Goal: Information Seeking & Learning: Find contact information

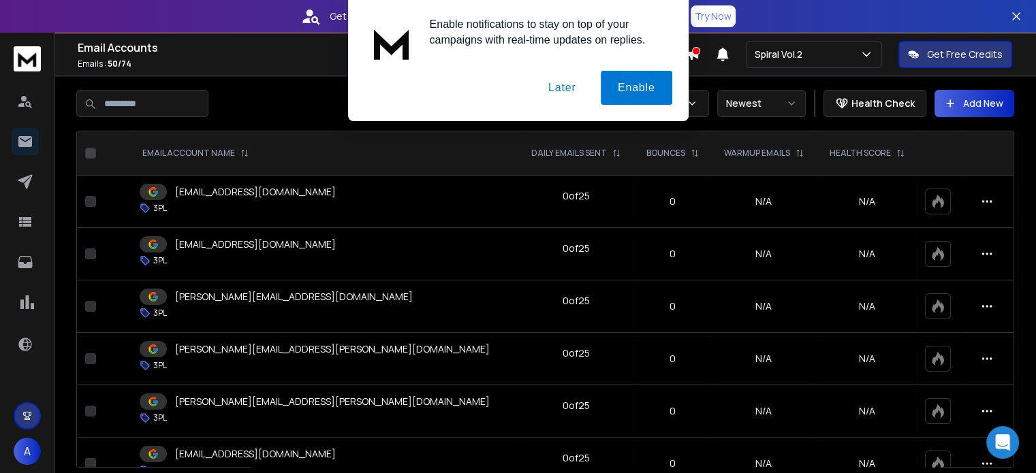
click at [555, 92] on button "Later" at bounding box center [561, 88] width 61 height 34
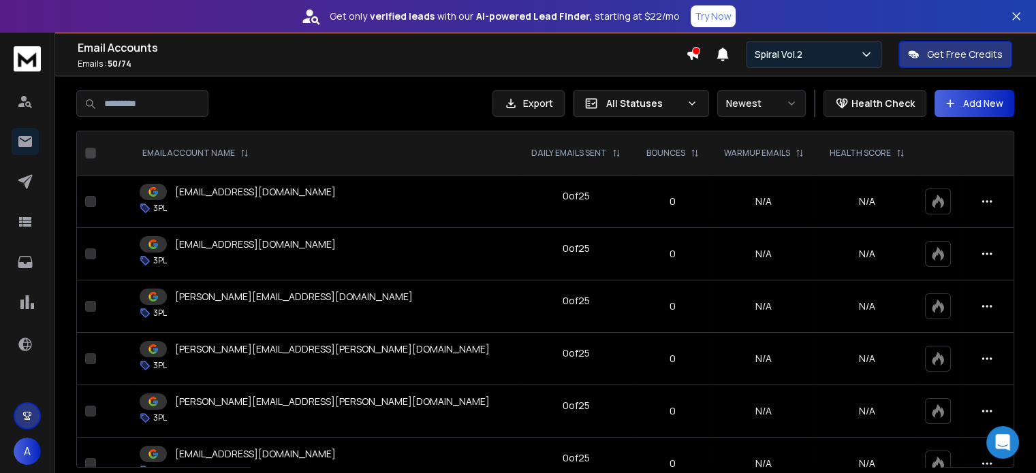
click at [869, 56] on icon "button" at bounding box center [866, 53] width 7 height 3
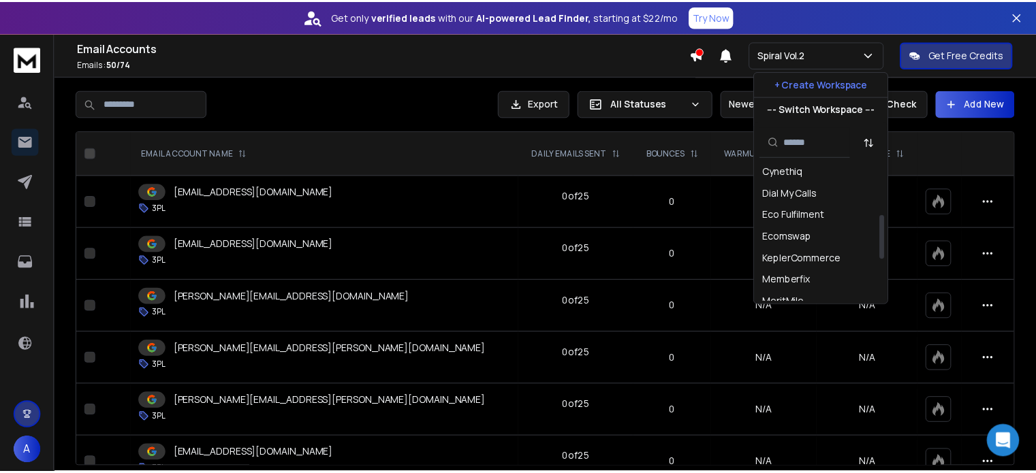
scroll to position [272, 0]
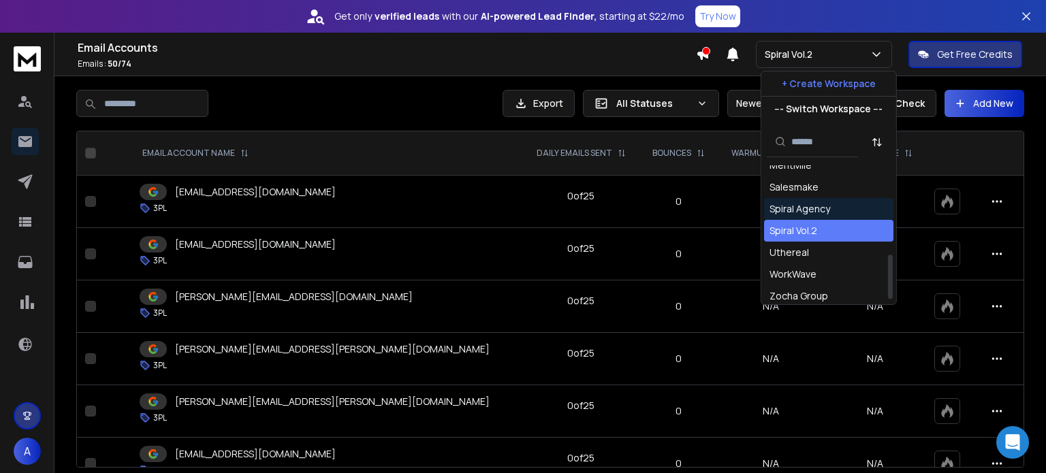
click at [825, 199] on div "Spiral Agency" at bounding box center [828, 209] width 129 height 22
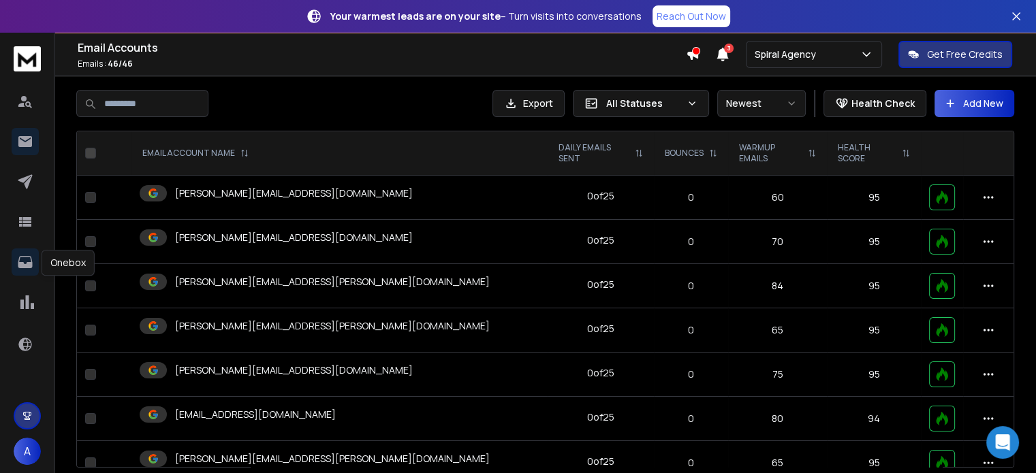
click at [20, 255] on icon at bounding box center [25, 262] width 16 height 16
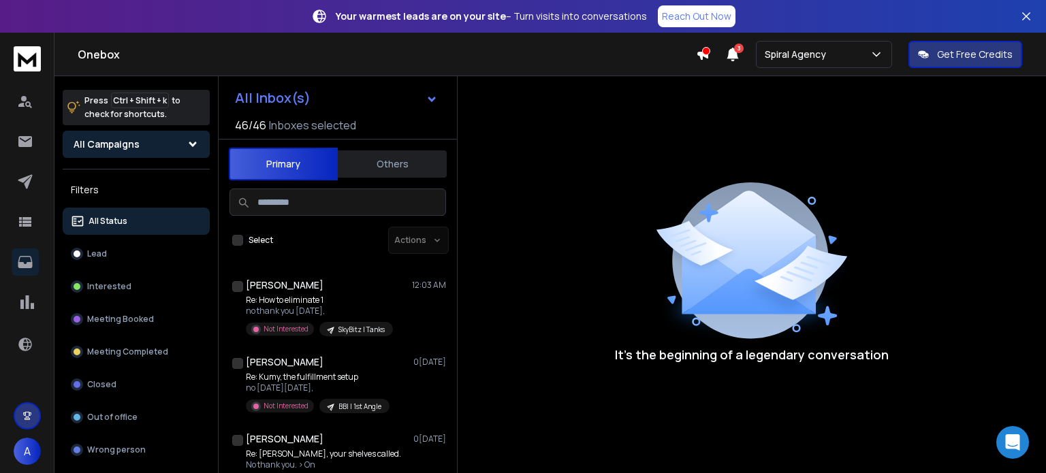
click at [187, 146] on icon at bounding box center [193, 144] width 12 height 12
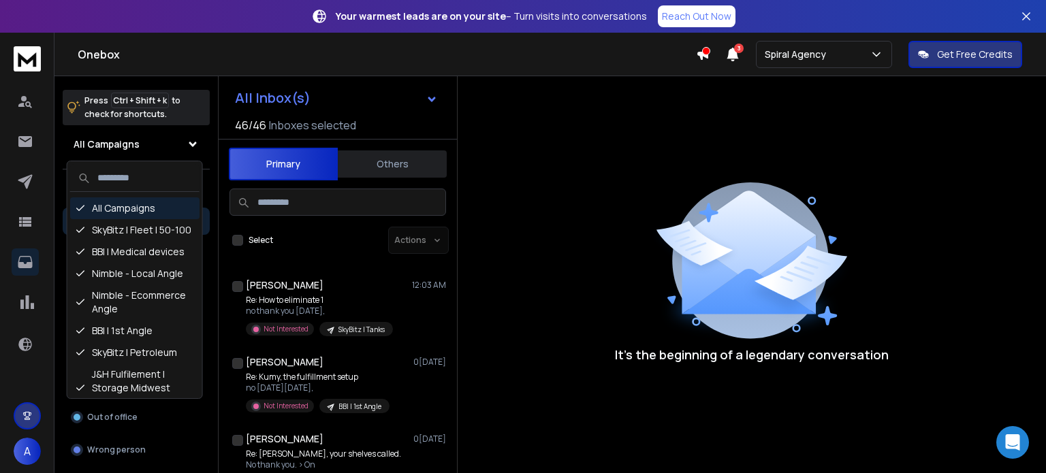
click at [89, 206] on div "All Campaigns" at bounding box center [134, 208] width 129 height 22
click at [131, 229] on div "SkyBitz | Fleet | 50-100" at bounding box center [134, 230] width 129 height 22
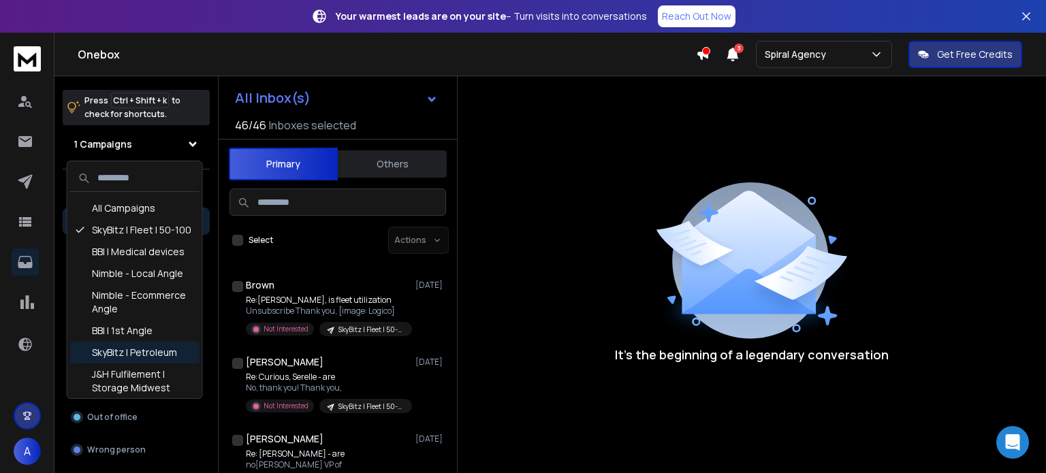
click at [118, 350] on div "SkyBitz | Petroleum" at bounding box center [134, 353] width 129 height 22
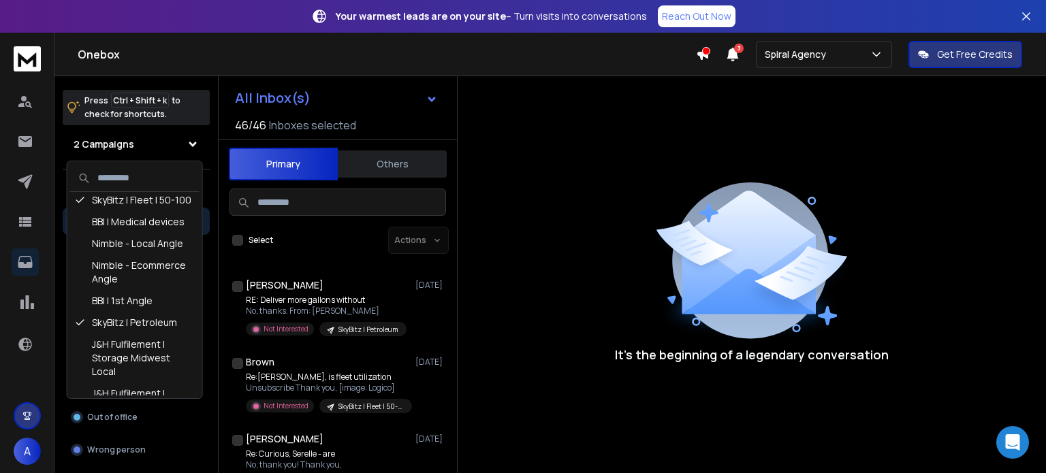
scroll to position [166, 0]
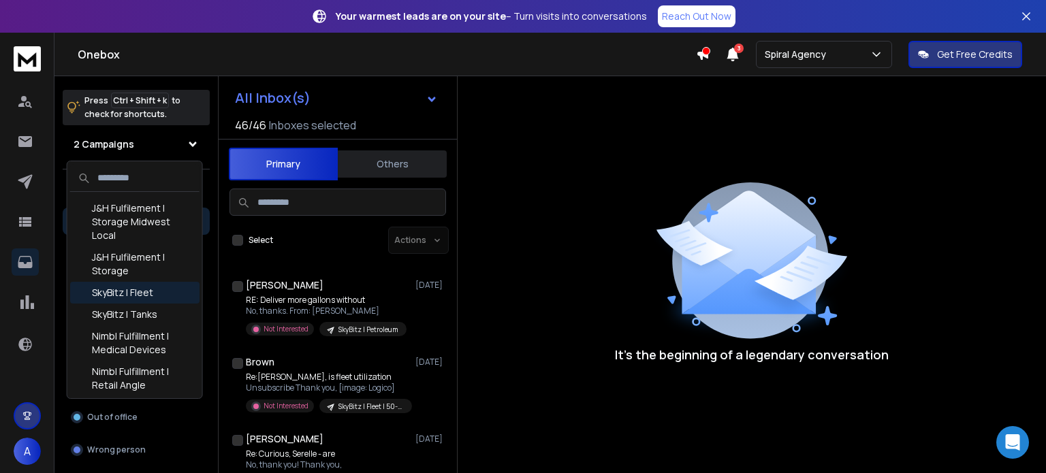
click at [90, 291] on div "SkyBitz | Fleet" at bounding box center [134, 293] width 129 height 22
click at [89, 307] on div "SkyBitz | Tanks" at bounding box center [134, 315] width 129 height 22
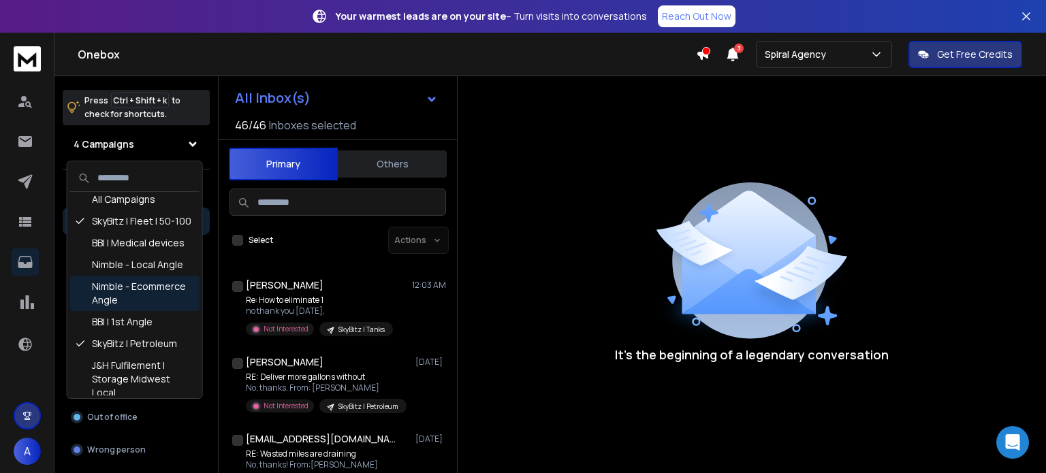
scroll to position [0, 0]
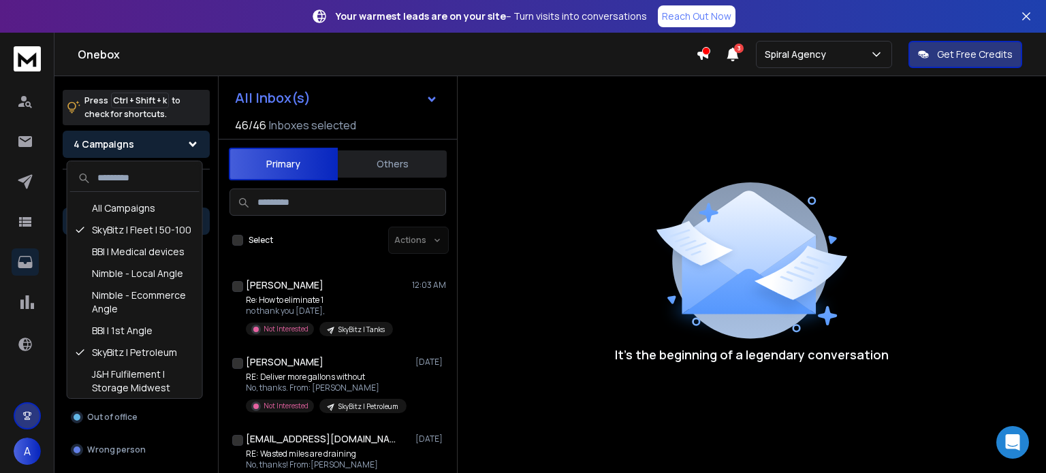
click at [191, 149] on icon at bounding box center [193, 144] width 12 height 12
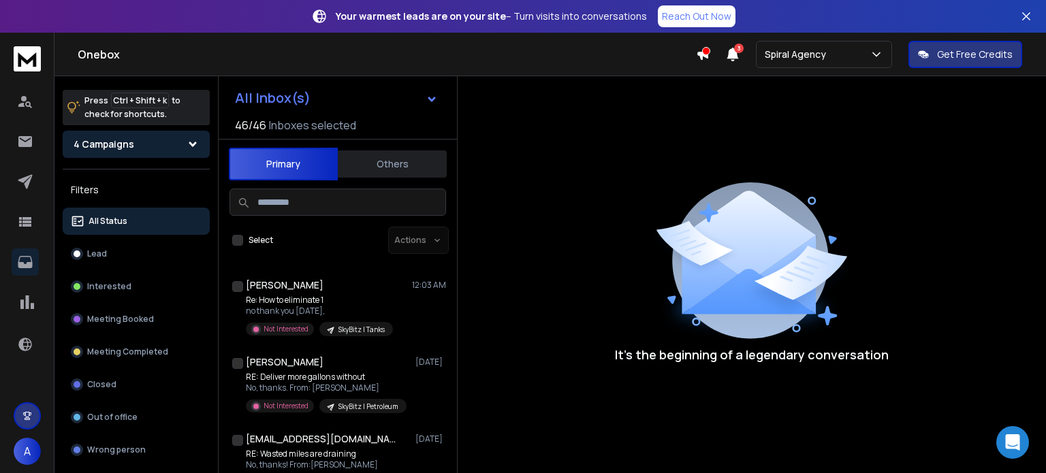
click at [176, 152] on button "4 Campaigns" at bounding box center [136, 144] width 147 height 27
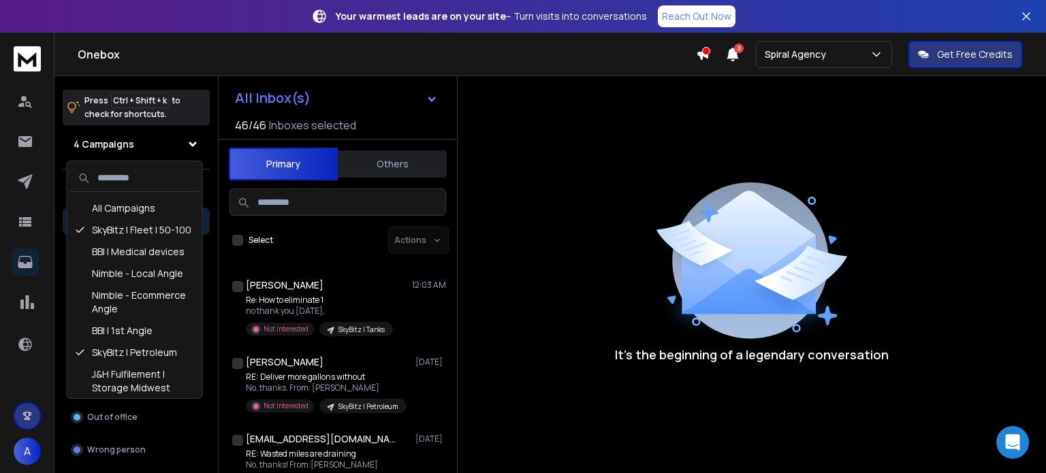
click at [210, 231] on div "Press Ctrl + Shift + k to check for shortcuts. 4 Campaigns 4 Campaigns Filters …" at bounding box center [135, 312] width 163 height 473
click at [210, 223] on div "Press Ctrl + Shift + k to check for shortcuts. 4 Campaigns 4 Campaigns Filters …" at bounding box center [135, 312] width 163 height 473
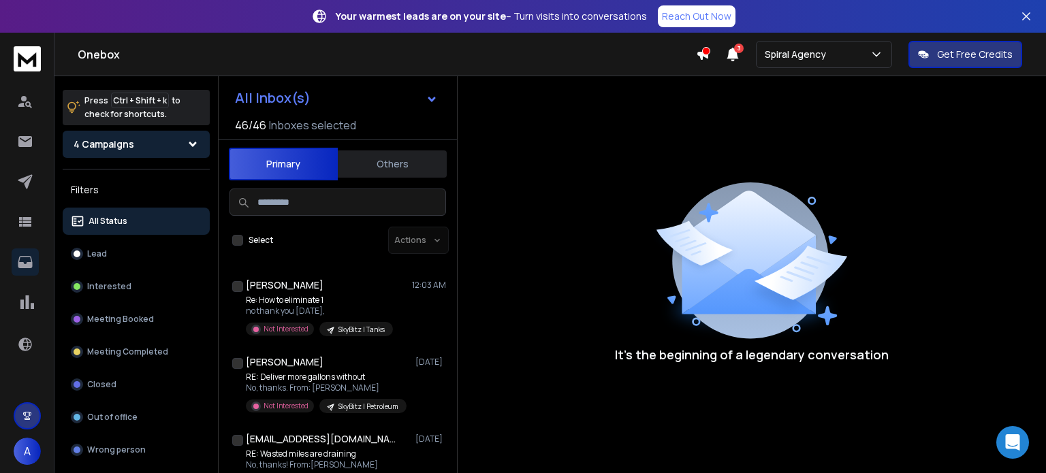
click at [180, 142] on button "4 Campaigns" at bounding box center [136, 144] width 147 height 27
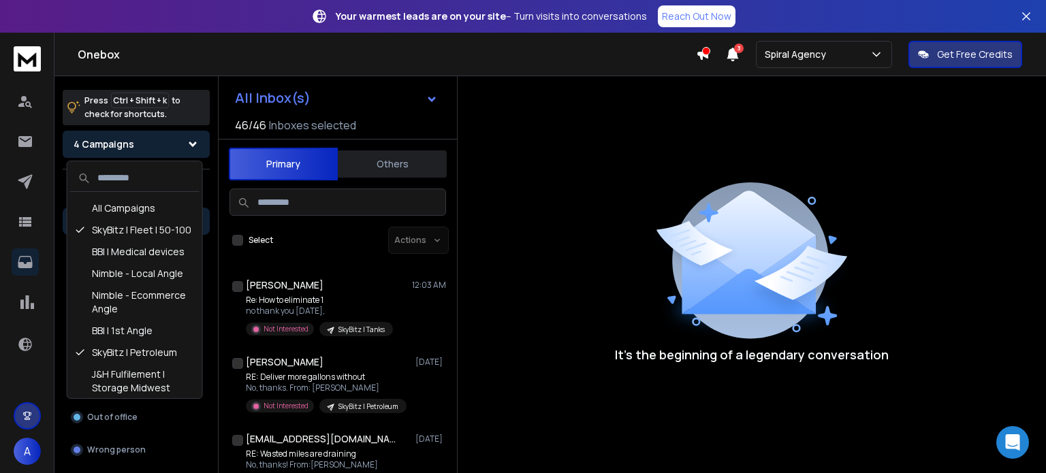
click at [180, 142] on button "4 Campaigns" at bounding box center [136, 144] width 147 height 27
click at [545, 57] on h1 "Onebox" at bounding box center [387, 54] width 618 height 16
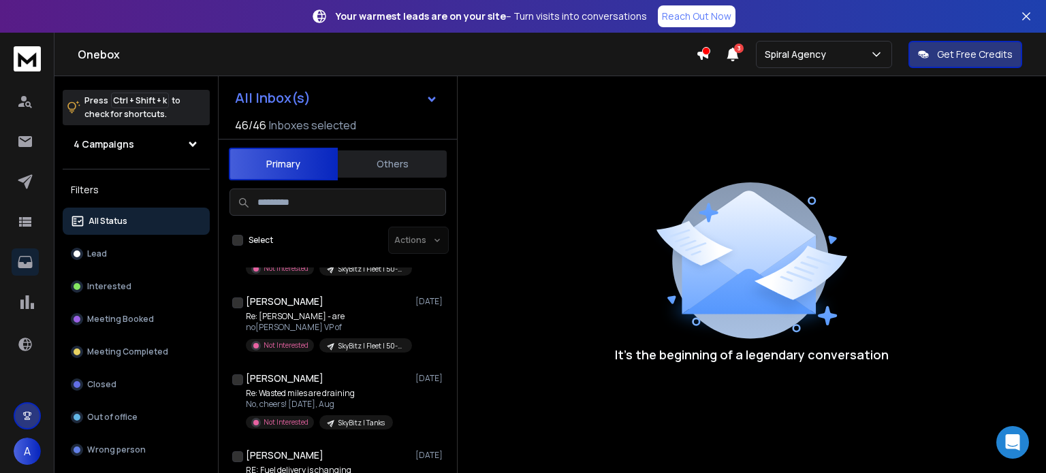
scroll to position [362, 0]
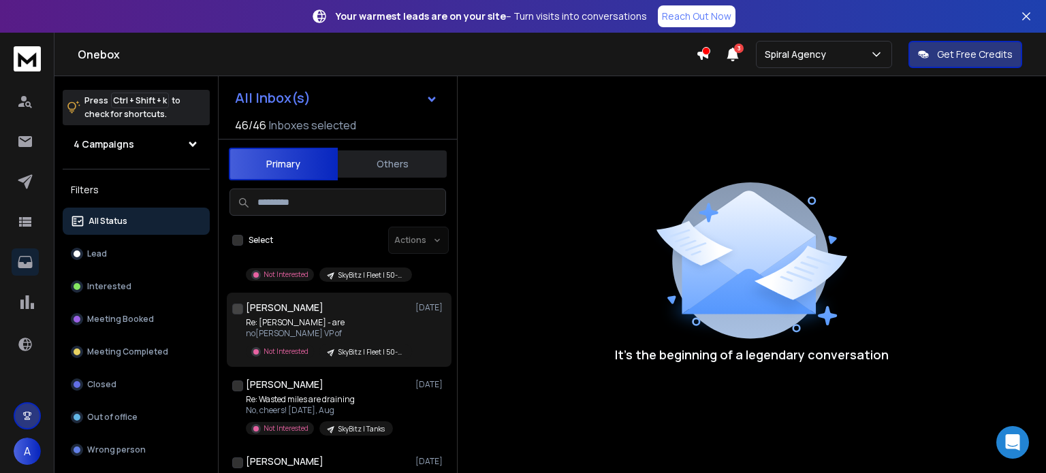
click at [314, 325] on p "Re: [PERSON_NAME] - are" at bounding box center [327, 322] width 163 height 11
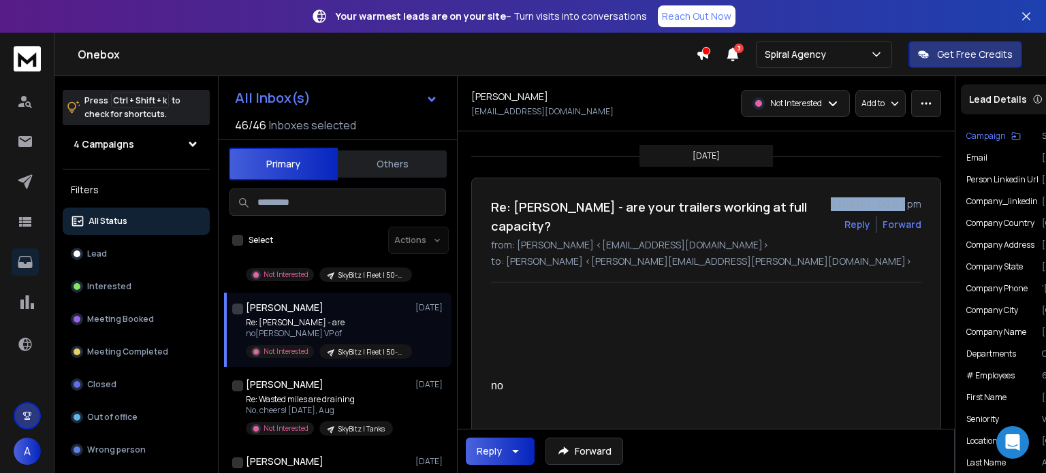
drag, startPoint x: 798, startPoint y: 201, endPoint x: 875, endPoint y: 210, distance: 77.4
click at [875, 210] on p "5 [DATE] : 06:04 pm" at bounding box center [876, 204] width 91 height 14
copy p "[DATE]"
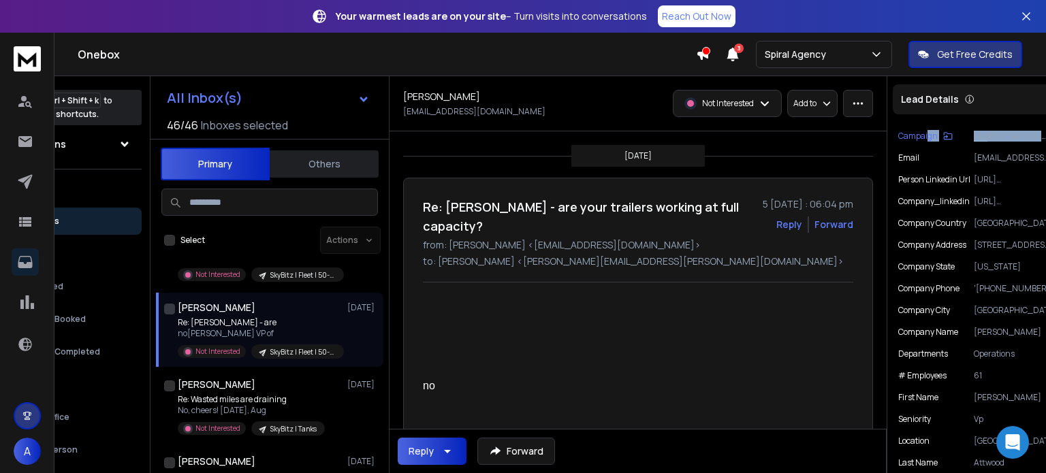
scroll to position [0, 101]
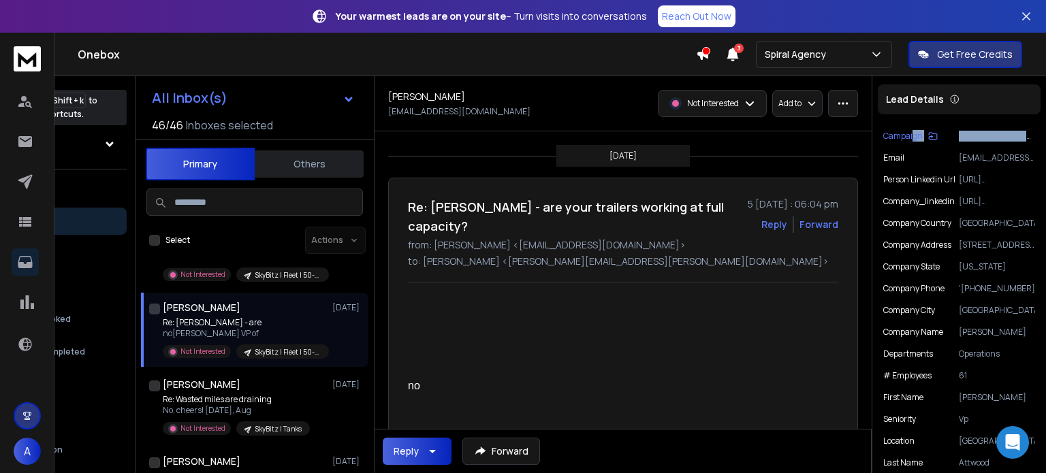
drag, startPoint x: 1001, startPoint y: 144, endPoint x: 1045, endPoint y: 138, distance: 44.8
click at [1045, 138] on div "Press Ctrl + Shift + k to check for shortcuts. 4 Campaigns 4 Campaigns Filters …" at bounding box center [549, 312] width 991 height 473
click at [925, 158] on div "Email [EMAIL_ADDRESS][DOMAIN_NAME]" at bounding box center [959, 158] width 152 height 11
drag, startPoint x: 943, startPoint y: 127, endPoint x: 1045, endPoint y: 130, distance: 102.2
click at [1045, 130] on div "Press Ctrl + Shift + k to check for shortcuts. 4 Campaigns 4 Campaigns Filters …" at bounding box center [549, 312] width 991 height 473
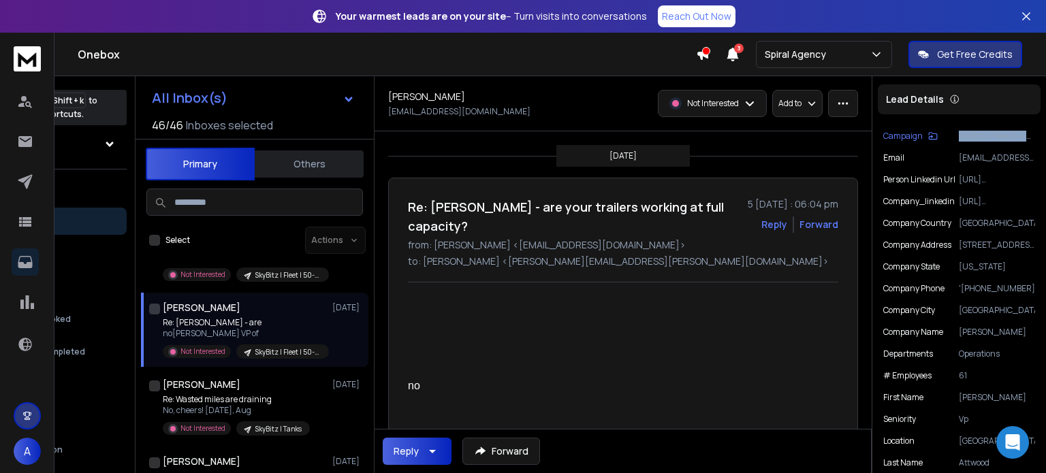
click at [1004, 135] on p "SkyBitz | Fleet | 50-100" at bounding box center [997, 136] width 76 height 11
click at [1002, 134] on p "SkyBitz | Fleet | 50-100" at bounding box center [997, 136] width 76 height 11
click at [1002, 133] on p "SkyBitz | Fleet | 50-100" at bounding box center [997, 136] width 76 height 11
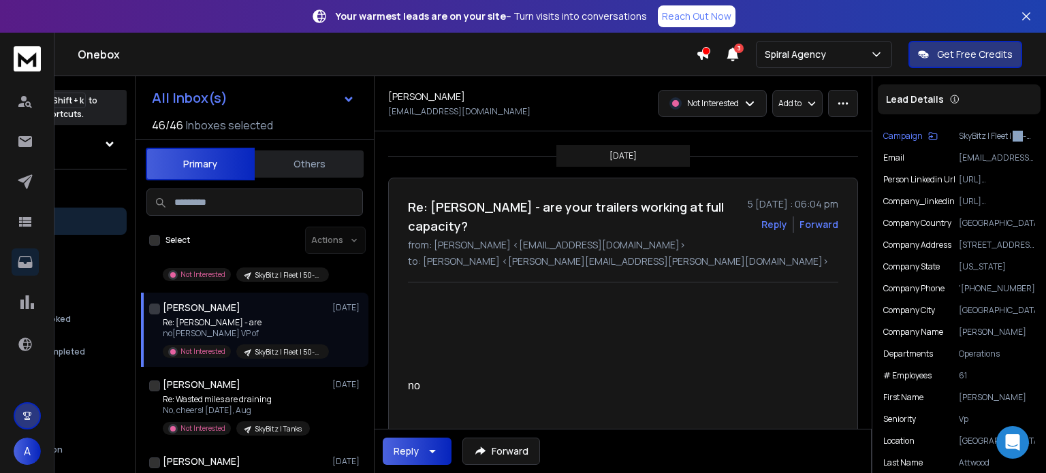
click at [1002, 133] on p "SkyBitz | Fleet | 50-100" at bounding box center [997, 136] width 76 height 11
copy p "SkyBitz | Fleet | 50-100"
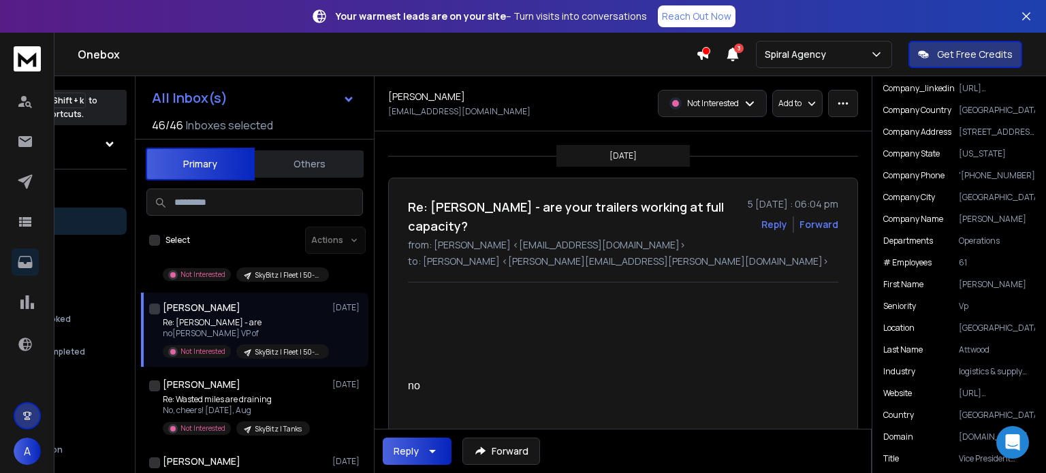
scroll to position [136, 0]
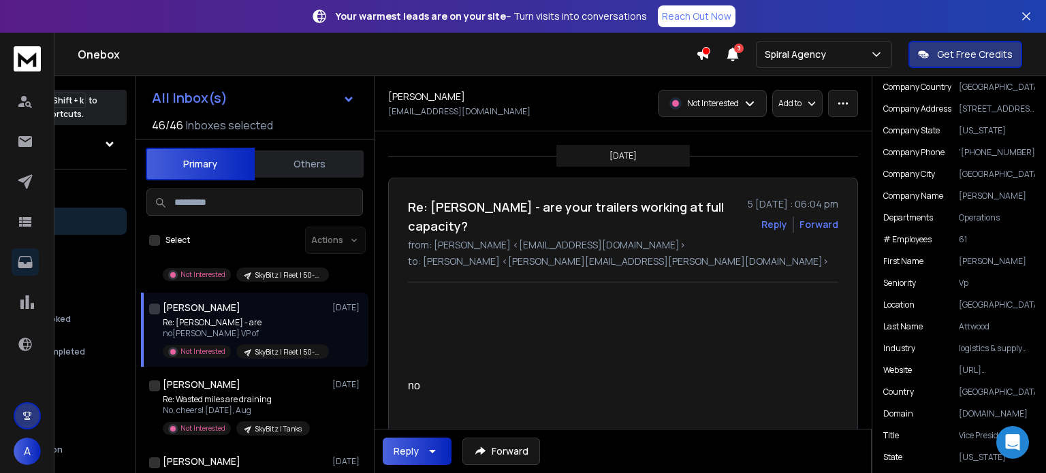
click at [959, 325] on p "Attwood" at bounding box center [997, 326] width 76 height 11
click at [967, 434] on p "Vice President Operations" at bounding box center [997, 435] width 76 height 11
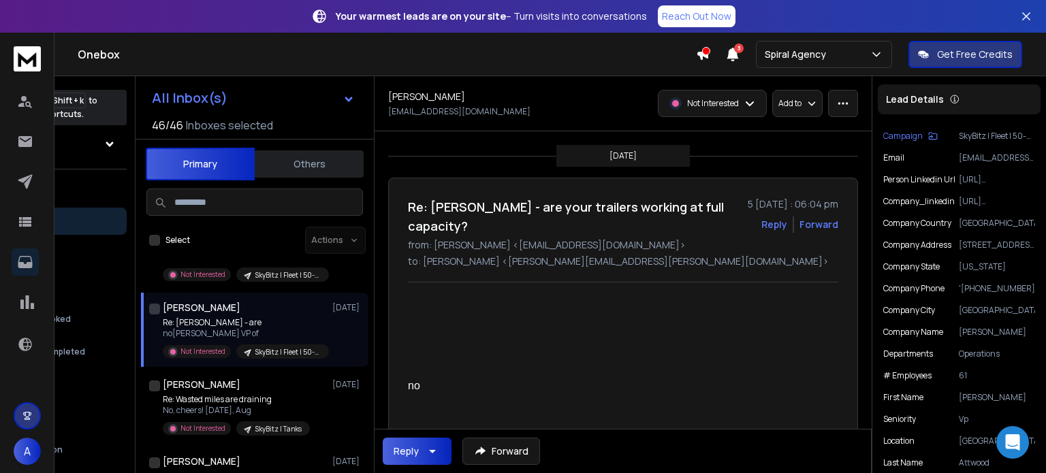
click at [978, 156] on p "[EMAIL_ADDRESS][DOMAIN_NAME]" at bounding box center [997, 158] width 76 height 11
click at [964, 331] on p "[PERSON_NAME]" at bounding box center [997, 332] width 76 height 11
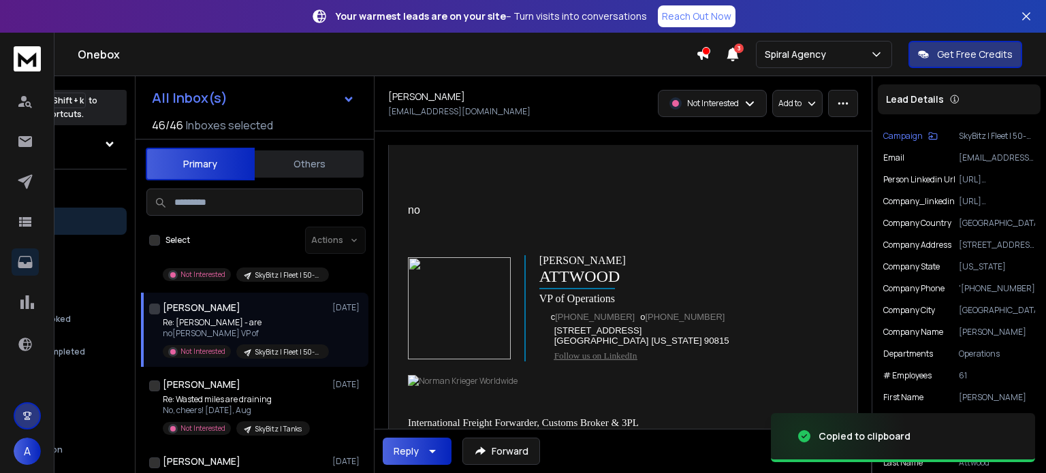
scroll to position [136, 0]
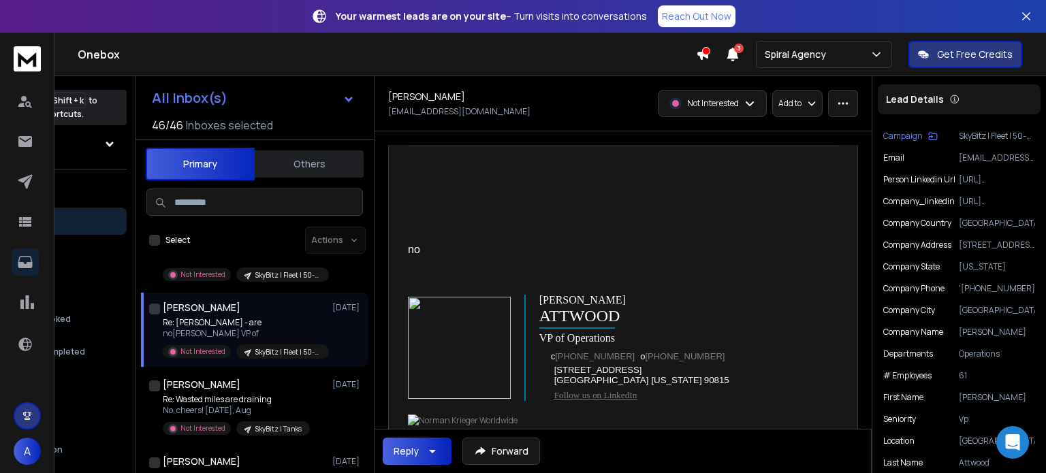
click at [408, 258] on div "no" at bounding box center [607, 250] width 398 height 16
copy div "no"
click at [959, 329] on p "[PERSON_NAME]" at bounding box center [997, 332] width 76 height 11
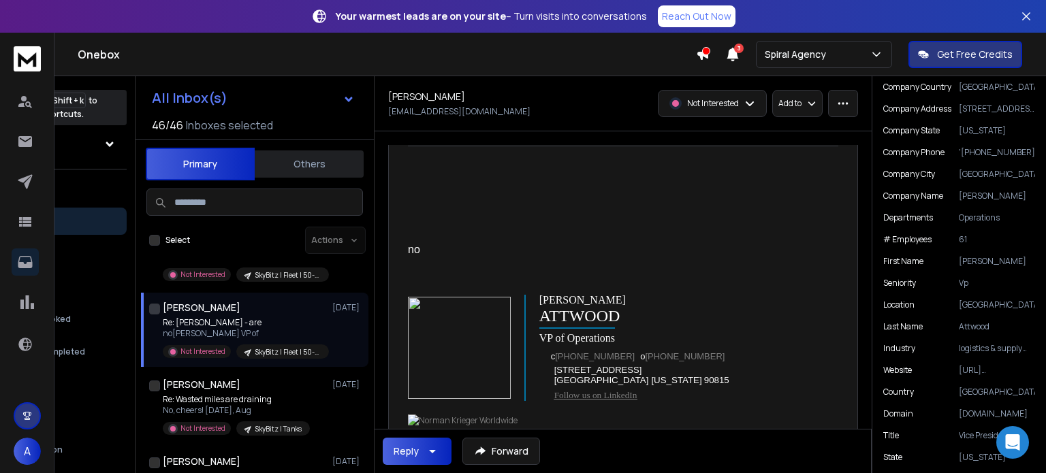
click at [965, 369] on p "[URL][DOMAIN_NAME]" at bounding box center [997, 370] width 76 height 11
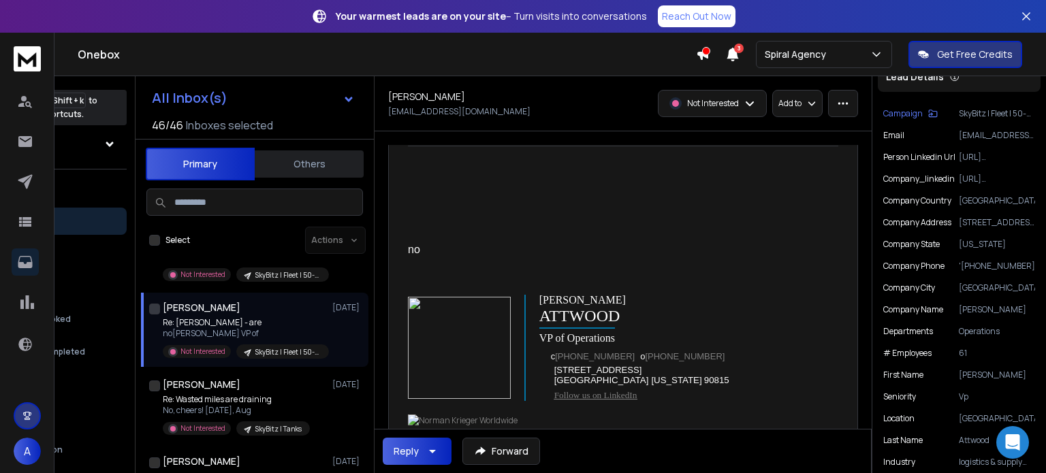
scroll to position [0, 0]
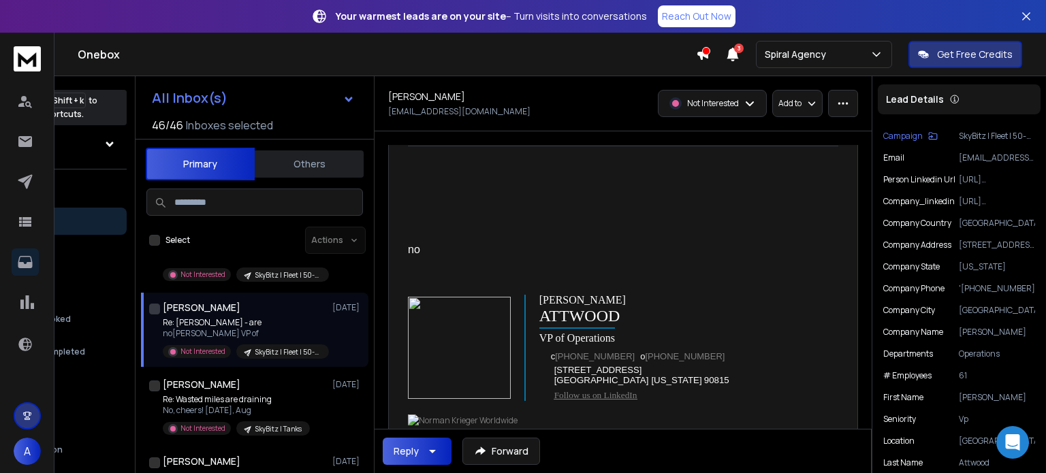
click at [959, 199] on p "[URL][DOMAIN_NAME][PERSON_NAME]" at bounding box center [997, 201] width 76 height 11
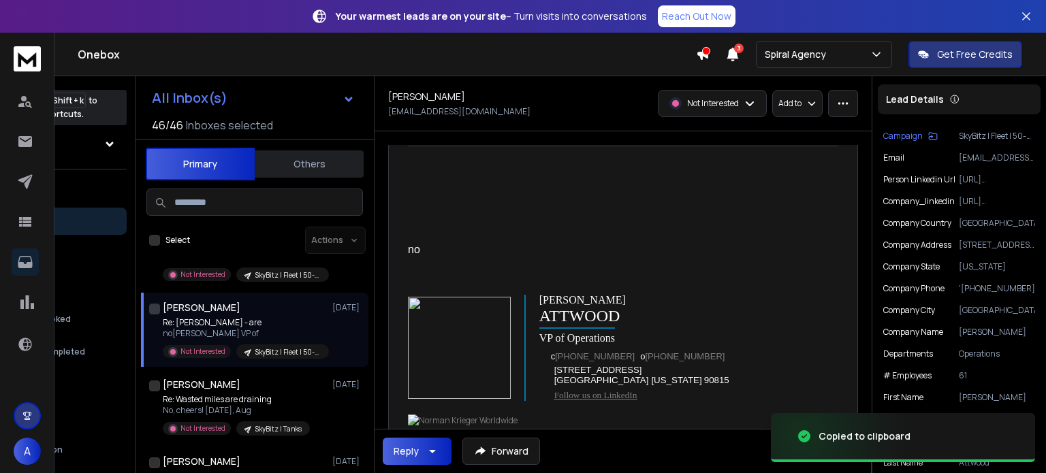
click at [592, 176] on div at bounding box center [607, 184] width 398 height 49
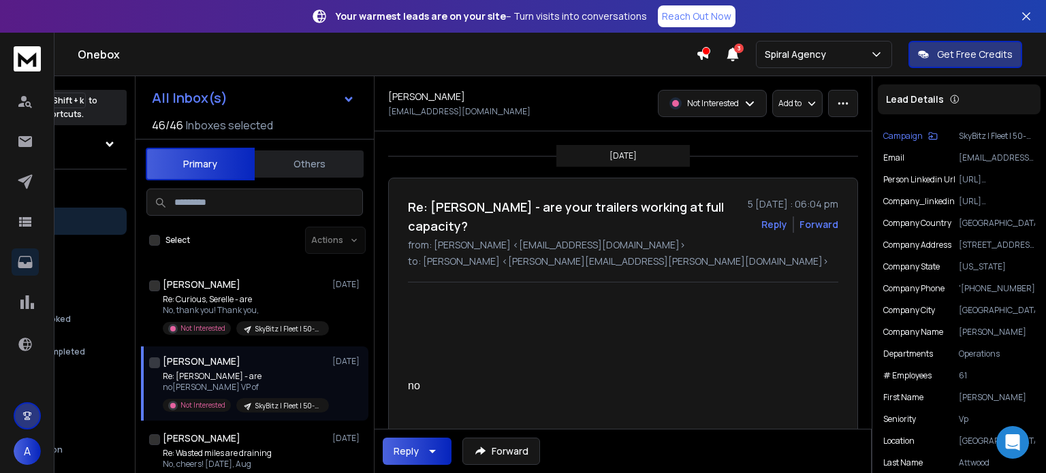
scroll to position [302, 0]
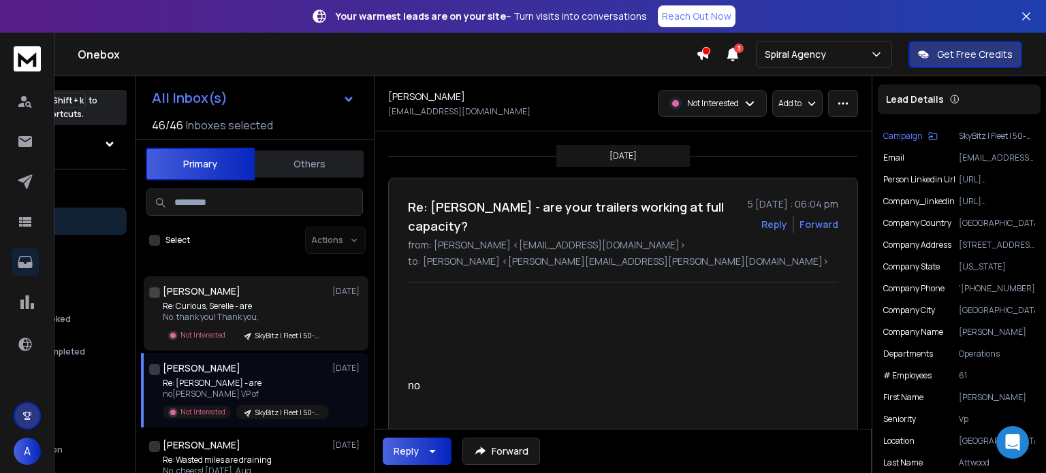
click at [207, 291] on div "[PERSON_NAME] [DATE]" at bounding box center [263, 292] width 200 height 14
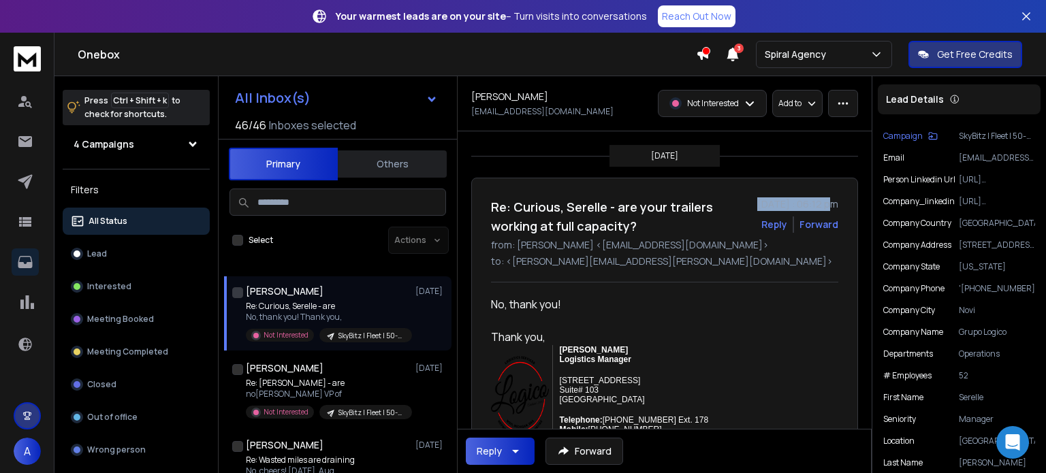
drag, startPoint x: 708, startPoint y: 202, endPoint x: 786, endPoint y: 201, distance: 77.6
click at [786, 201] on p "[DATE] : 06:12 pm" at bounding box center [797, 204] width 81 height 14
copy p "[DATE]"
click at [967, 134] on p "SkyBitz | Fleet | 50-100" at bounding box center [997, 136] width 76 height 11
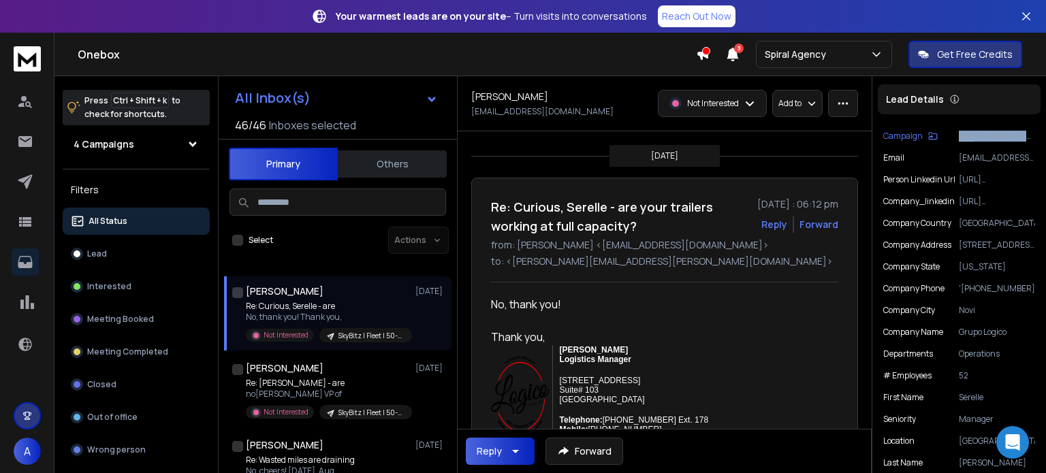
click at [967, 134] on p "SkyBitz | Fleet | 50-100" at bounding box center [997, 136] width 76 height 11
copy p "SkyBitz | Fleet | 50-100"
click at [968, 400] on p "Serelle" at bounding box center [997, 397] width 76 height 11
click at [972, 458] on p "[PERSON_NAME]" at bounding box center [997, 463] width 76 height 11
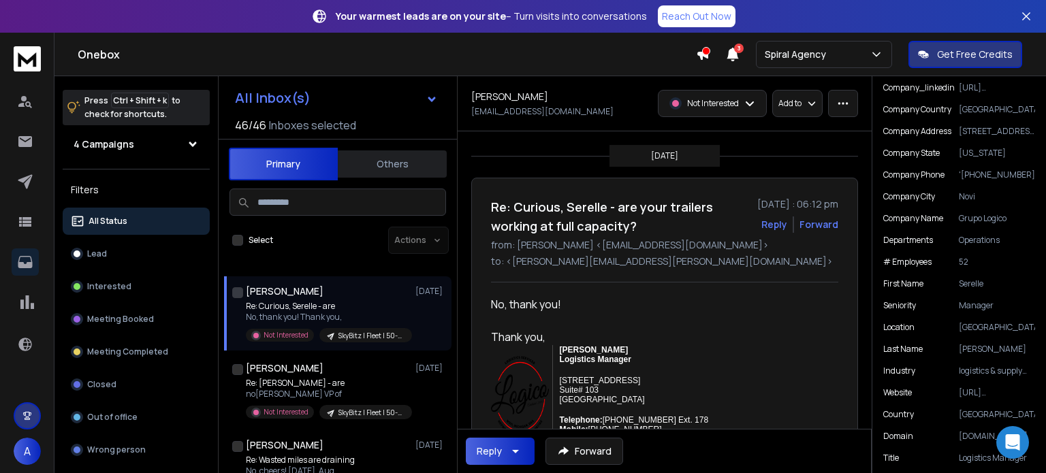
scroll to position [136, 0]
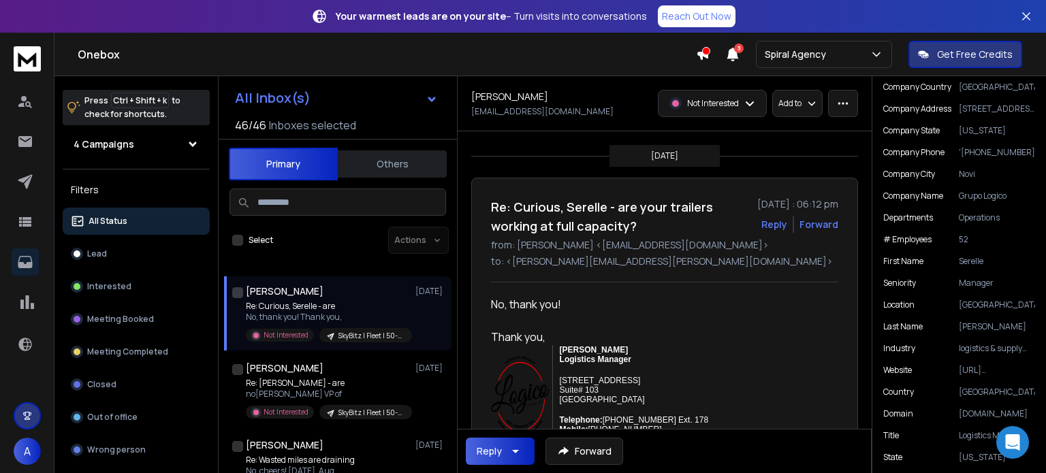
click at [972, 435] on p "Logistics Manager" at bounding box center [997, 435] width 76 height 11
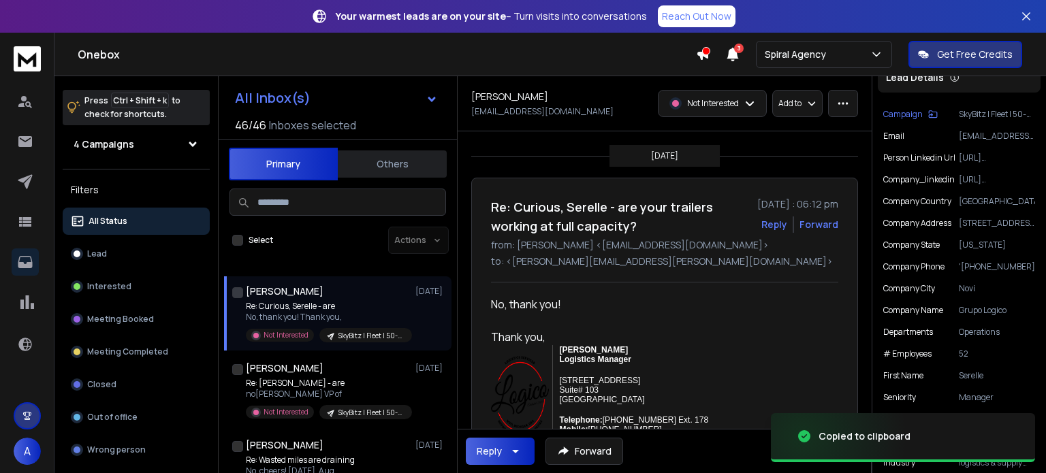
scroll to position [0, 0]
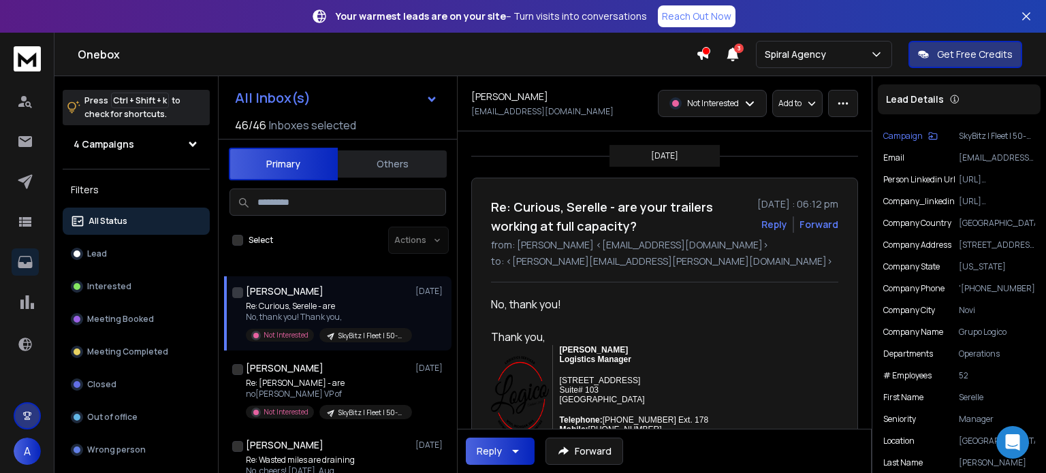
click at [978, 335] on p "Grupo Logico" at bounding box center [997, 332] width 76 height 11
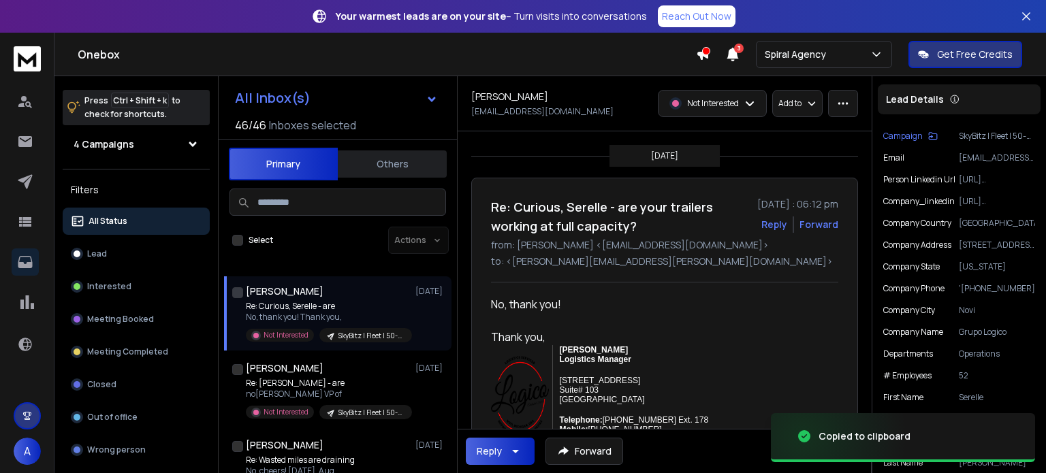
click at [969, 159] on p "[EMAIL_ADDRESS][DOMAIN_NAME]" at bounding box center [997, 158] width 76 height 11
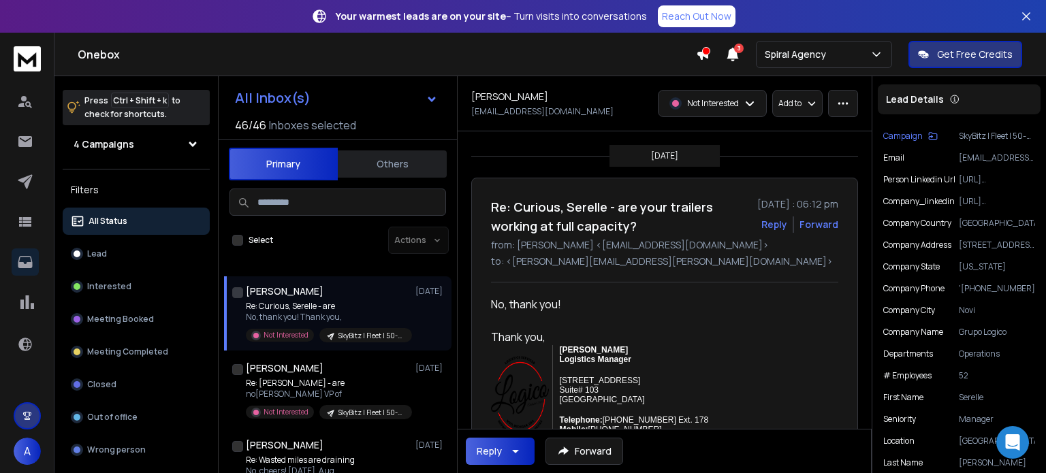
drag, startPoint x: 491, startPoint y: 302, endPoint x: 547, endPoint y: 332, distance: 64.0
click at [547, 332] on div "No, thank you! Thank you, [PERSON_NAME] Logistics Manager [STREET_ADDRESS] Tele…" at bounding box center [659, 379] width 336 height 167
copy div "No, thank you! Thank you,"
click at [972, 202] on p "[URL][DOMAIN_NAME]" at bounding box center [997, 201] width 76 height 11
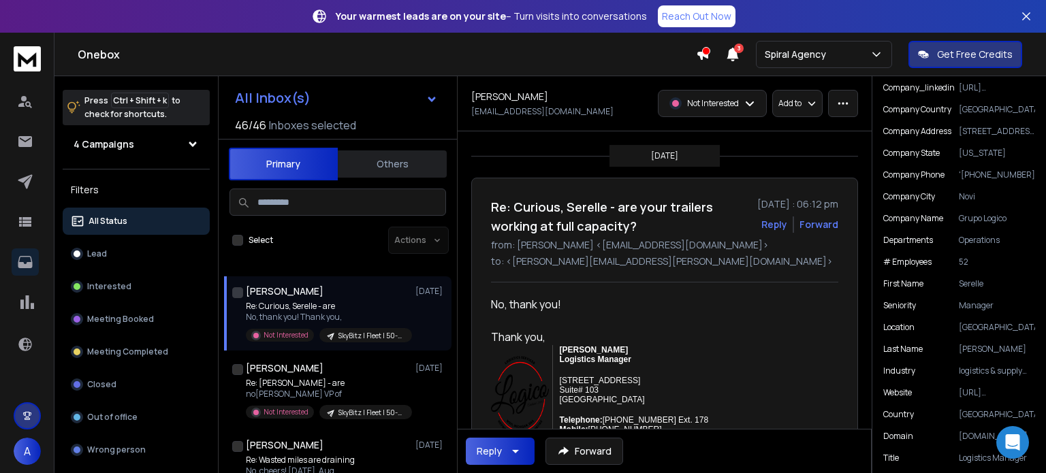
scroll to position [136, 0]
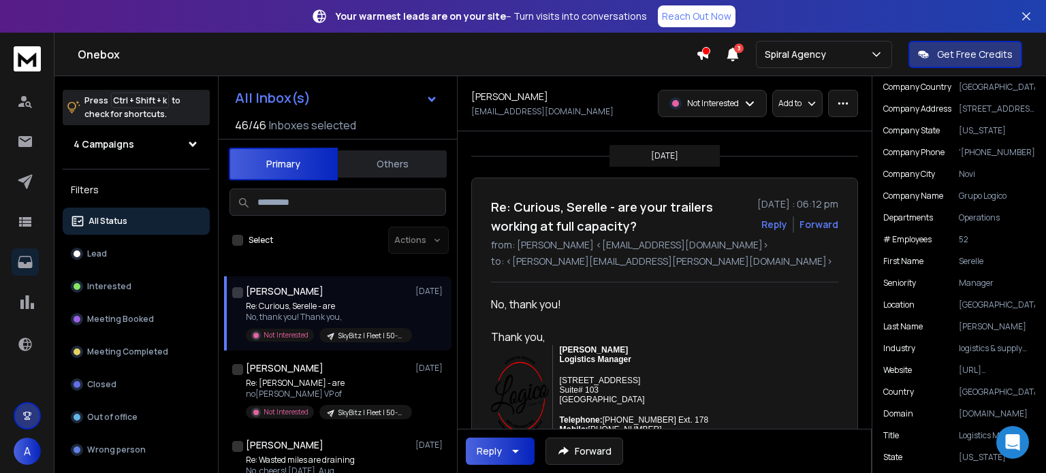
click at [959, 370] on p "[URL][DOMAIN_NAME]" at bounding box center [997, 370] width 76 height 11
click at [195, 144] on button "4 Campaigns" at bounding box center [136, 144] width 147 height 27
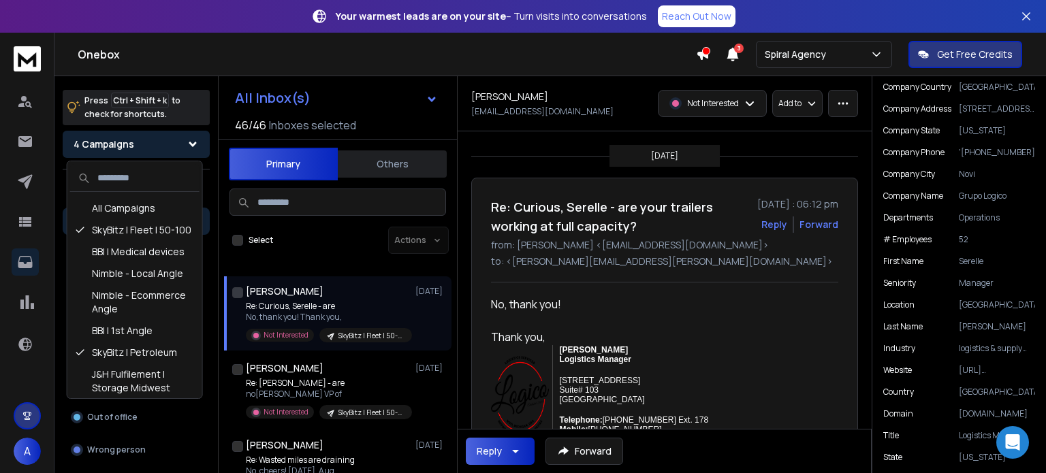
click at [195, 144] on button "4 Campaigns" at bounding box center [136, 144] width 147 height 27
click at [232, 67] on div "Onebox 3 Spiral Agency Get Free Credits" at bounding box center [523, 55] width 1046 height 44
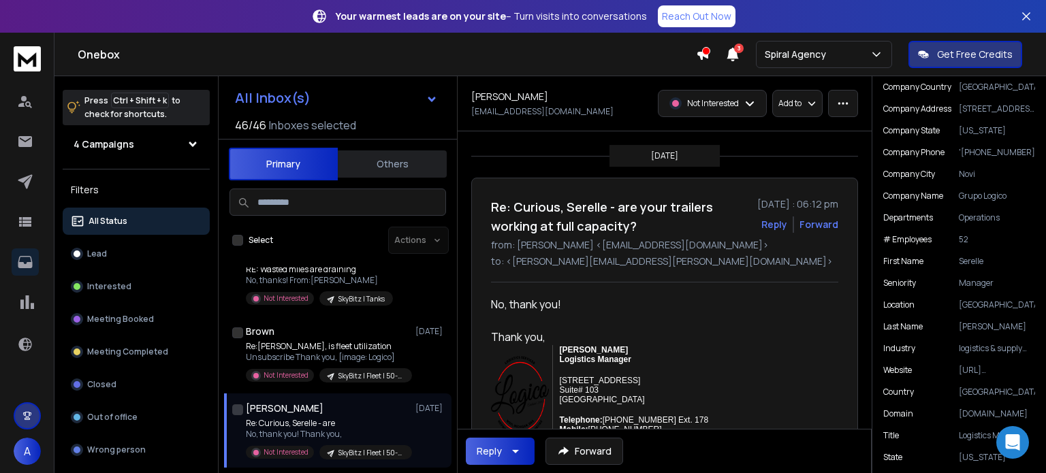
scroll to position [171, 0]
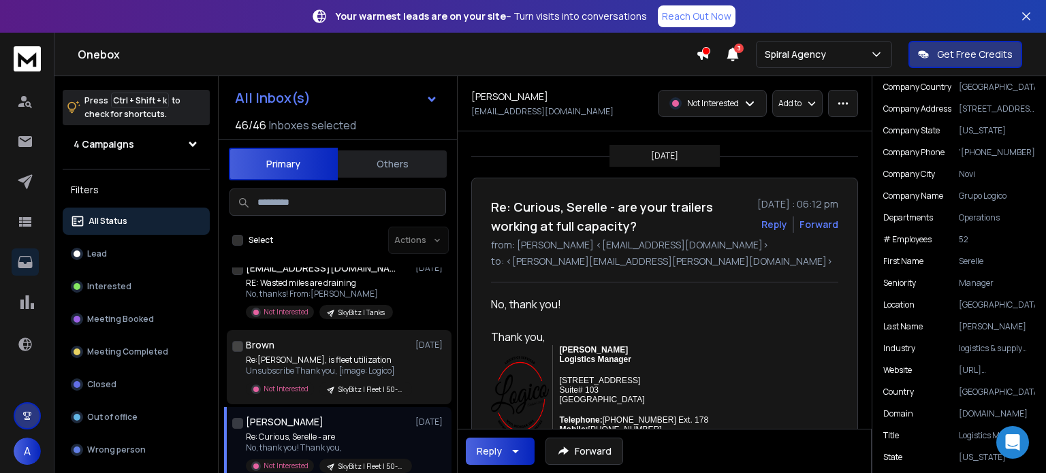
click at [322, 338] on div "[PERSON_NAME]n 0[DATE]" at bounding box center [346, 345] width 200 height 14
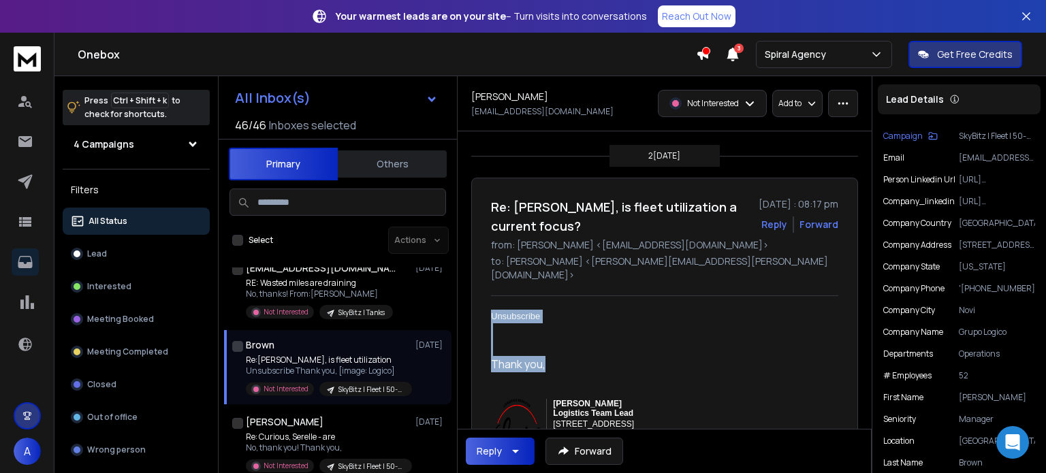
drag, startPoint x: 490, startPoint y: 298, endPoint x: 551, endPoint y: 351, distance: 80.1
click at [552, 351] on div "Unsubscribe Thank you, [PERSON_NAME] Logistics Team Lead [STREET_ADDRESS] [GEOG…" at bounding box center [659, 419] width 336 height 219
drag, startPoint x: 709, startPoint y: 199, endPoint x: 788, endPoint y: 206, distance: 79.2
click at [788, 206] on p "[DATE] : 08:17 pm" at bounding box center [798, 204] width 80 height 14
copy p "8 [DATE]"
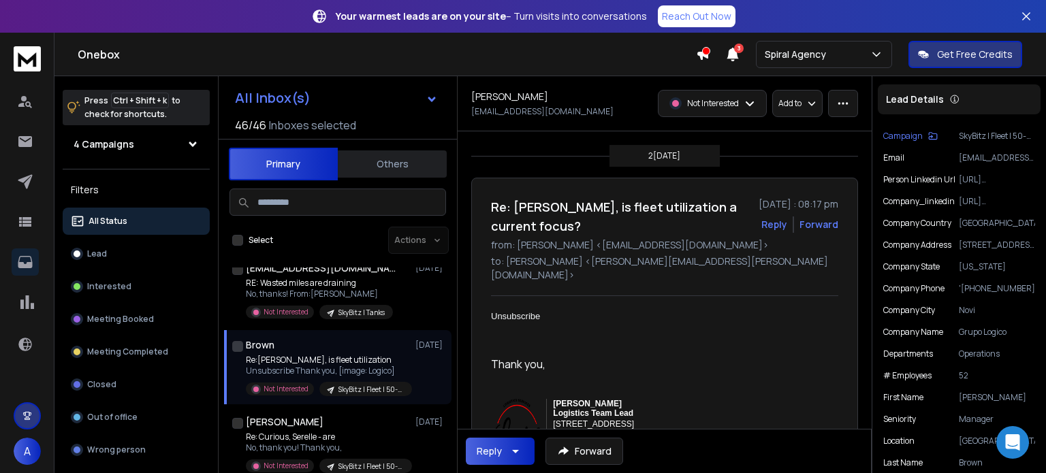
click at [963, 133] on p "SkyBitz | Fleet | 50-100" at bounding box center [997, 136] width 76 height 11
copy p "SkyBitz | Fleet | 50-100"
click at [977, 394] on p "[PERSON_NAME]" at bounding box center [997, 397] width 76 height 11
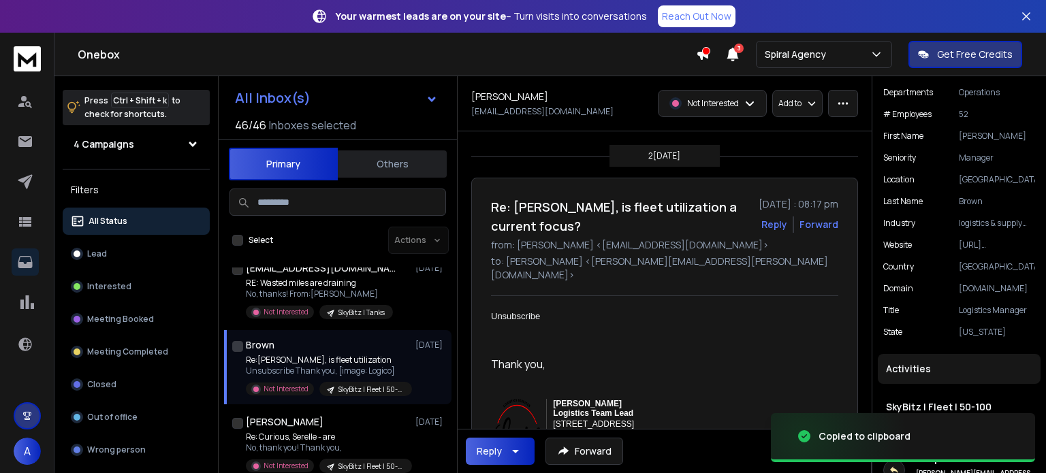
scroll to position [272, 0]
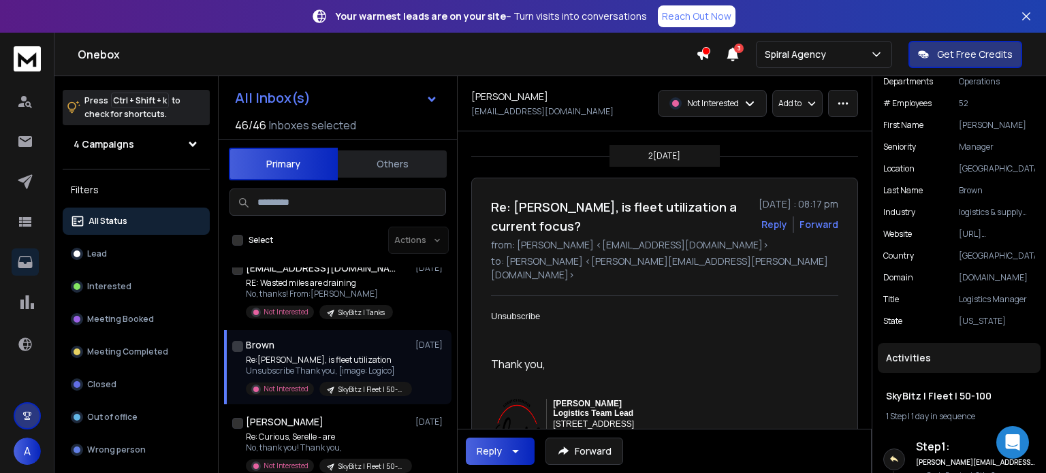
click at [967, 295] on p "Logistics Manager" at bounding box center [997, 299] width 76 height 11
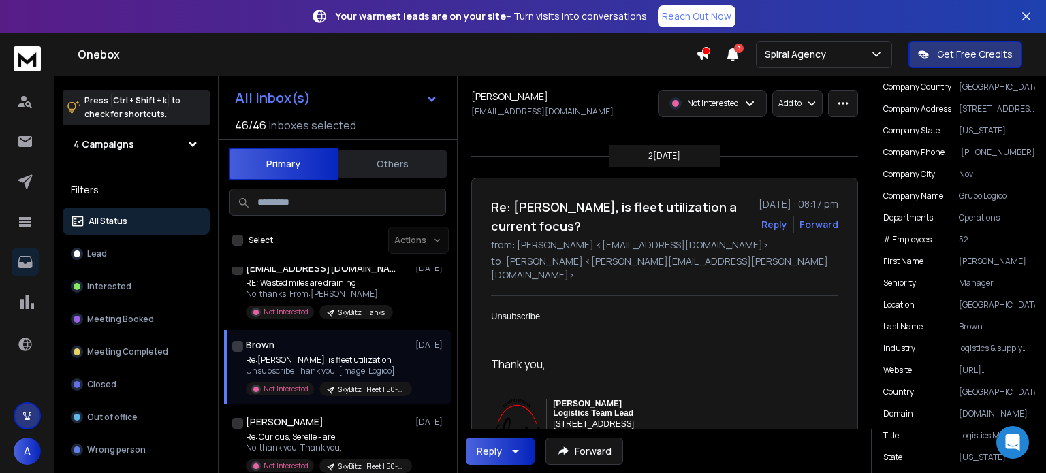
scroll to position [0, 0]
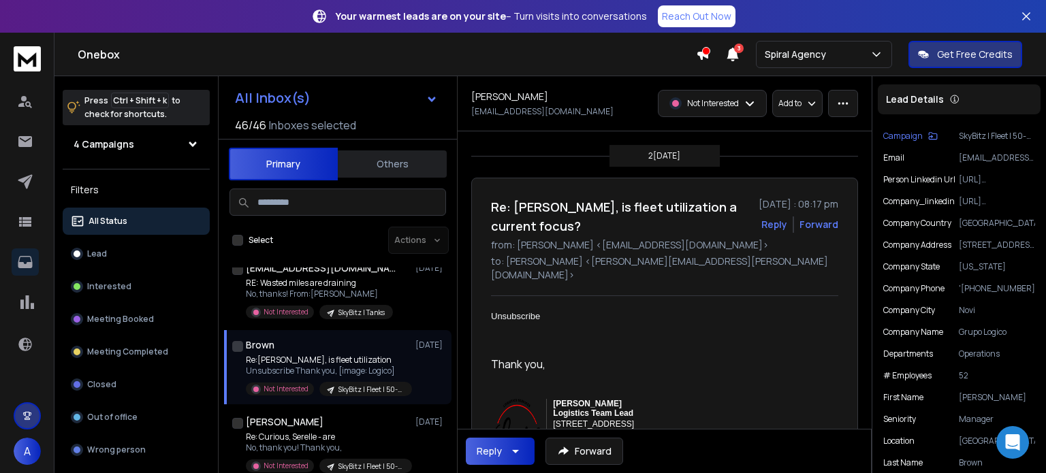
click at [972, 335] on p "Grupo Logico" at bounding box center [997, 332] width 76 height 11
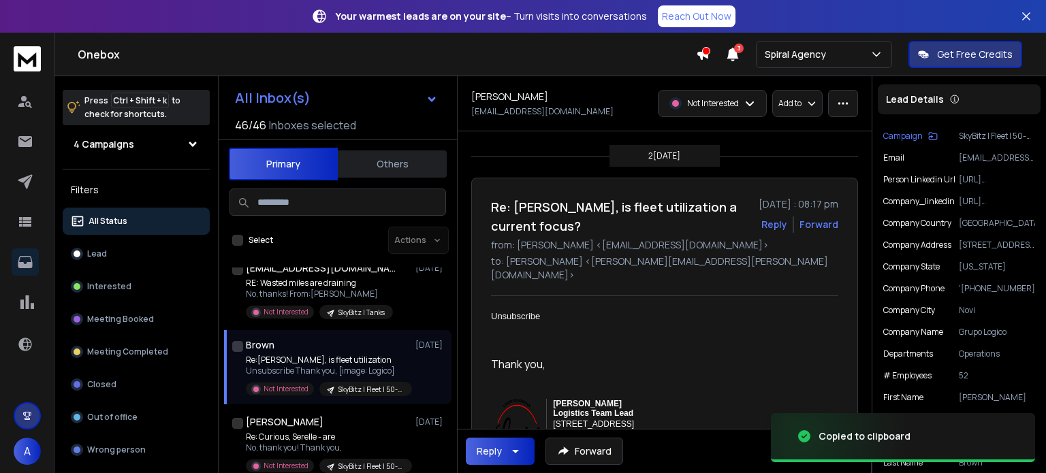
click at [979, 154] on p "[EMAIL_ADDRESS][DOMAIN_NAME]" at bounding box center [997, 158] width 76 height 11
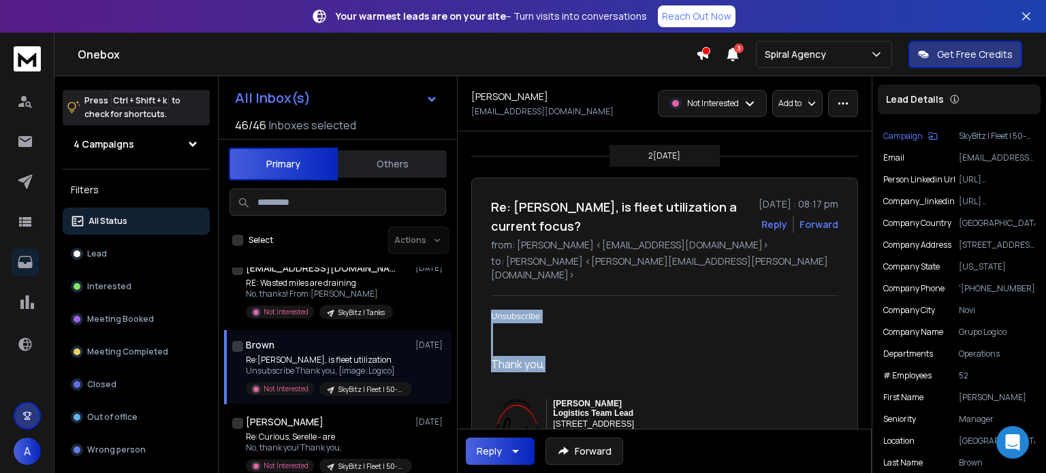
drag, startPoint x: 492, startPoint y: 300, endPoint x: 554, endPoint y: 351, distance: 80.4
click at [554, 351] on div "Unsubscribe Thank you, [PERSON_NAME] Logistics Team Lead [STREET_ADDRESS] [GEOG…" at bounding box center [659, 419] width 336 height 219
copy div "Unsubscribe Thank you,"
click at [975, 199] on p "[URL][DOMAIN_NAME]" at bounding box center [997, 201] width 76 height 11
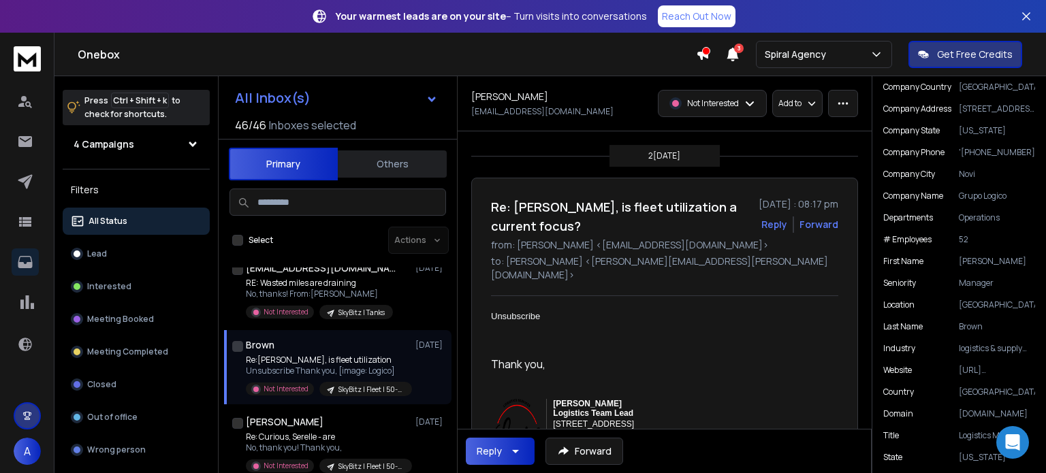
click at [989, 374] on p "[URL][DOMAIN_NAME]" at bounding box center [997, 370] width 76 height 11
drag, startPoint x: 457, startPoint y: 323, endPoint x: 455, endPoint y: 297, distance: 26.6
click at [455, 297] on div "All Inbox(s) 46 / 46 Inboxes selected Primary Others Select Actions [PERSON_NAM…" at bounding box center [338, 312] width 240 height 473
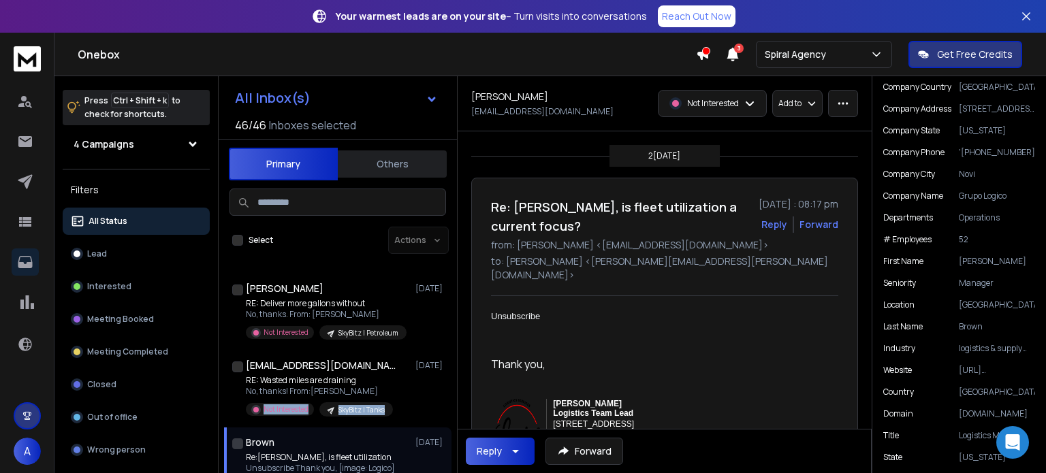
scroll to position [63, 0]
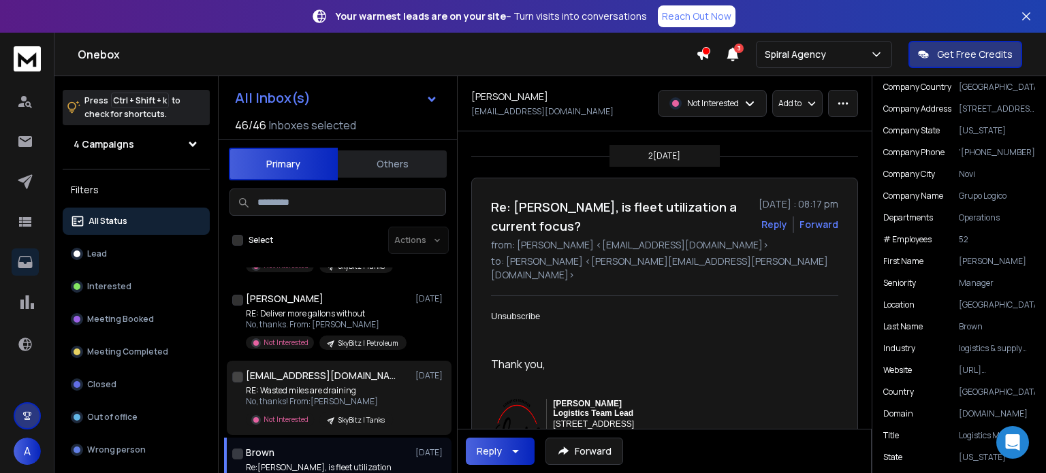
click at [406, 371] on div "[EMAIL_ADDRESS][DOMAIN_NAME] [DATE]" at bounding box center [346, 376] width 200 height 14
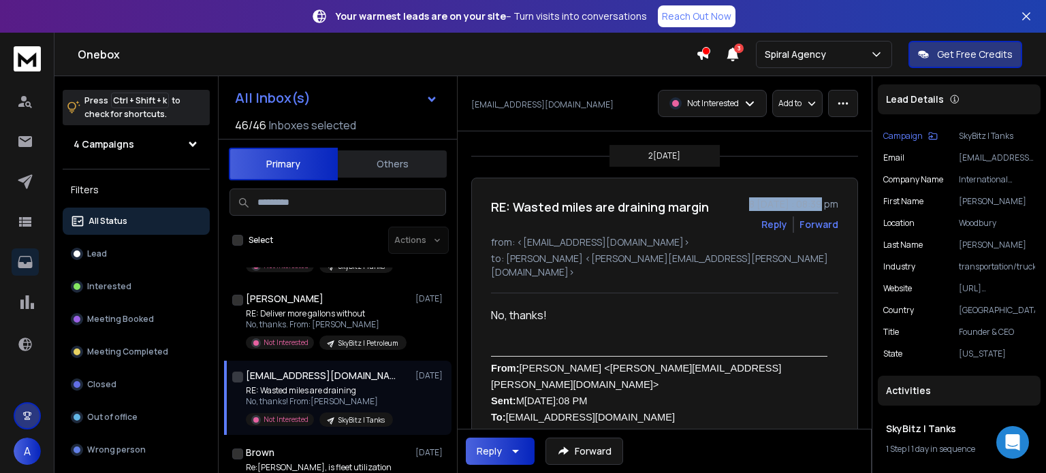
drag, startPoint x: 707, startPoint y: 200, endPoint x: 787, endPoint y: 199, distance: 80.4
click at [787, 199] on p "8 [DATE] : 08:39 pm" at bounding box center [793, 204] width 89 height 14
copy p "8 [DATE]"
click at [978, 132] on p "SkyBitz | Tanks" at bounding box center [997, 136] width 76 height 11
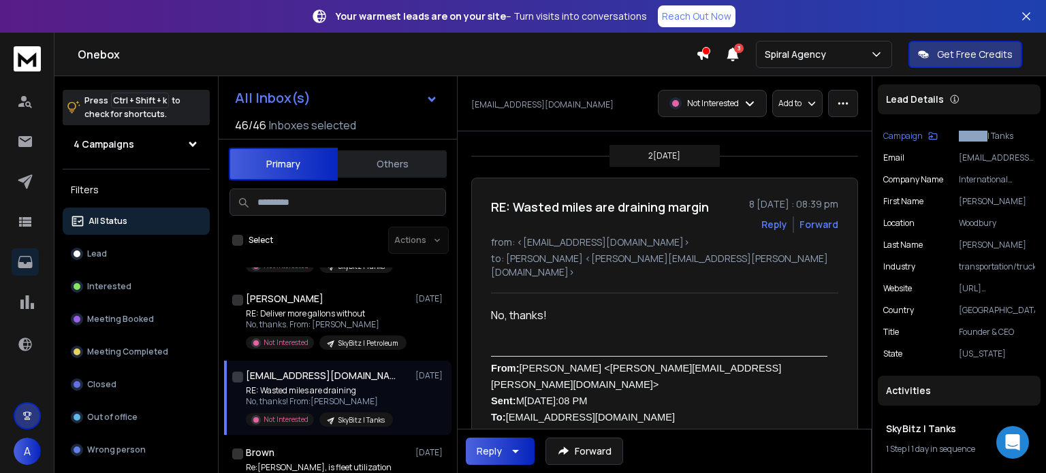
click at [978, 132] on p "SkyBitz | Tanks" at bounding box center [997, 136] width 76 height 11
click at [980, 247] on p "[PERSON_NAME]" at bounding box center [997, 245] width 76 height 11
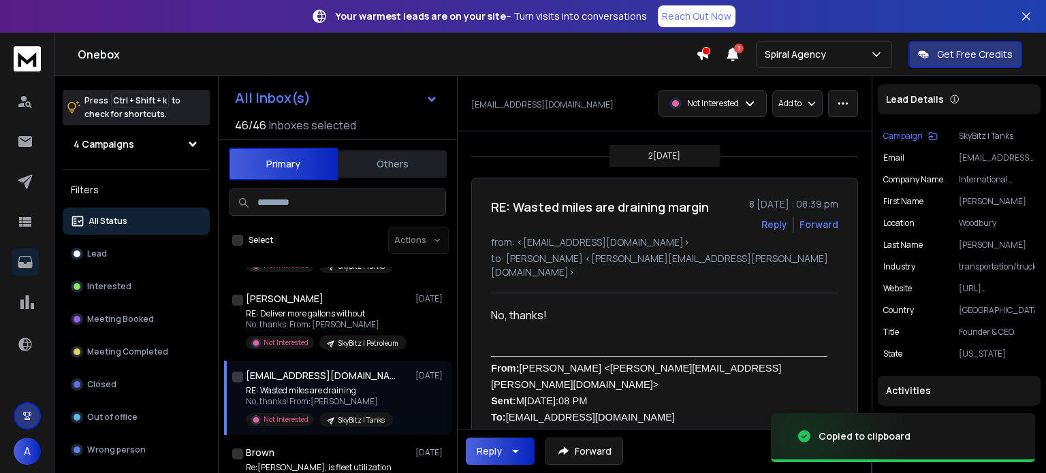
drag, startPoint x: 995, startPoint y: 335, endPoint x: 976, endPoint y: 313, distance: 29.9
click at [994, 335] on p "Founder & CEO" at bounding box center [997, 332] width 76 height 11
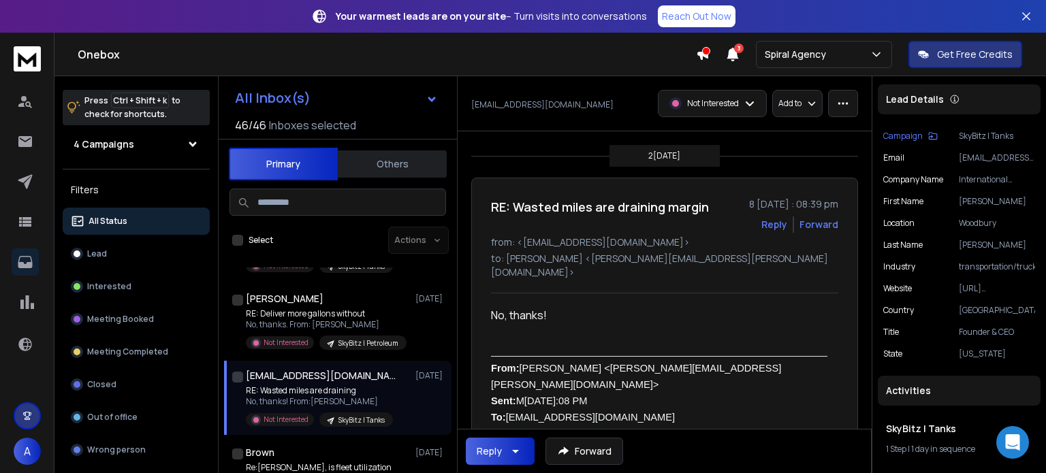
click at [974, 178] on p "International Freight Drone" at bounding box center [997, 179] width 76 height 11
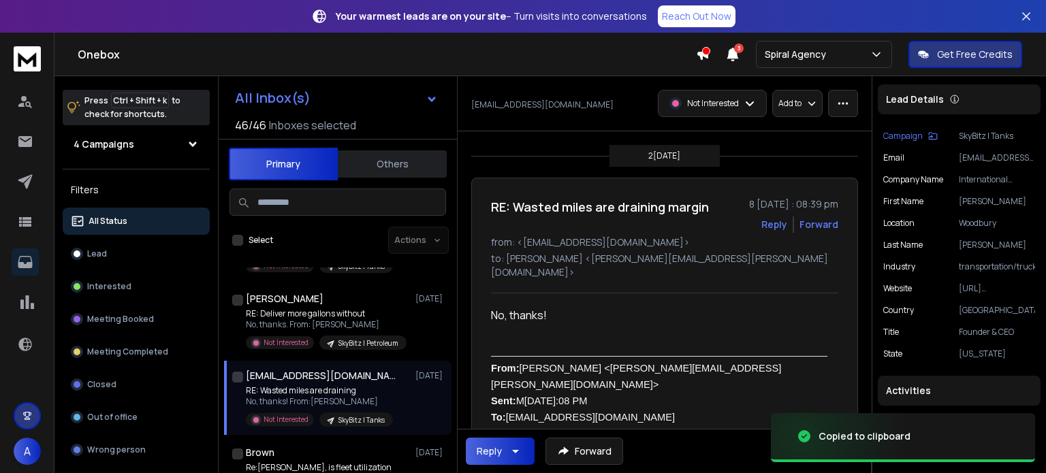
click at [983, 160] on p "[EMAIL_ADDRESS][DOMAIN_NAME]" at bounding box center [997, 158] width 76 height 11
click at [969, 291] on p "[URL][DOMAIN_NAME]" at bounding box center [997, 288] width 76 height 11
click at [491, 307] on p "No, thanks!" at bounding box center [659, 315] width 336 height 16
click at [492, 307] on p "No, thanks!" at bounding box center [659, 315] width 336 height 16
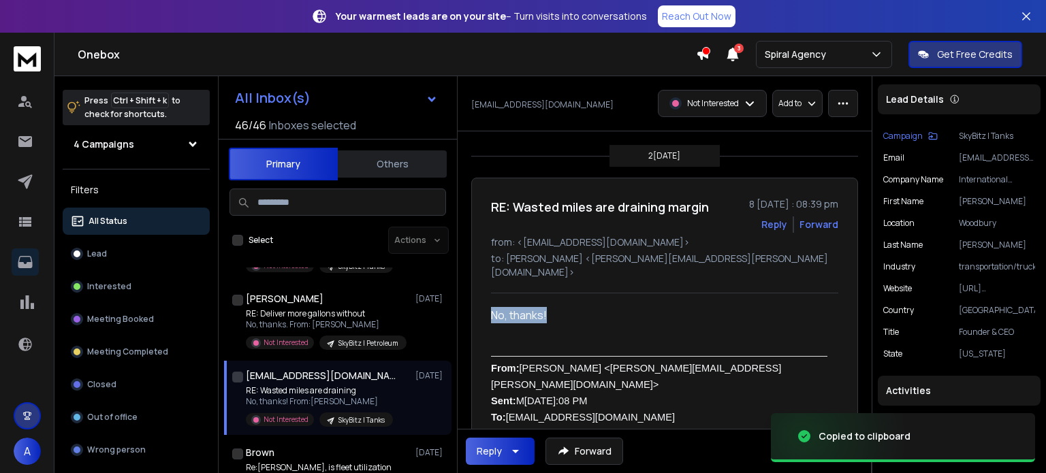
click at [492, 307] on p "No, thanks!" at bounding box center [659, 315] width 336 height 16
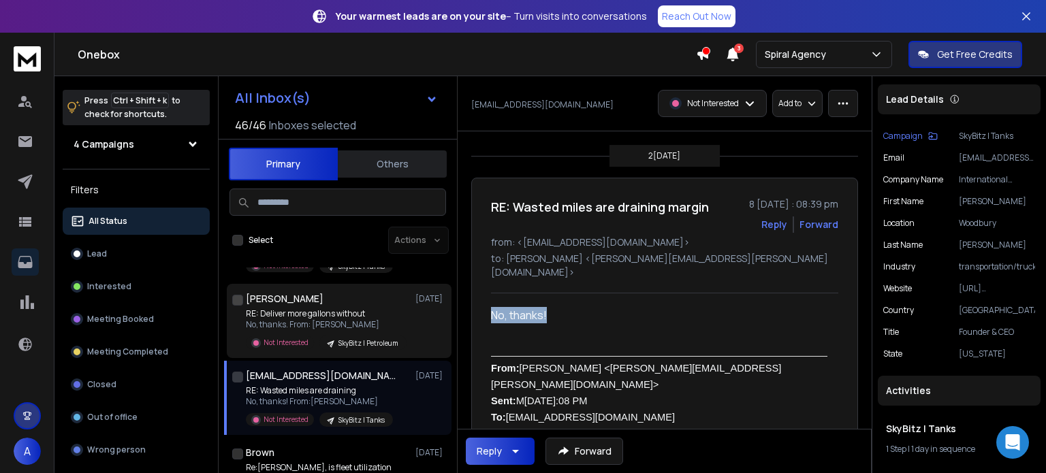
click at [292, 299] on h1 "[PERSON_NAME]" at bounding box center [285, 299] width 78 height 14
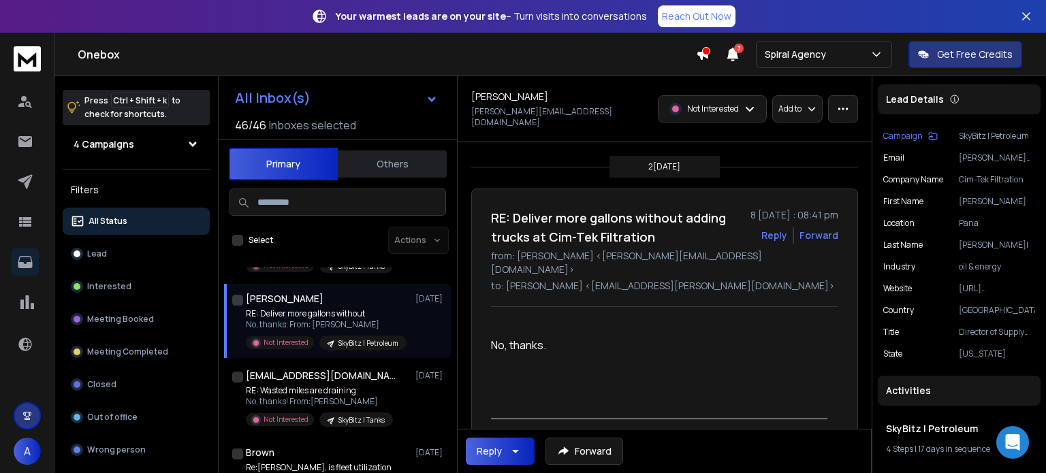
click at [750, 208] on p "8 [DATE] : 08:41 pm" at bounding box center [794, 215] width 88 height 14
click at [782, 208] on p "8 [DATE] : 08:41 pm" at bounding box center [794, 215] width 88 height 14
click at [789, 208] on p "8 [DATE] : 08:41 pm" at bounding box center [794, 215] width 88 height 14
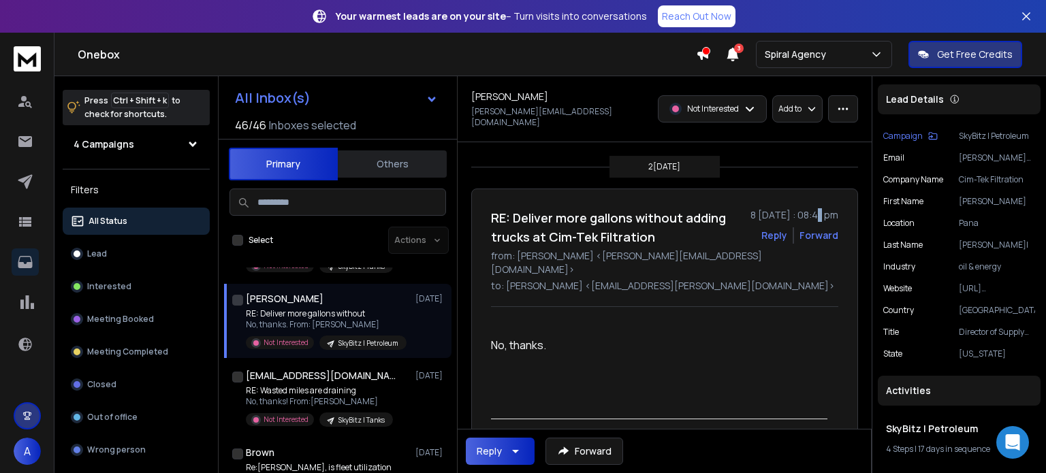
click at [782, 208] on p "8 [DATE] : 08:41 pm" at bounding box center [794, 215] width 88 height 14
drag, startPoint x: 788, startPoint y: 202, endPoint x: 705, endPoint y: 197, distance: 82.5
click at [705, 208] on div "RE: Deliver more gallons without adding trucks at Cim-Tek Filtration [DATE] : 0…" at bounding box center [664, 227] width 347 height 38
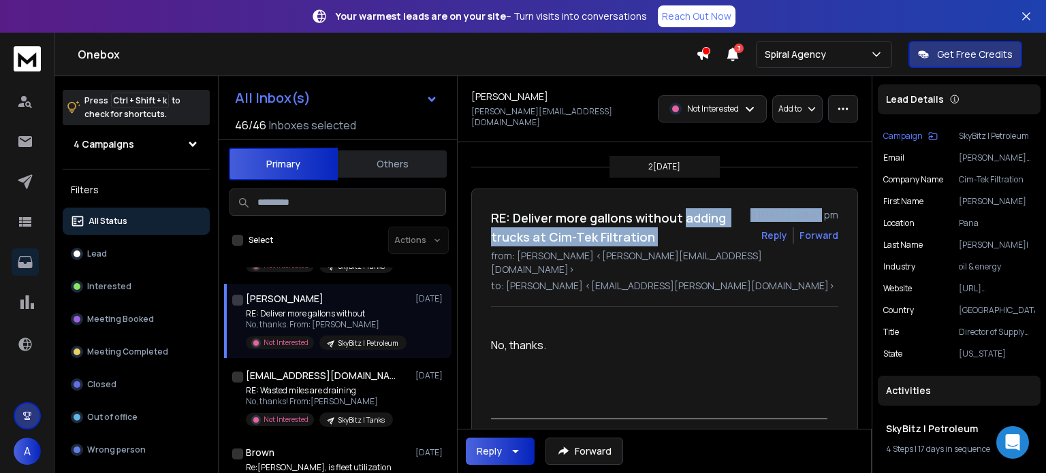
drag, startPoint x: 787, startPoint y: 204, endPoint x: 703, endPoint y: 203, distance: 84.4
click at [703, 208] on div "RE: Deliver more gallons without adding trucks at Cim-Tek Filtration [DATE] : 0…" at bounding box center [664, 227] width 347 height 38
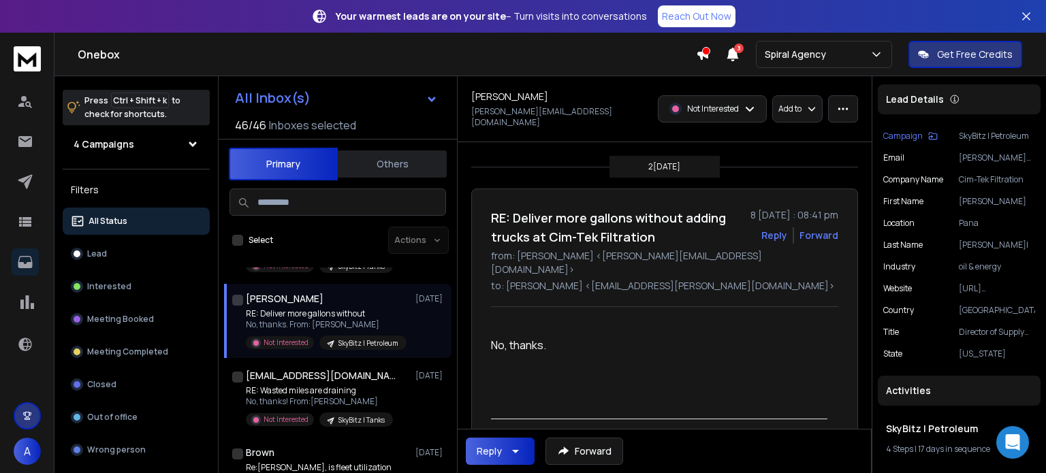
drag, startPoint x: 754, startPoint y: 225, endPoint x: 767, endPoint y: 218, distance: 14.9
click at [754, 227] on div "Reply Forward" at bounding box center [794, 235] width 88 height 16
drag, startPoint x: 788, startPoint y: 201, endPoint x: 709, endPoint y: 195, distance: 79.8
click at [987, 127] on div "Campaign SkyBitz | Petroleum Email [EMAIL_ADDRESS][DOMAIN_NAME] Company Name Ci…" at bounding box center [959, 244] width 163 height 261
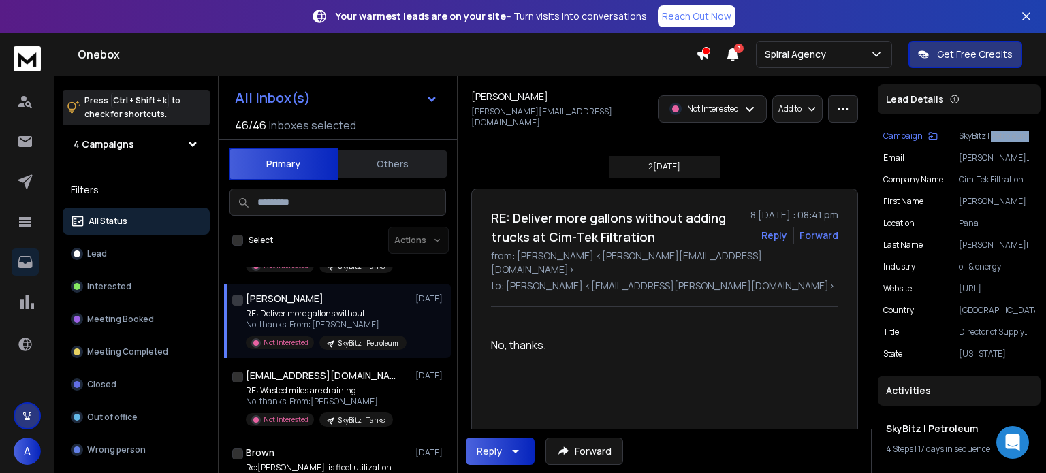
click at [987, 127] on div "Campaign SkyBitz | Petroleum Email [EMAIL_ADDRESS][DOMAIN_NAME] Company Name Ci…" at bounding box center [959, 244] width 163 height 261
click at [980, 135] on p "SkyBitz | Petroleum" at bounding box center [997, 136] width 76 height 11
click at [982, 242] on p "[PERSON_NAME]l" at bounding box center [997, 245] width 76 height 11
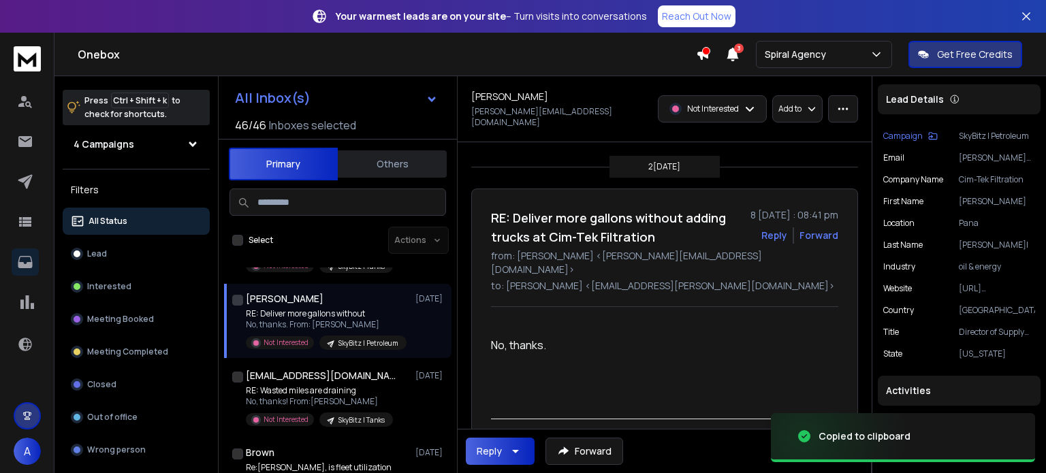
click at [1005, 325] on div "Campaign SkyBitz | Petroleum Email [EMAIL_ADDRESS][DOMAIN_NAME] Company Name Ci…" at bounding box center [959, 244] width 163 height 261
click at [1006, 334] on p "Director of Supply Chain" at bounding box center [997, 332] width 76 height 11
click at [993, 181] on p "Cim-Tek Filtration" at bounding box center [997, 179] width 76 height 11
click at [959, 157] on p "[PERSON_NAME][EMAIL_ADDRESS][DOMAIN_NAME]" at bounding box center [997, 158] width 76 height 11
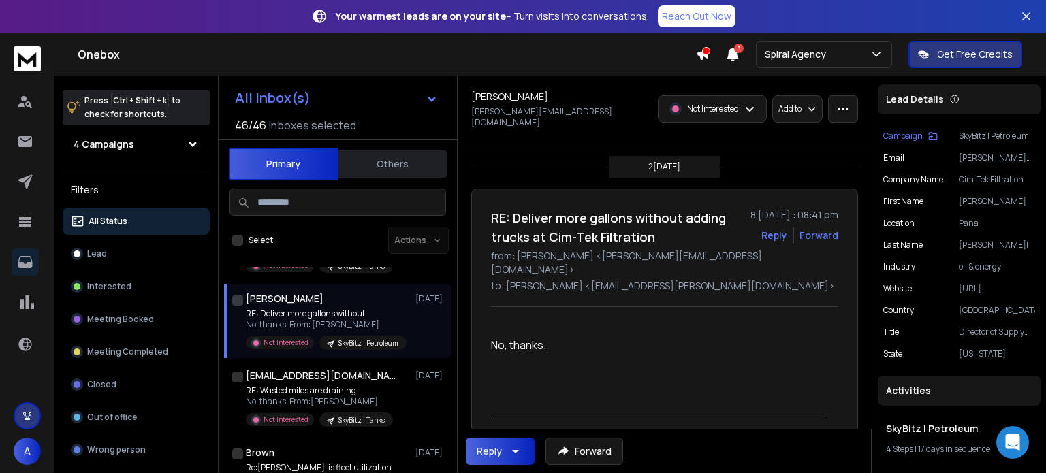
click at [984, 285] on p "[URL][DOMAIN_NAME]" at bounding box center [997, 288] width 76 height 11
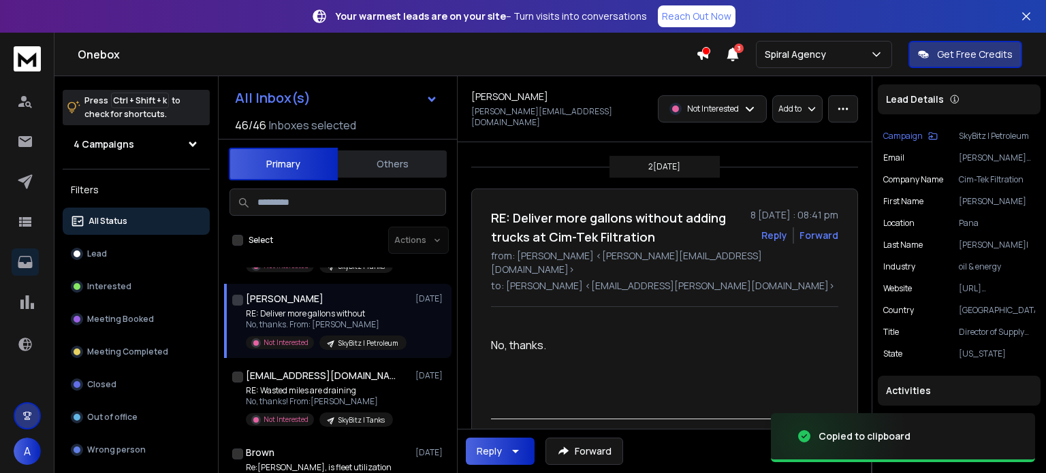
click at [526, 337] on p "No, thanks." at bounding box center [659, 345] width 336 height 16
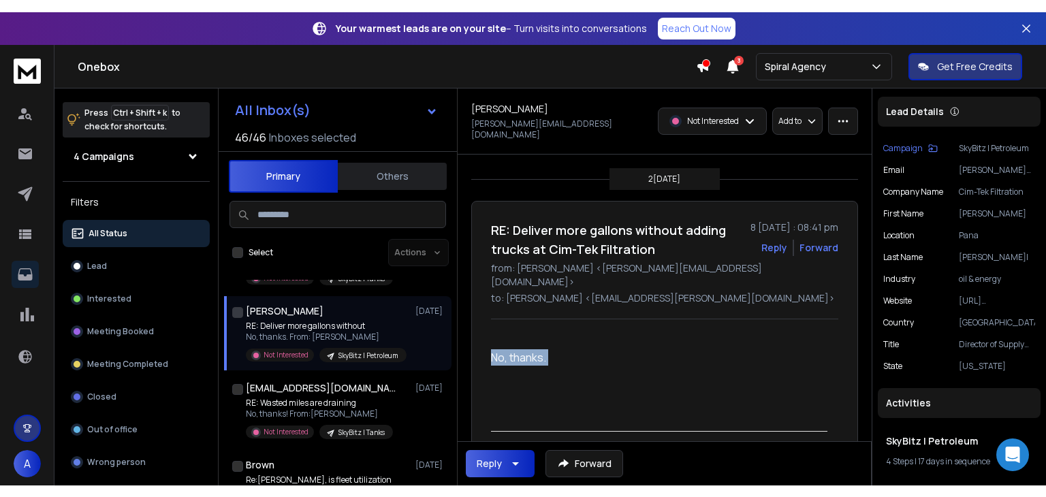
scroll to position [0, 0]
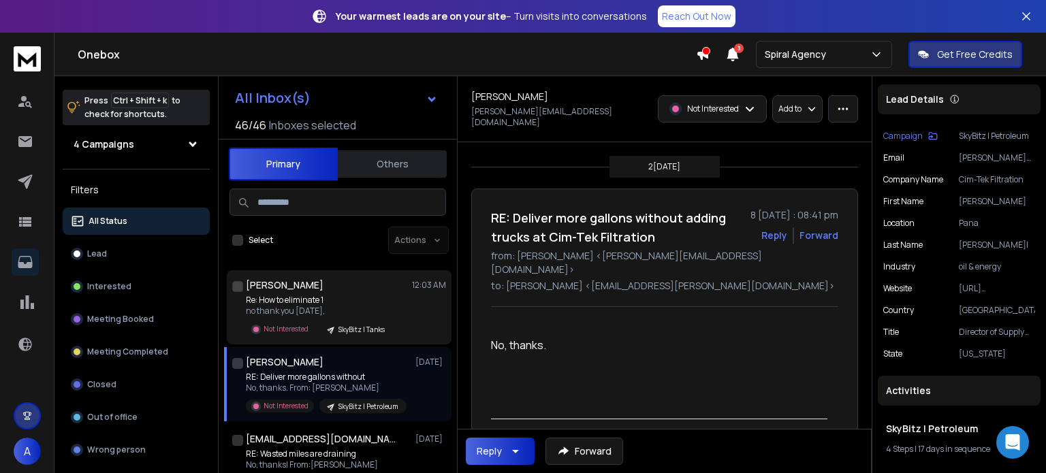
drag, startPoint x: 452, startPoint y: 278, endPoint x: 412, endPoint y: 294, distance: 43.1
click at [467, 259] on div "All Inbox(s) 46 / 46 Inboxes selected Primary Others Select Actions [PERSON_NAM…" at bounding box center [632, 312] width 828 height 473
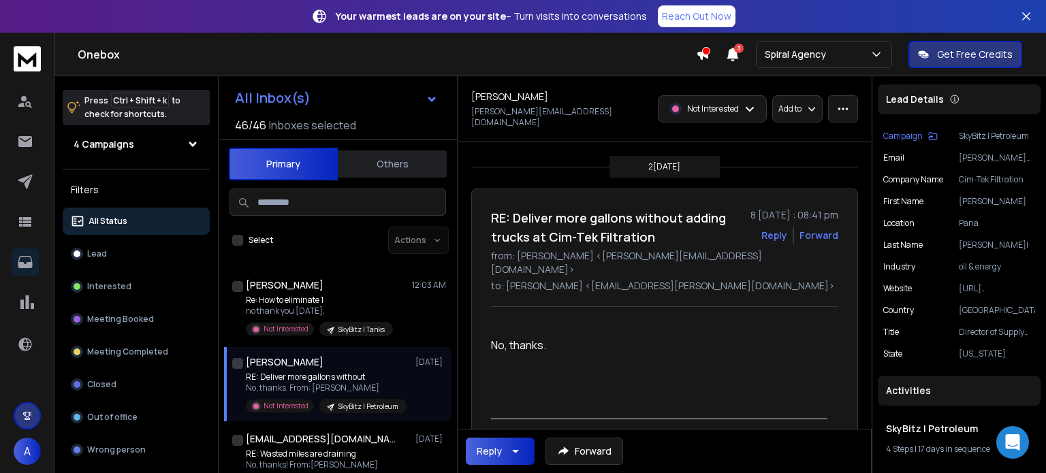
click at [644, 370] on p at bounding box center [659, 378] width 336 height 16
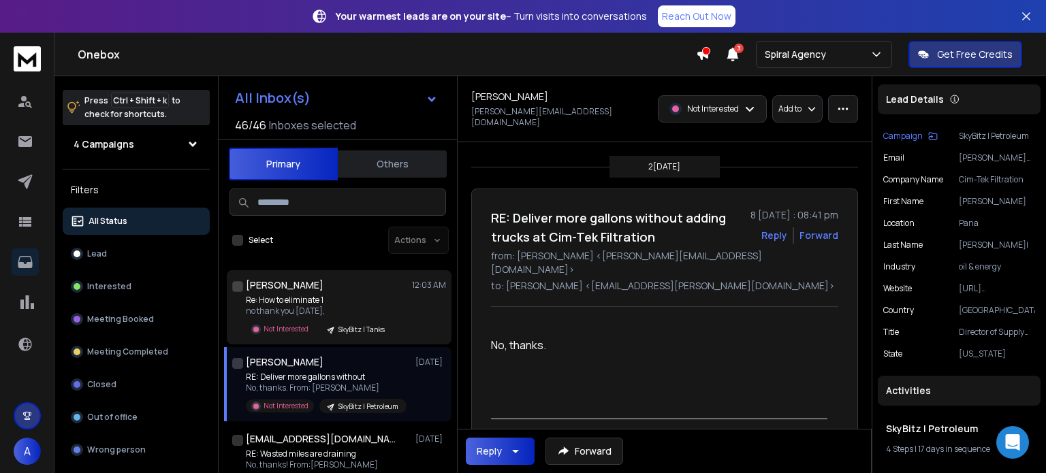
click at [286, 289] on h1 "[PERSON_NAME]" at bounding box center [285, 285] width 78 height 14
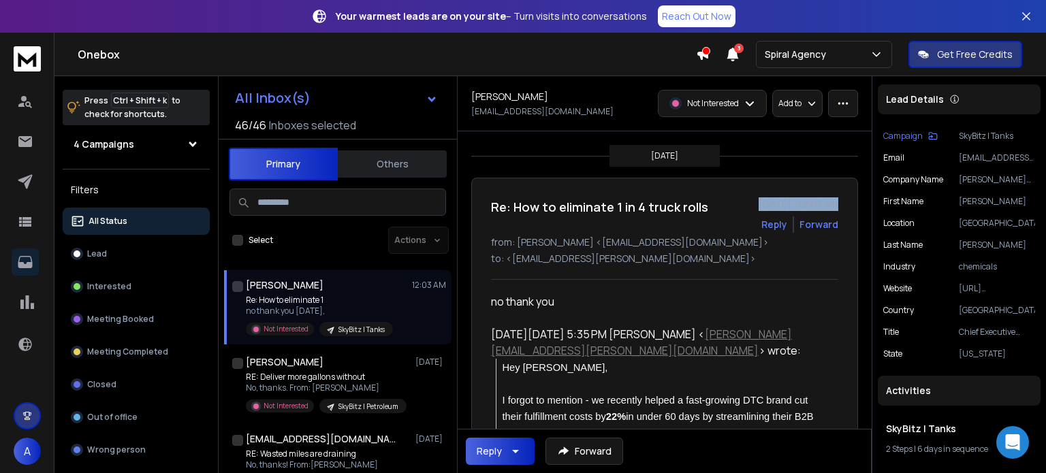
drag, startPoint x: 708, startPoint y: 204, endPoint x: 787, endPoint y: 204, distance: 79.0
click at [787, 204] on p "[DATE] : 12:03 am" at bounding box center [798, 204] width 80 height 14
click at [975, 138] on p "SkyBitz | Tanks" at bounding box center [997, 136] width 76 height 11
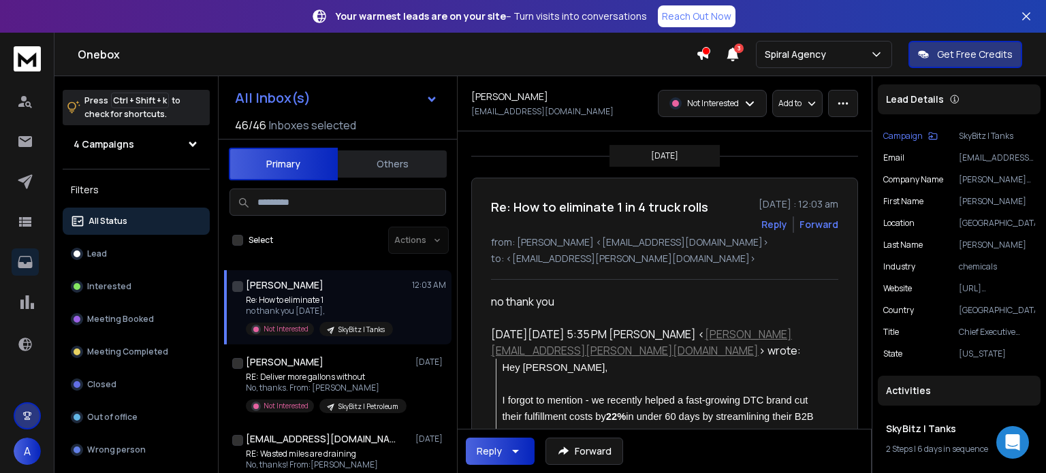
click at [964, 244] on p "[PERSON_NAME]" at bounding box center [997, 245] width 76 height 11
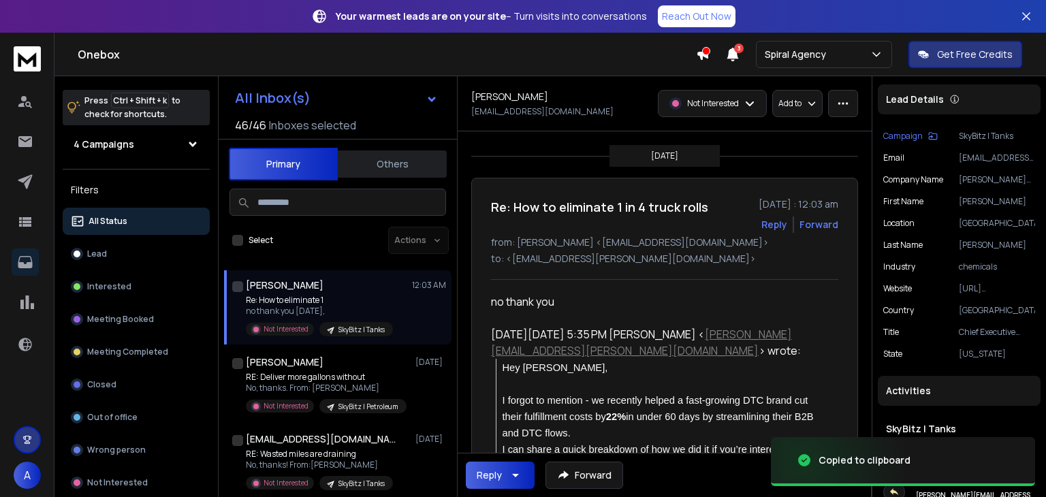
click at [993, 332] on p "Chief Executive Officer" at bounding box center [997, 332] width 76 height 11
click at [987, 180] on p "[PERSON_NAME] Chemical Industries" at bounding box center [997, 179] width 76 height 11
click at [961, 156] on p "[EMAIL_ADDRESS][DOMAIN_NAME]" at bounding box center [997, 158] width 76 height 11
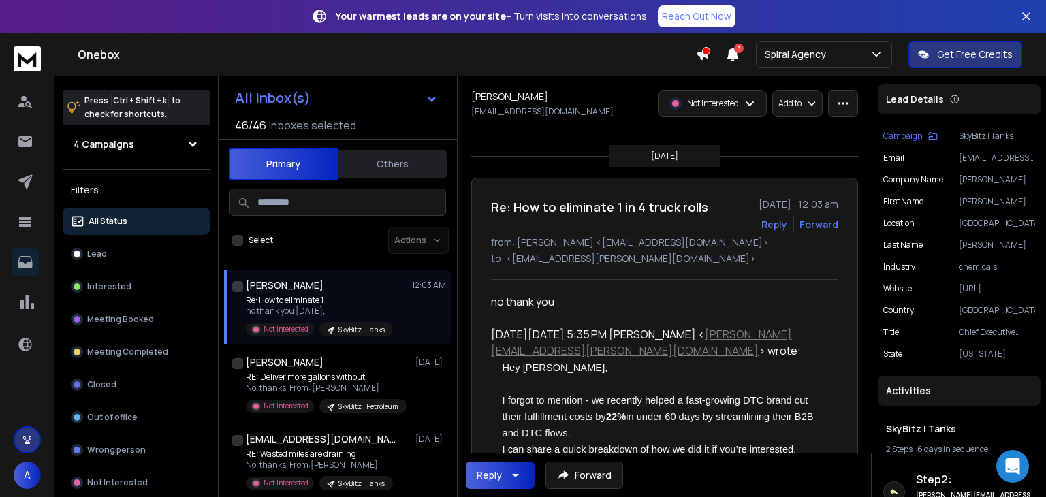
click at [968, 286] on p "[URL][DOMAIN_NAME]" at bounding box center [997, 288] width 76 height 11
drag, startPoint x: 490, startPoint y: 300, endPoint x: 580, endPoint y: 297, distance: 89.9
click at [580, 297] on div "no thank you" at bounding box center [659, 301] width 336 height 16
click at [189, 141] on icon at bounding box center [193, 144] width 12 height 12
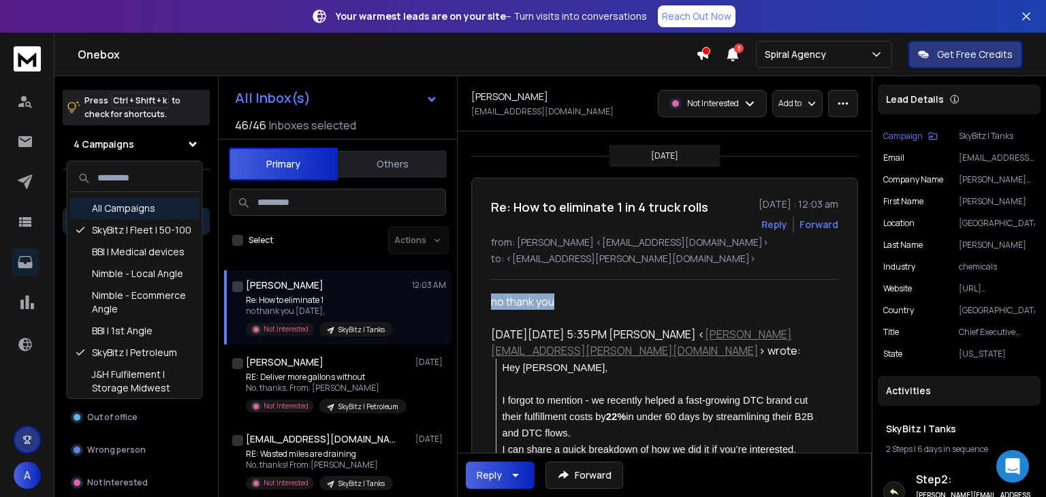
click at [114, 210] on div "All Campaigns" at bounding box center [134, 208] width 129 height 22
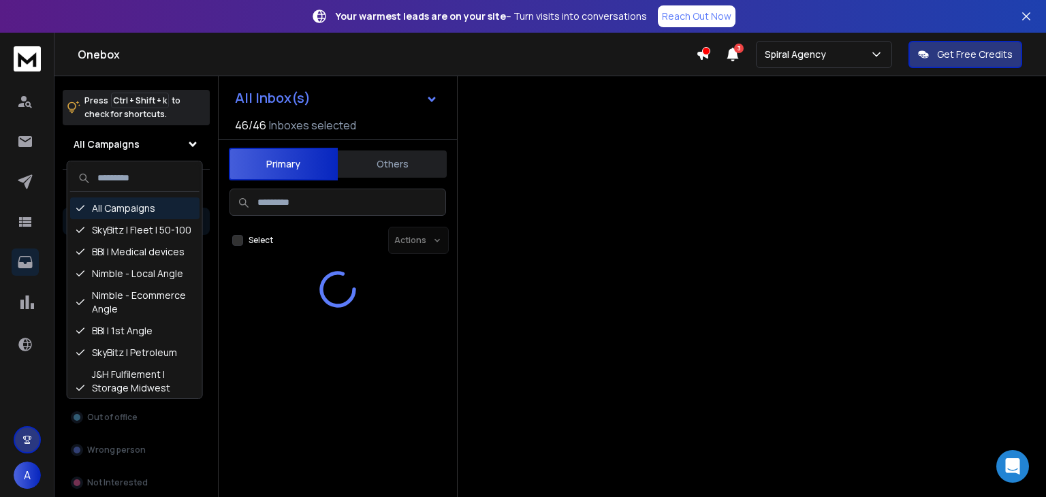
click at [117, 206] on div "All Campaigns" at bounding box center [134, 208] width 129 height 22
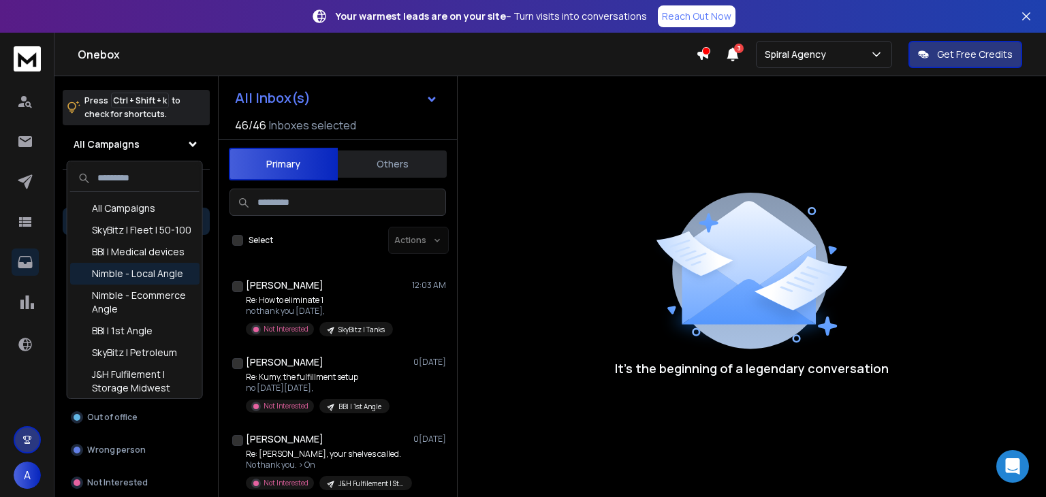
click at [140, 274] on div "Nimble - Local Angle" at bounding box center [134, 274] width 129 height 22
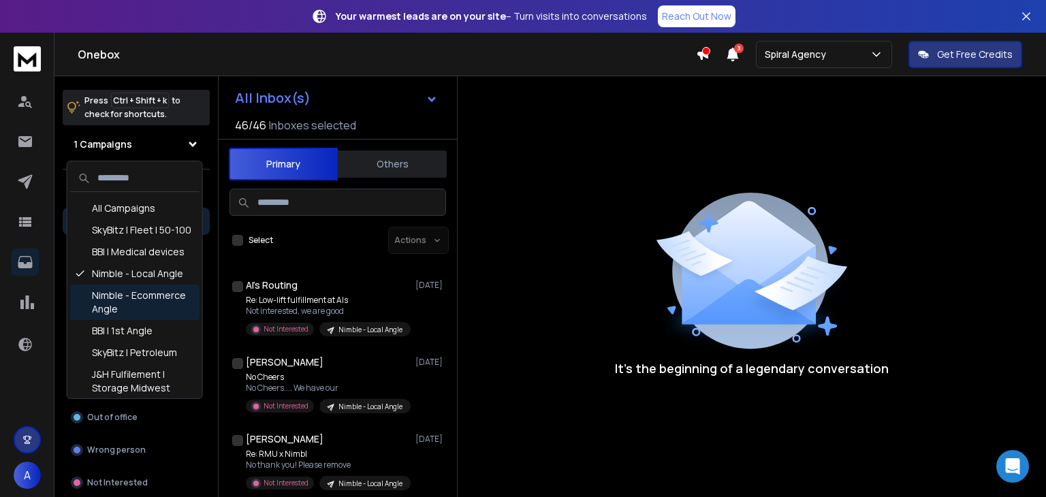
click at [127, 300] on div "Nimble - Ecommerce Angle" at bounding box center [134, 302] width 129 height 35
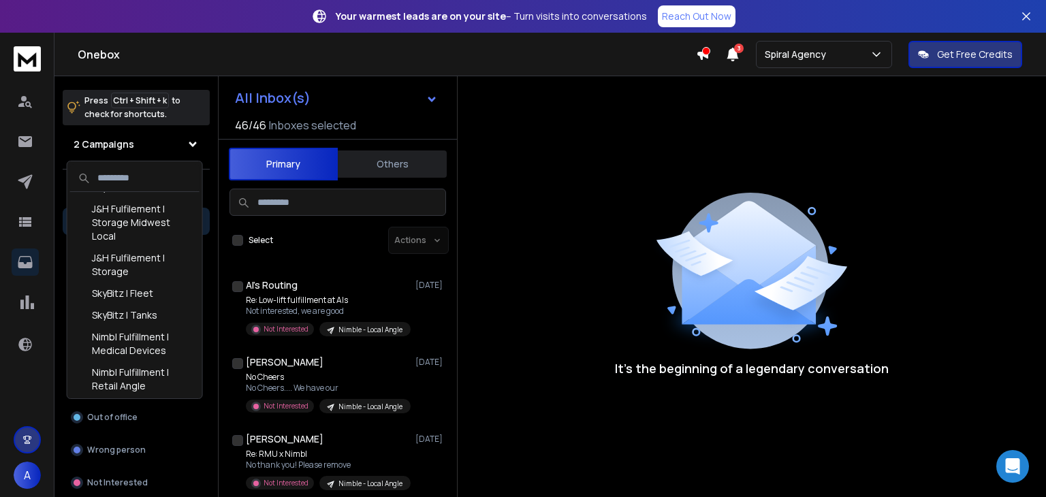
scroll to position [166, 0]
click at [131, 347] on div "Nimbl Fulfillment | Medical Devices" at bounding box center [134, 342] width 129 height 35
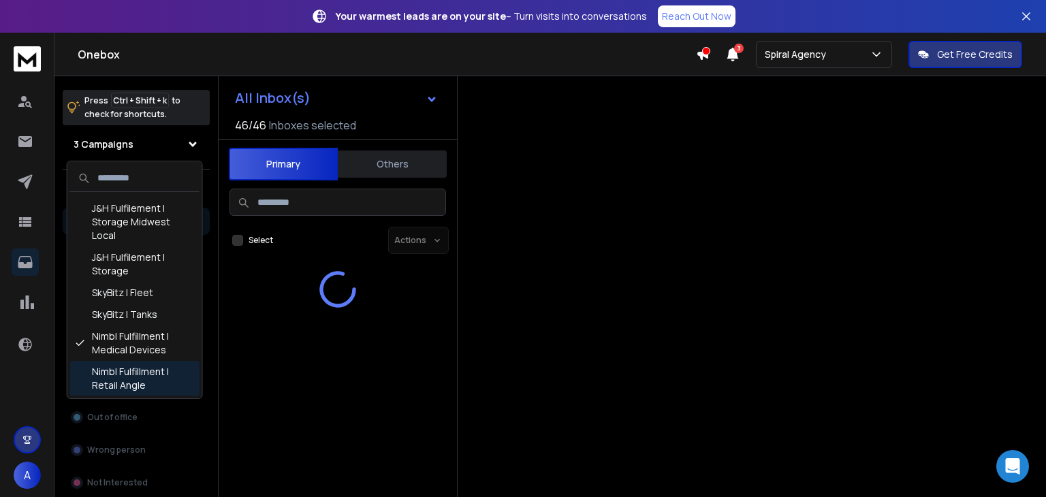
click at [118, 376] on div "Nimbl Fulfillment | Retail Angle" at bounding box center [134, 378] width 129 height 35
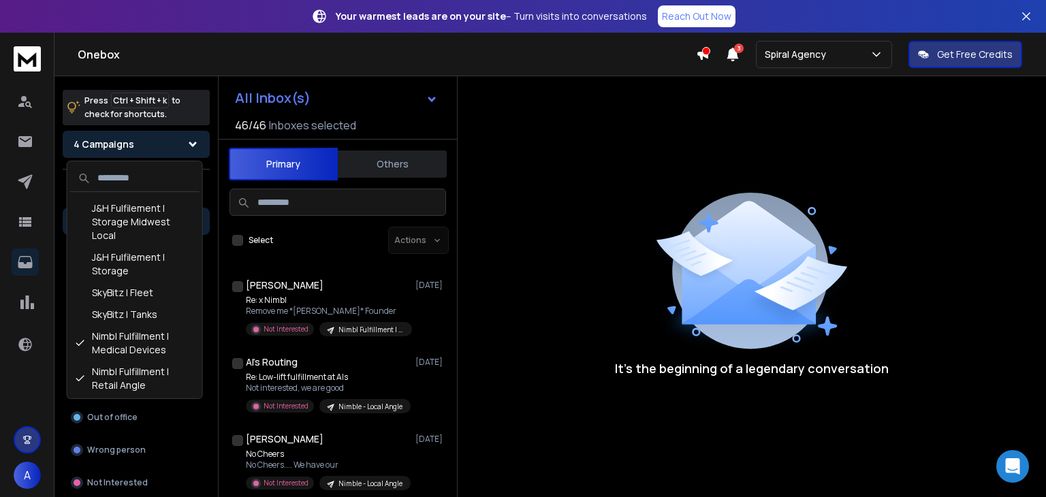
click at [187, 150] on icon at bounding box center [193, 144] width 12 height 12
click at [139, 142] on button "4 Campaigns" at bounding box center [136, 144] width 147 height 27
click at [590, 143] on div "It’s the beginning of a legendary conversation" at bounding box center [752, 287] width 588 height 423
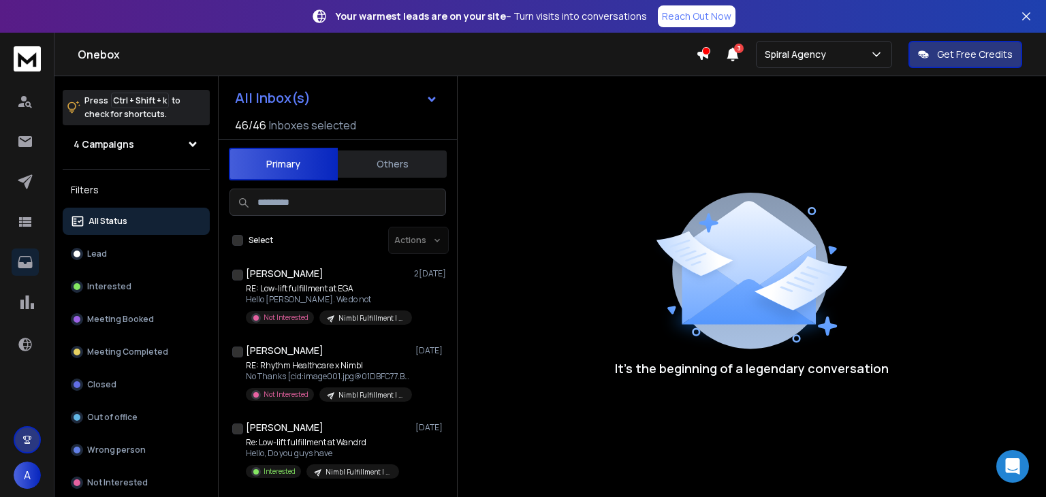
scroll to position [817, 0]
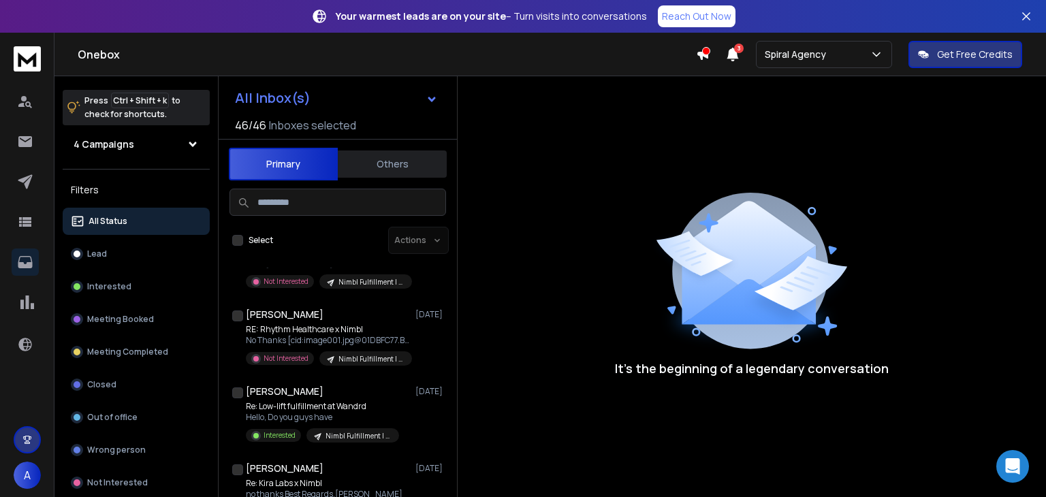
click at [545, 298] on div "It’s the beginning of a legendary conversation" at bounding box center [752, 287] width 588 height 423
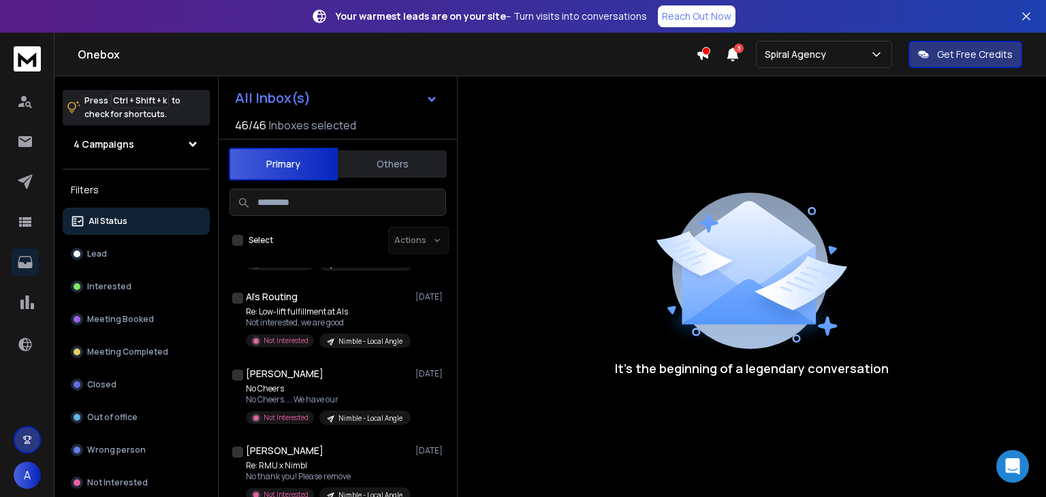
scroll to position [76, 0]
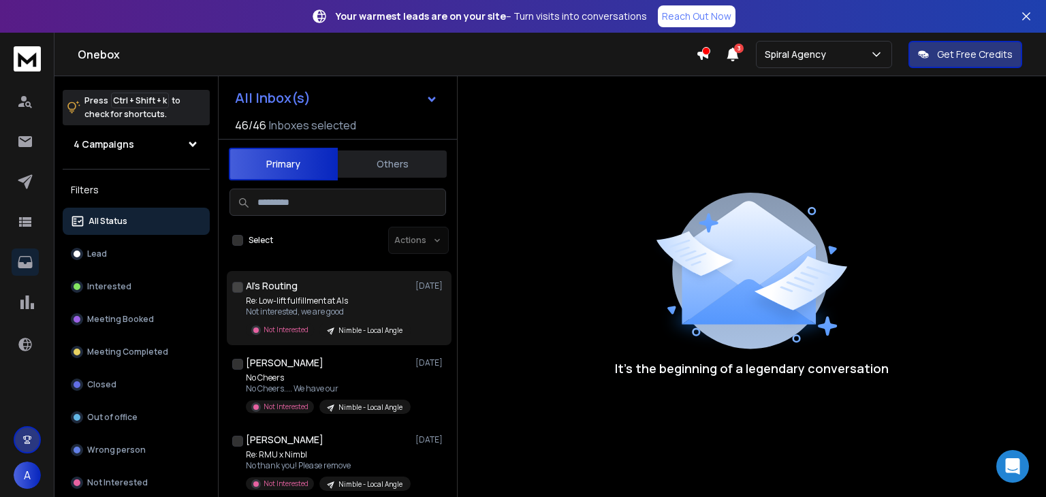
click at [271, 308] on p "Not interested, we are good" at bounding box center [327, 311] width 163 height 11
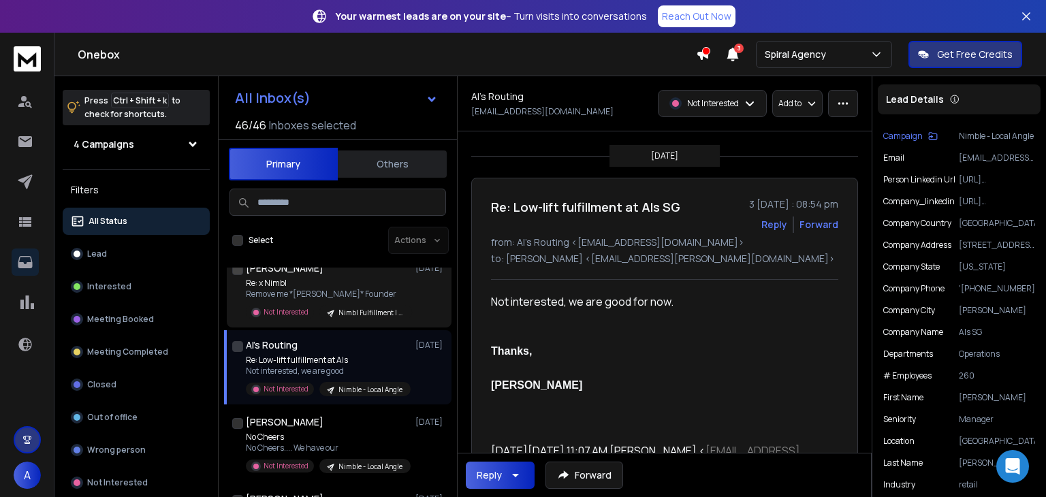
scroll to position [0, 0]
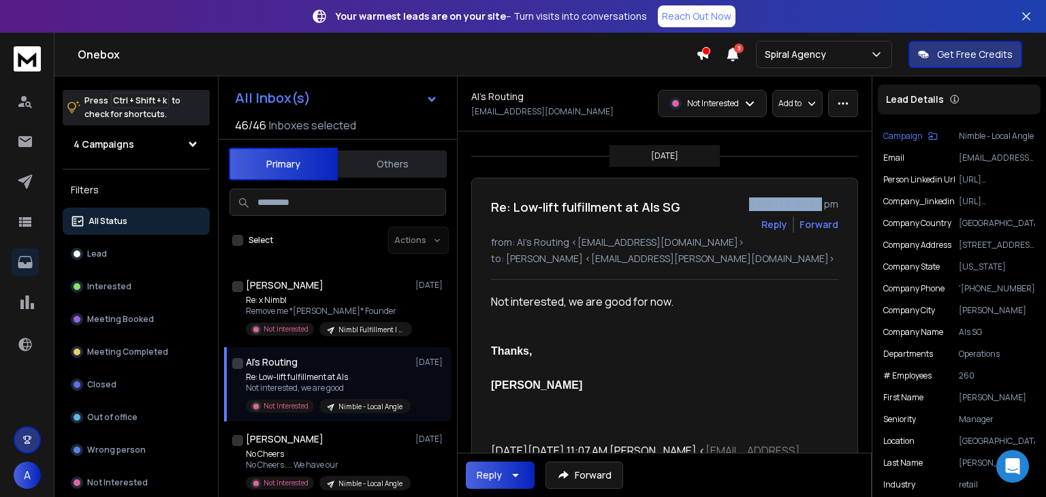
drag, startPoint x: 708, startPoint y: 199, endPoint x: 787, endPoint y: 201, distance: 79.0
click at [787, 201] on p "3 [DATE] : 08:54 pm" at bounding box center [793, 204] width 89 height 14
click at [998, 129] on div "Campaign Nimble - Local Angle Email [EMAIL_ADDRESS][DOMAIN_NAME] Person Linkedi…" at bounding box center [959, 364] width 163 height 501
click at [995, 135] on p "Nimble - Local Angle" at bounding box center [997, 136] width 76 height 11
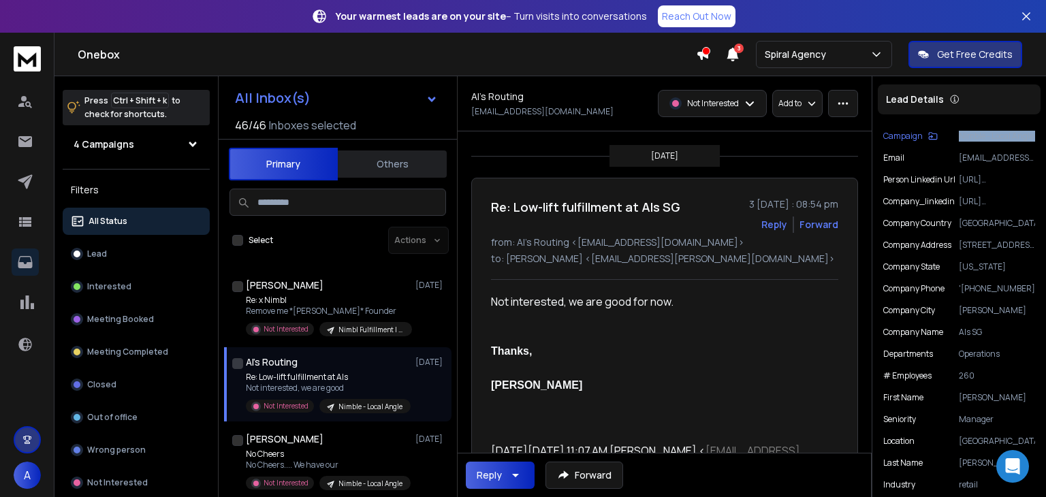
click at [995, 135] on p "Nimble - Local Angle" at bounding box center [997, 136] width 76 height 11
click at [980, 393] on p "[PERSON_NAME]" at bounding box center [997, 397] width 76 height 11
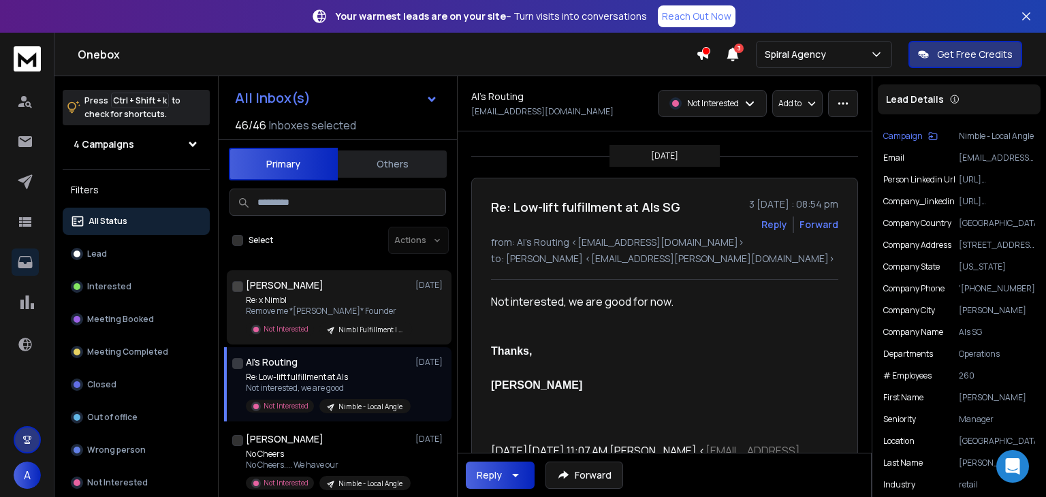
click at [288, 292] on div "[PERSON_NAME] [DATE] Re: x Nimbl Remove me *[PERSON_NAME]* Founder Not Interest…" at bounding box center [346, 307] width 200 height 58
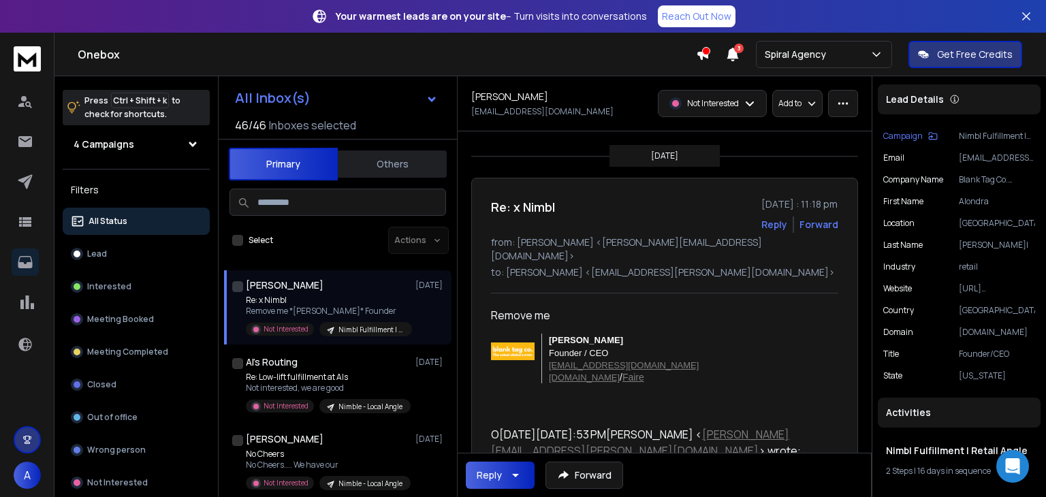
click at [761, 207] on p "[DATE] : 11:18 pm" at bounding box center [799, 204] width 77 height 14
drag, startPoint x: 712, startPoint y: 199, endPoint x: 792, endPoint y: 204, distance: 79.8
click at [792, 204] on p "[DATE] : 11:18 pm" at bounding box center [799, 204] width 77 height 14
click at [996, 134] on p "Nimbl Fulfillment | Retail Angle" at bounding box center [997, 136] width 76 height 11
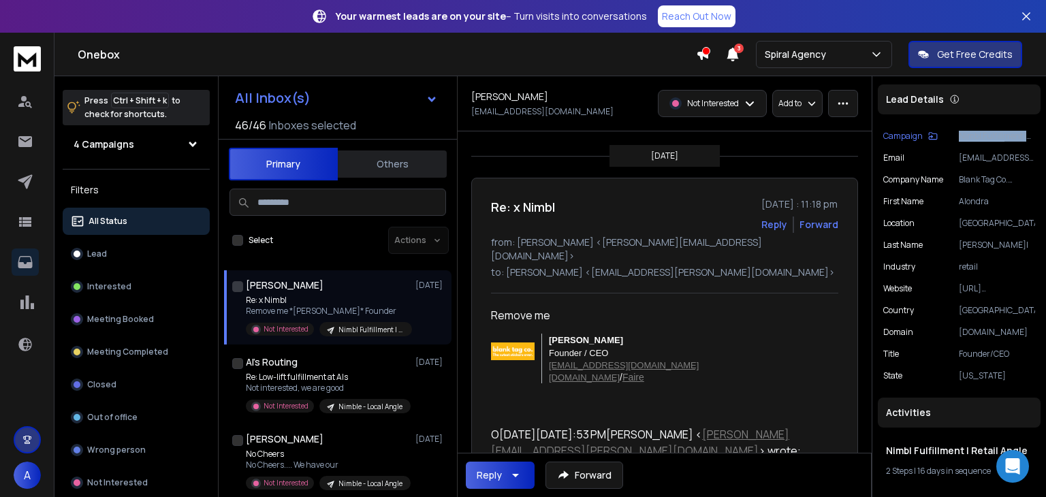
click at [996, 134] on p "Nimbl Fulfillment | Retail Angle" at bounding box center [997, 136] width 76 height 11
drag, startPoint x: 976, startPoint y: 244, endPoint x: 916, endPoint y: 214, distance: 66.4
click at [976, 243] on p "[PERSON_NAME]l" at bounding box center [997, 245] width 76 height 11
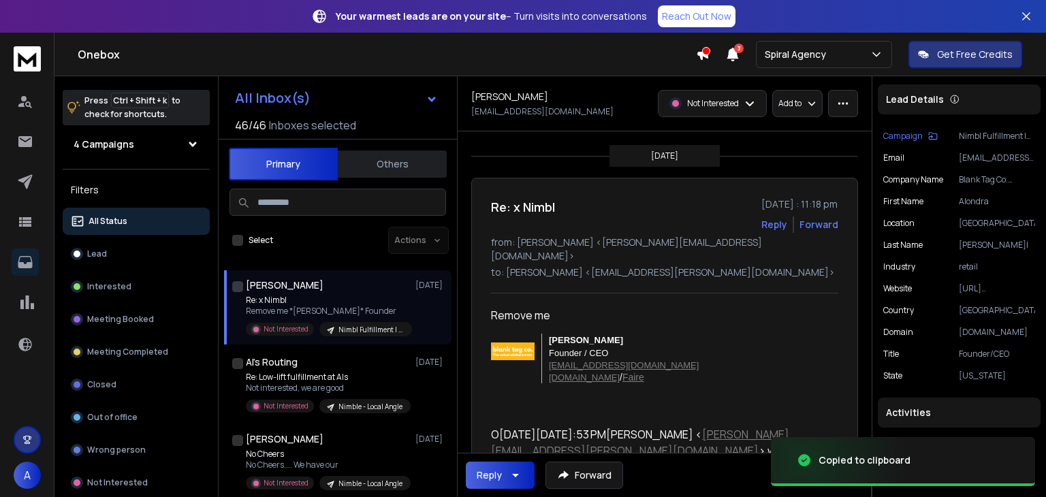
click at [978, 351] on p "Founder/CEO" at bounding box center [997, 354] width 76 height 11
click at [970, 175] on p "Blank Tag Co. Stickers" at bounding box center [997, 179] width 76 height 11
click at [976, 153] on p "[EMAIL_ADDRESS][DOMAIN_NAME]" at bounding box center [997, 158] width 76 height 11
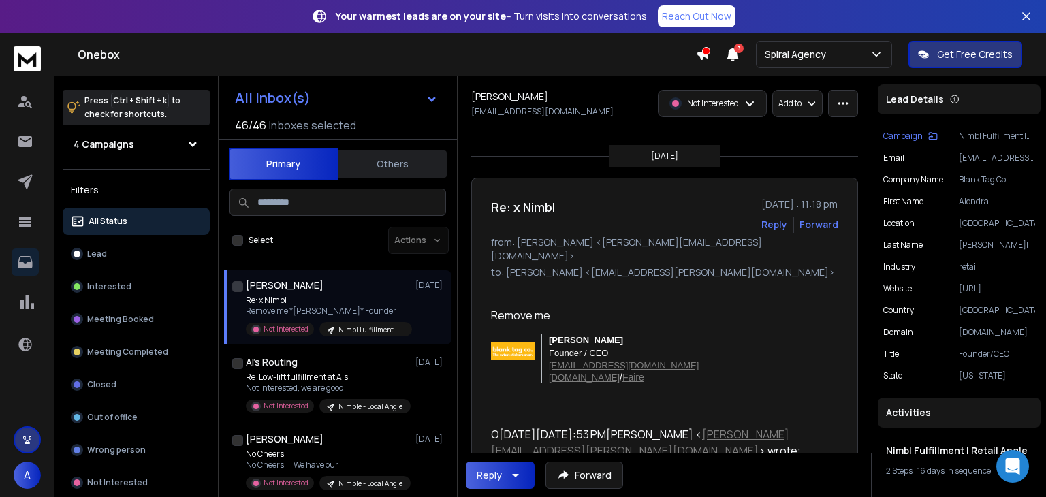
click at [976, 287] on p "[URL][DOMAIN_NAME]" at bounding box center [997, 288] width 76 height 11
drag, startPoint x: 493, startPoint y: 295, endPoint x: 561, endPoint y: 306, distance: 68.8
click at [561, 307] on div "Remove me" at bounding box center [659, 315] width 336 height 16
click at [169, 146] on button "4 Campaigns" at bounding box center [136, 144] width 147 height 27
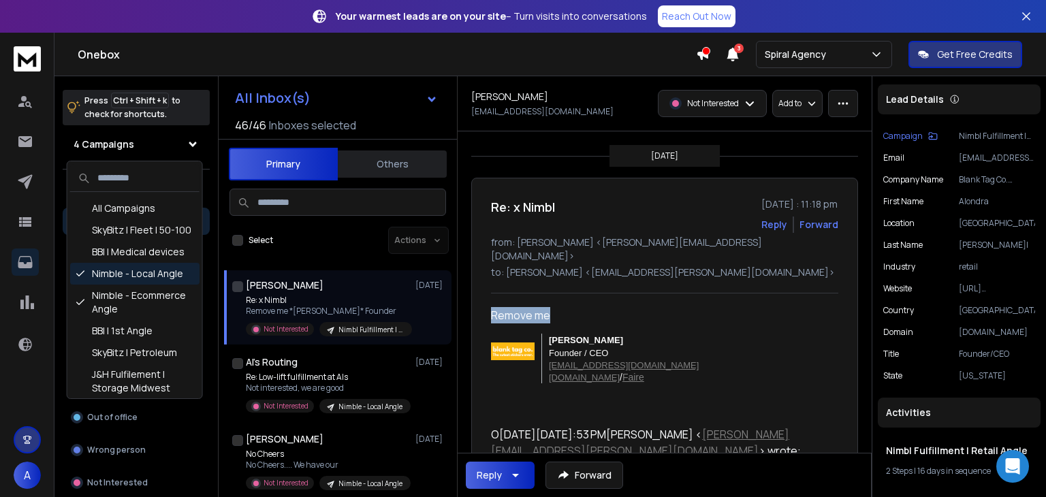
click at [103, 280] on div "Nimble - Local Angle" at bounding box center [134, 274] width 129 height 22
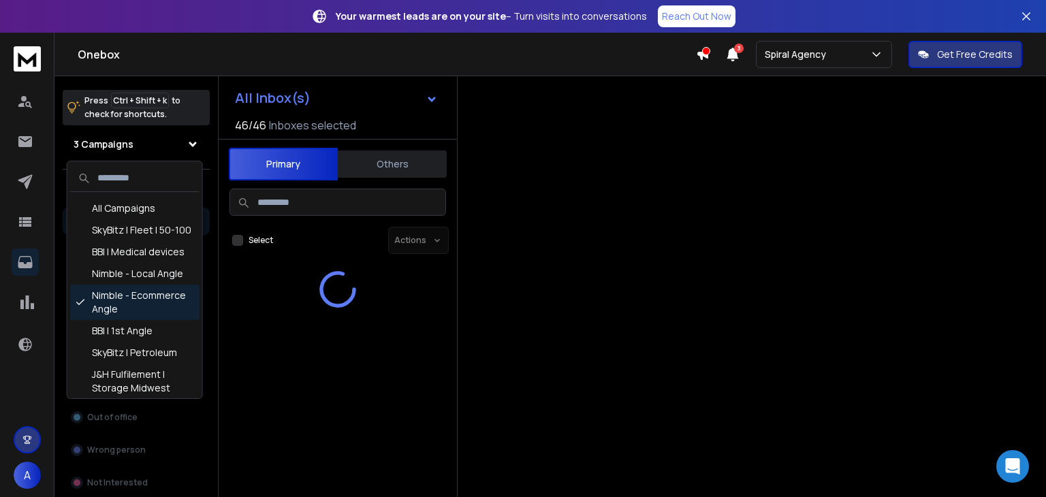
click at [98, 297] on div "Nimble - Ecommerce Angle" at bounding box center [134, 302] width 129 height 35
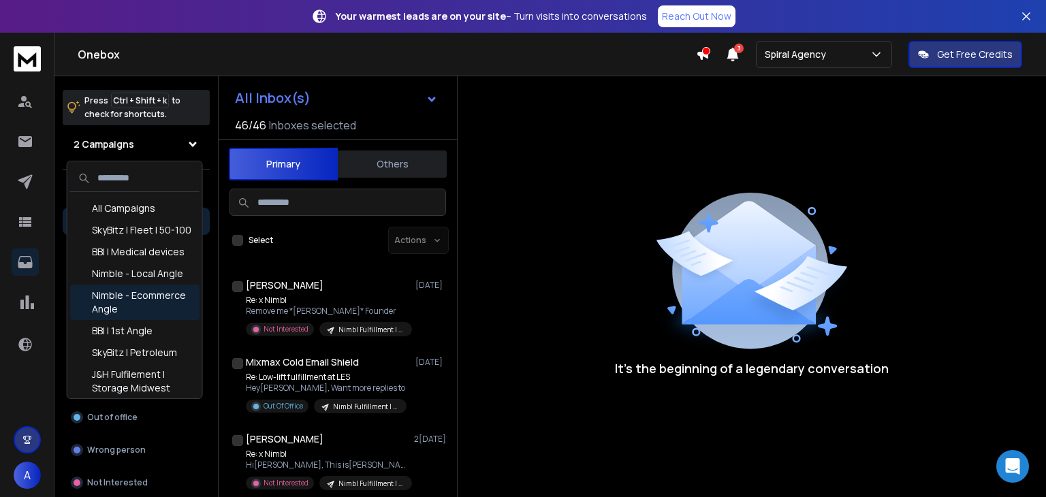
scroll to position [136, 0]
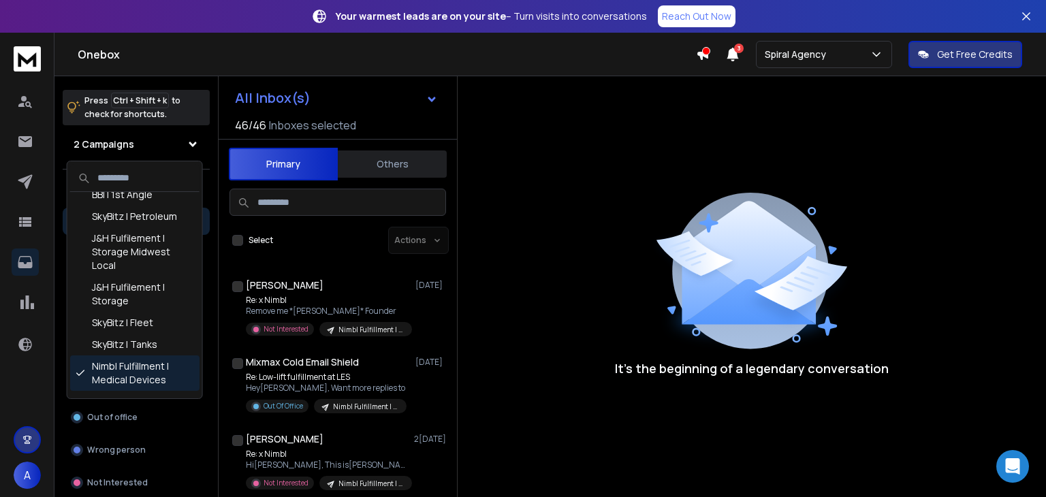
click at [112, 371] on div "Nimbl Fulfillment | Medical Devices" at bounding box center [134, 372] width 129 height 35
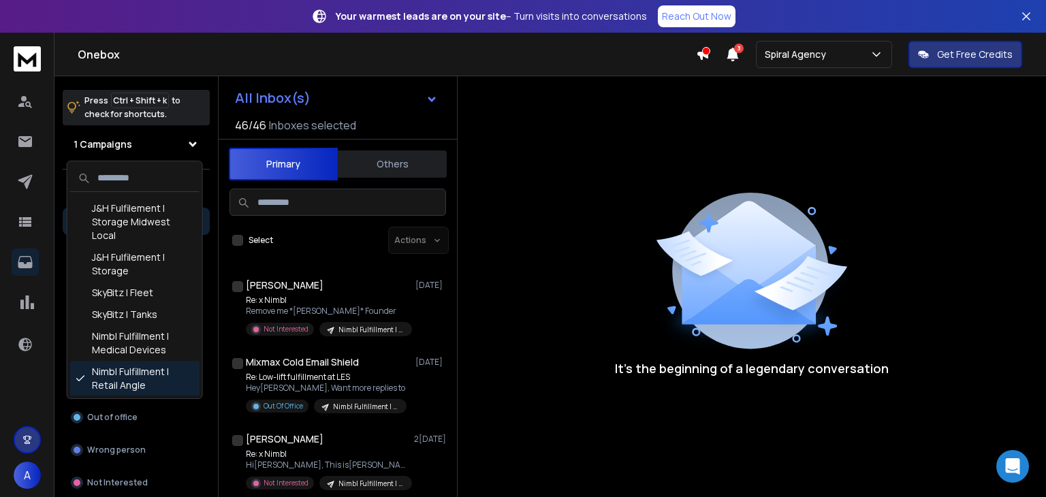
click at [114, 372] on div "Nimbl Fulfillment | Retail Angle" at bounding box center [134, 378] width 129 height 35
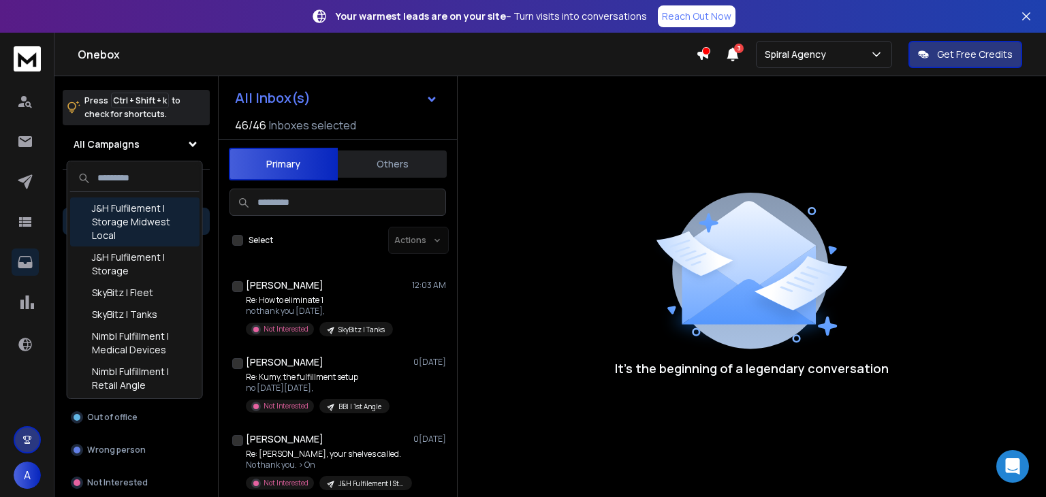
click at [140, 205] on div "J&H Fulfilement | Storage Midwest Local" at bounding box center [134, 221] width 129 height 49
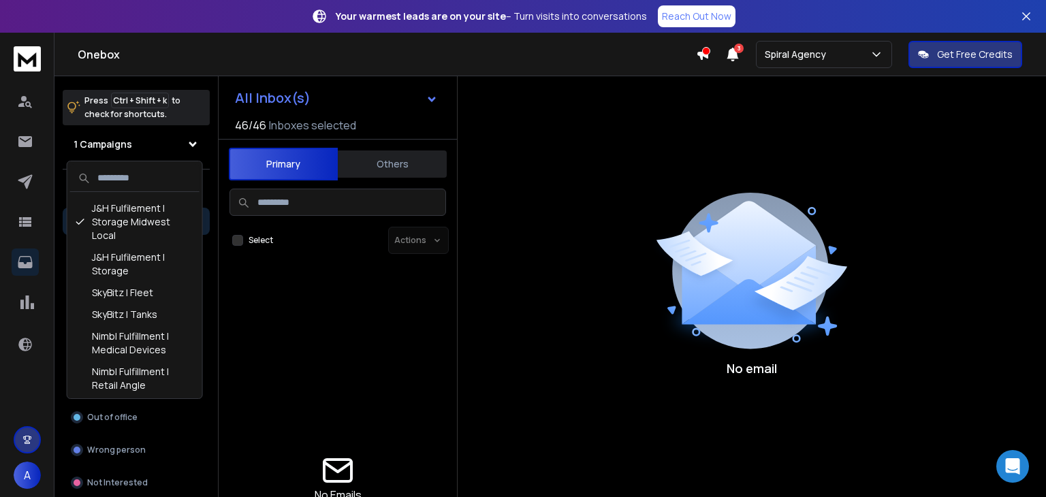
click at [201, 338] on div "All Campaigns SkyBitz | Fleet | 50-100 BBI | Medical devices Nimble - Local Ang…" at bounding box center [135, 280] width 136 height 238
click at [139, 273] on div "J&H Fulfilement | Storage" at bounding box center [134, 263] width 129 height 35
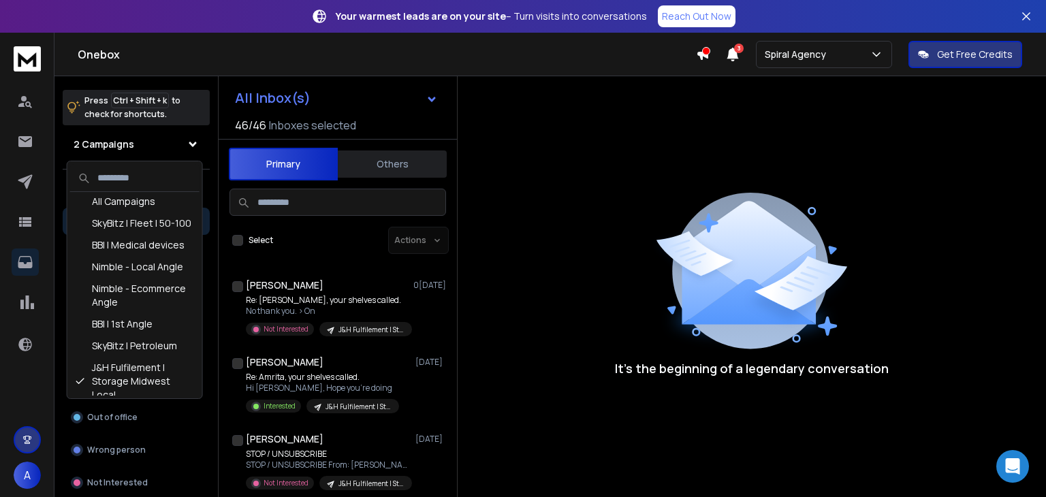
scroll to position [0, 0]
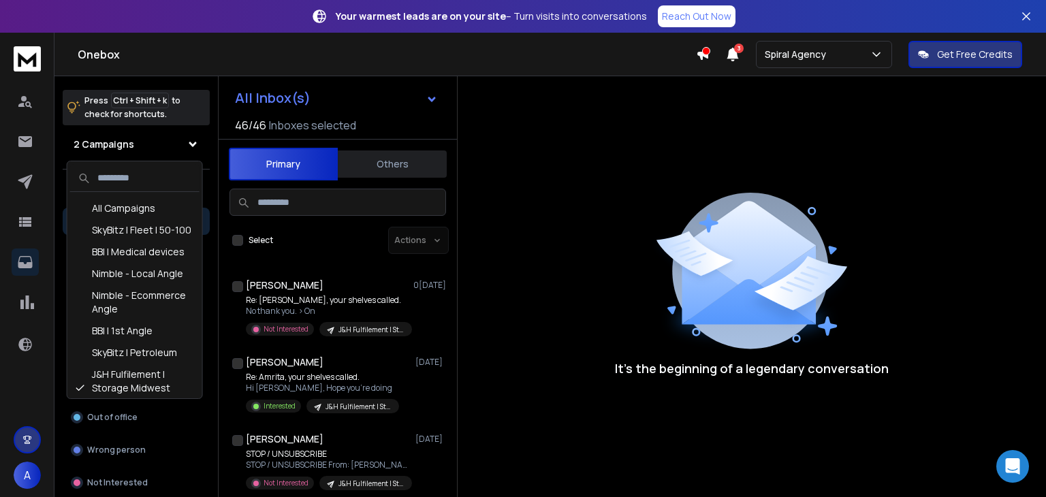
click at [560, 139] on div "It’s the beginning of a legendary conversation" at bounding box center [752, 287] width 588 height 423
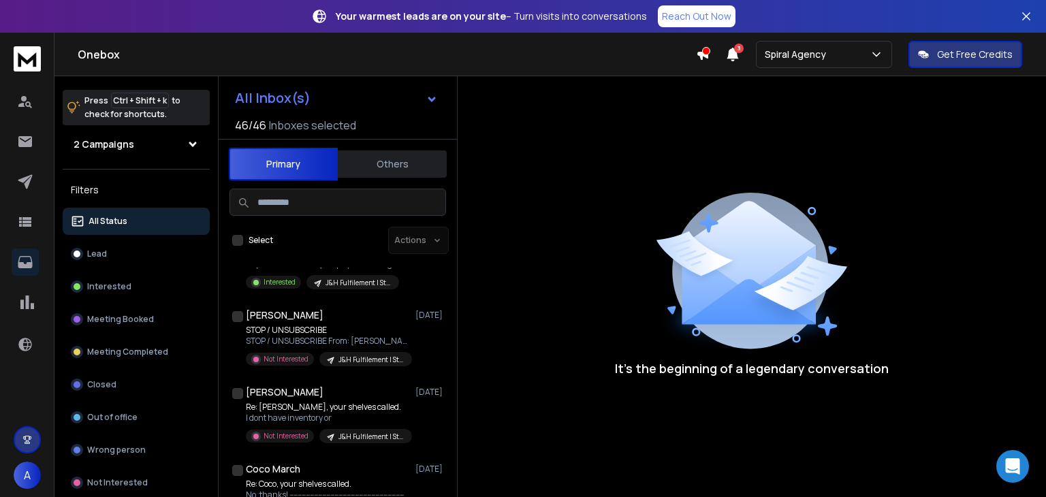
scroll to position [120, 0]
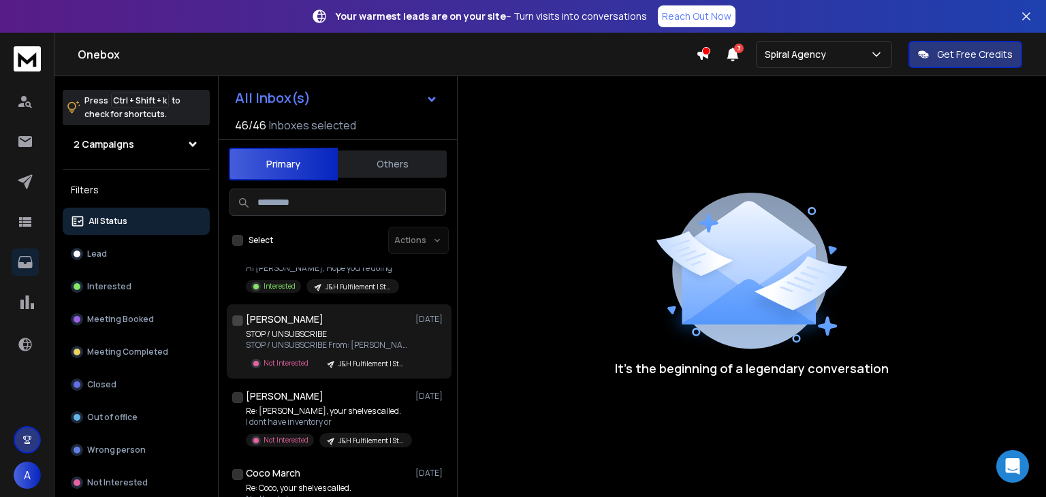
click at [307, 342] on p "STOP / UNSUBSCRIBE From: [PERSON_NAME]" at bounding box center [327, 345] width 163 height 11
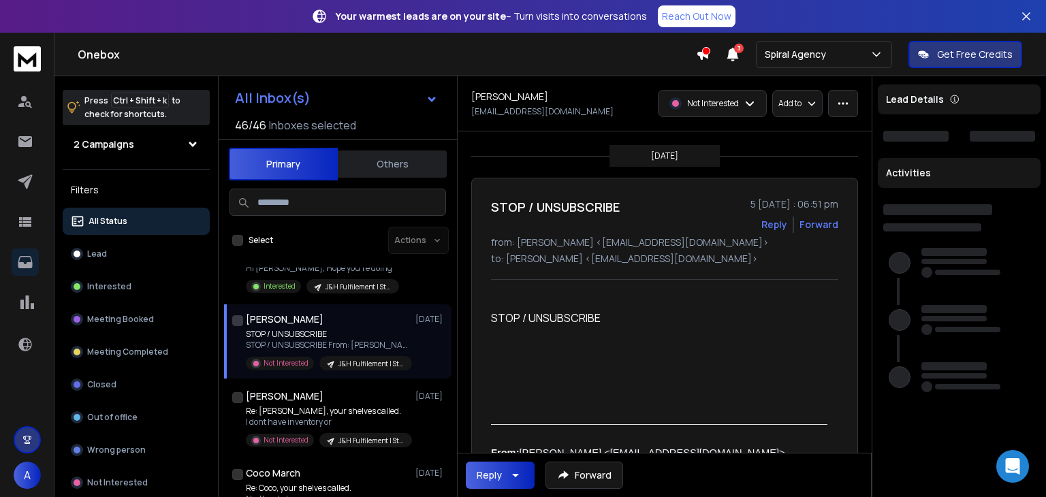
scroll to position [0, 0]
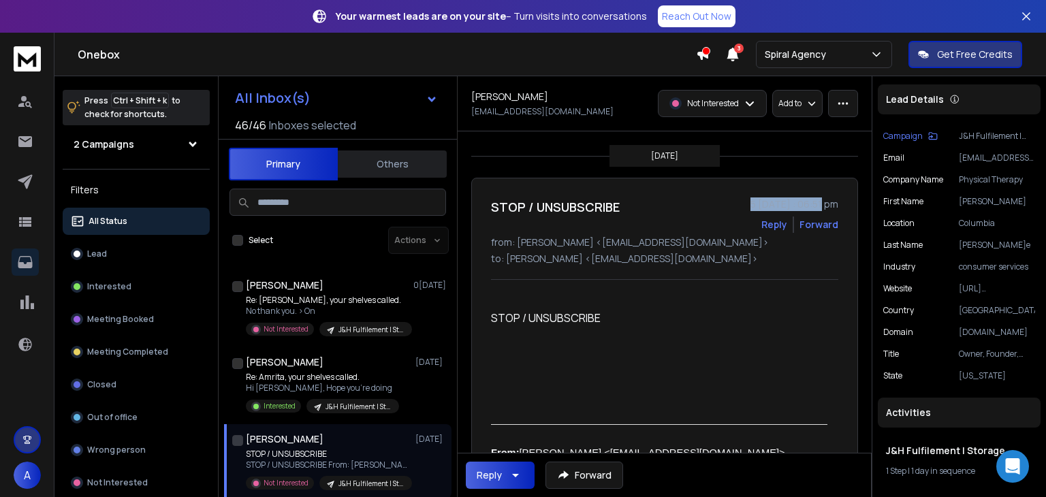
drag, startPoint x: 708, startPoint y: 199, endPoint x: 787, endPoint y: 196, distance: 79.0
click at [983, 131] on p "J&H Fulfilement | Storage" at bounding box center [997, 136] width 76 height 11
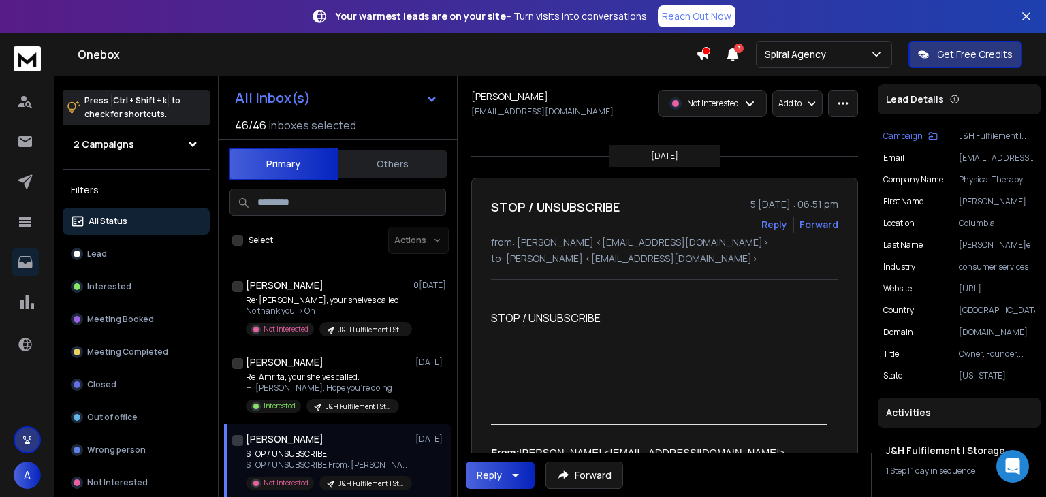
click at [975, 243] on p "[PERSON_NAME]e" at bounding box center [997, 245] width 76 height 11
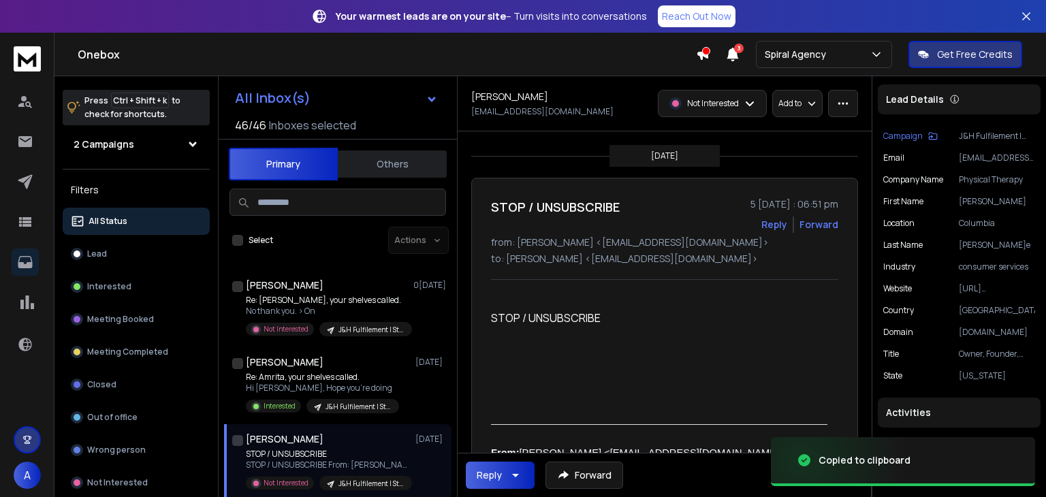
click at [965, 349] on p "Owner, Founder, CEO" at bounding box center [997, 354] width 76 height 11
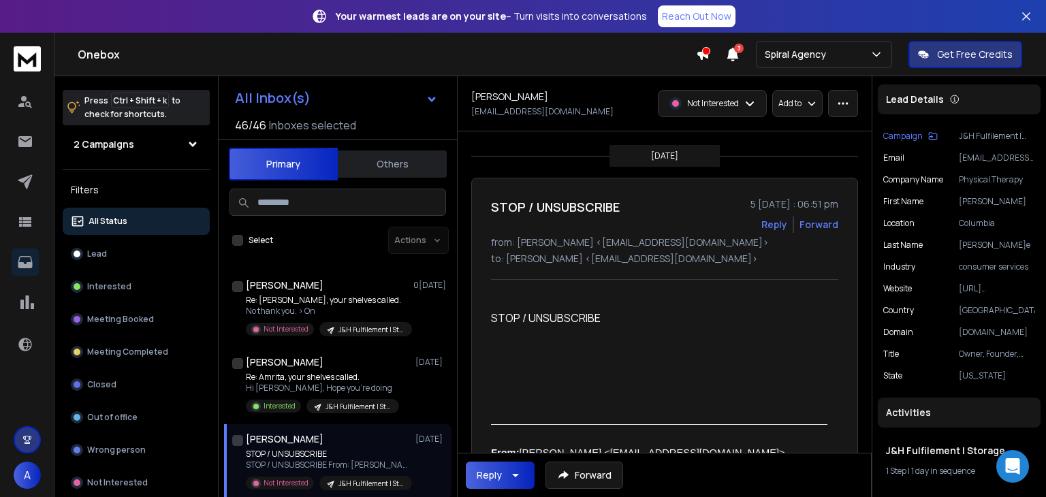
click at [998, 175] on p "Physical Therapy" at bounding box center [997, 179] width 76 height 11
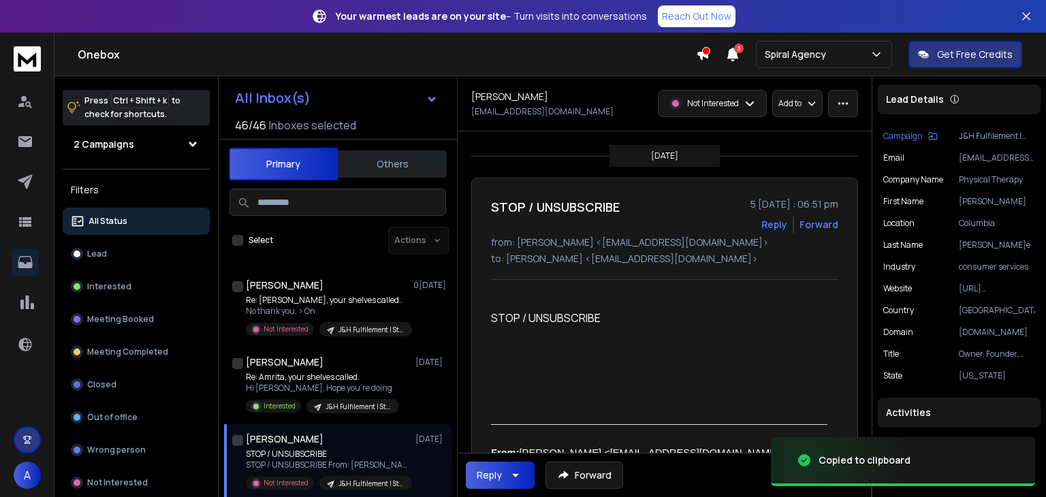
click at [1024, 153] on p "[EMAIL_ADDRESS][DOMAIN_NAME]" at bounding box center [997, 158] width 76 height 11
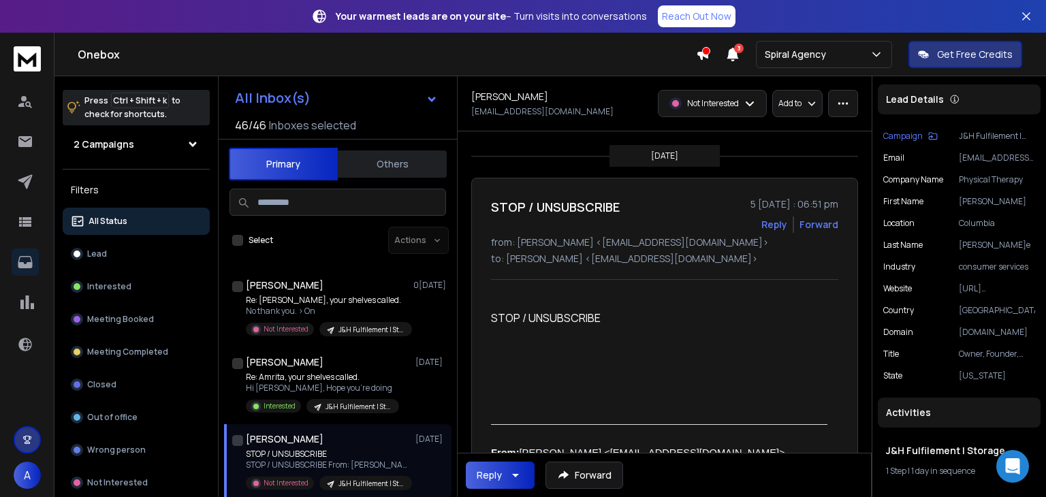
click at [998, 287] on p "[URL][DOMAIN_NAME]" at bounding box center [997, 288] width 76 height 11
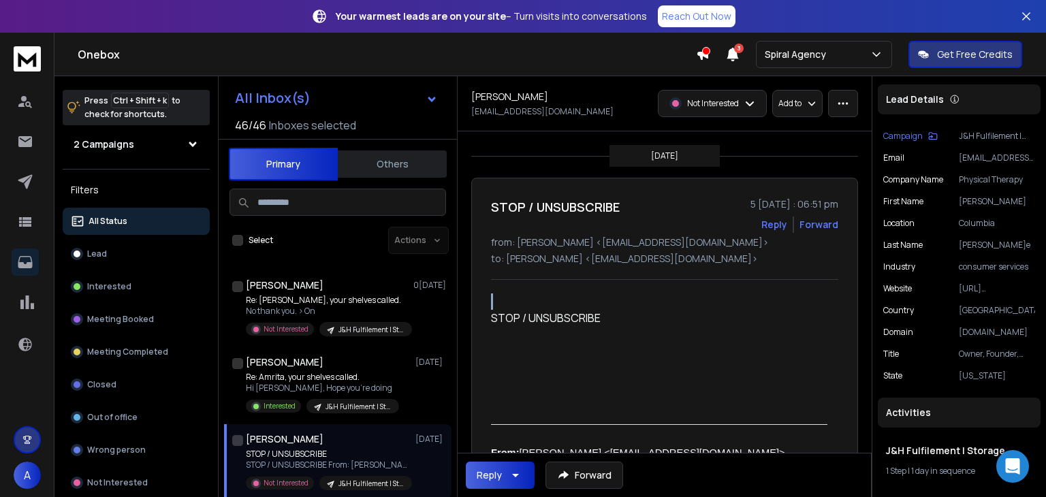
click at [550, 322] on p "STOP / UNSUBSCRIBE" at bounding box center [659, 318] width 336 height 16
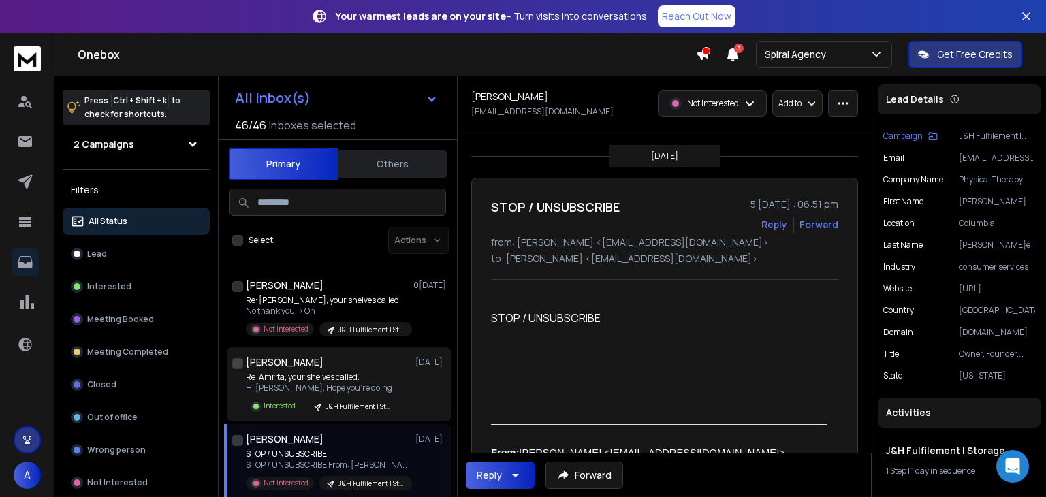
click at [280, 366] on h1 "[PERSON_NAME]" at bounding box center [285, 362] width 78 height 14
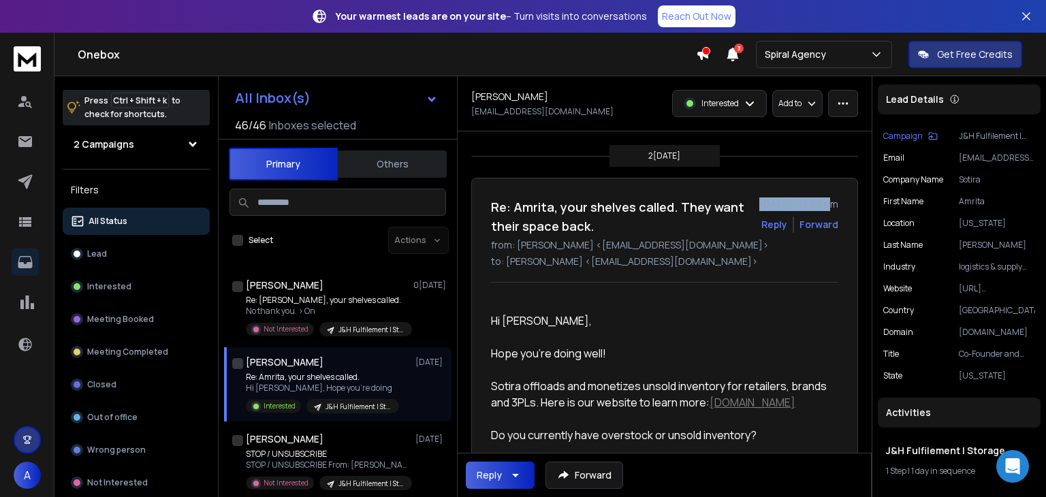
drag, startPoint x: 709, startPoint y: 205, endPoint x: 790, endPoint y: 204, distance: 81.0
click at [790, 204] on p "[DATE] : 11:26 pm" at bounding box center [798, 204] width 79 height 14
click at [986, 137] on p "J&H Fulfilement | Storage" at bounding box center [997, 136] width 76 height 11
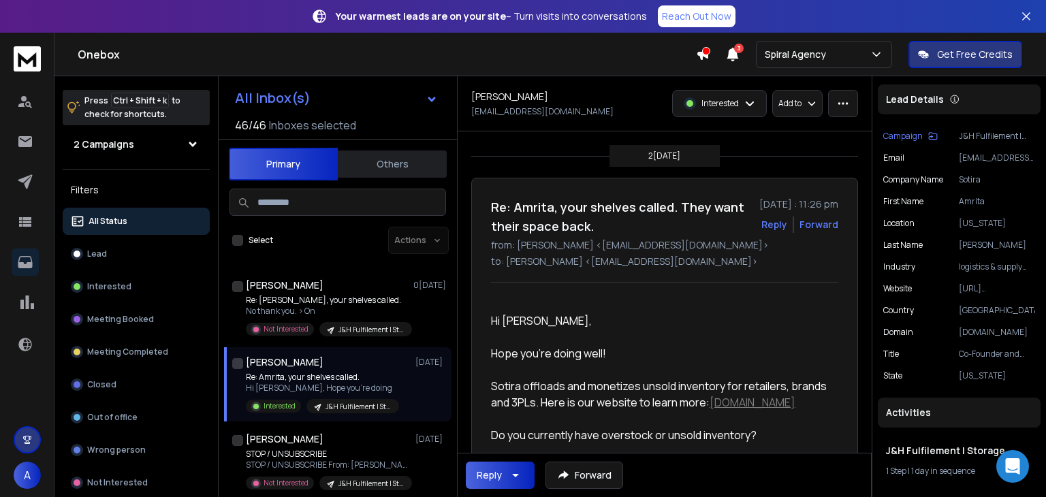
click at [975, 248] on p "[PERSON_NAME]" at bounding box center [997, 245] width 76 height 11
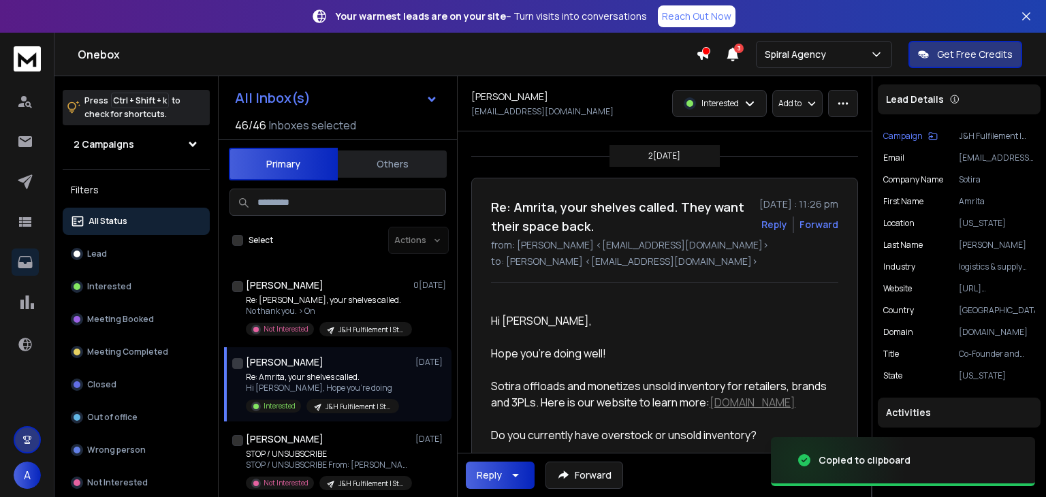
click at [1003, 352] on p "Co-Founder and CEO" at bounding box center [997, 354] width 76 height 11
click at [971, 177] on p "Sotira" at bounding box center [997, 179] width 76 height 11
click at [975, 158] on p "[EMAIL_ADDRESS][DOMAIN_NAME]" at bounding box center [997, 158] width 76 height 11
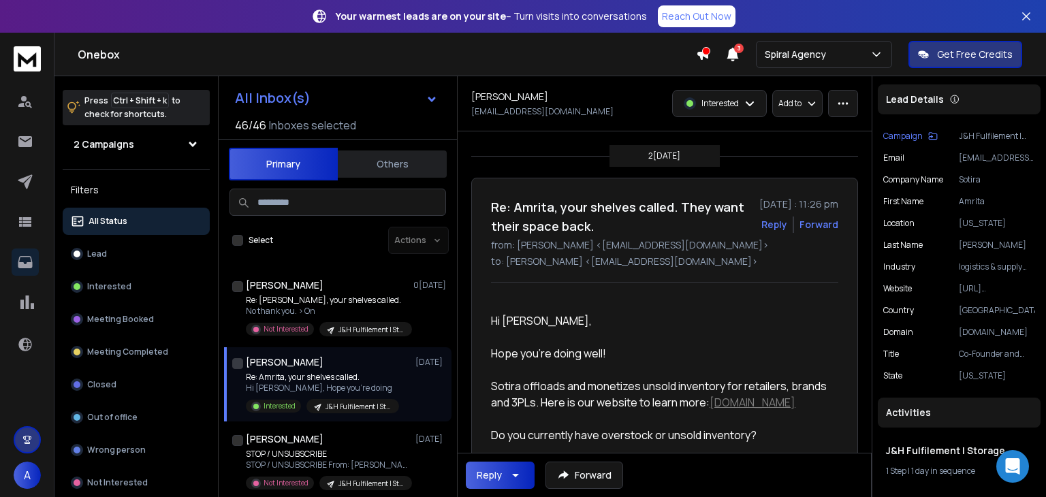
click at [981, 291] on p "[URL][DOMAIN_NAME]" at bounding box center [997, 288] width 76 height 11
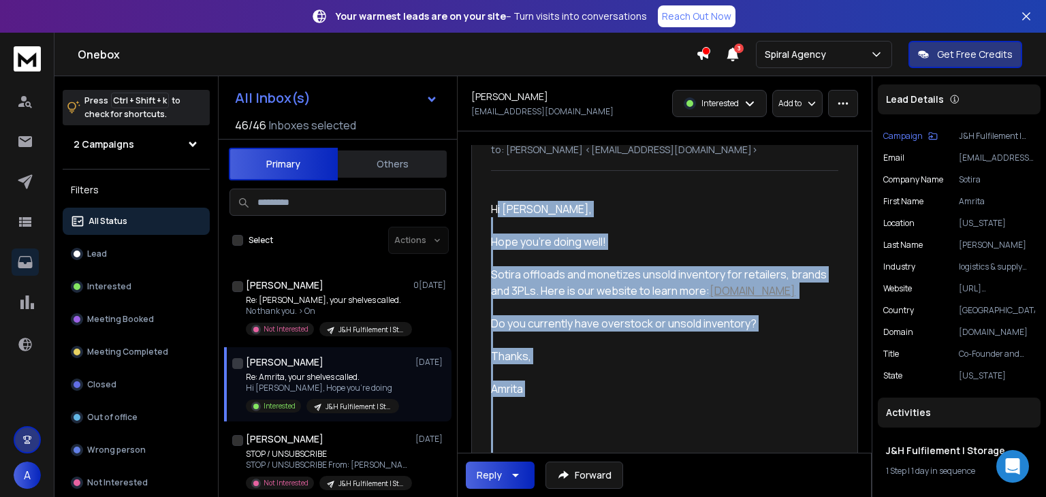
scroll to position [272, 0]
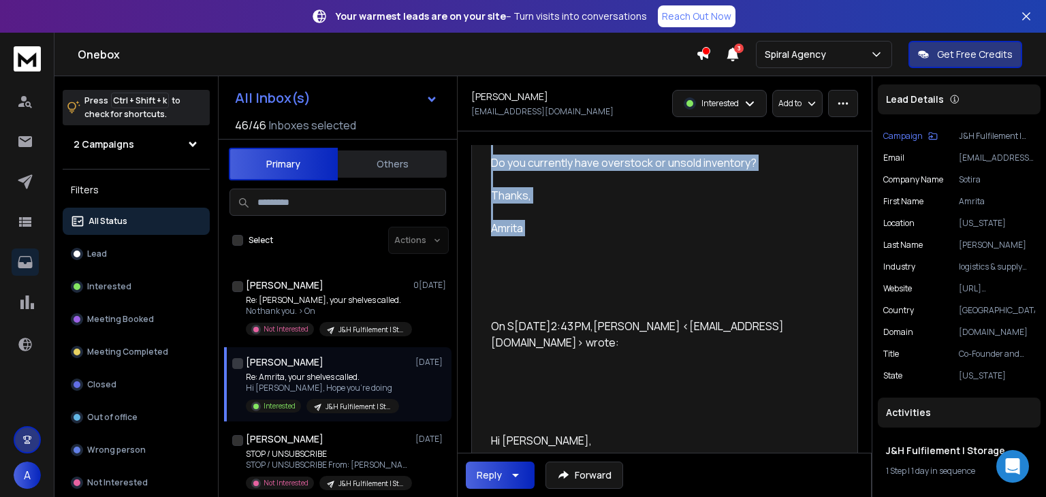
drag, startPoint x: 489, startPoint y: 318, endPoint x: 588, endPoint y: 249, distance: 120.3
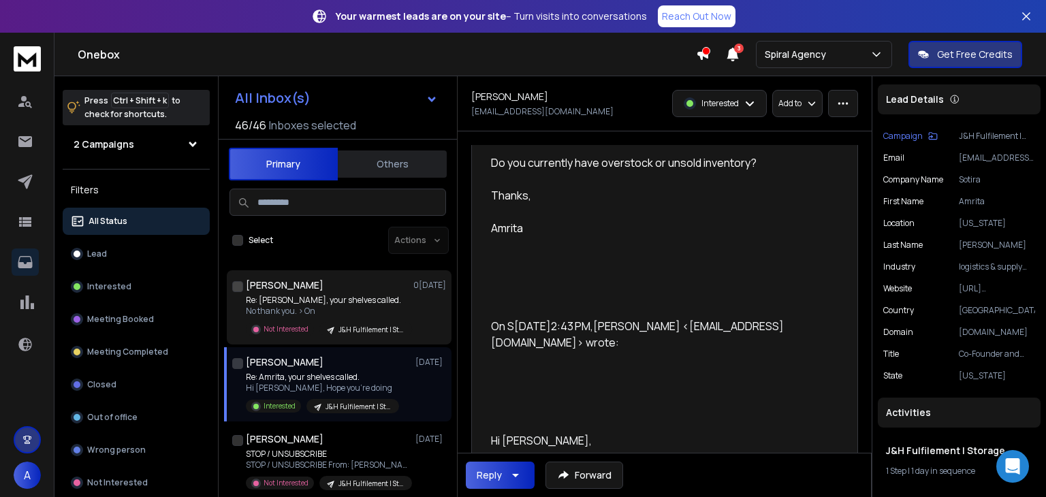
click at [289, 300] on p "Re: [PERSON_NAME], your shelves called." at bounding box center [327, 300] width 163 height 11
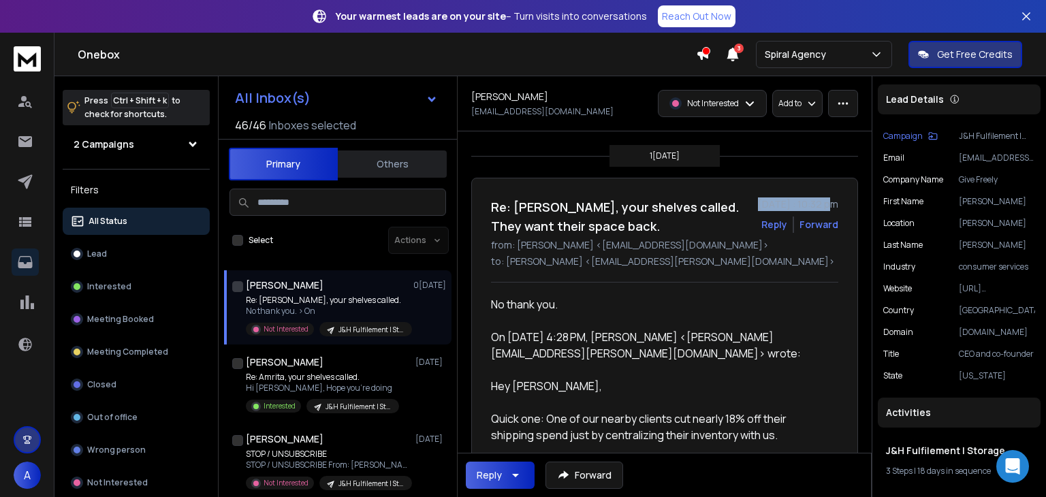
drag, startPoint x: 709, startPoint y: 200, endPoint x: 788, endPoint y: 201, distance: 78.3
click at [788, 201] on p "[DATE] : 10:32 pm" at bounding box center [798, 204] width 80 height 14
click at [1000, 134] on p "J&H Fulfilement | Storage" at bounding box center [997, 136] width 76 height 11
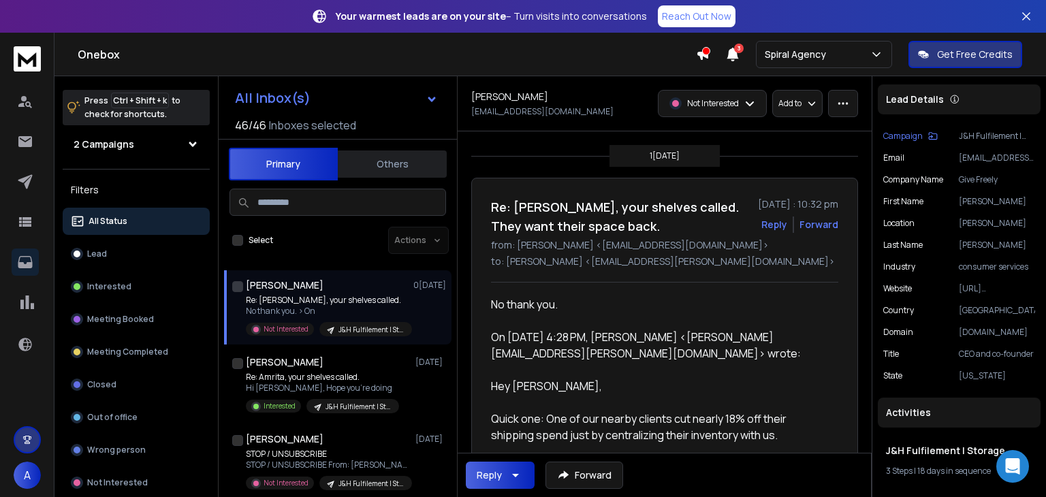
click at [970, 244] on p "[PERSON_NAME]" at bounding box center [997, 245] width 76 height 11
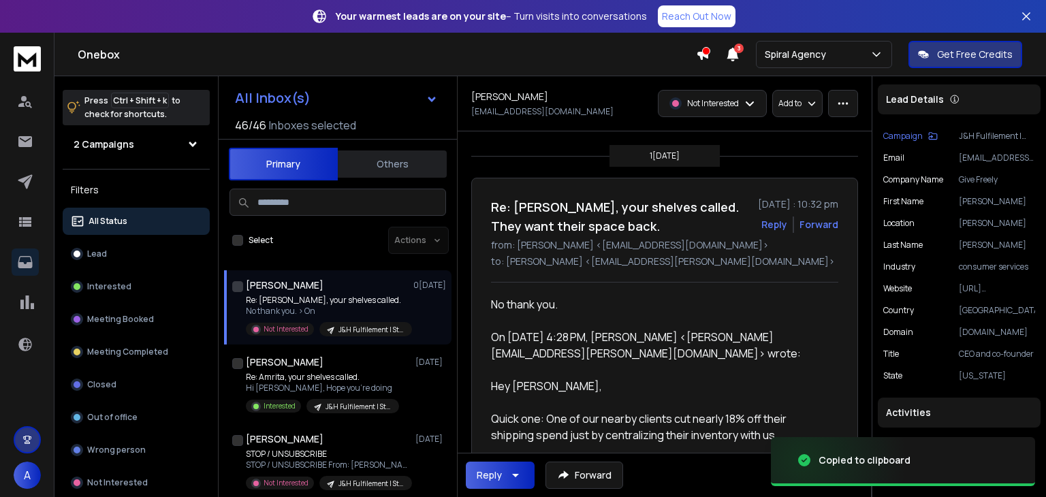
click at [961, 352] on p "CEO and co-founder" at bounding box center [997, 354] width 76 height 11
click at [978, 179] on p "Give Freely" at bounding box center [997, 179] width 76 height 11
click at [964, 157] on p "[EMAIL_ADDRESS][DOMAIN_NAME]" at bounding box center [997, 158] width 76 height 11
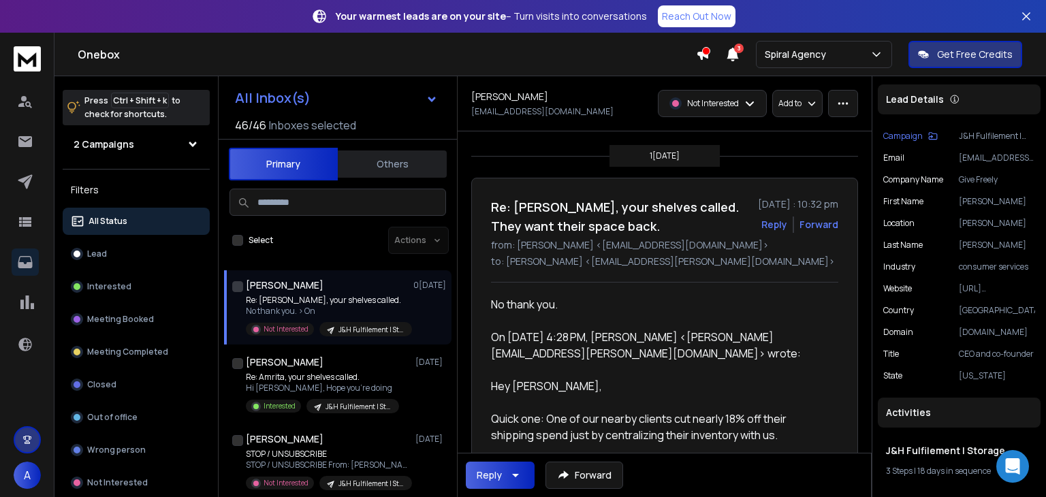
click at [992, 289] on p "[URL][DOMAIN_NAME]" at bounding box center [997, 288] width 76 height 11
drag, startPoint x: 490, startPoint y: 298, endPoint x: 564, endPoint y: 308, distance: 74.3
click at [189, 144] on icon at bounding box center [192, 144] width 7 height 5
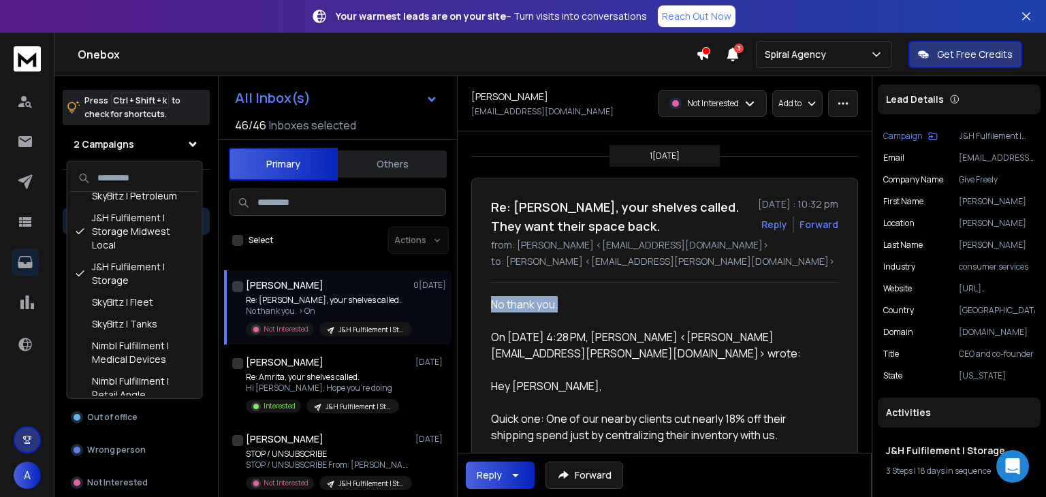
scroll to position [166, 0]
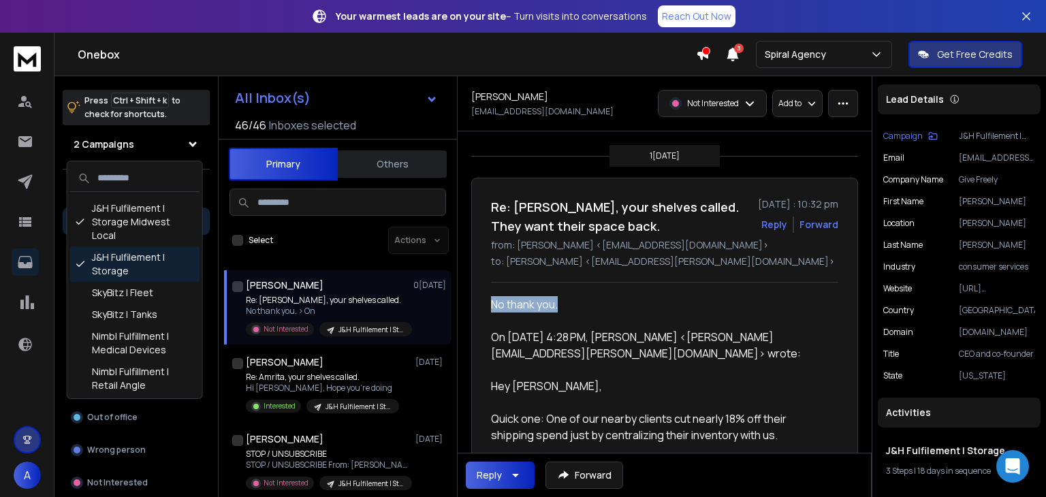
click at [107, 261] on div "J&H Fulfilement | Storage" at bounding box center [134, 263] width 129 height 35
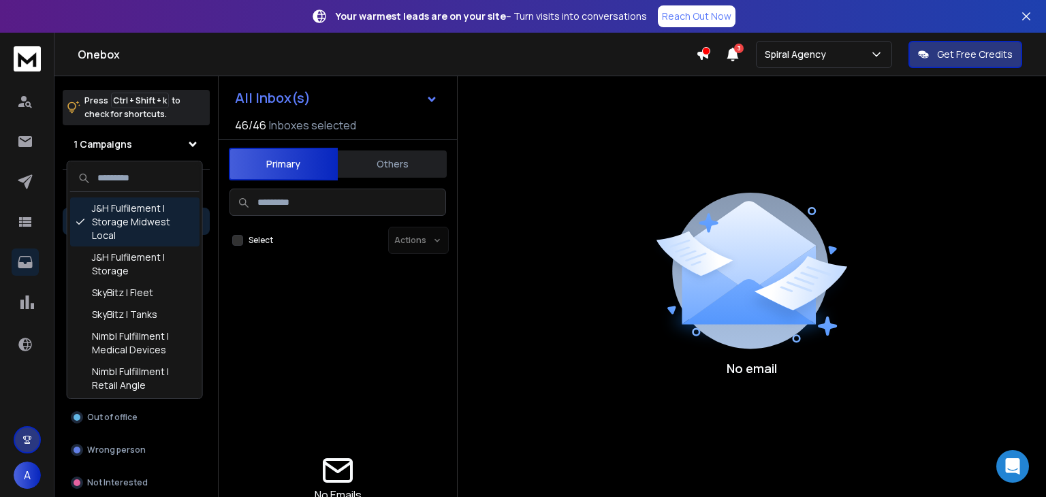
click at [112, 227] on div "J&H Fulfilement | Storage Midwest Local" at bounding box center [134, 221] width 129 height 49
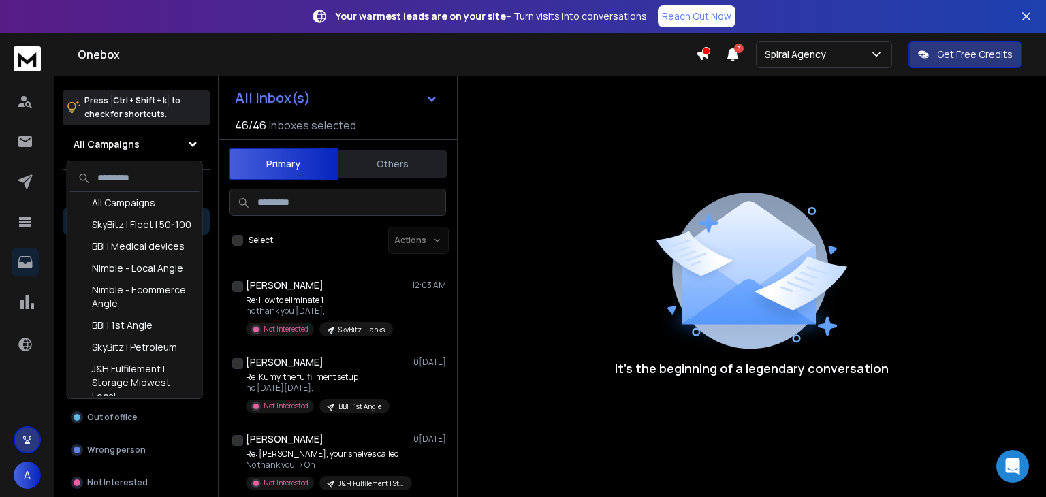
scroll to position [0, 0]
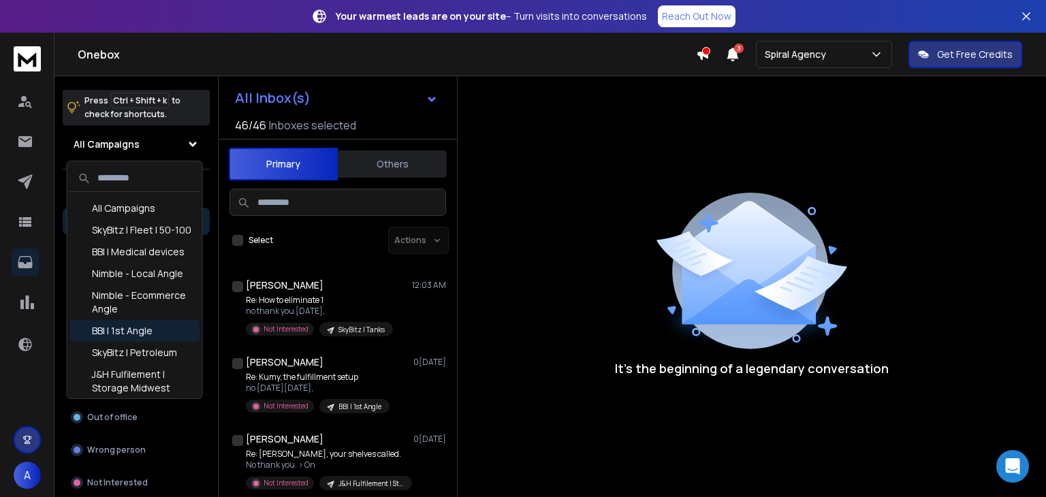
click at [140, 329] on div "BBI | 1st Angle" at bounding box center [134, 331] width 129 height 22
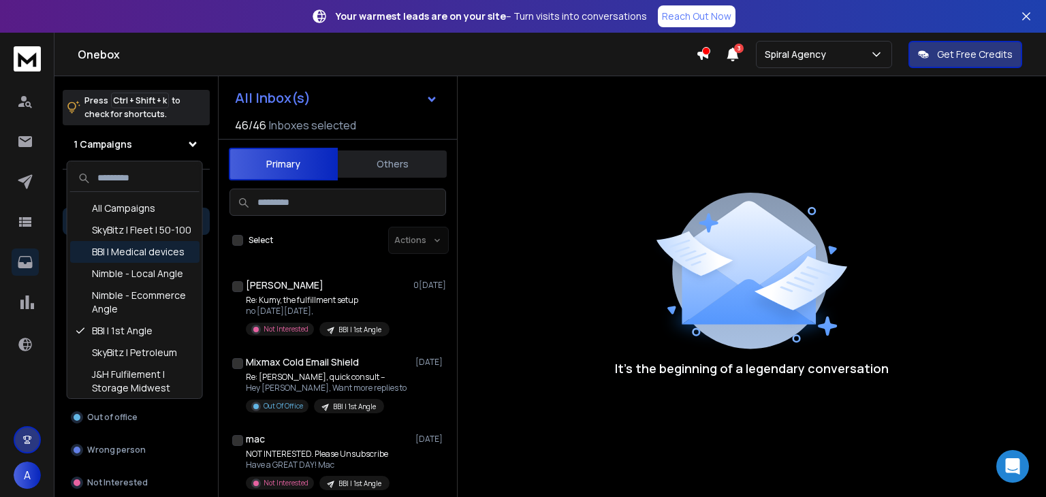
click at [155, 260] on div "BBI | Medical devices" at bounding box center [134, 252] width 129 height 22
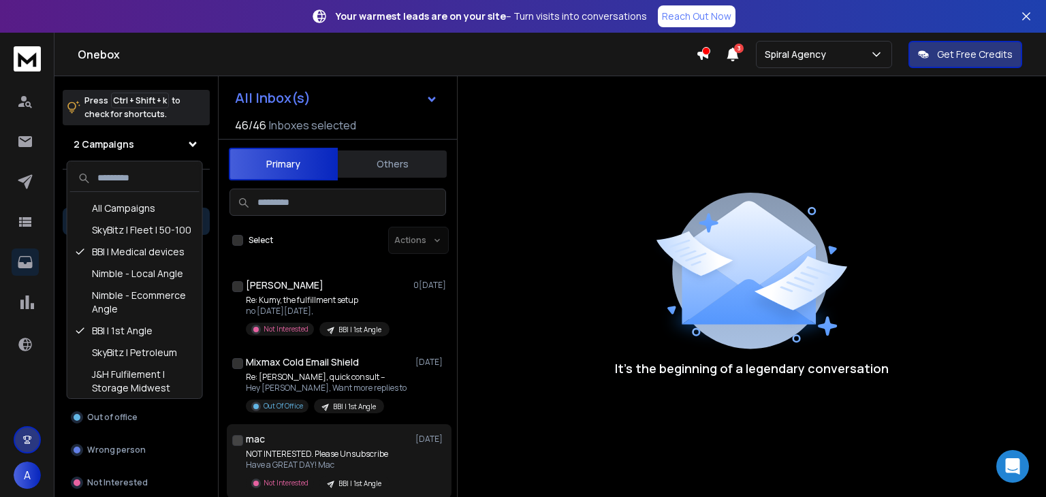
click at [378, 453] on p "NOT INTERESTED. Please Unsubscribe" at bounding box center [318, 454] width 144 height 11
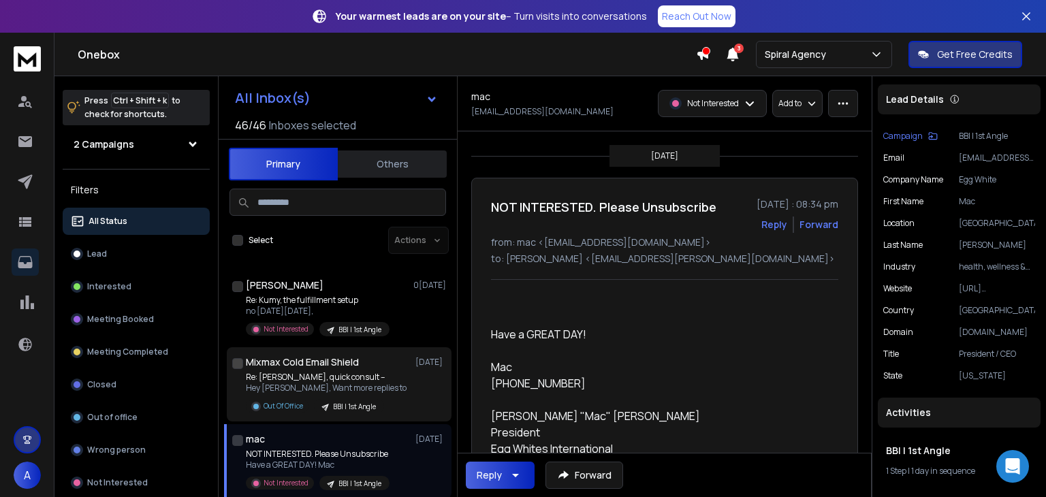
click at [359, 361] on div "Mixmax Cold Email Shield [DATE]" at bounding box center [346, 362] width 200 height 14
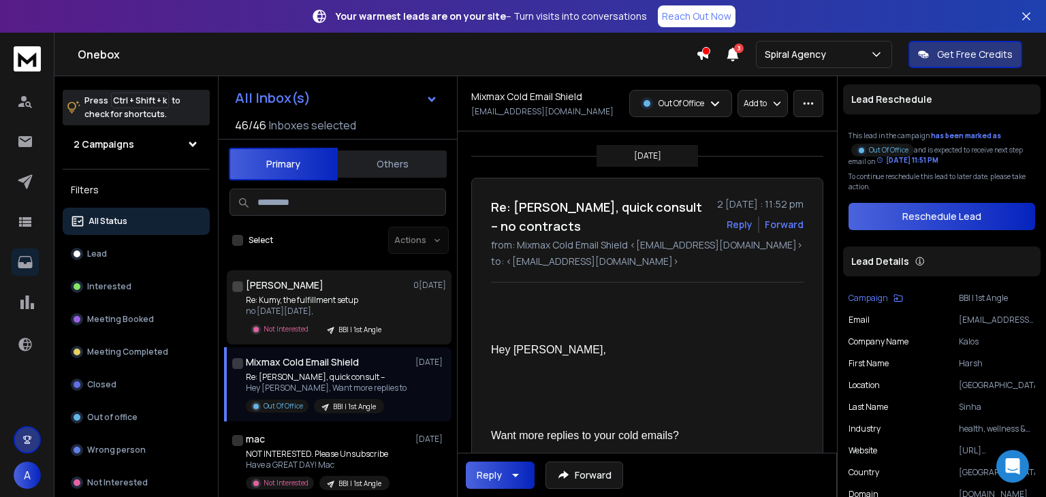
click at [338, 281] on div "[PERSON_NAME] 0[DATE]" at bounding box center [346, 285] width 200 height 14
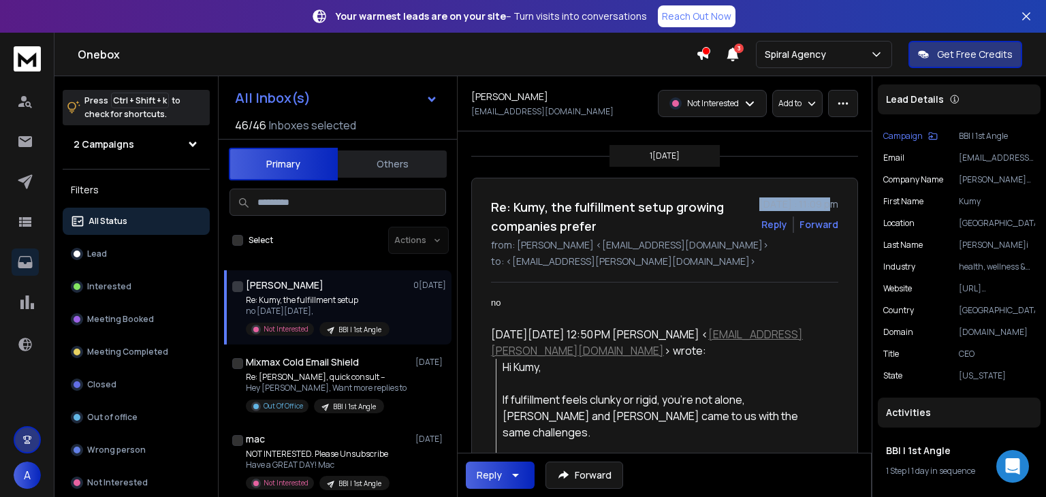
drag, startPoint x: 709, startPoint y: 201, endPoint x: 790, endPoint y: 203, distance: 80.4
click at [790, 203] on p "[DATE] : 11:09 pm" at bounding box center [798, 204] width 79 height 14
click at [973, 136] on p "BBI | 1st Angle" at bounding box center [997, 136] width 76 height 11
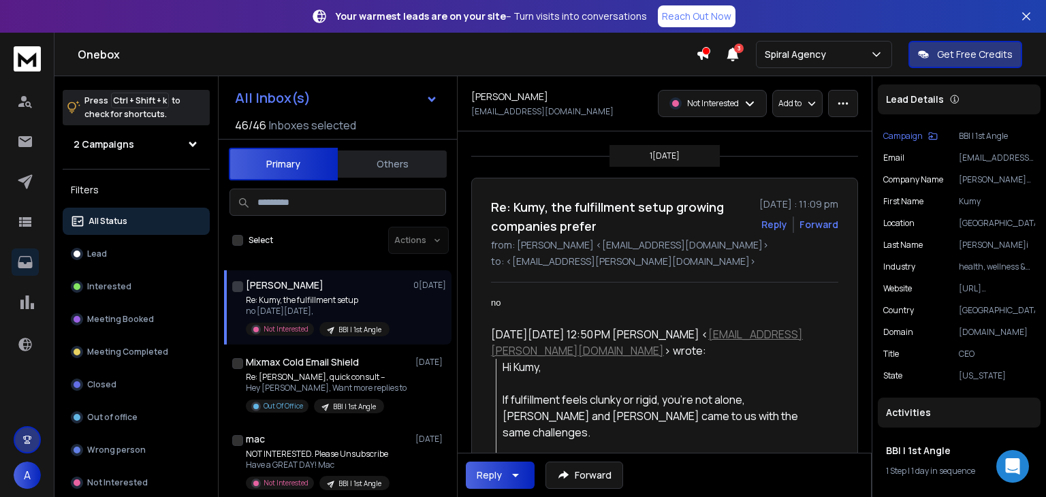
click at [977, 244] on p "[PERSON_NAME]i" at bounding box center [997, 245] width 76 height 11
click at [987, 179] on p "[PERSON_NAME]n Tree" at bounding box center [997, 179] width 76 height 11
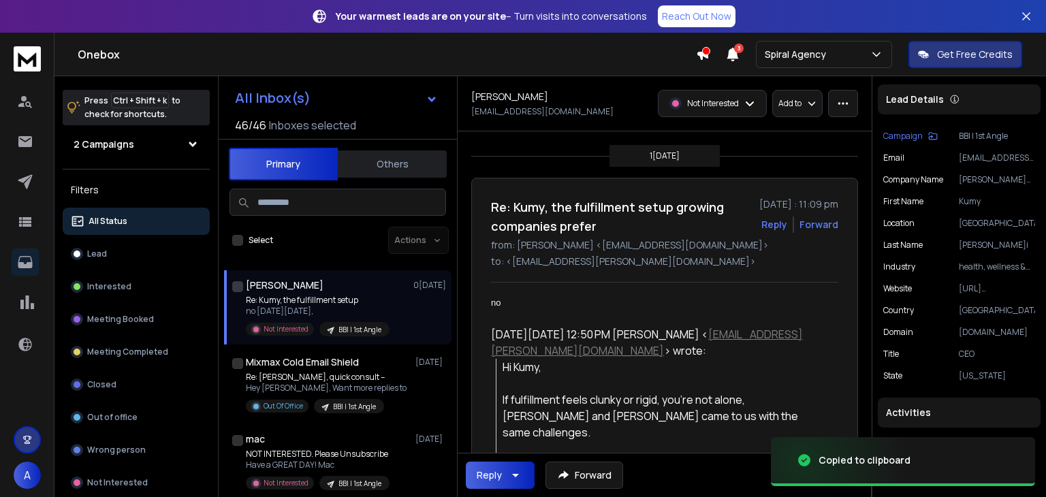
click at [969, 355] on p "CEO" at bounding box center [997, 354] width 76 height 11
click at [975, 156] on p "[EMAIL_ADDRESS][DOMAIN_NAME]" at bounding box center [997, 158] width 76 height 11
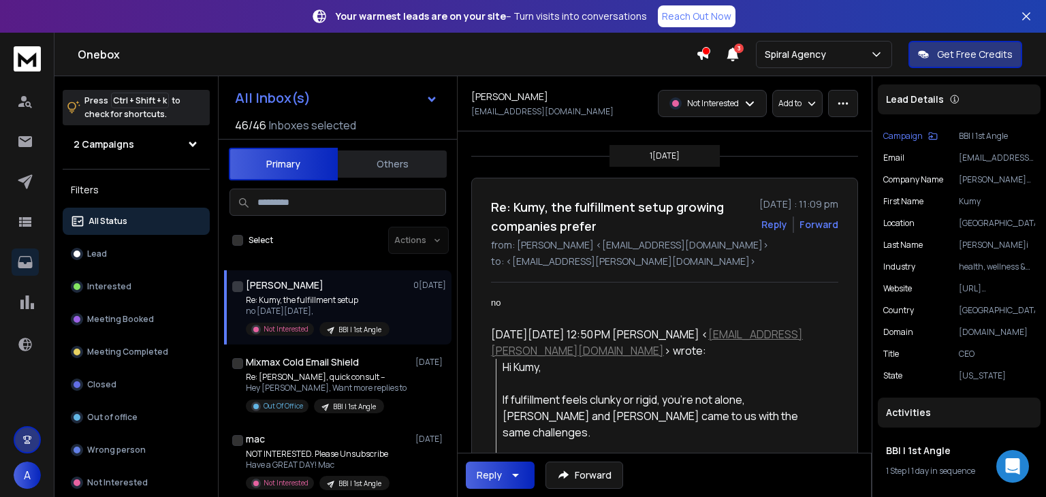
click at [989, 286] on p "[URL][DOMAIN_NAME]" at bounding box center [997, 288] width 76 height 11
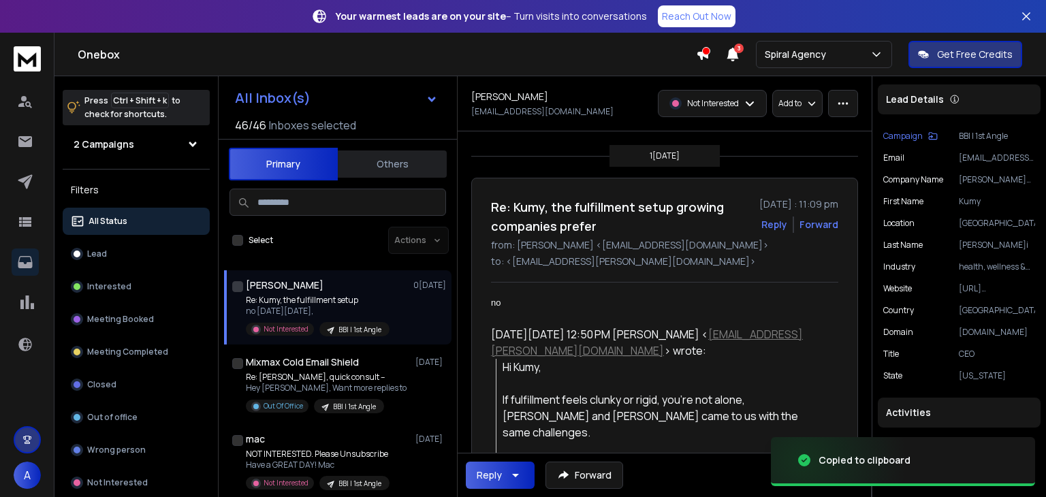
click at [495, 300] on div "no" at bounding box center [659, 303] width 336 height 14
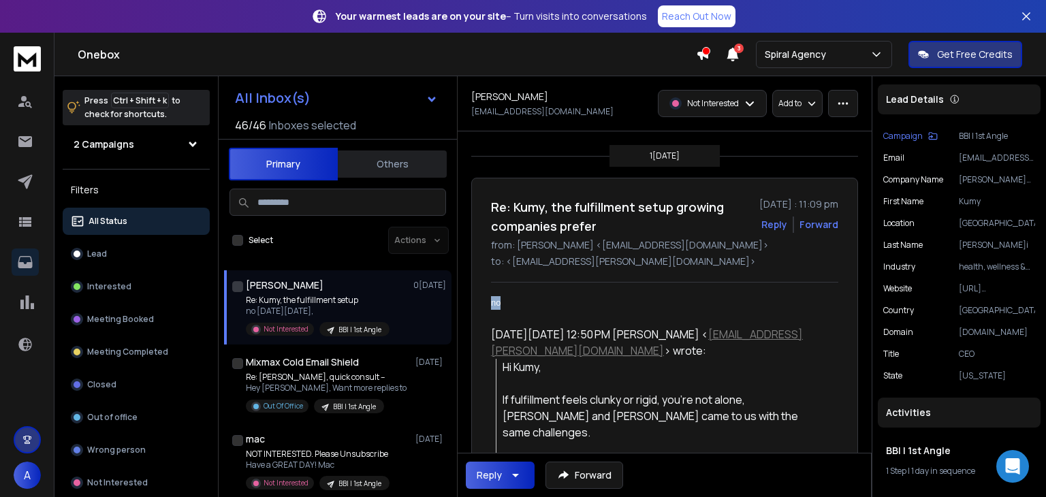
click at [495, 300] on div "no" at bounding box center [659, 303] width 336 height 14
click at [187, 140] on icon at bounding box center [193, 144] width 12 height 12
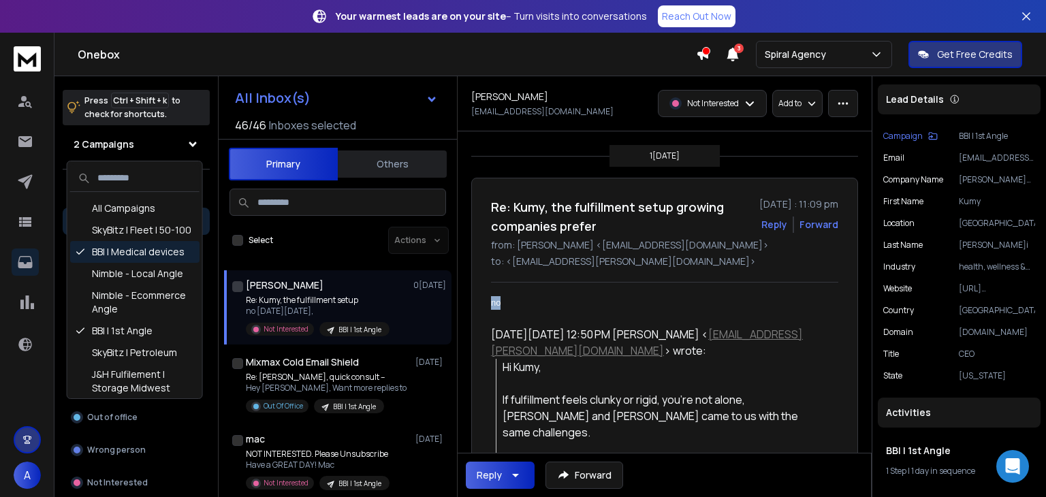
click at [82, 251] on polyline at bounding box center [79, 251] width 7 height 5
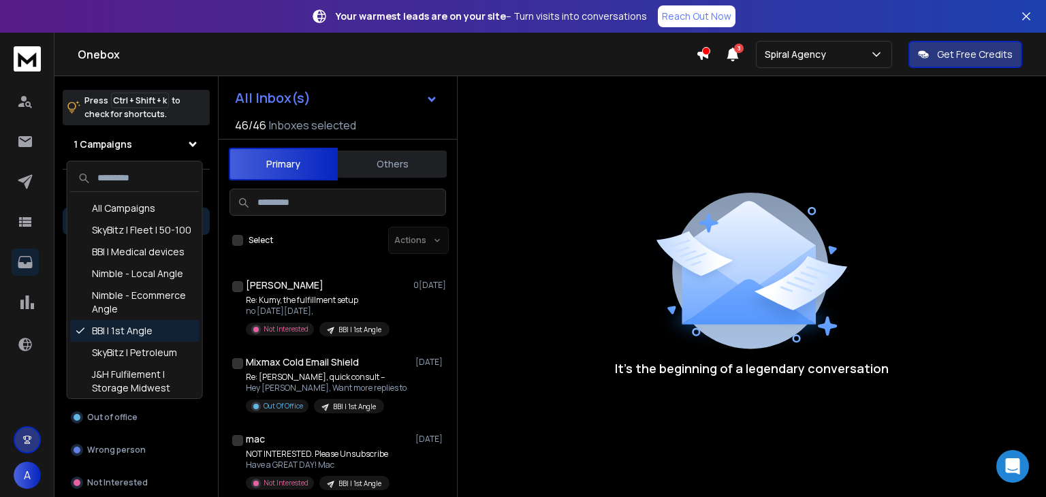
click at [78, 327] on icon at bounding box center [80, 330] width 11 height 11
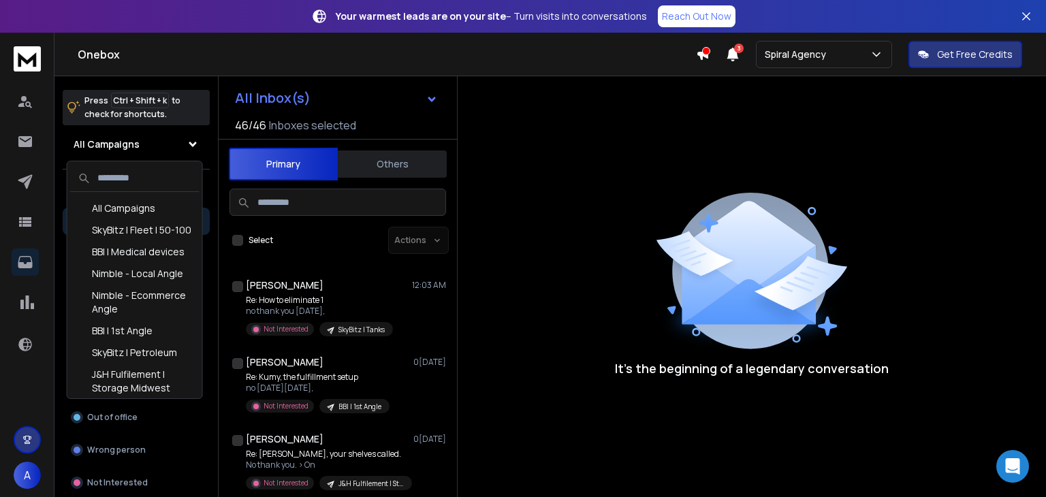
drag, startPoint x: 199, startPoint y: 289, endPoint x: 197, endPoint y: 317, distance: 27.3
click at [197, 317] on div "All Campaigns SkyBitz | Fleet | 50-100 BBI | Medical devices Nimble - Local Ang…" at bounding box center [135, 280] width 136 height 238
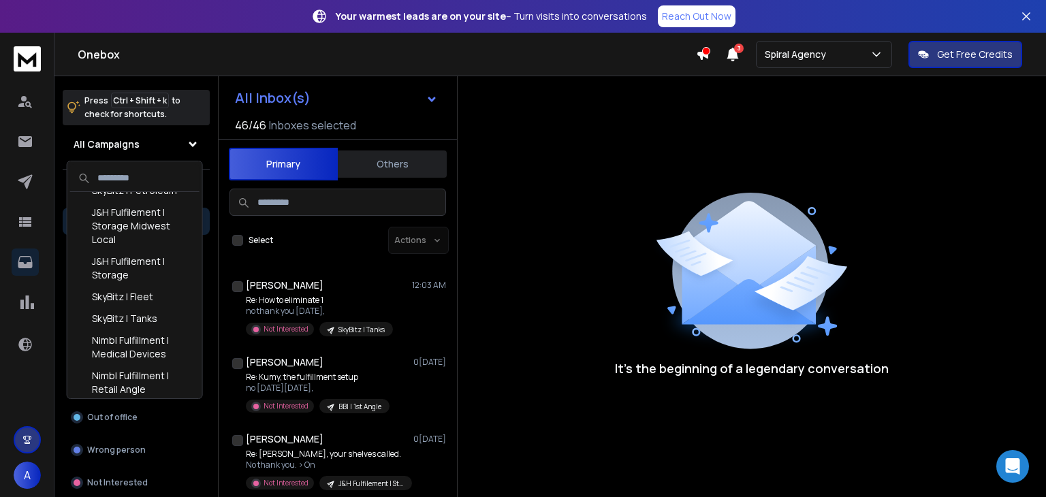
scroll to position [166, 0]
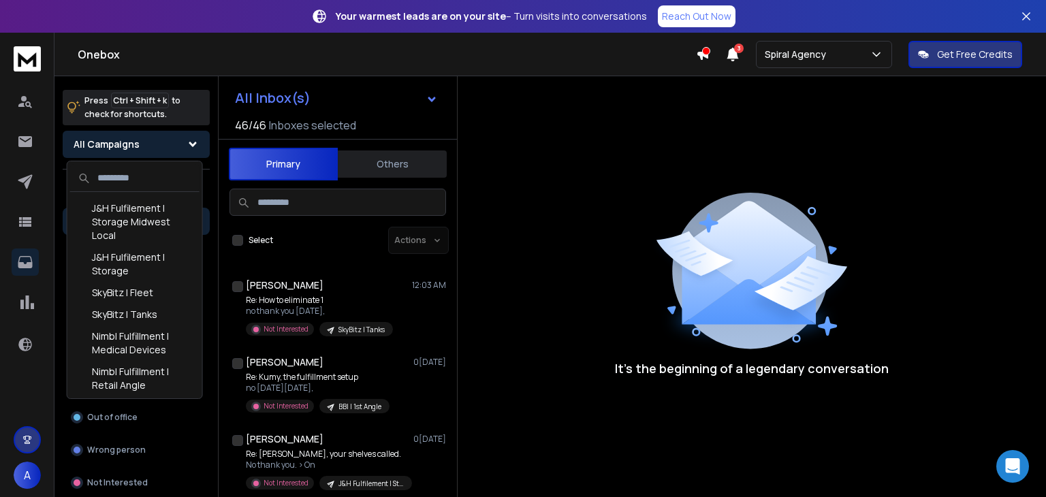
click at [142, 142] on button "All Campaigns" at bounding box center [136, 144] width 147 height 27
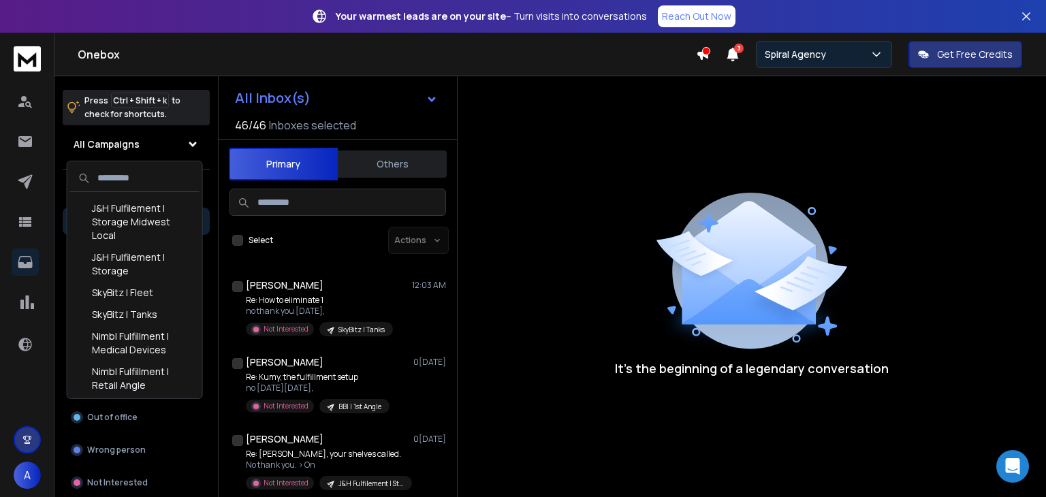
click at [839, 54] on div "Spiral Agency" at bounding box center [824, 55] width 118 height 14
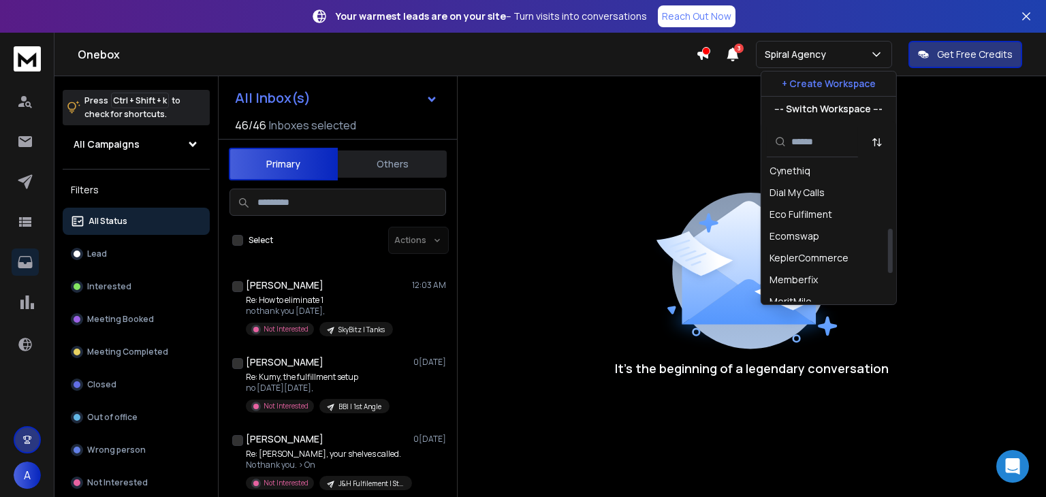
scroll to position [272, 0]
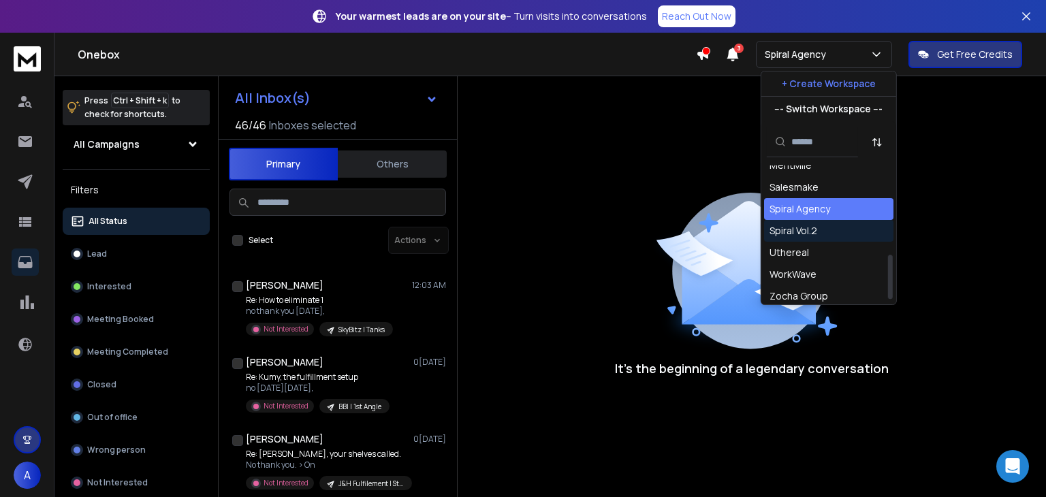
click at [803, 229] on div "Spiral Vol.2" at bounding box center [793, 231] width 48 height 14
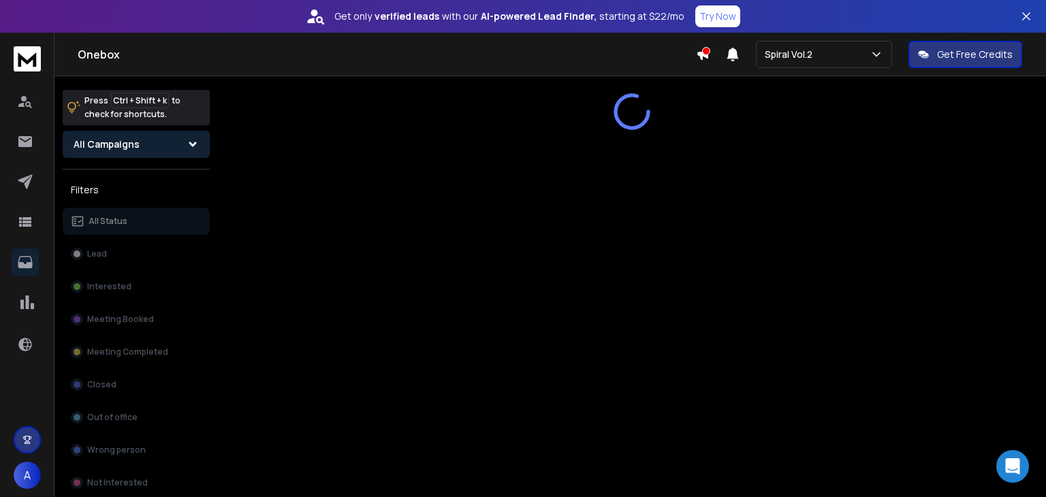
click at [189, 142] on icon at bounding box center [192, 144] width 7 height 5
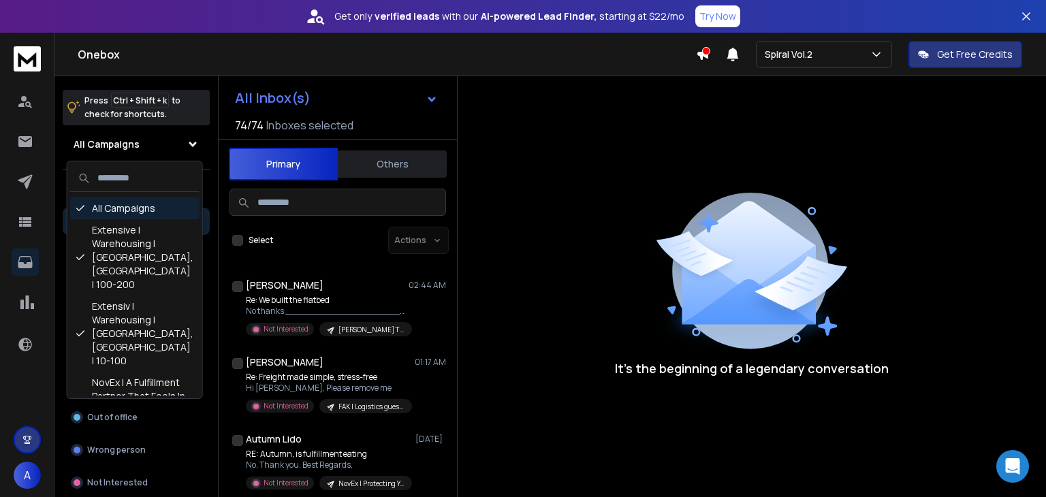
click at [75, 210] on icon at bounding box center [80, 208] width 11 height 11
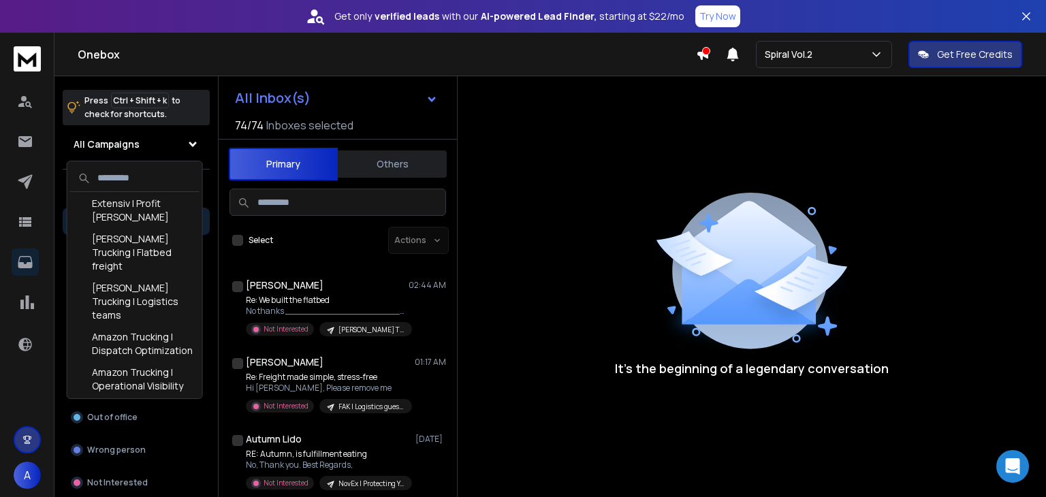
scroll to position [381, 0]
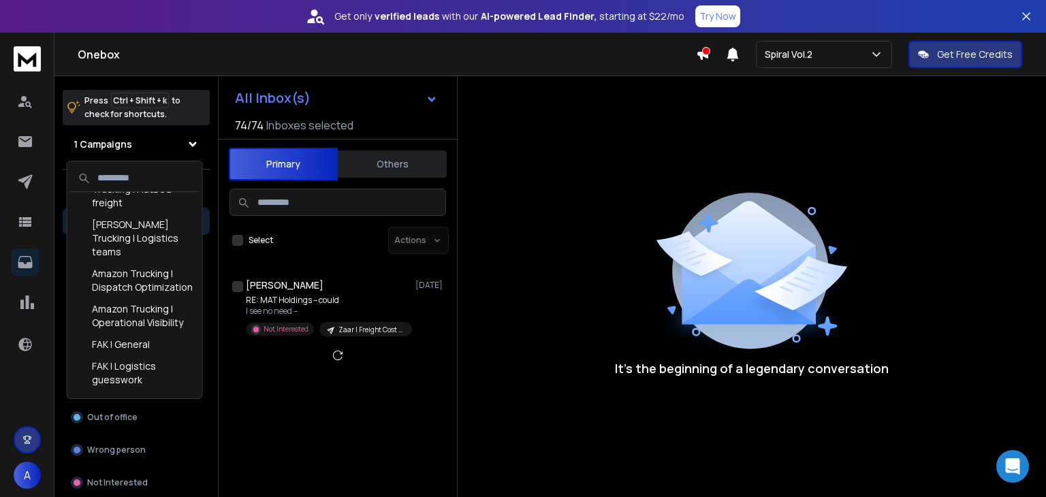
click at [139, 462] on div "Zaar | Vendor Compliance Solution" at bounding box center [134, 479] width 129 height 35
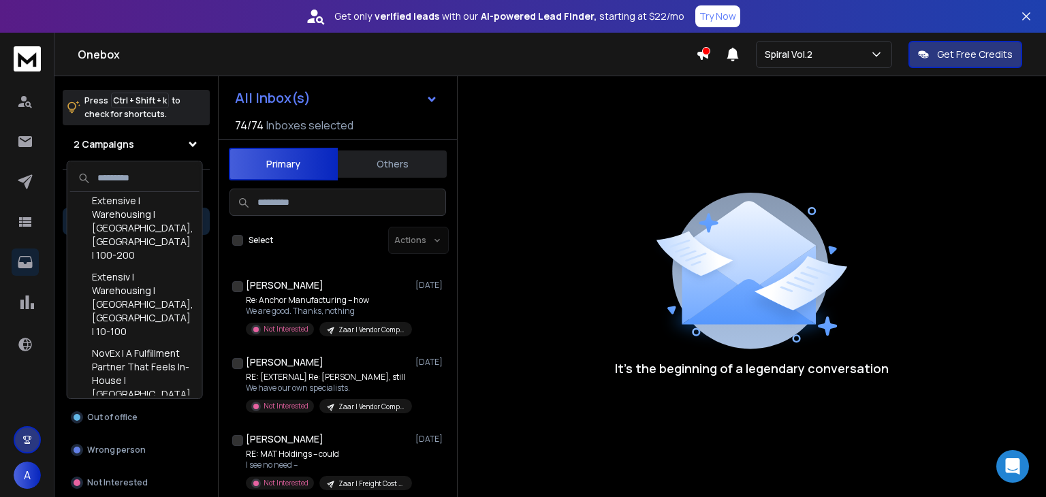
scroll to position [0, 0]
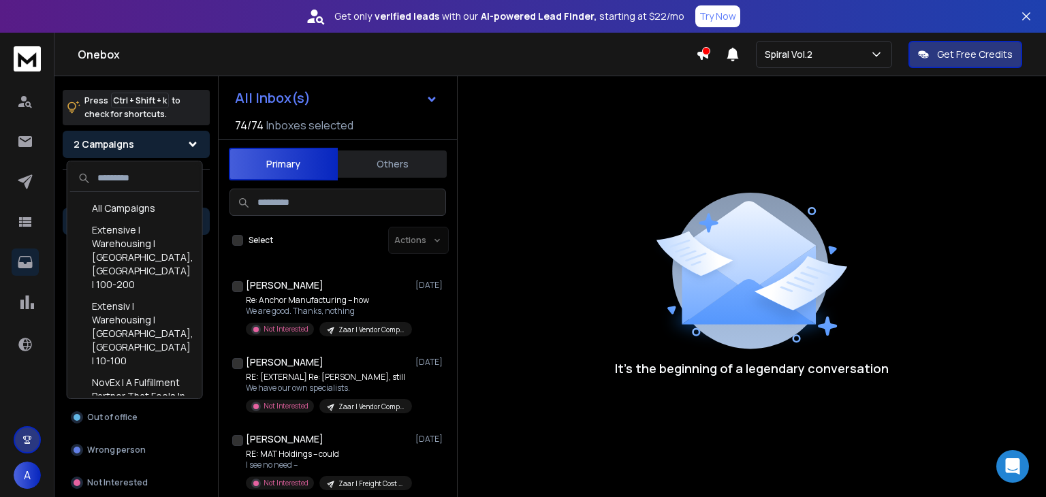
click at [114, 140] on h1 "2 Campaigns" at bounding box center [104, 145] width 61 height 14
click at [534, 66] on div "Onebox Spiral Vol.2 Get Free Credits" at bounding box center [523, 55] width 1046 height 44
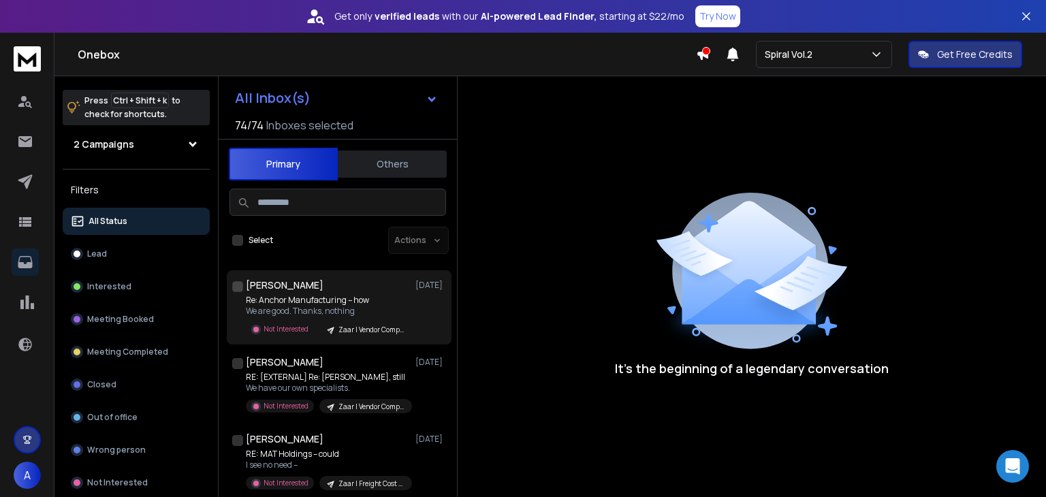
click at [291, 286] on h1 "Barb Murawski" at bounding box center [285, 285] width 78 height 14
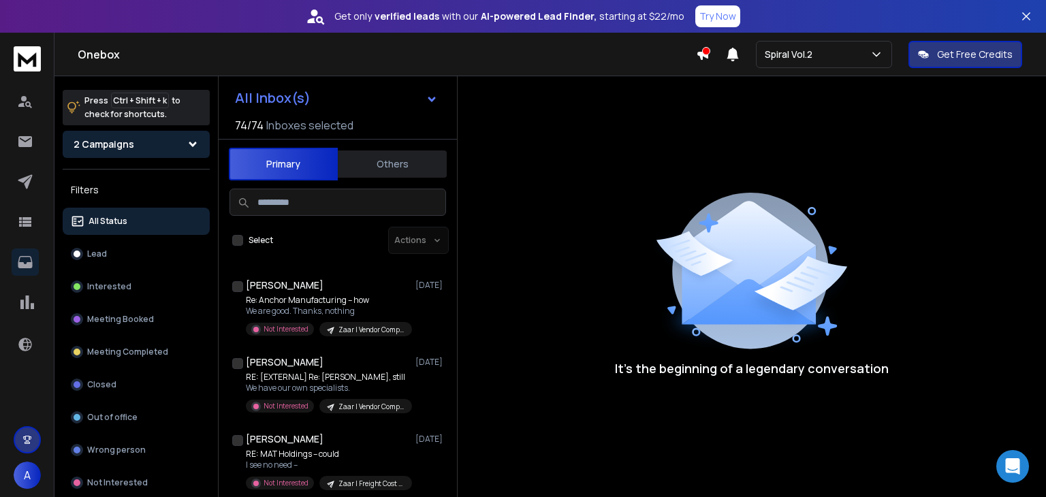
click at [197, 143] on button "2 Campaigns" at bounding box center [136, 144] width 147 height 27
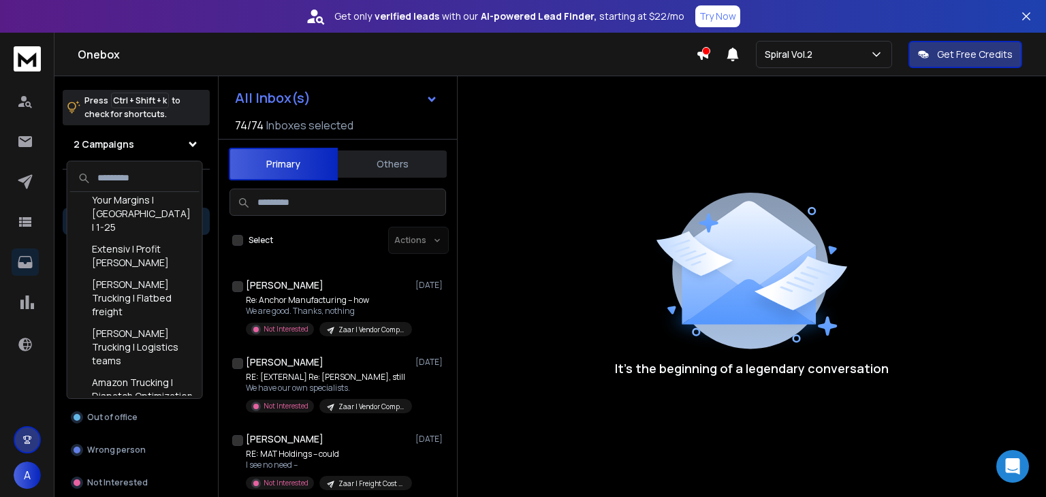
scroll to position [381, 0]
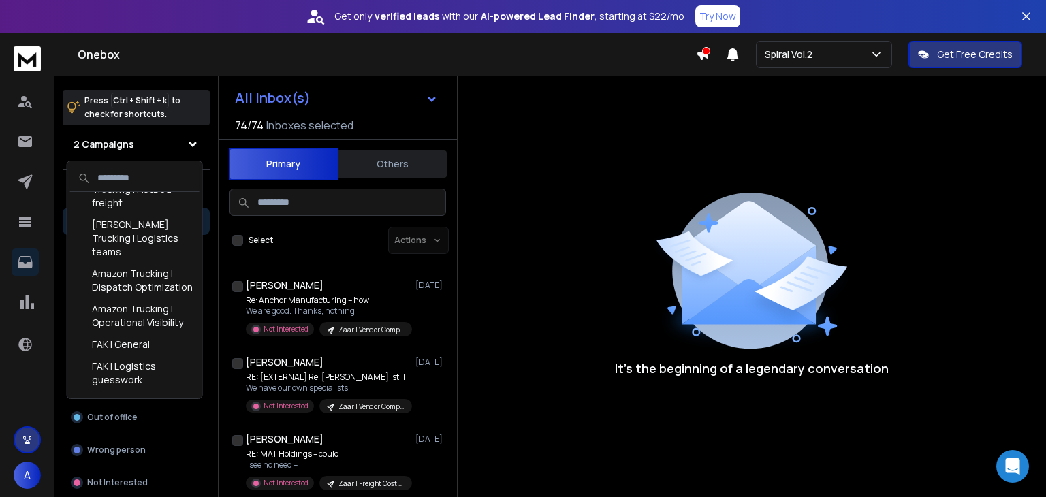
click at [125, 462] on div "Zaar | Vendor Compliance Solution" at bounding box center [134, 479] width 129 height 35
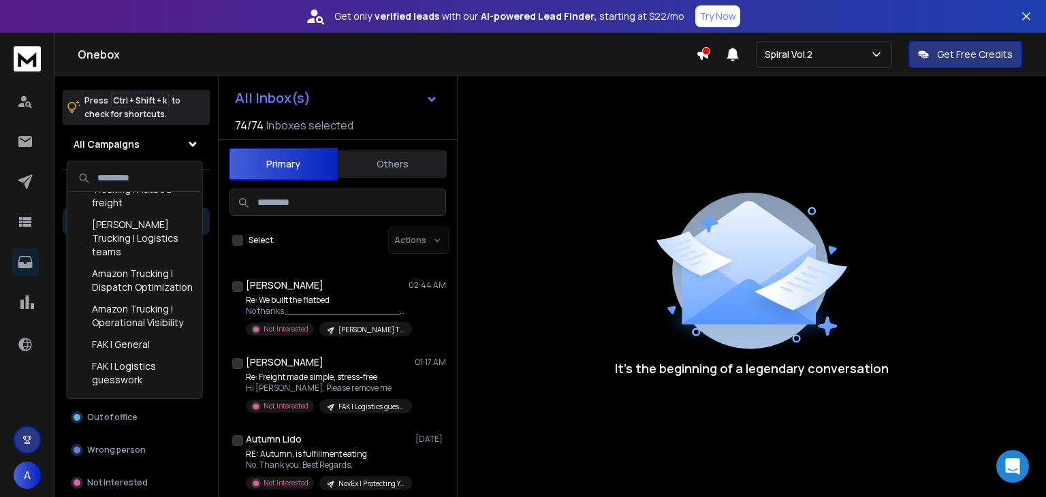
click at [131, 426] on div "Universal Logistics | Food & beverage" at bounding box center [134, 443] width 129 height 35
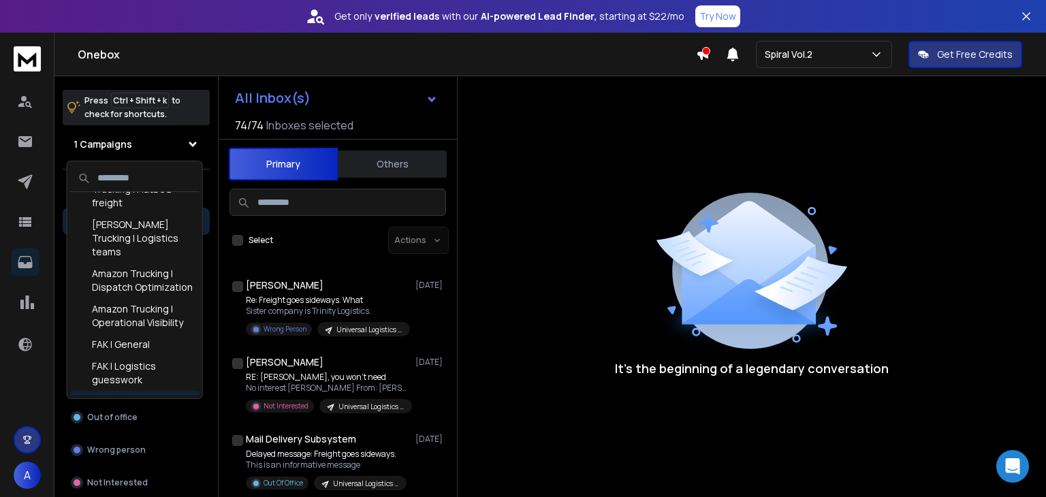
click at [132, 391] on div "Universal Logistics | Pharma" at bounding box center [134, 408] width 129 height 35
click at [529, 102] on div "It’s the beginning of a legendary conversation" at bounding box center [752, 287] width 588 height 423
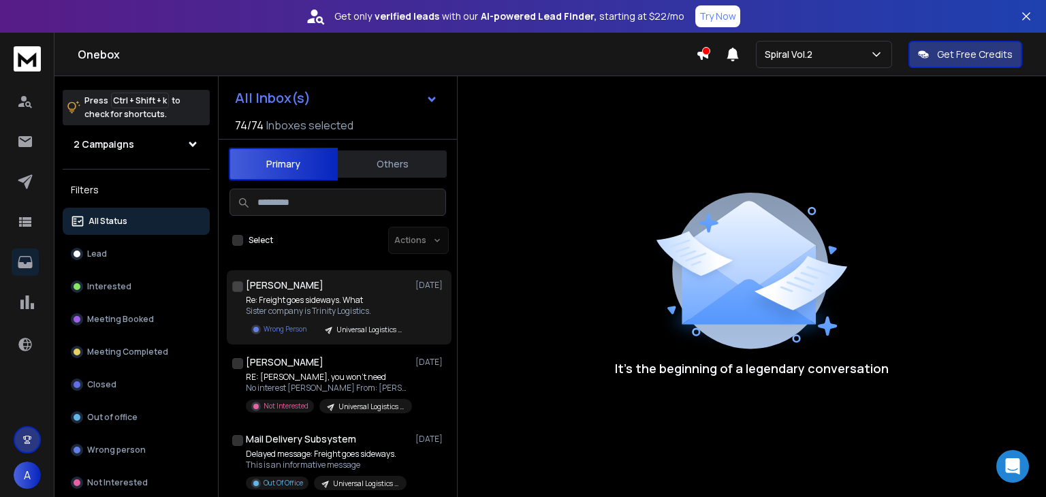
click at [319, 280] on div "David Albert 08 Sep" at bounding box center [346, 285] width 200 height 14
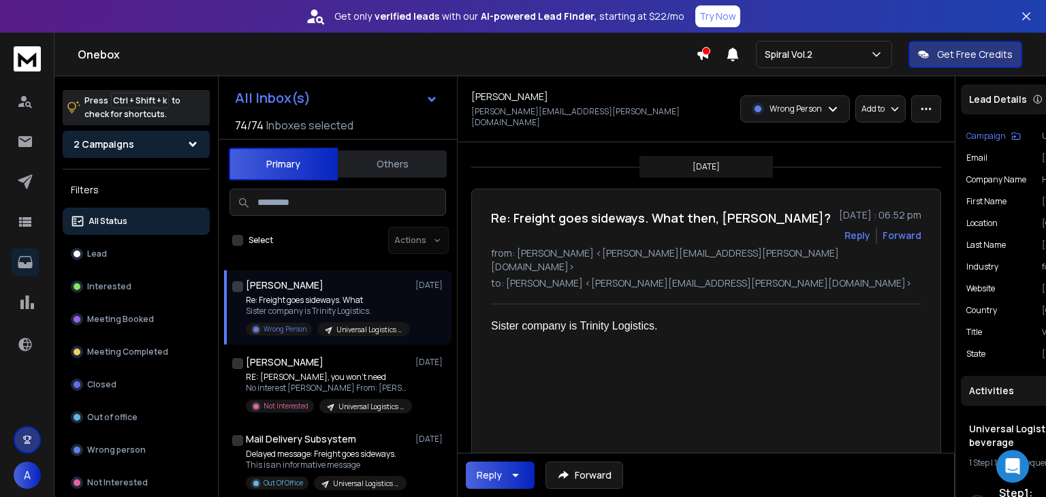
click at [153, 146] on button "2 Campaigns" at bounding box center [136, 144] width 147 height 27
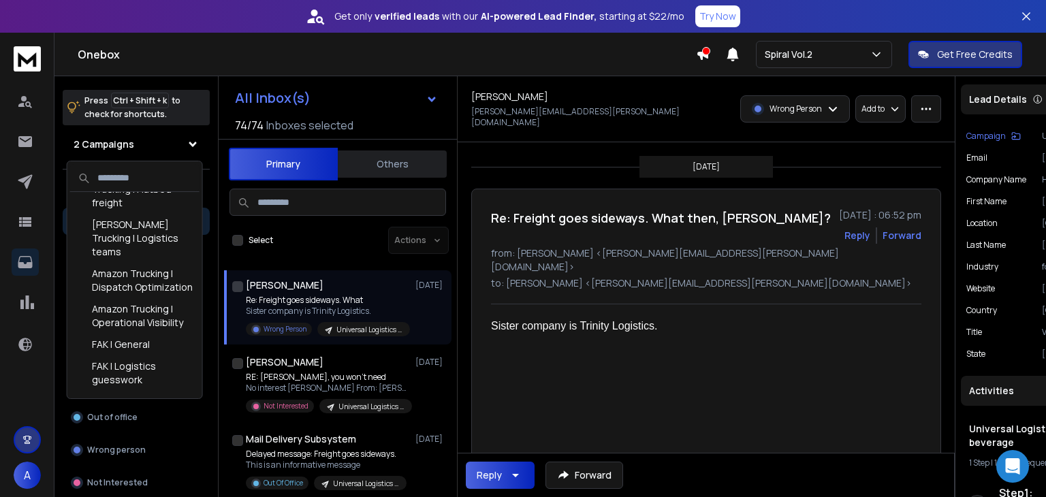
click at [111, 426] on div "Universal Logistics | Food & beverage" at bounding box center [134, 443] width 129 height 35
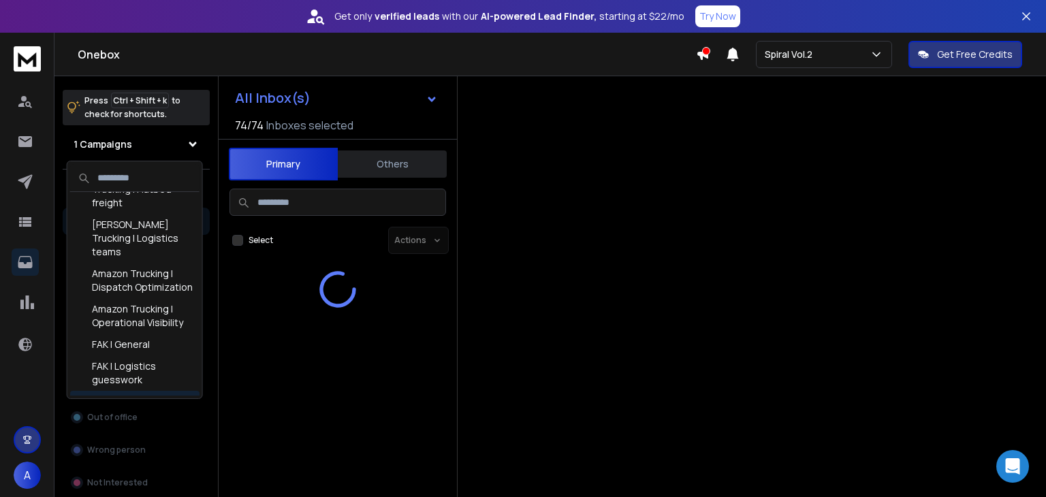
click at [120, 391] on div "Universal Logistics | Pharma" at bounding box center [134, 408] width 129 height 35
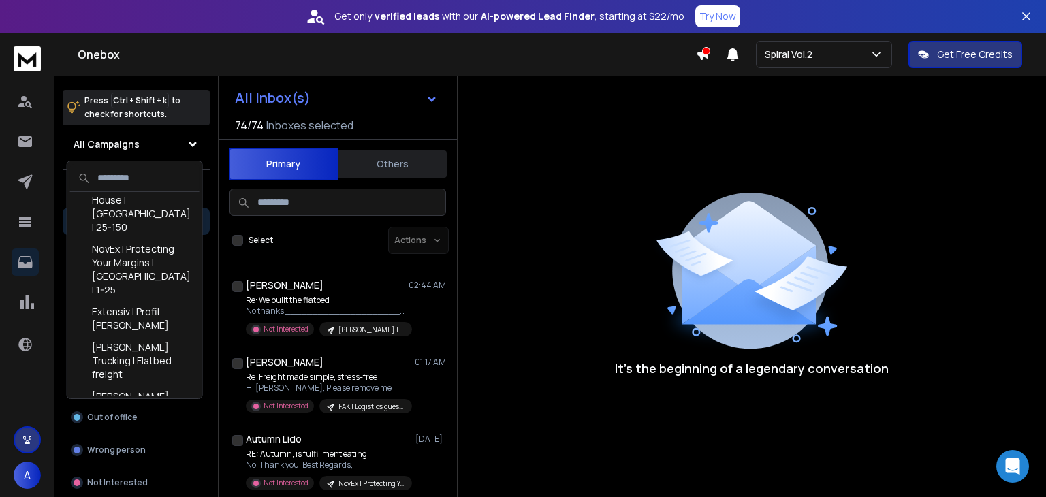
scroll to position [208, 0]
click at [125, 387] on div "Doss Trucking | Logistics teams" at bounding box center [134, 411] width 129 height 49
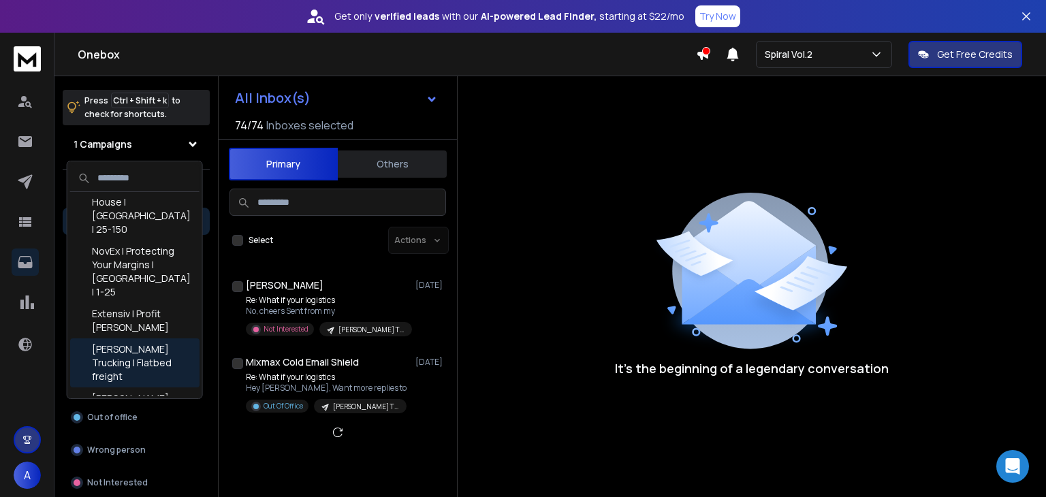
click at [129, 338] on div "Doss Trucking | Flatbed freight" at bounding box center [134, 362] width 129 height 49
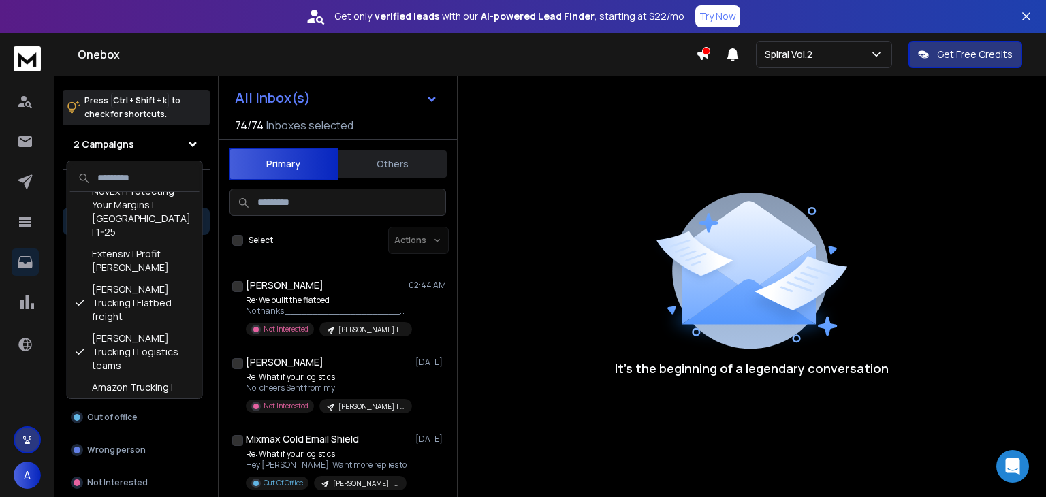
scroll to position [278, 0]
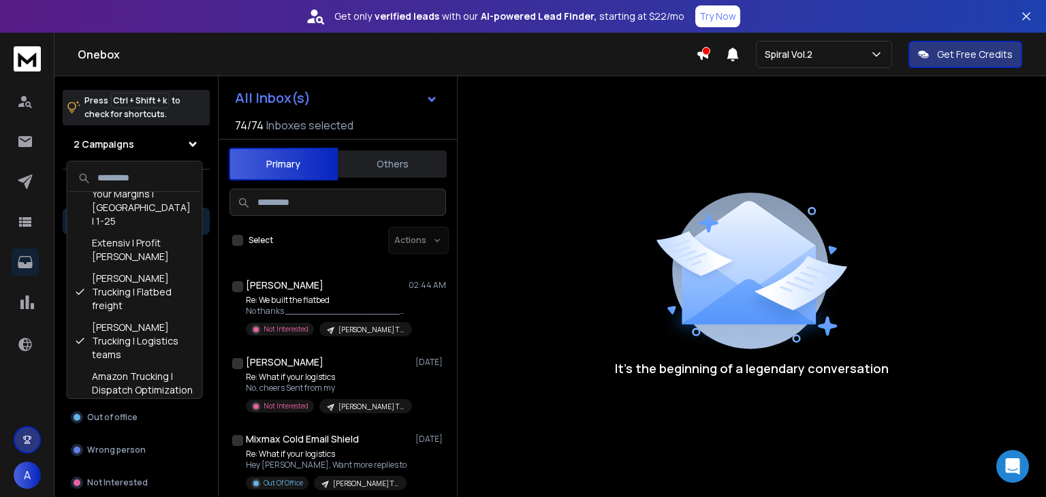
click at [533, 130] on div "It’s the beginning of a legendary conversation" at bounding box center [752, 287] width 588 height 423
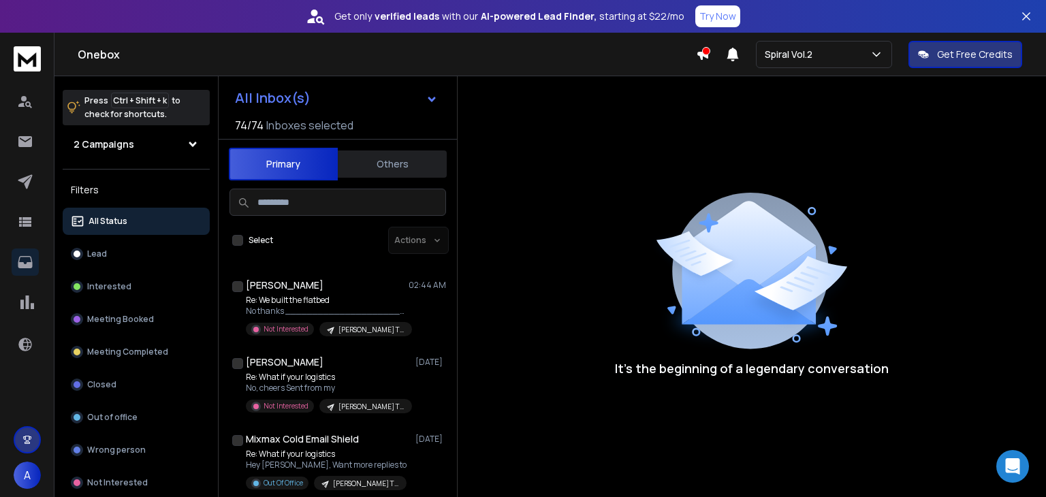
click at [486, 355] on div "It’s the beginning of a legendary conversation" at bounding box center [752, 287] width 588 height 423
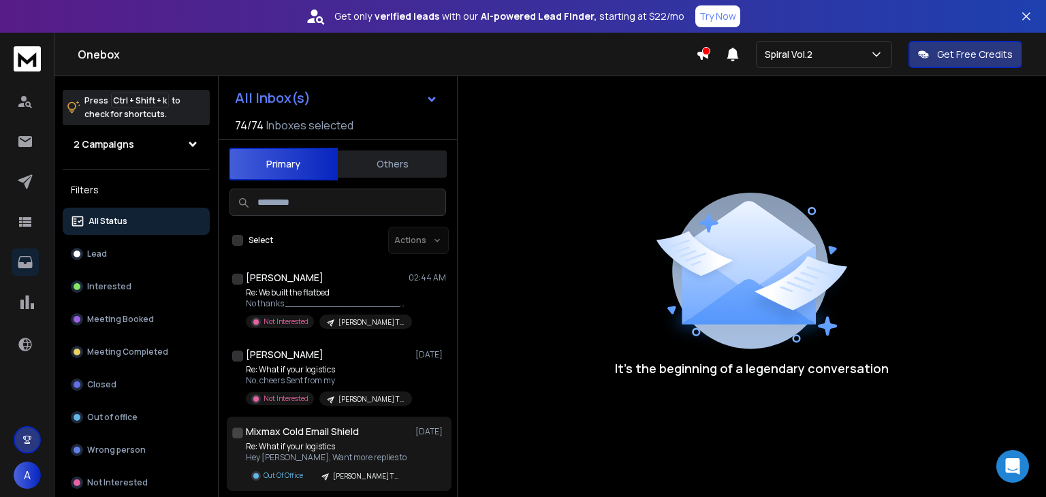
scroll to position [0, 0]
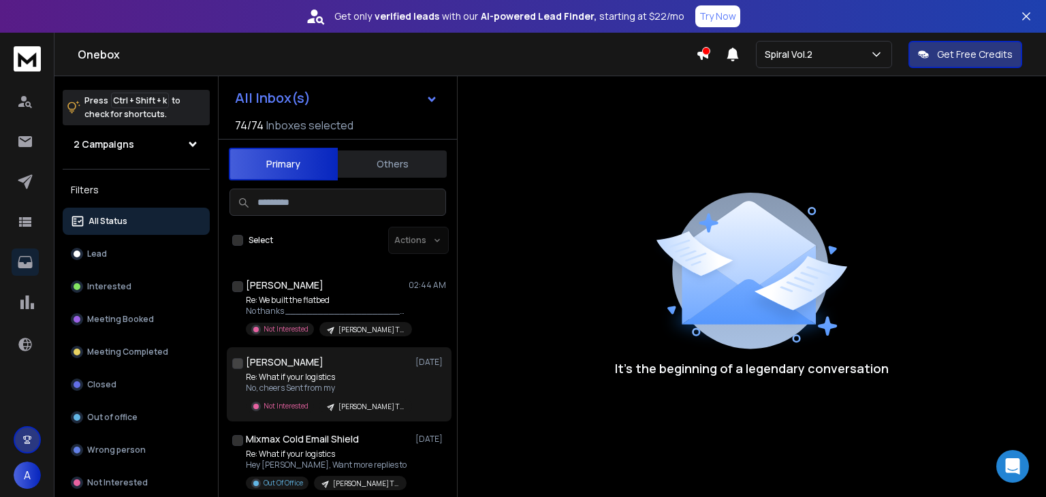
click at [263, 366] on h1 "Cary Hagen" at bounding box center [285, 362] width 78 height 14
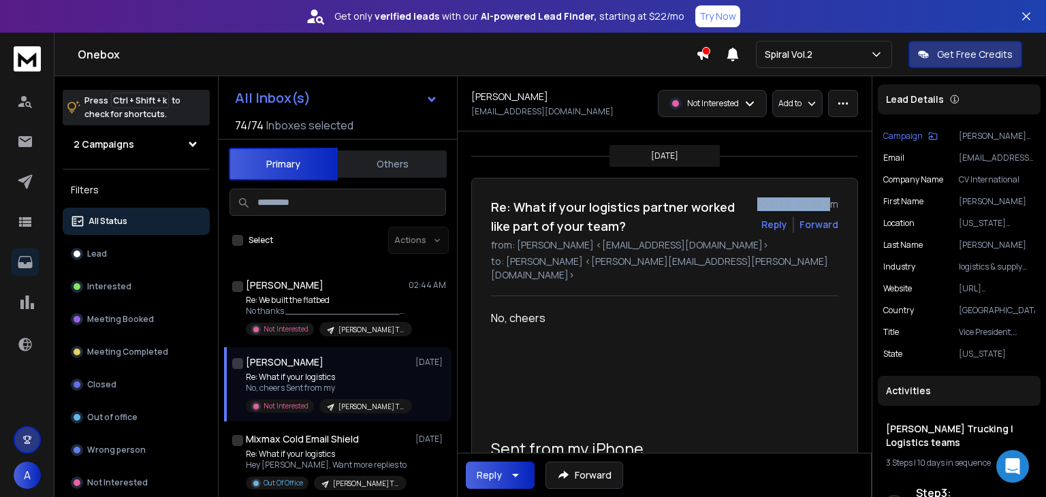
drag, startPoint x: 708, startPoint y: 200, endPoint x: 784, endPoint y: 189, distance: 77.0
copy p "[DATE]"
click at [1008, 134] on p "Doss Trucking | Logistics teams" at bounding box center [997, 136] width 76 height 11
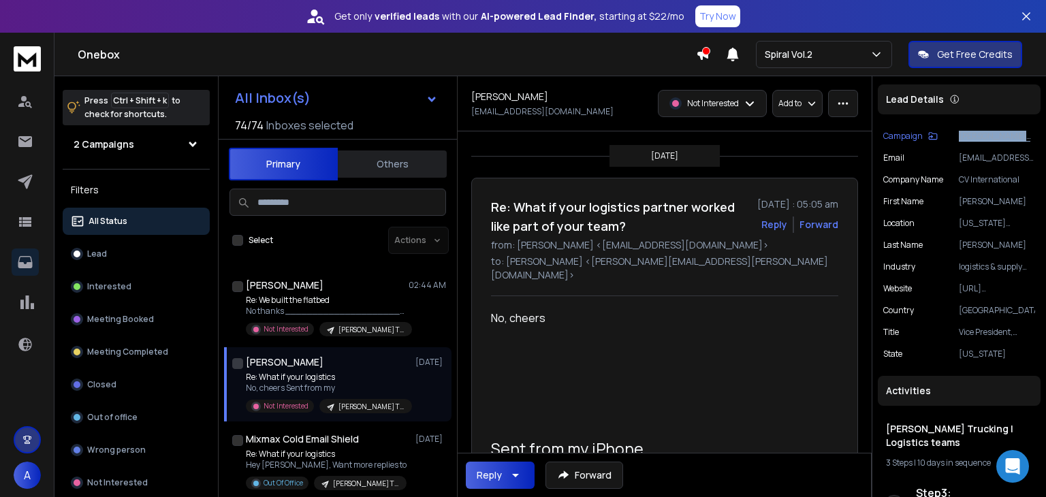
click at [1008, 134] on p "Doss Trucking | Logistics teams" at bounding box center [997, 136] width 76 height 11
copy p "Doss Trucking | Logistics teams"
click at [972, 243] on p "Hagen" at bounding box center [997, 245] width 76 height 11
click at [982, 330] on p "Vice President, Strategic Partnerships" at bounding box center [997, 332] width 76 height 11
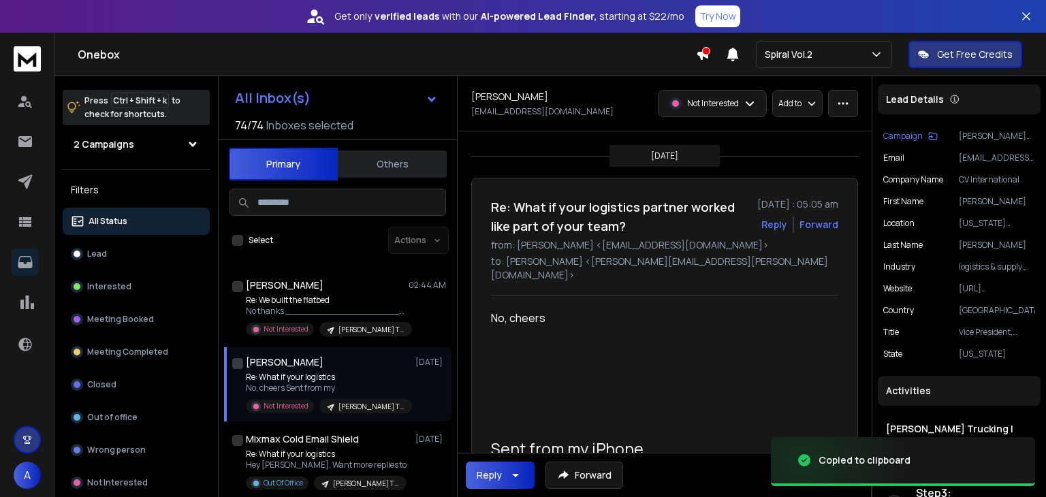
click at [979, 178] on p "CV International" at bounding box center [997, 179] width 76 height 11
click at [984, 153] on p "chagen@cvinternational.com" at bounding box center [997, 158] width 76 height 11
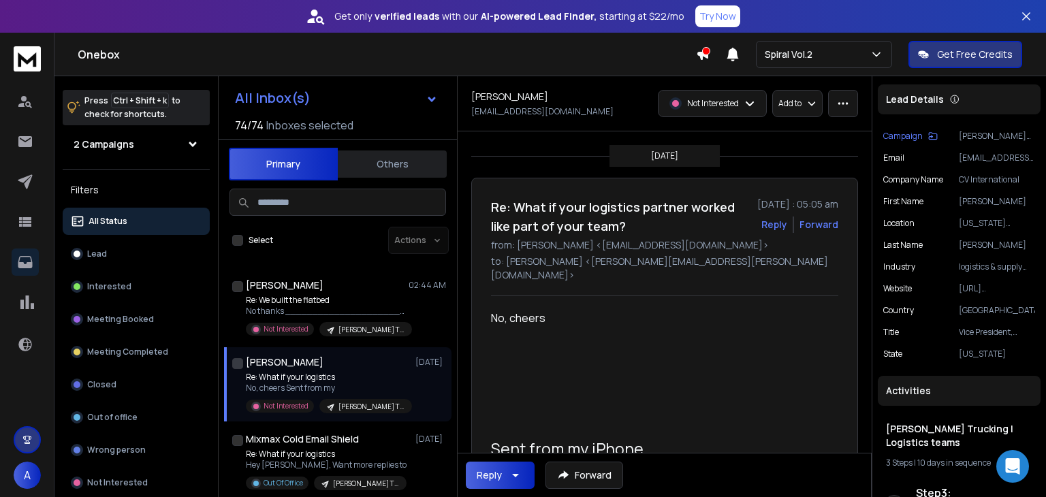
click at [971, 289] on p "https://cvinternational.com" at bounding box center [997, 288] width 76 height 11
drag, startPoint x: 491, startPoint y: 303, endPoint x: 554, endPoint y: 314, distance: 63.6
copy div "No, cheers"
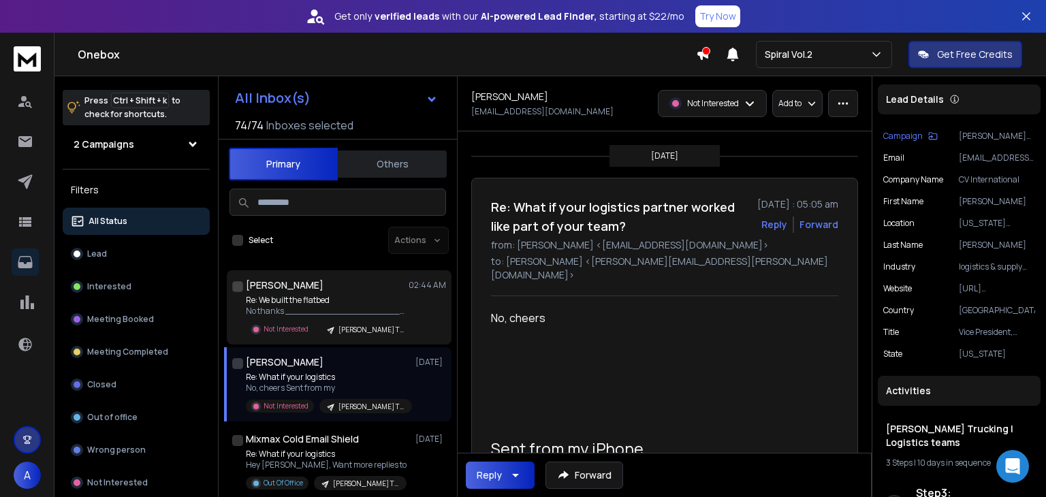
click at [270, 289] on h1 "Gahan" at bounding box center [285, 285] width 78 height 14
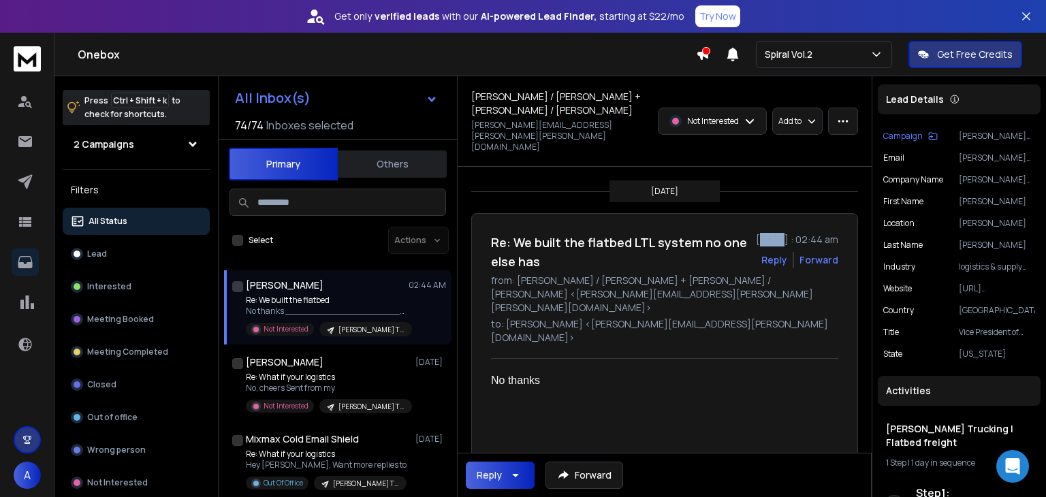
drag, startPoint x: 707, startPoint y: 213, endPoint x: 725, endPoint y: 215, distance: 17.8
click at [756, 233] on p "11 September 2025 : 02:44 am" at bounding box center [797, 240] width 82 height 14
drag, startPoint x: 704, startPoint y: 214, endPoint x: 787, endPoint y: 208, distance: 83.3
copy p "11 September 2025"
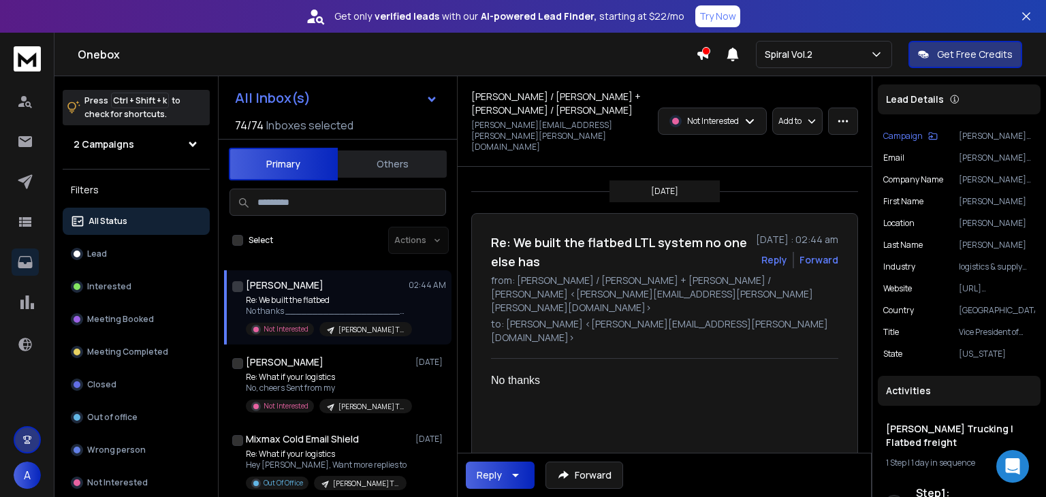
click at [975, 133] on p "Doss Trucking | Flatbed freight" at bounding box center [997, 136] width 76 height 11
copy p "Doss Trucking | Flatbed freight"
click at [974, 243] on p "Gahan" at bounding box center [997, 245] width 76 height 11
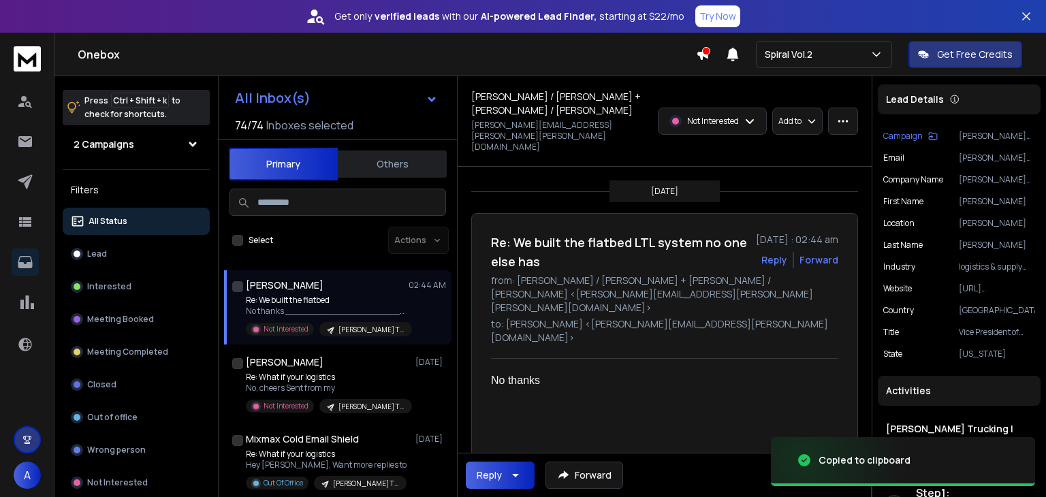
click at [985, 332] on p "Vice President of Strategic Customer Development" at bounding box center [997, 332] width 76 height 11
click at [973, 180] on p "Kuehne Nagel" at bounding box center [997, 179] width 76 height 11
click at [959, 161] on p "robert.gahan@kuehne-nagel.com" at bounding box center [997, 158] width 76 height 11
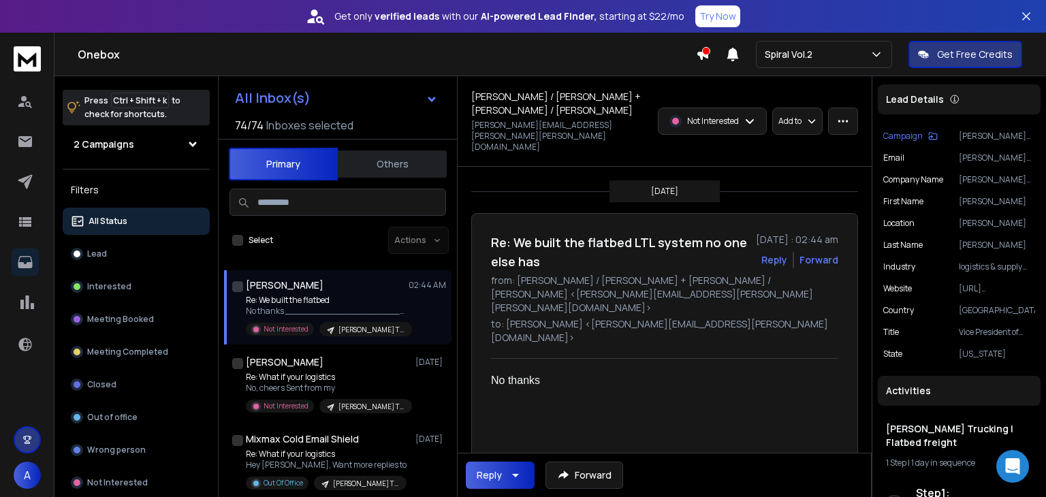
click at [961, 290] on p "https://kuehne-nagel.com" at bounding box center [997, 288] width 76 height 11
drag, startPoint x: 492, startPoint y: 344, endPoint x: 564, endPoint y: 342, distance: 72.2
click at [564, 372] on div "No thanks" at bounding box center [659, 380] width 336 height 16
copy div "No thanks"
click at [142, 141] on button "2 Campaigns" at bounding box center [136, 144] width 147 height 27
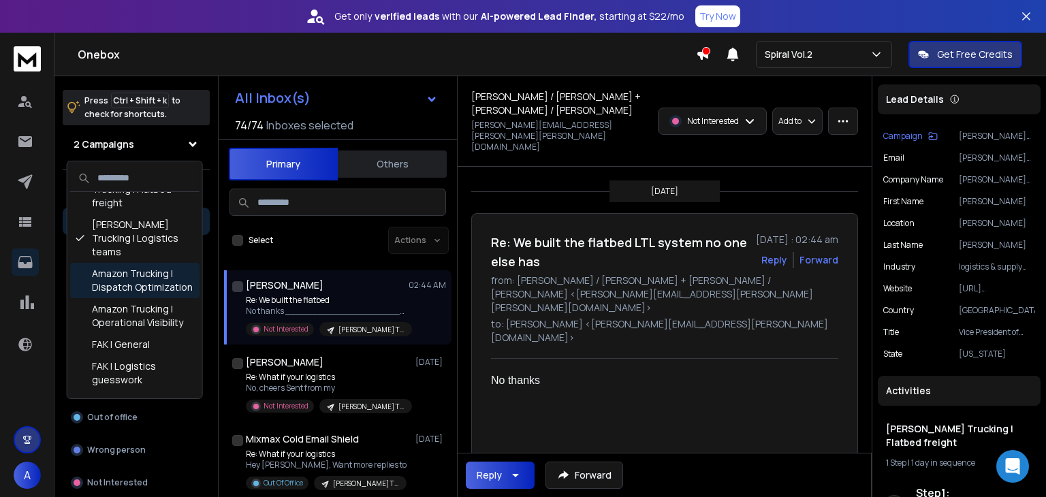
scroll to position [245, 0]
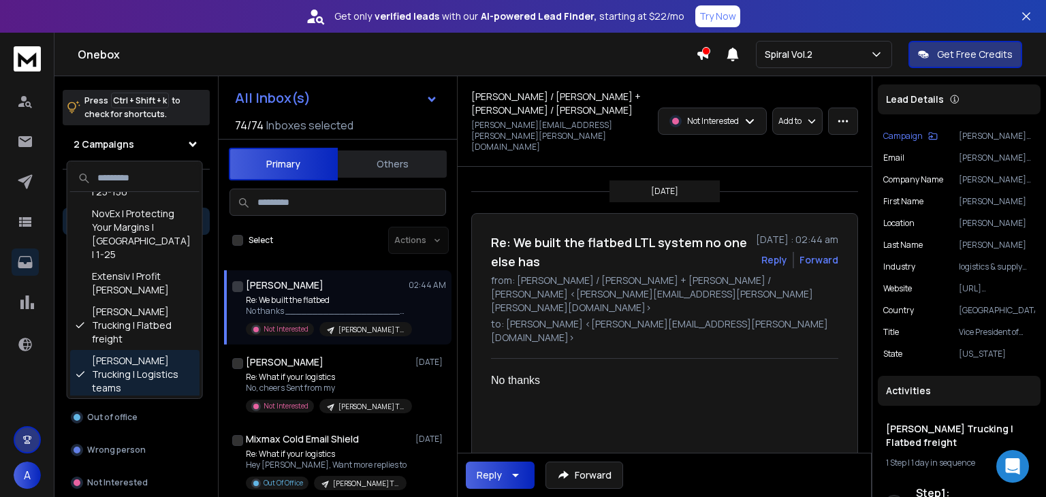
drag, startPoint x: 101, startPoint y: 246, endPoint x: 106, endPoint y: 234, distance: 12.5
click at [101, 350] on div "Doss Trucking | Logistics teams" at bounding box center [134, 374] width 129 height 49
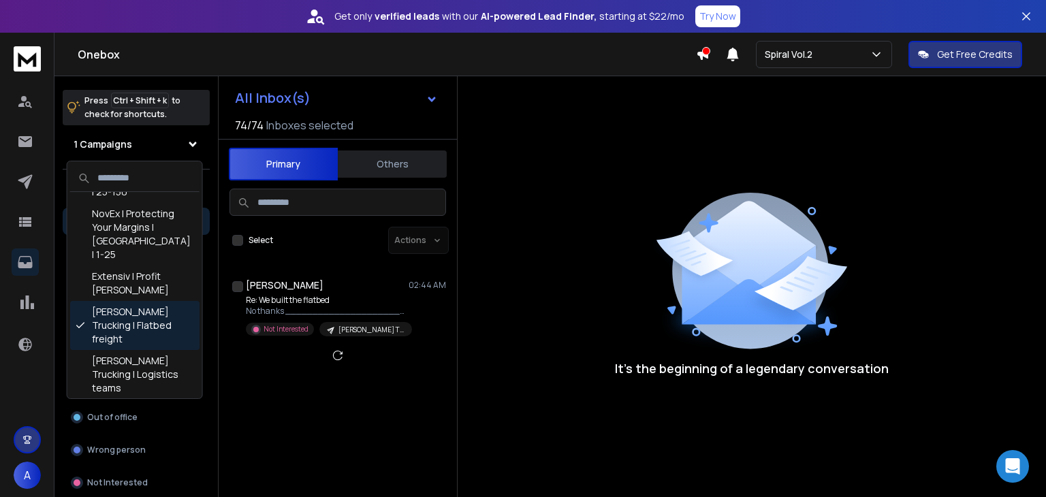
click at [106, 301] on div "Doss Trucking | Flatbed freight" at bounding box center [134, 325] width 129 height 49
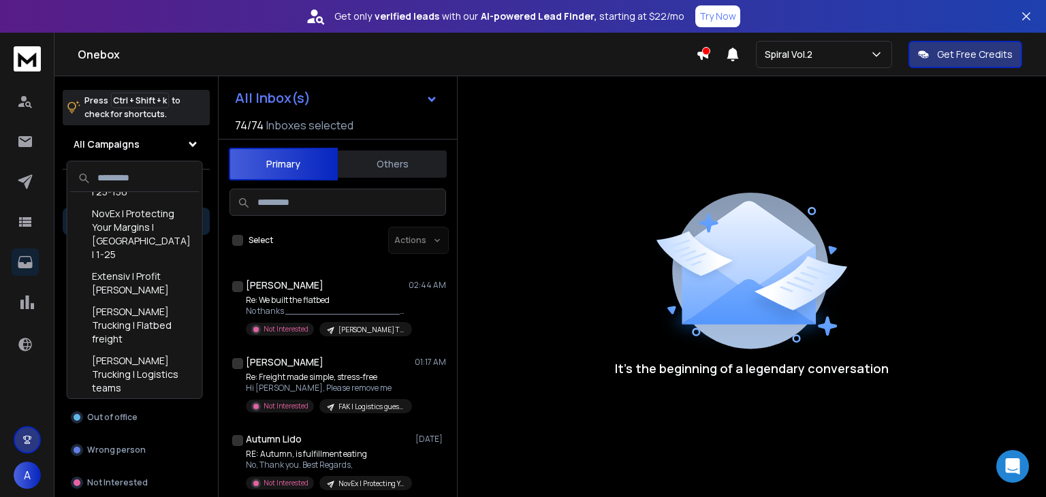
click at [123, 399] on div "Amazon Trucking | Dispatch Optimization" at bounding box center [134, 416] width 129 height 35
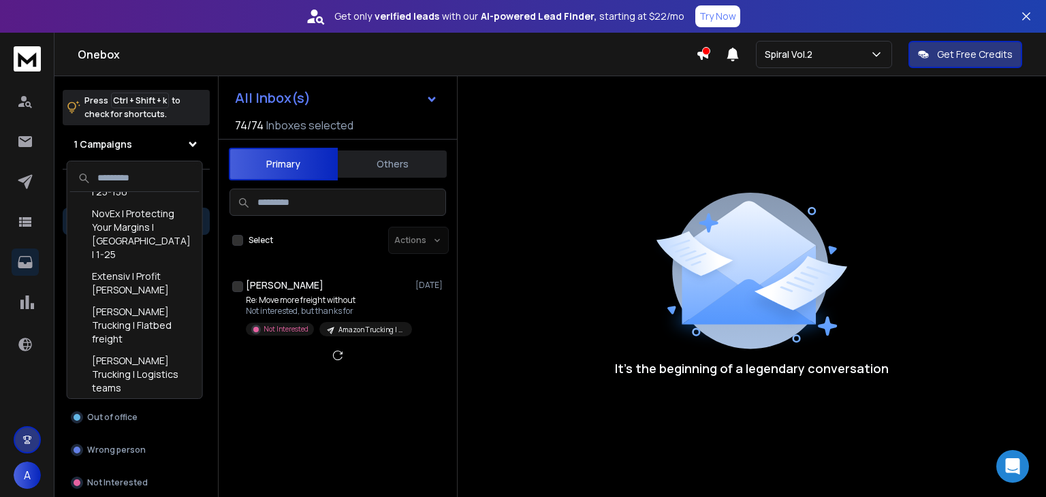
click at [131, 434] on div "Amazon Trucking | Operational Visibility" at bounding box center [134, 451] width 129 height 35
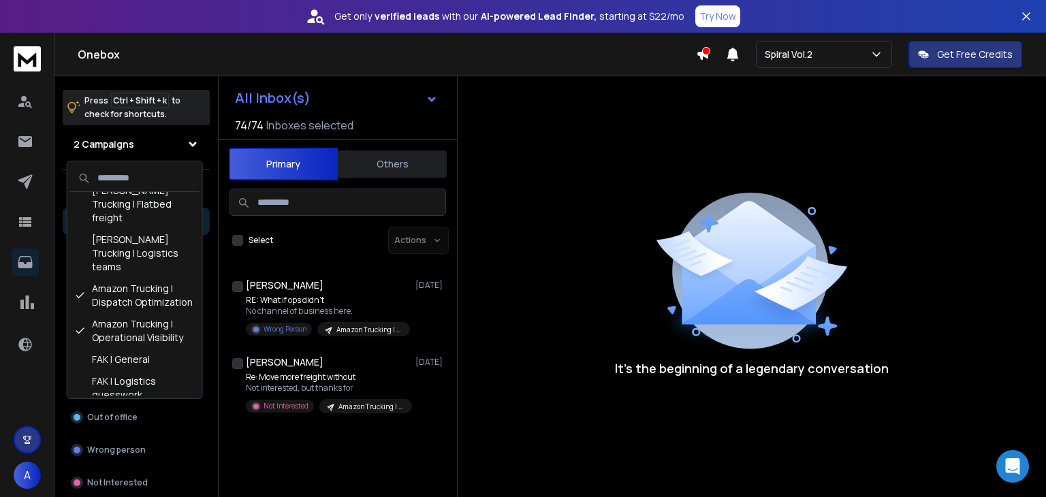
scroll to position [381, 0]
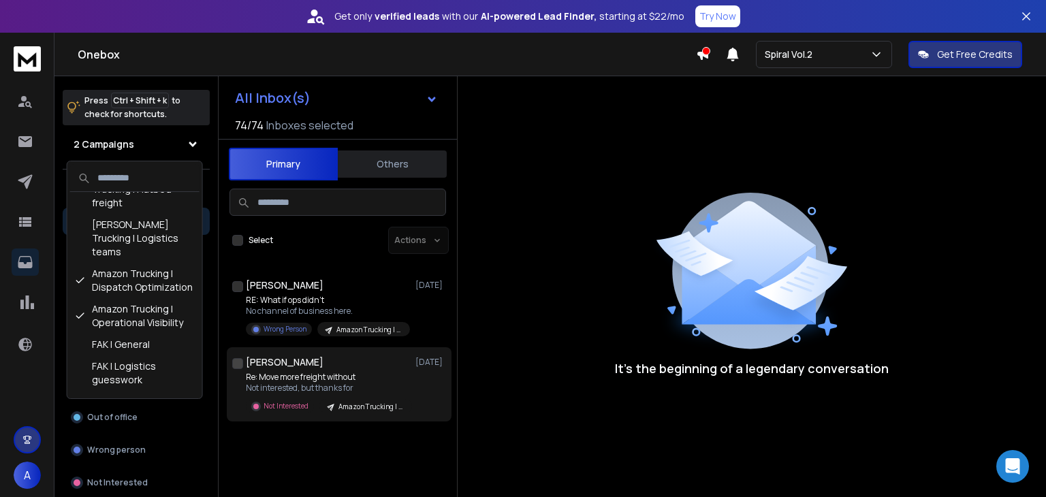
click at [302, 369] on div "Amir Ghorbani 03 Sep Re: Move more freight without Not interested, but thanks f…" at bounding box center [346, 384] width 200 height 58
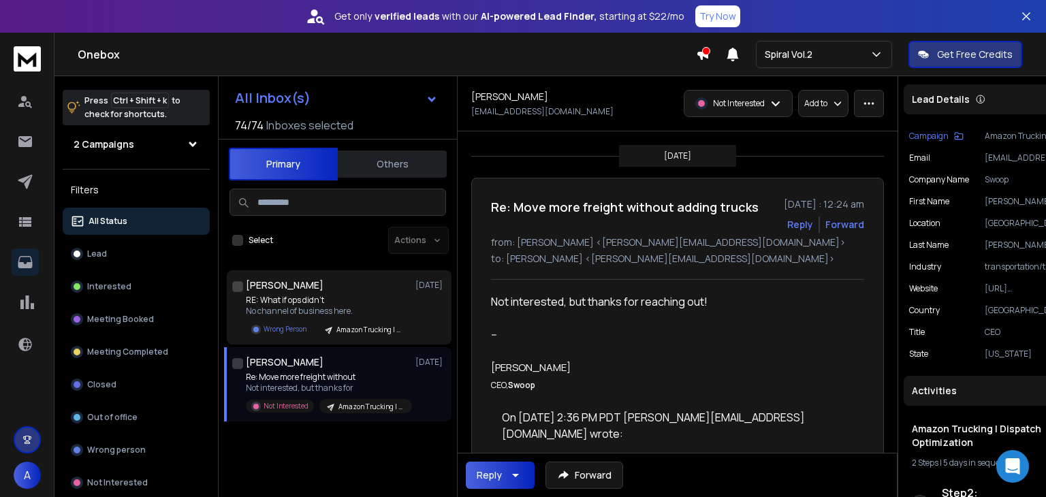
click at [309, 289] on div "Dorothy Aho 03 Sep" at bounding box center [346, 285] width 200 height 14
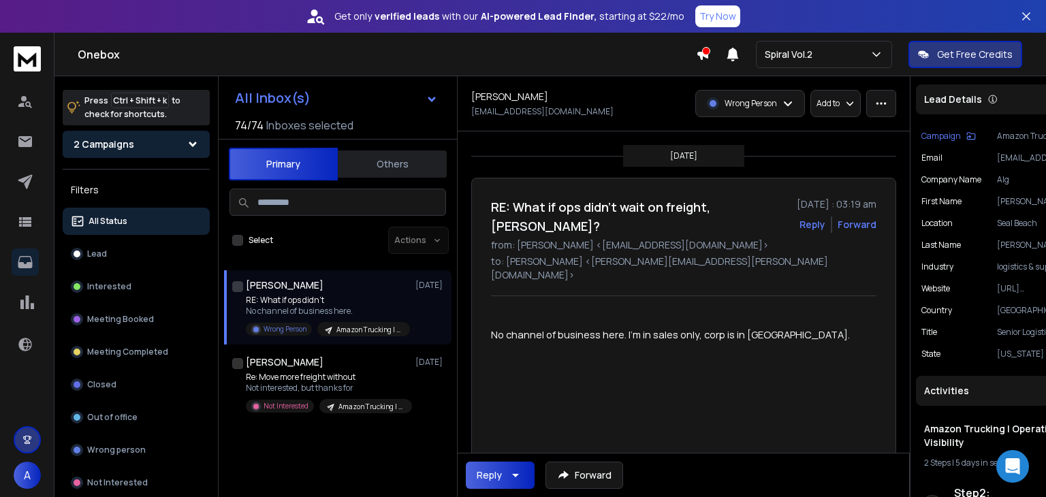
click at [138, 142] on button "2 Campaigns" at bounding box center [136, 144] width 147 height 27
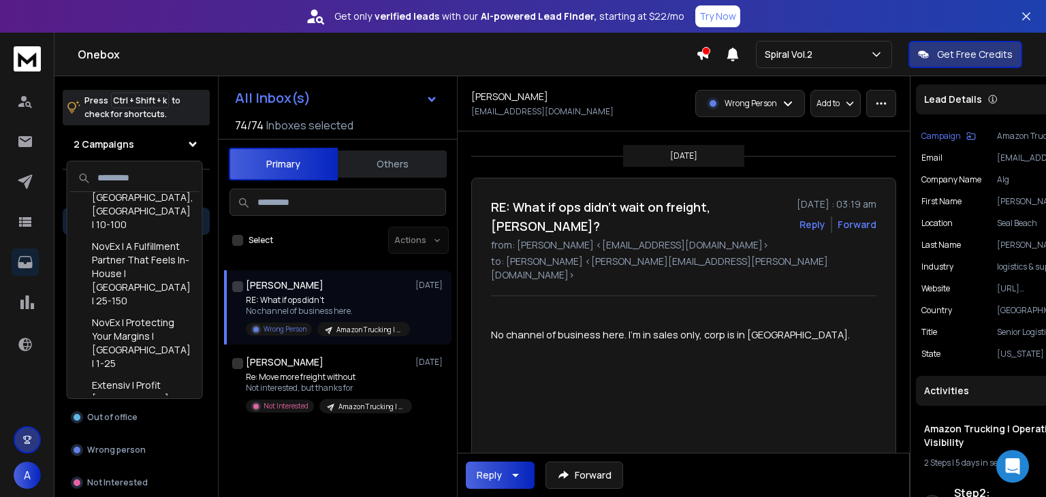
scroll to position [272, 0]
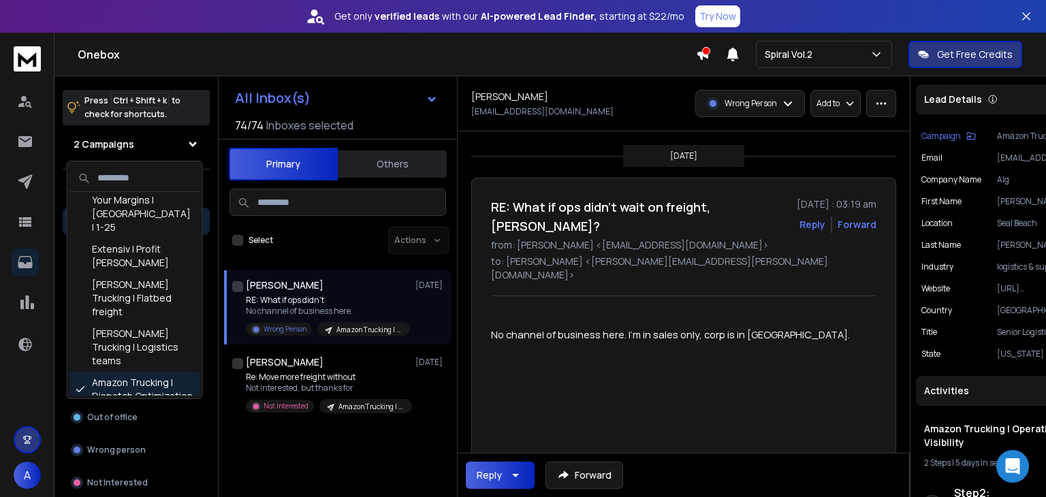
click at [139, 372] on div "Amazon Trucking | Dispatch Optimization" at bounding box center [134, 389] width 129 height 35
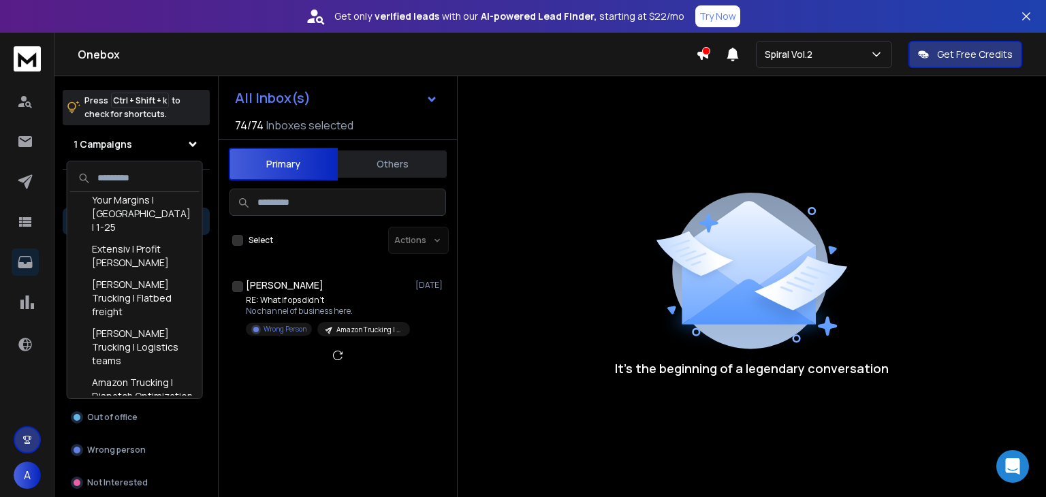
click at [147, 407] on div "Amazon Trucking | Operational Visibility" at bounding box center [134, 424] width 129 height 35
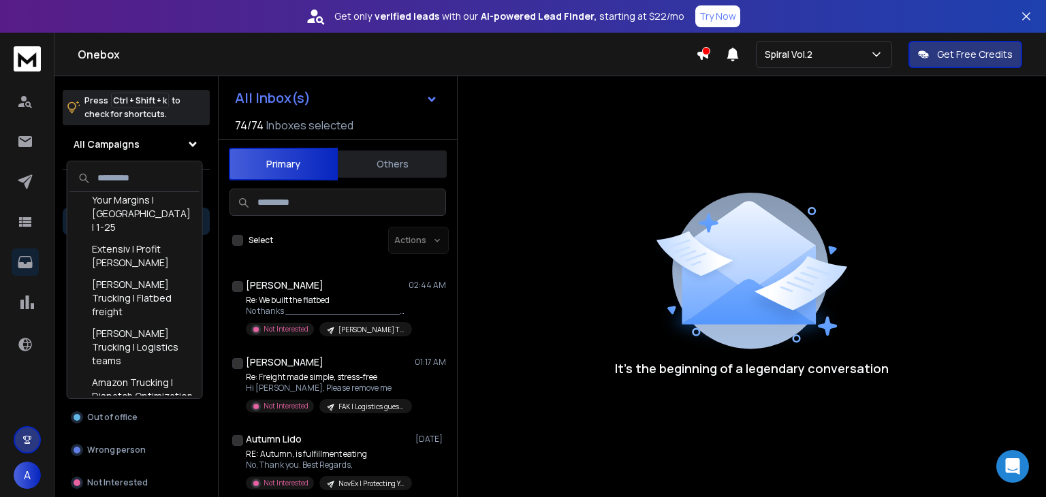
click at [139, 443] on div "FAK | General" at bounding box center [134, 454] width 129 height 22
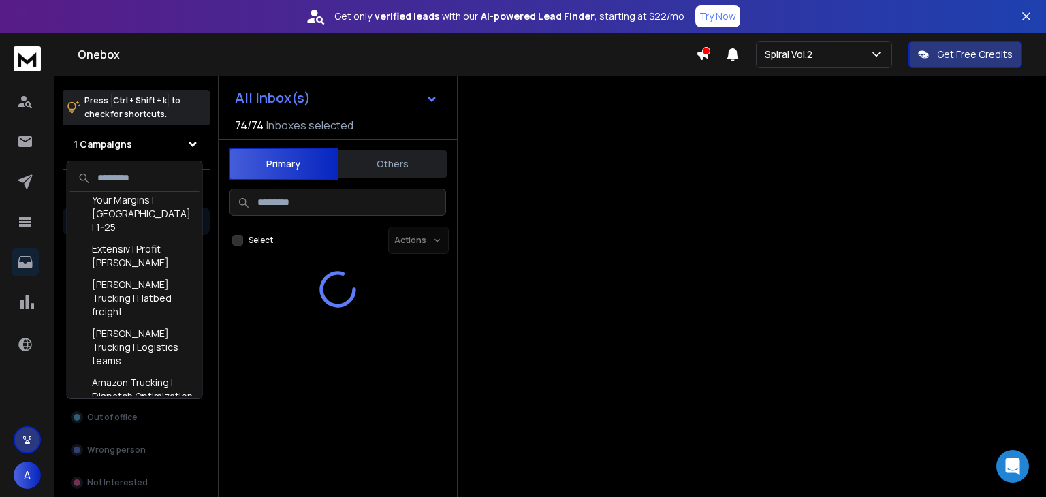
click at [137, 464] on div "FAK | Logistics guesswork" at bounding box center [134, 481] width 129 height 35
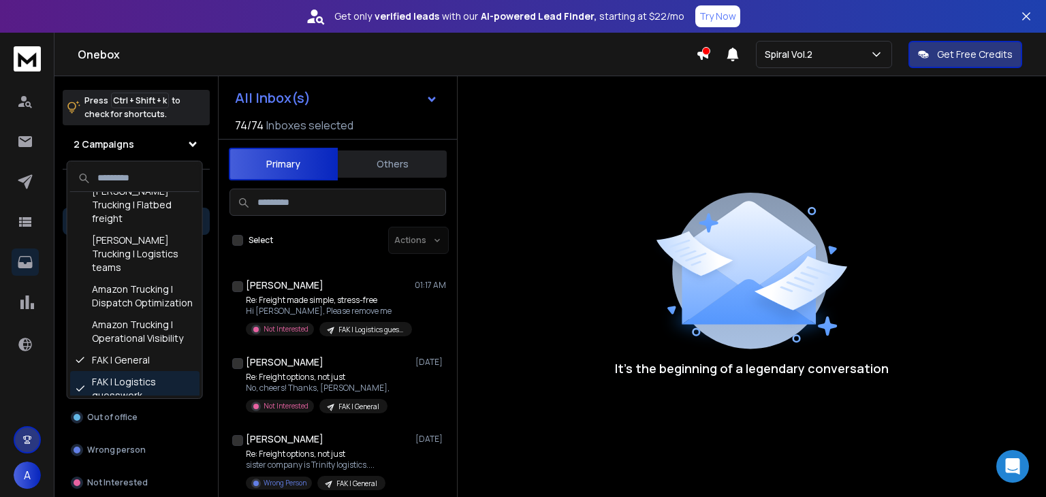
scroll to position [381, 0]
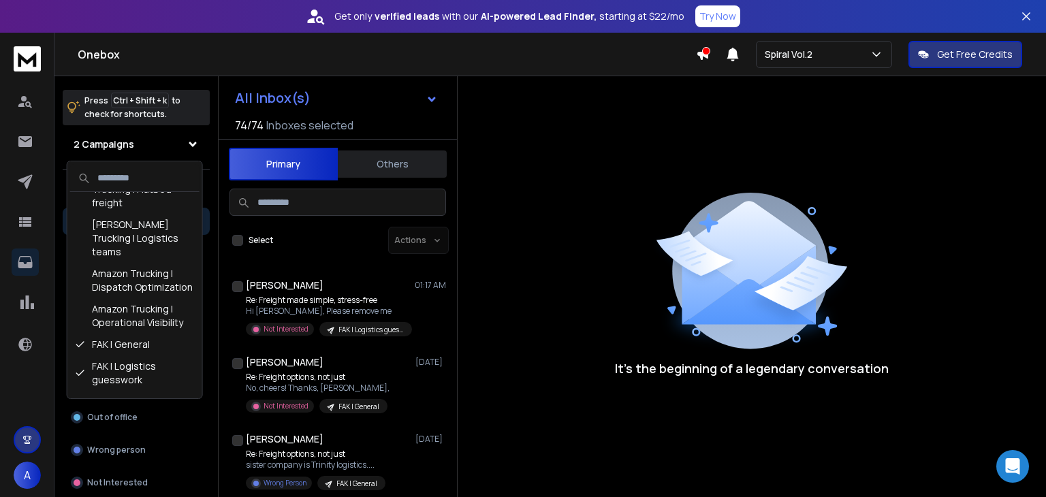
click at [534, 221] on div "It’s the beginning of a legendary conversation" at bounding box center [752, 287] width 588 height 423
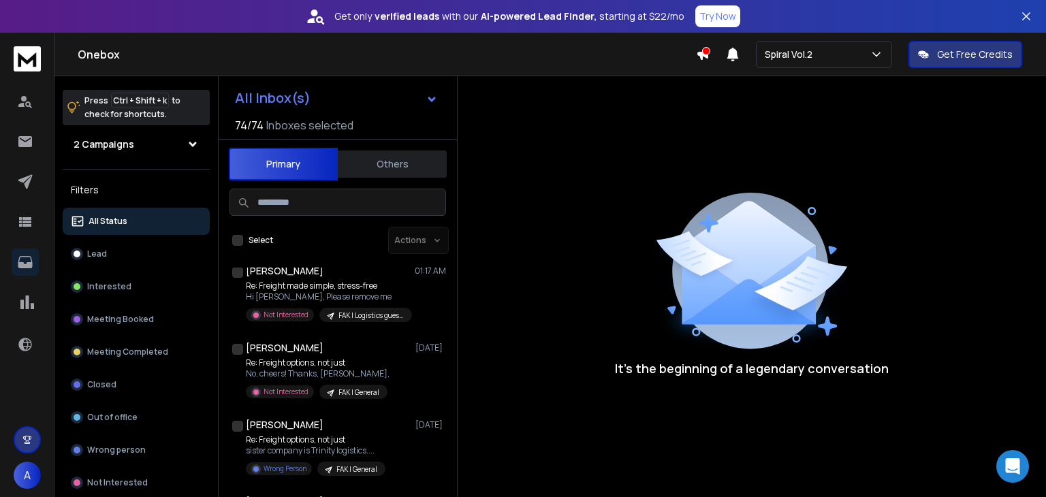
scroll to position [0, 0]
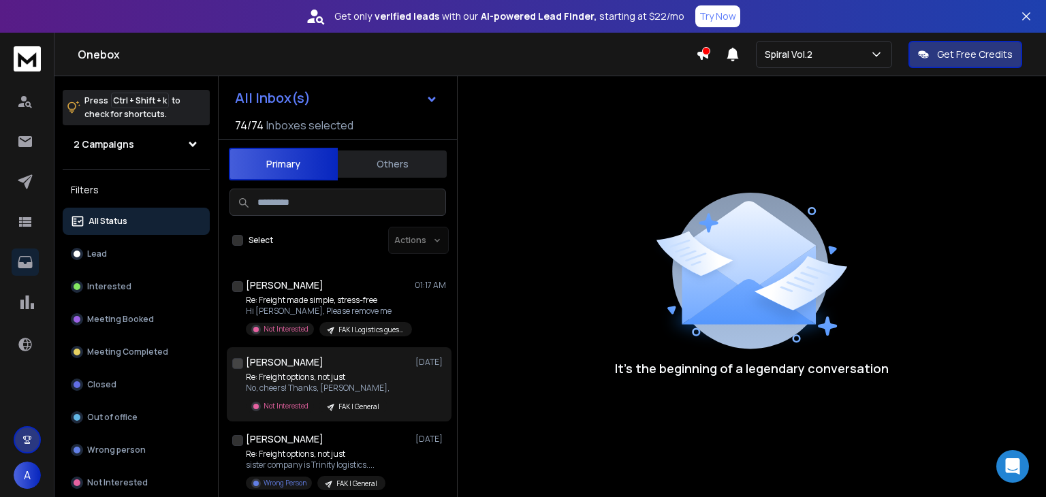
click at [310, 375] on p "Re: Freight options, not just" at bounding box center [318, 377] width 144 height 11
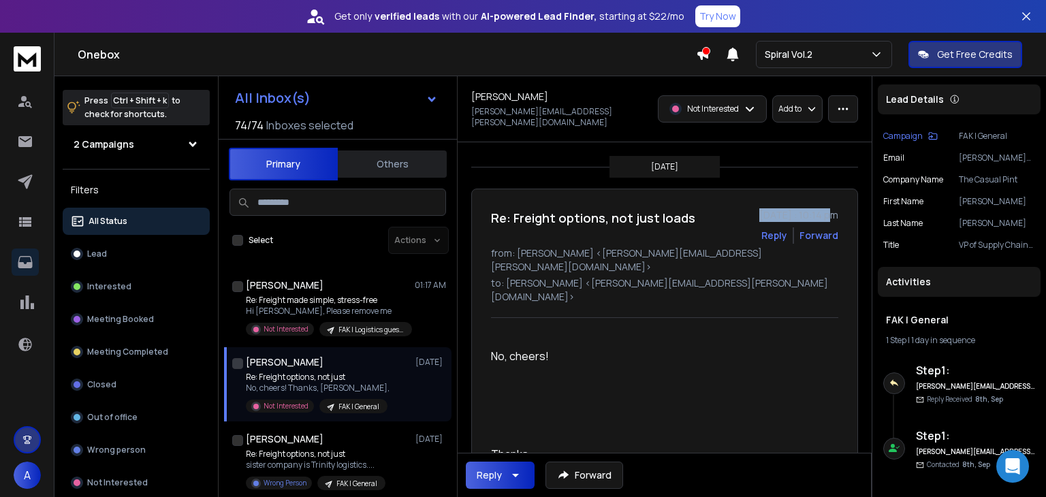
drag, startPoint x: 711, startPoint y: 203, endPoint x: 790, endPoint y: 195, distance: 80.1
copy p "8 [DATE]"
click at [959, 139] on p "FAK | General" at bounding box center [997, 136] width 76 height 11
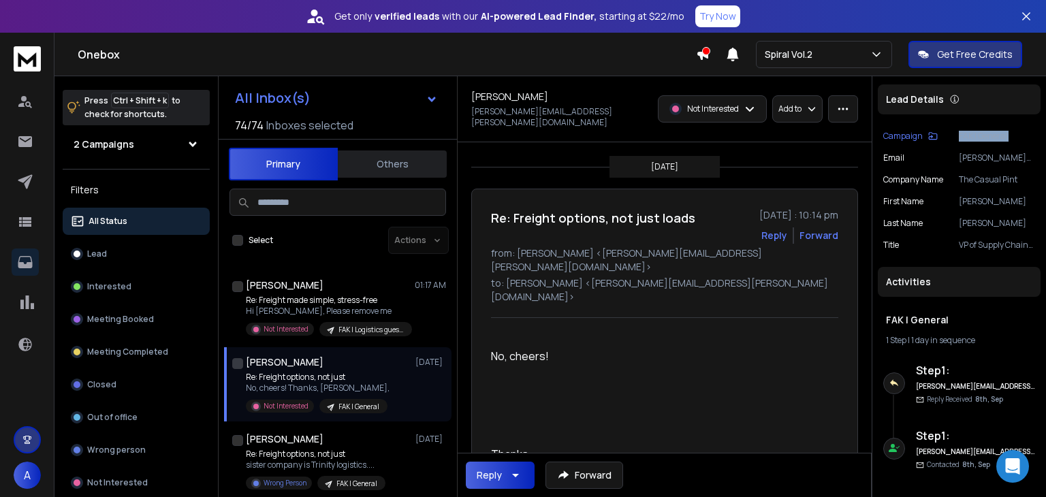
click at [959, 139] on p "FAK | General" at bounding box center [997, 136] width 76 height 11
copy p "FAK | General"
click at [972, 199] on p "Lindsey" at bounding box center [997, 201] width 76 height 11
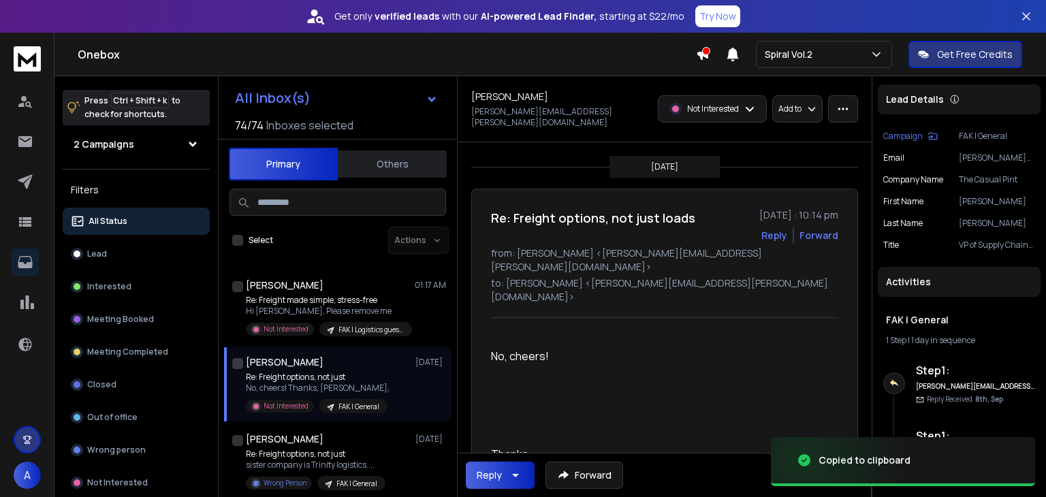
click at [989, 241] on p "VP of Supply Chain Management" at bounding box center [997, 245] width 76 height 11
click at [989, 174] on p "The Casual Pint" at bounding box center [997, 179] width 76 height 11
click at [980, 160] on p "lindsey.robinette@thecasualpint.com" at bounding box center [997, 158] width 76 height 11
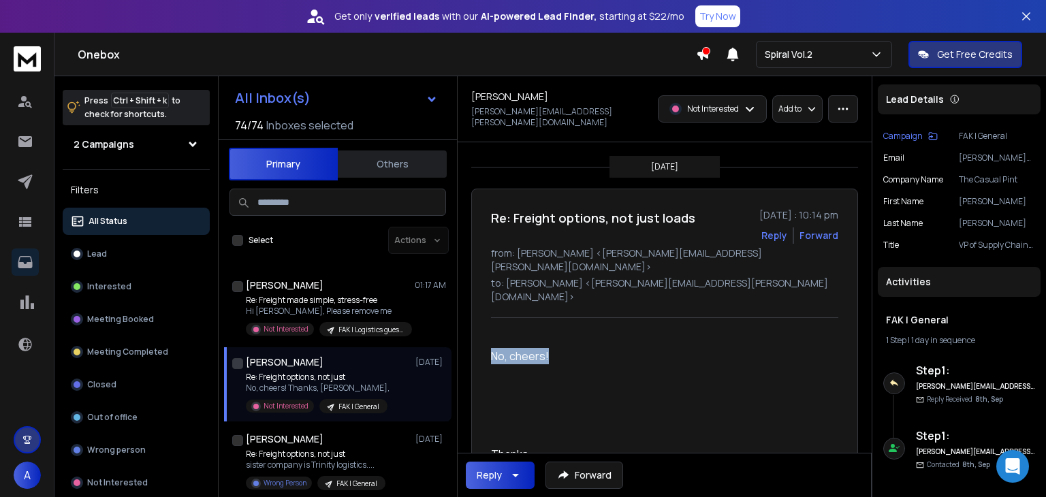
drag, startPoint x: 490, startPoint y: 311, endPoint x: 553, endPoint y: 317, distance: 63.6
copy div "No, cheers!"
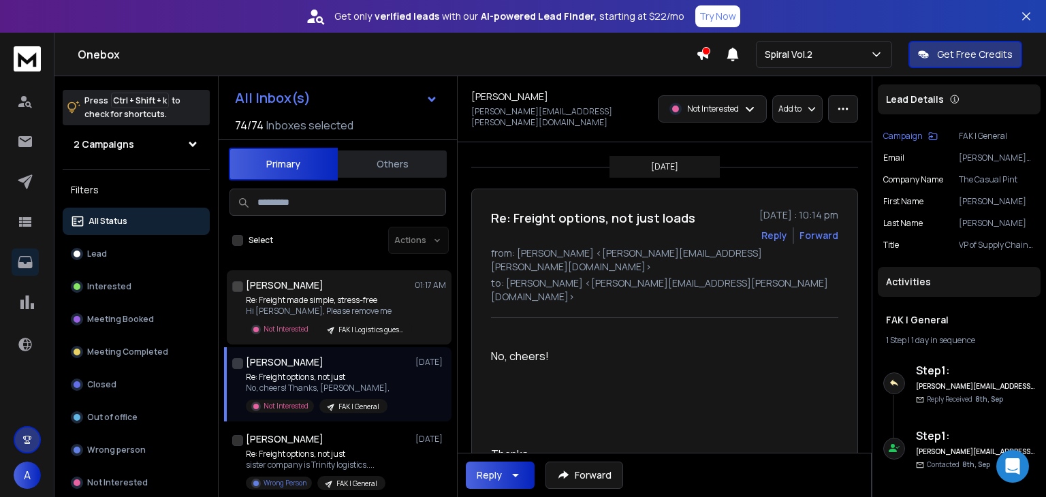
click at [281, 287] on h1 "Amanda Chu" at bounding box center [285, 285] width 78 height 14
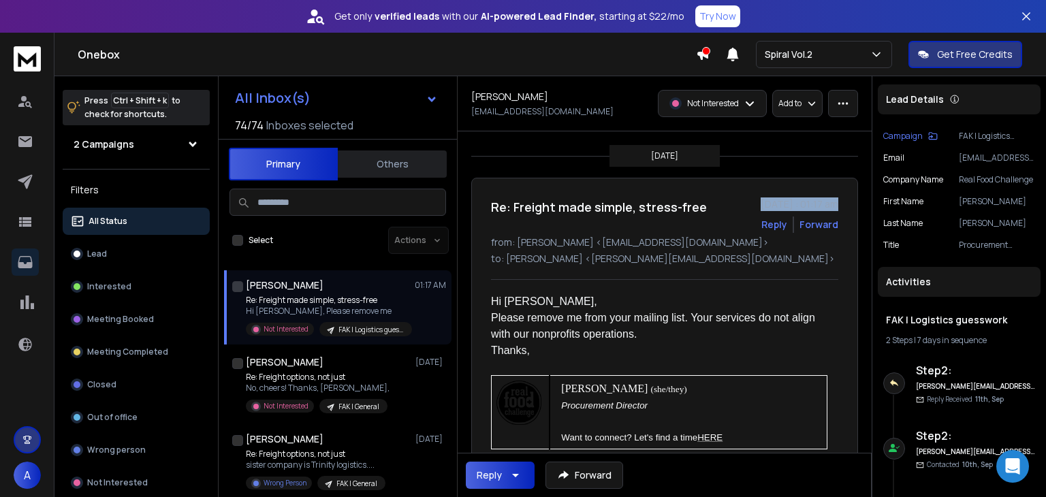
drag, startPoint x: 710, startPoint y: 202, endPoint x: 790, endPoint y: 199, distance: 80.4
click at [790, 199] on p "11 September 2025 : 01:17 am" at bounding box center [800, 204] width 78 height 14
copy p "11 September 2025"
click at [973, 138] on p "FAK | Logistics guesswork" at bounding box center [997, 136] width 76 height 11
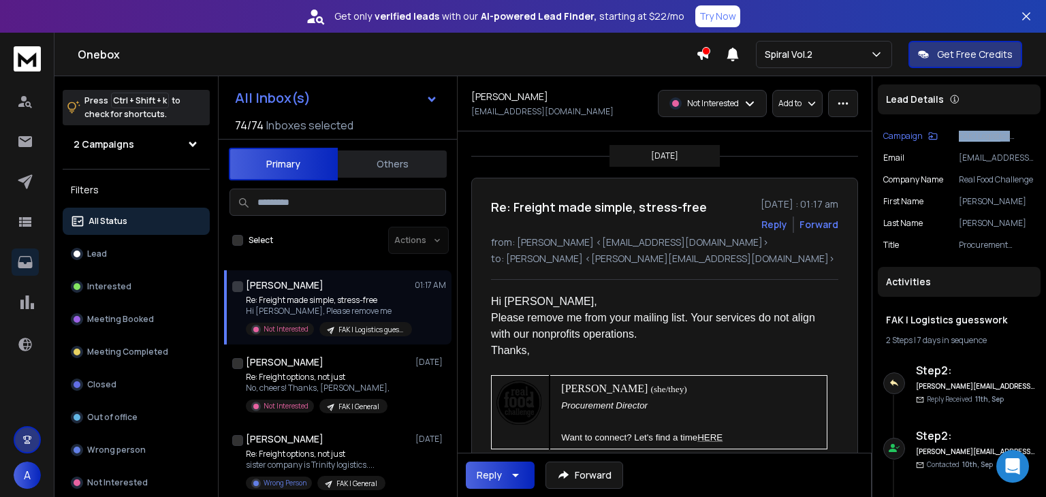
click at [973, 138] on p "FAK | Logistics guesswork" at bounding box center [997, 136] width 76 height 11
click at [973, 199] on p "Amanda" at bounding box center [997, 201] width 76 height 11
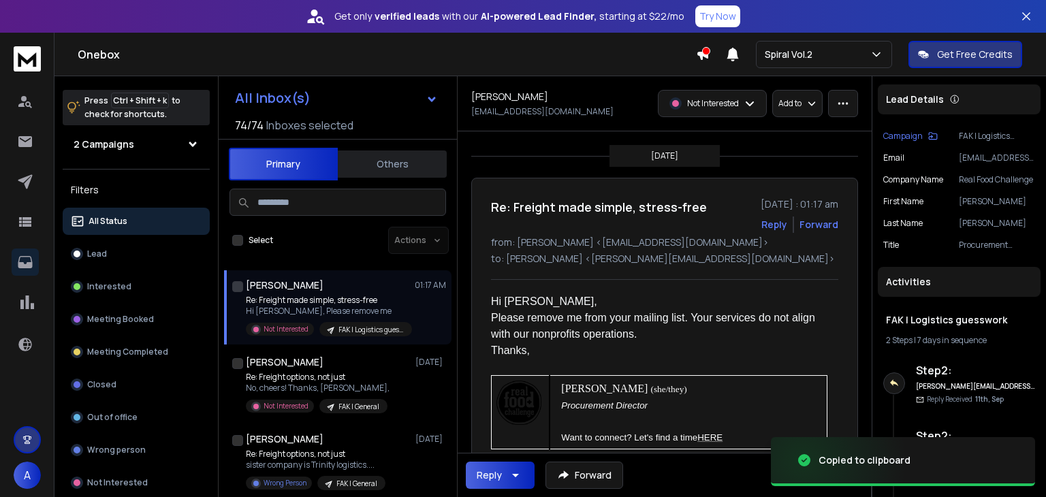
click at [965, 243] on p "Procurement Director" at bounding box center [997, 245] width 76 height 11
drag, startPoint x: 987, startPoint y: 180, endPoint x: 794, endPoint y: 107, distance: 206.6
click at [987, 179] on p "Real Food Challenge" at bounding box center [997, 179] width 76 height 11
click at [965, 157] on p "procurement@rfchallenge.org" at bounding box center [997, 158] width 76 height 11
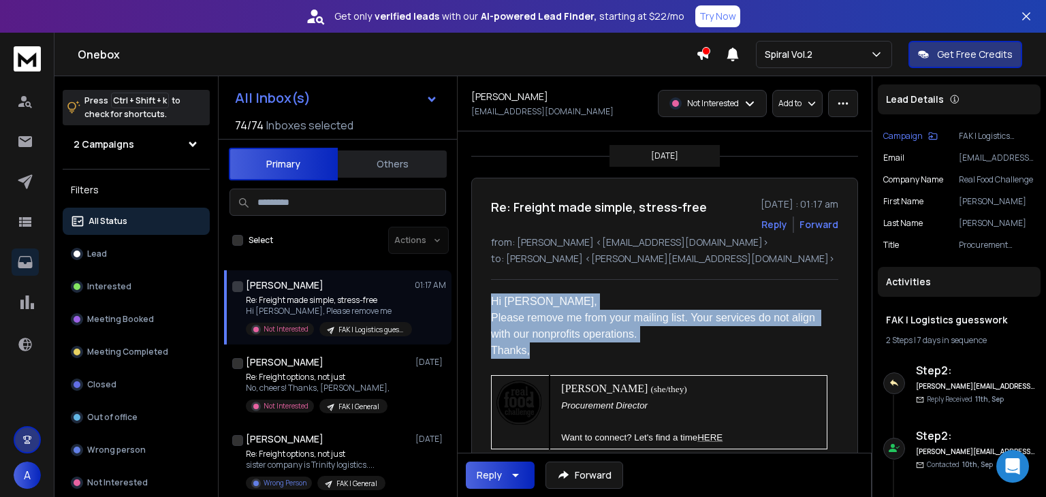
drag, startPoint x: 492, startPoint y: 302, endPoint x: 609, endPoint y: 349, distance: 126.8
click at [609, 349] on div "Hi Joe, Please remove me from your mailing list. Your services do not align wit…" at bounding box center [659, 334] width 336 height 82
click at [108, 142] on h1 "2 Campaigns" at bounding box center [104, 145] width 61 height 14
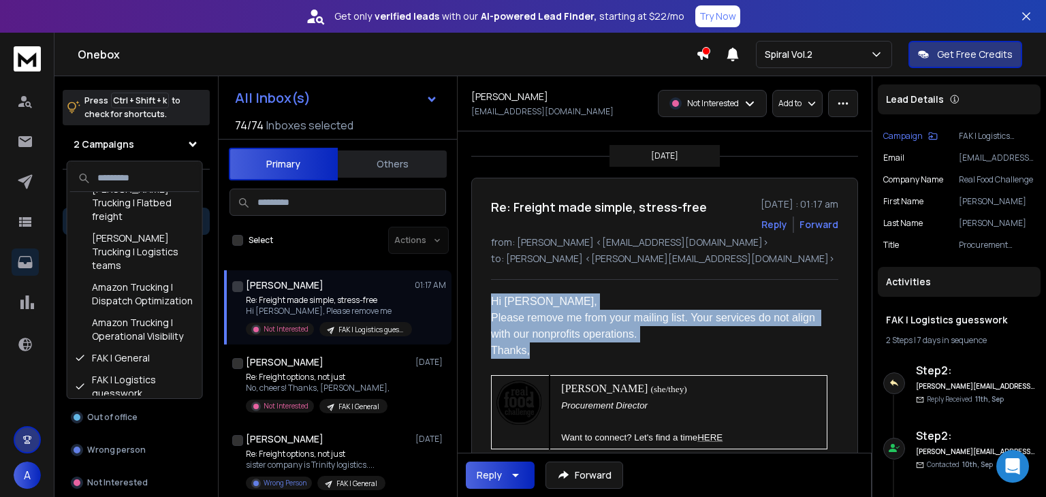
scroll to position [381, 0]
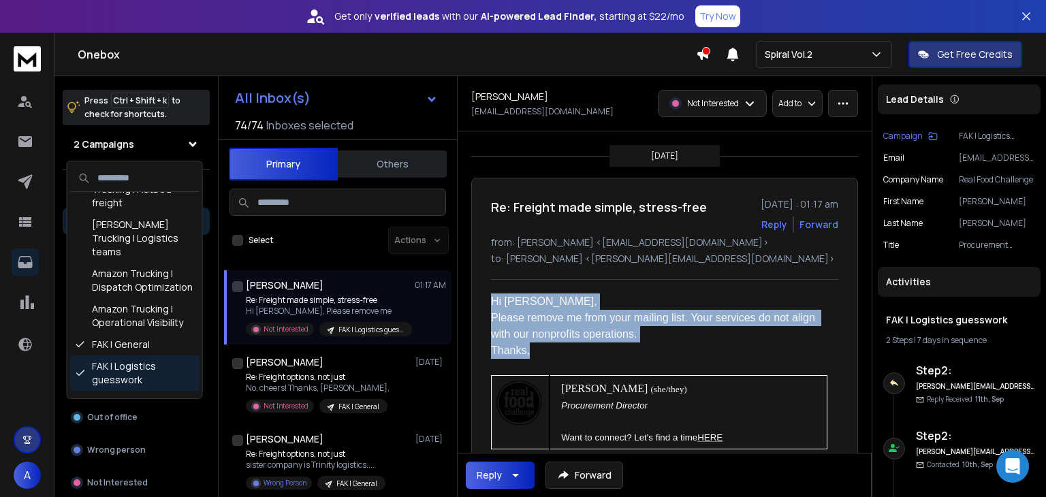
click at [126, 355] on div "FAK | Logistics guesswork" at bounding box center [134, 372] width 129 height 35
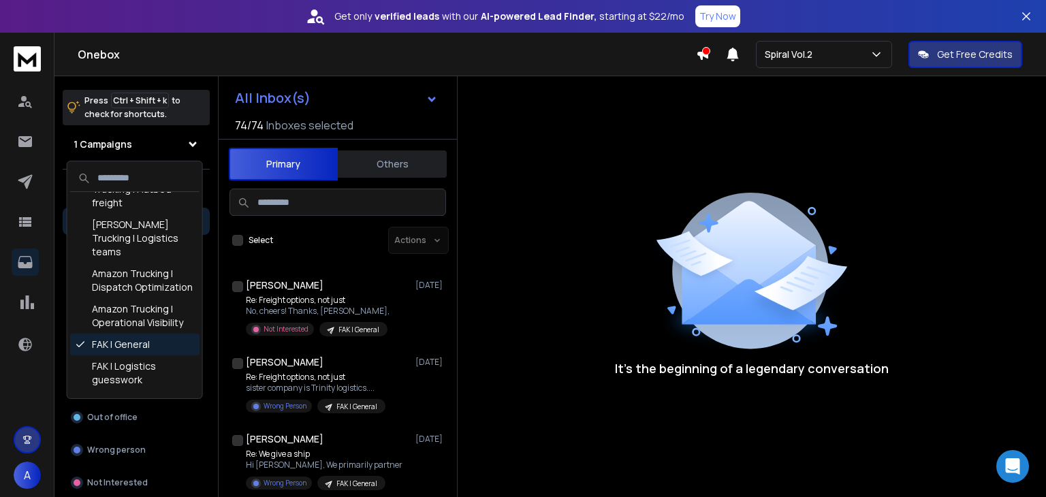
click at [133, 334] on div "FAK | General" at bounding box center [134, 345] width 129 height 22
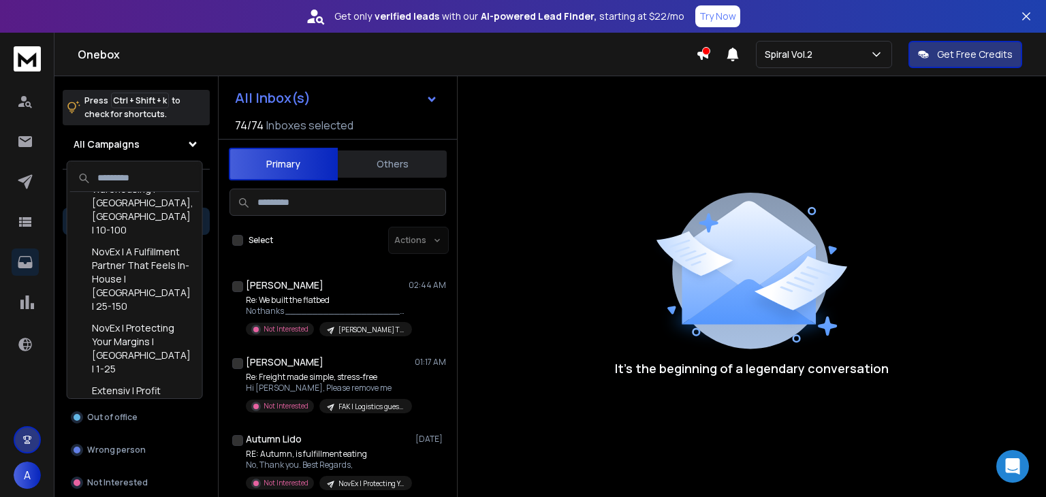
scroll to position [0, 0]
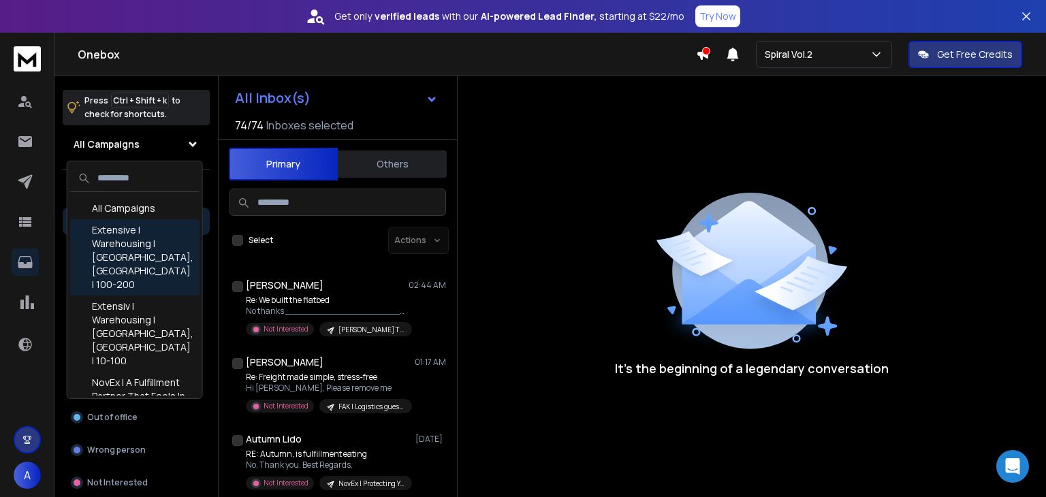
click at [139, 257] on div "Extensive | Warehousing | USA,Canada | 100-200" at bounding box center [134, 257] width 129 height 76
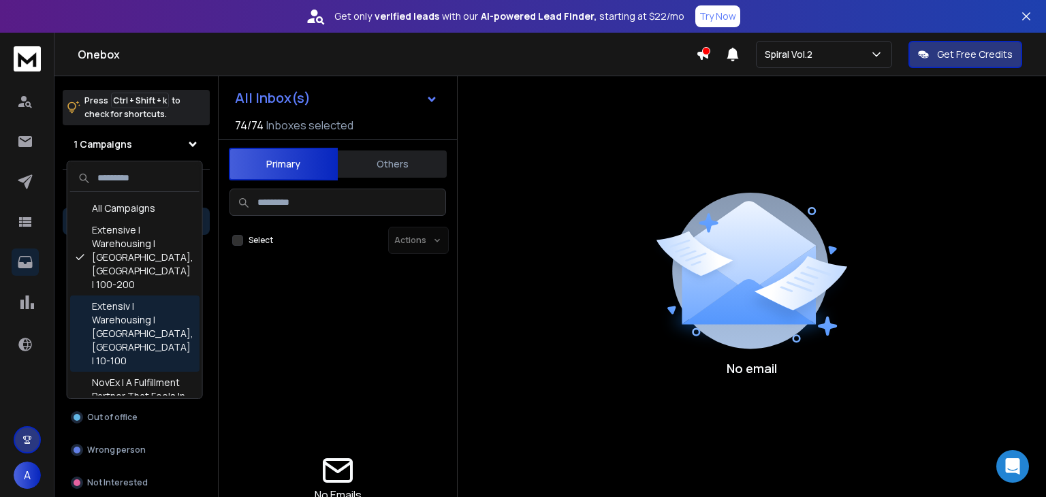
click at [133, 295] on div "Extensiv | Warehousing | USA,Canada | 10-100" at bounding box center [134, 333] width 129 height 76
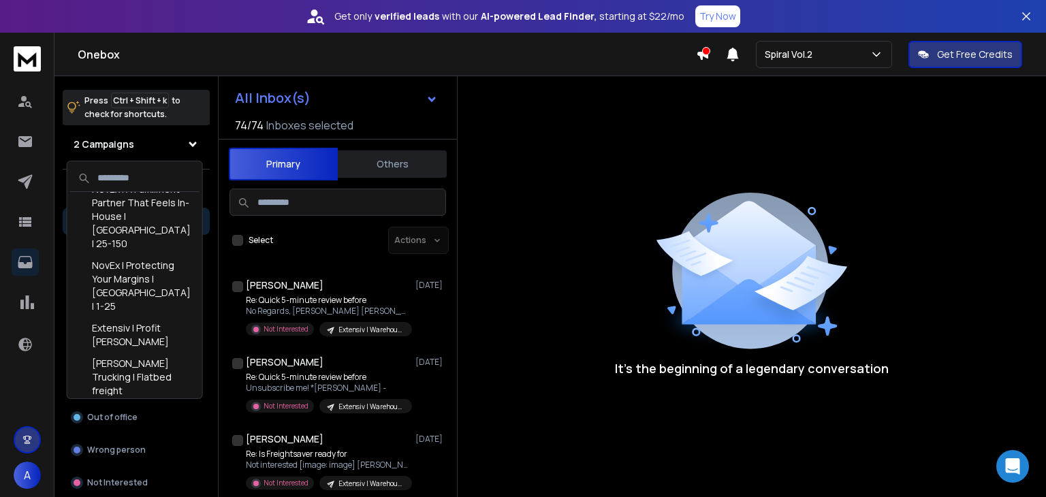
scroll to position [156, 0]
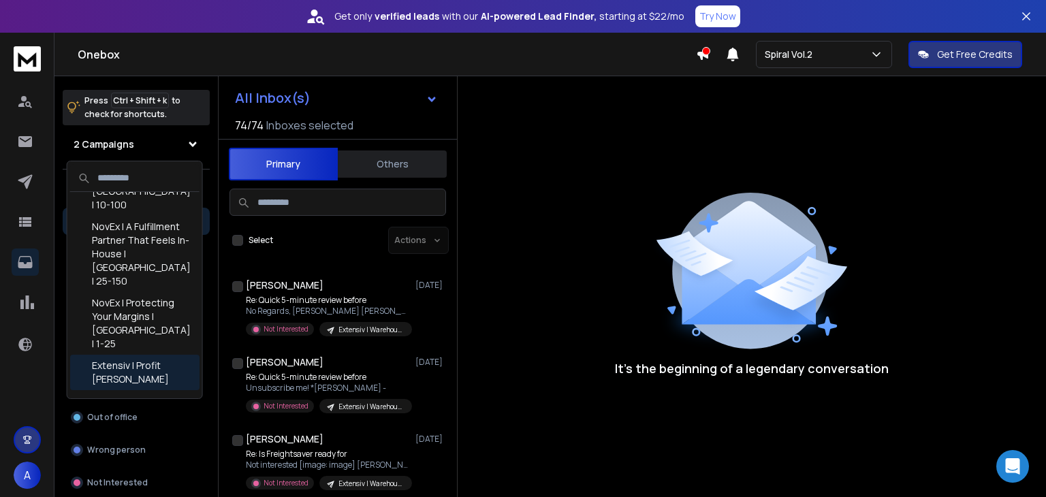
click at [123, 355] on div "Extensiv | Profit Leak" at bounding box center [134, 372] width 129 height 35
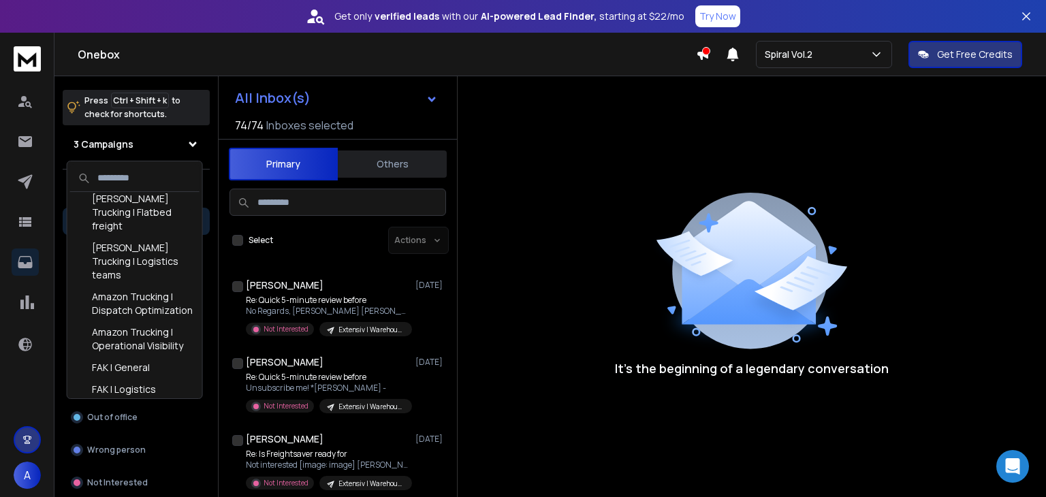
scroll to position [381, 0]
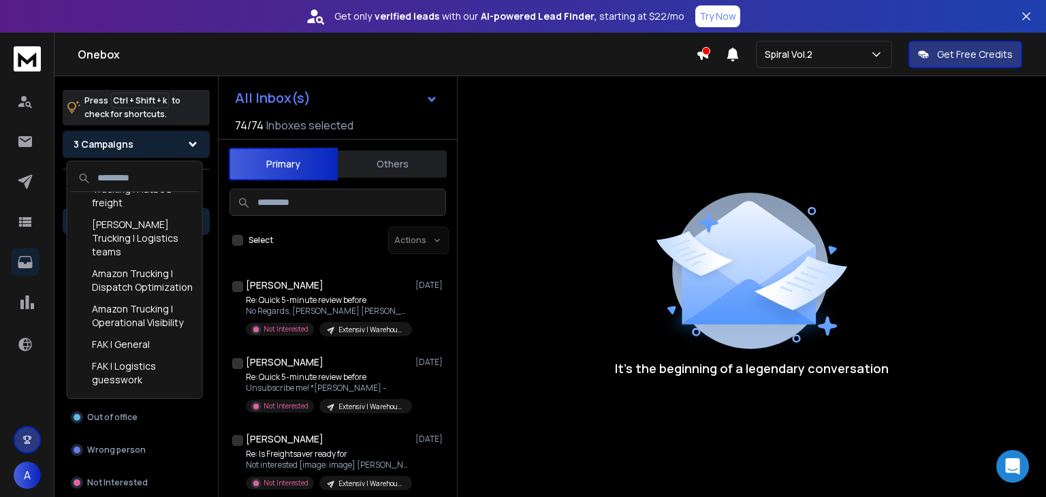
click at [98, 138] on h1 "3 Campaigns" at bounding box center [104, 145] width 60 height 14
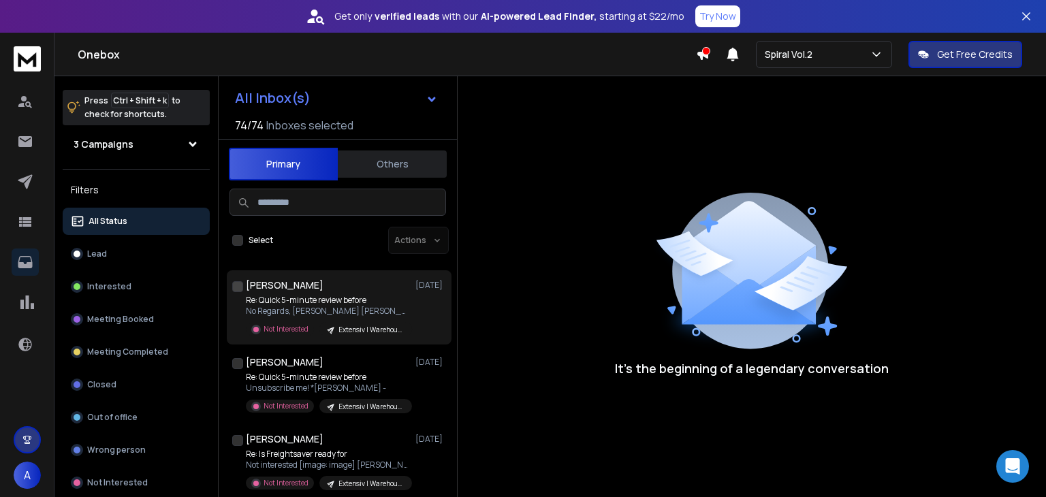
scroll to position [7, 0]
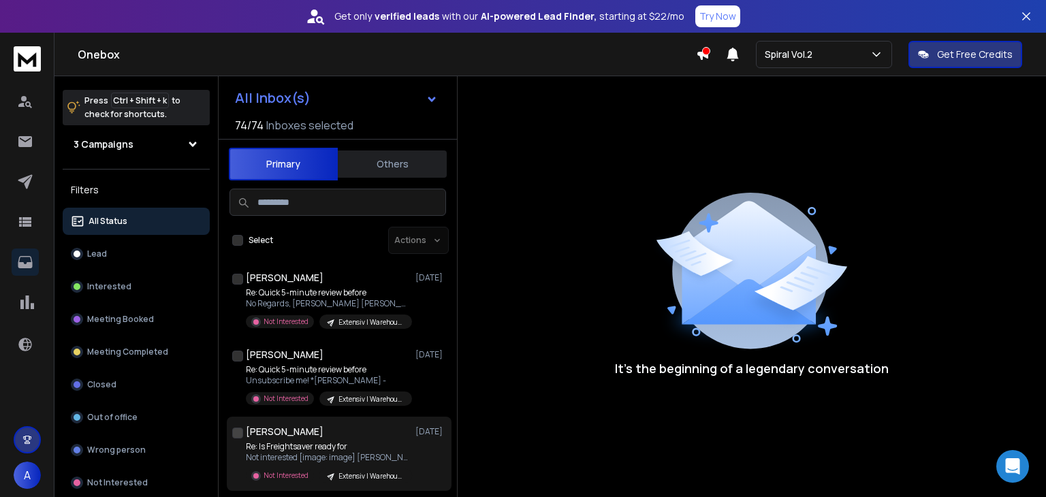
click at [278, 428] on h1 "Jay Hughitt" at bounding box center [285, 432] width 78 height 14
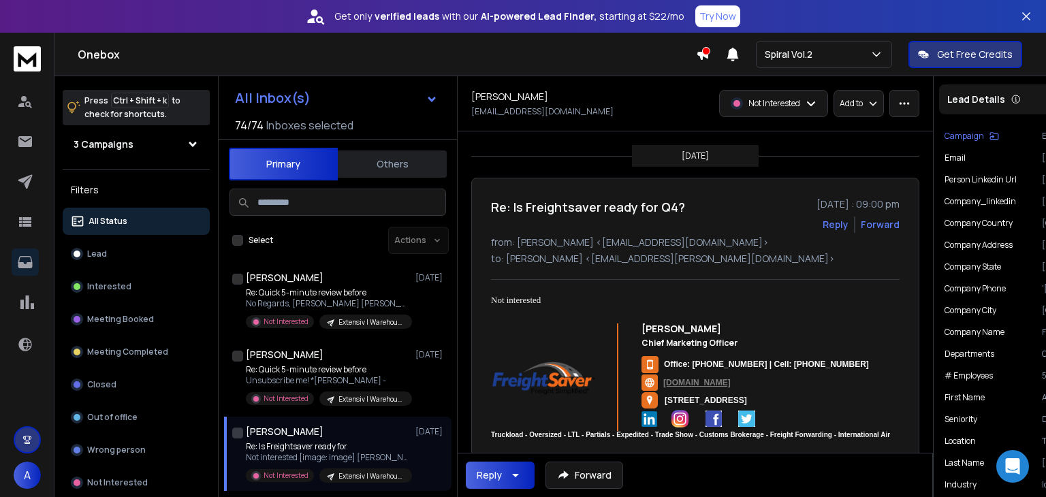
click at [267, 432] on h1 "Jay Hughitt" at bounding box center [285, 432] width 78 height 14
drag, startPoint x: 796, startPoint y: 200, endPoint x: 879, endPoint y: 197, distance: 83.1
click at [879, 197] on p "4 September 2025 : 09:00 pm" at bounding box center [857, 204] width 83 height 14
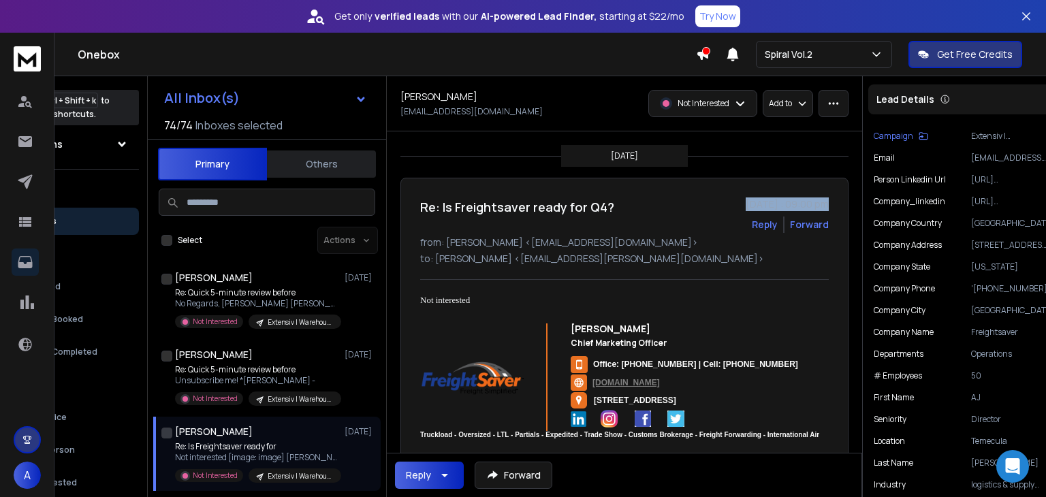
drag, startPoint x: 1018, startPoint y: 163, endPoint x: 1038, endPoint y: 194, distance: 36.8
click at [1044, 193] on div "Press Ctrl + Shift + k to check for shortcuts. 3 Campaigns 3 Campaigns Filters …" at bounding box center [549, 324] width 991 height 497
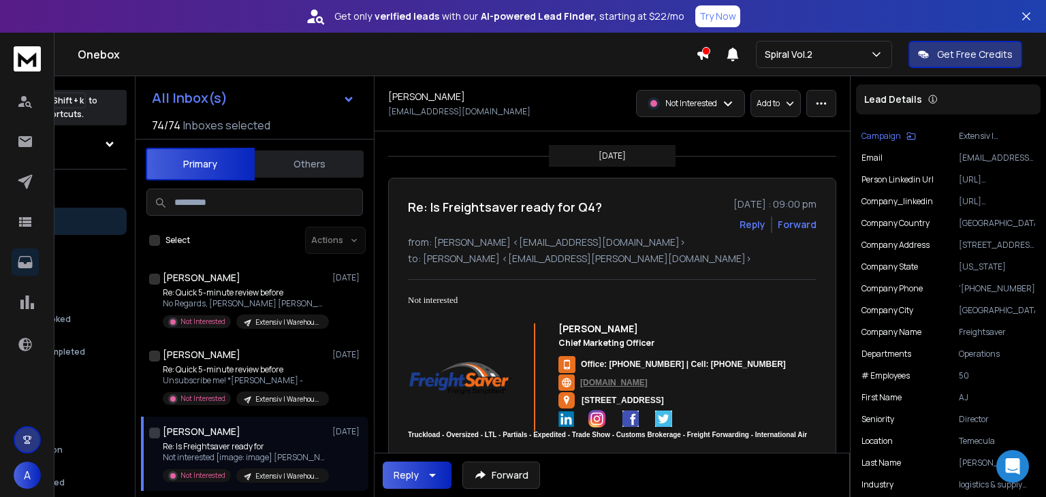
click at [964, 133] on p "Extensiv | Warehousing | USA,Canada | 10-100" at bounding box center [997, 136] width 76 height 11
click at [959, 464] on p "Sawyer" at bounding box center [997, 463] width 76 height 11
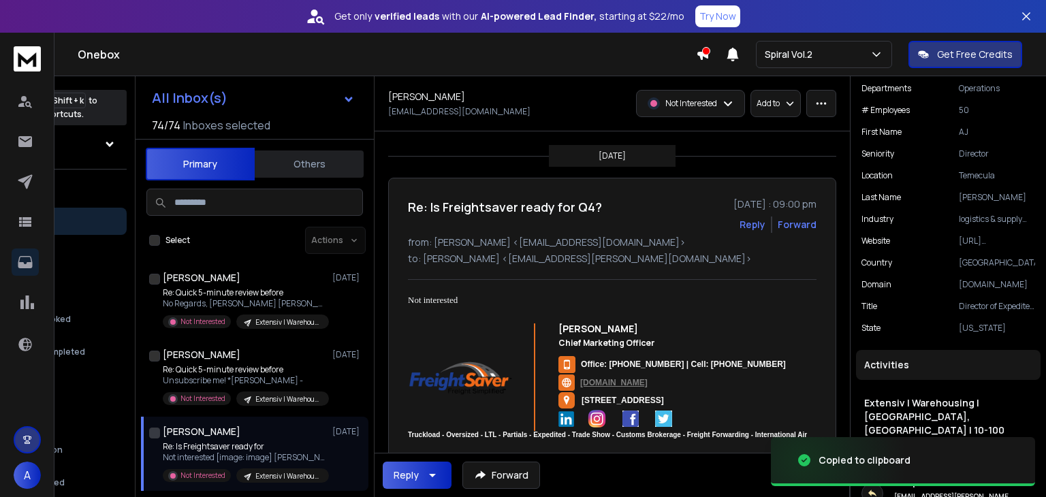
scroll to position [272, 0]
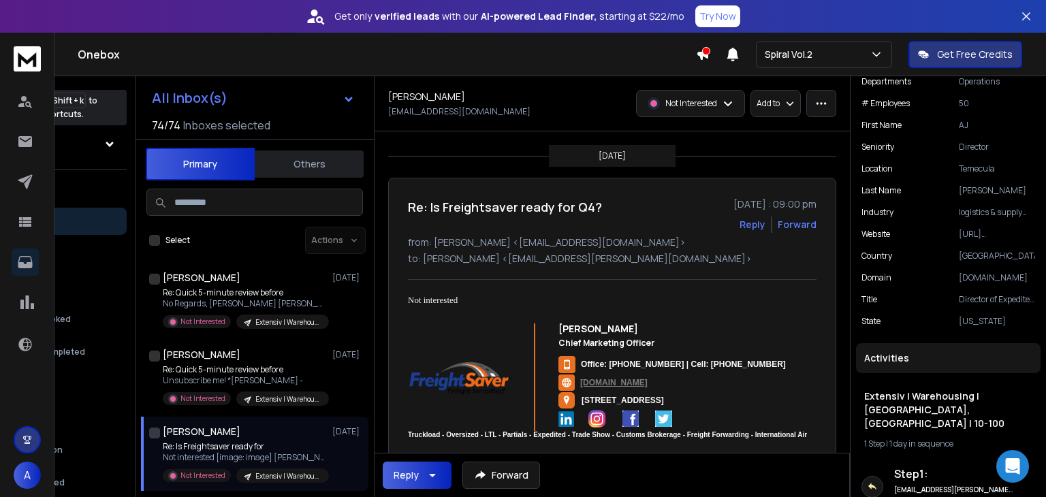
click at [969, 302] on p "Director of Expedited Operations" at bounding box center [997, 299] width 76 height 11
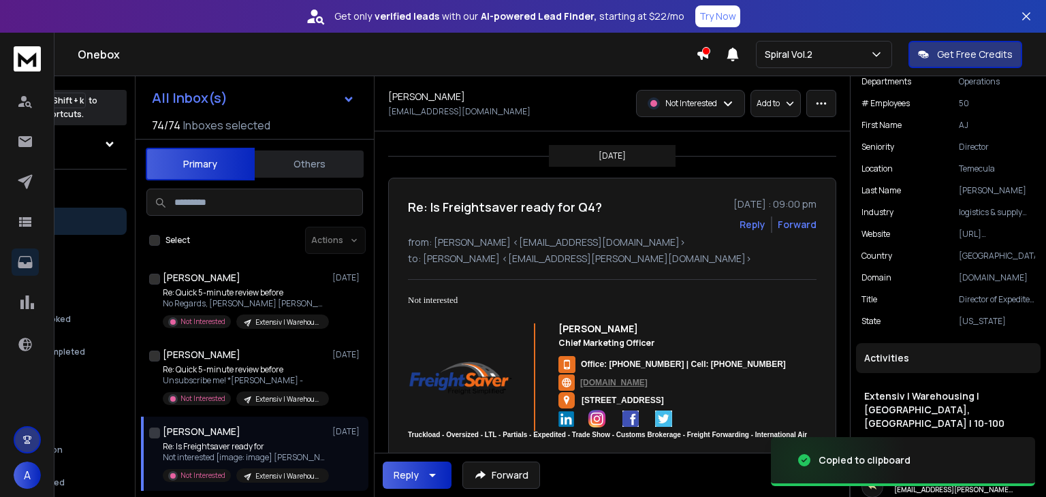
scroll to position [136, 0]
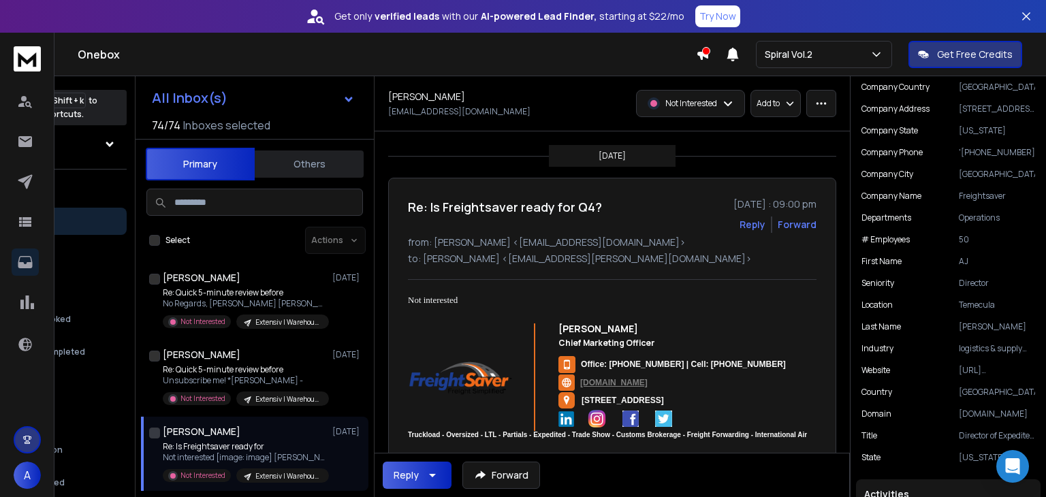
click at [964, 196] on p "Freightsaver" at bounding box center [997, 196] width 76 height 11
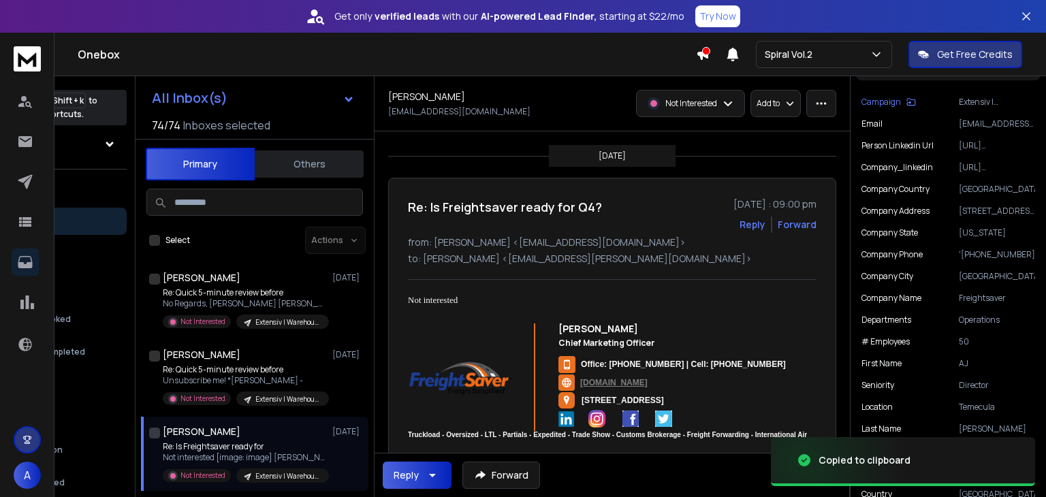
scroll to position [0, 0]
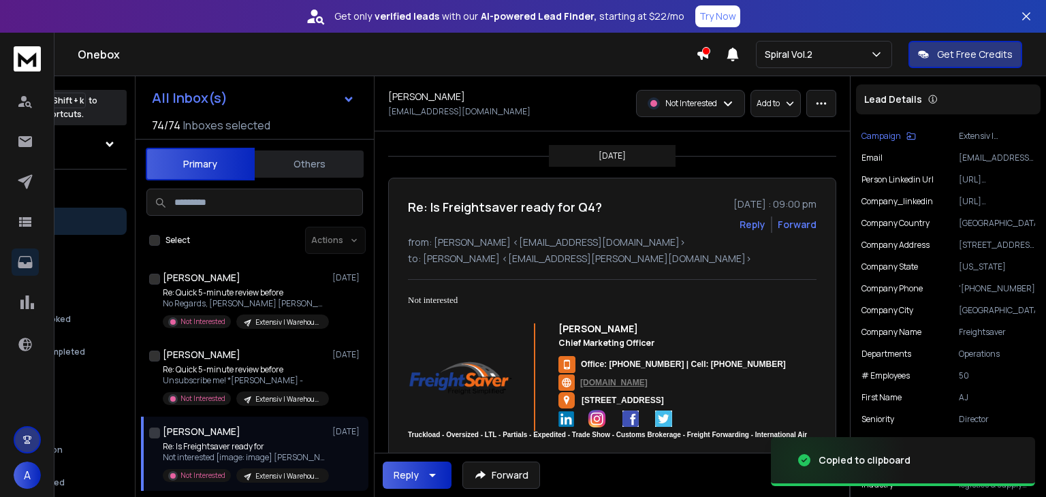
click at [975, 156] on p "freightnow@freightsaver.com" at bounding box center [997, 158] width 76 height 11
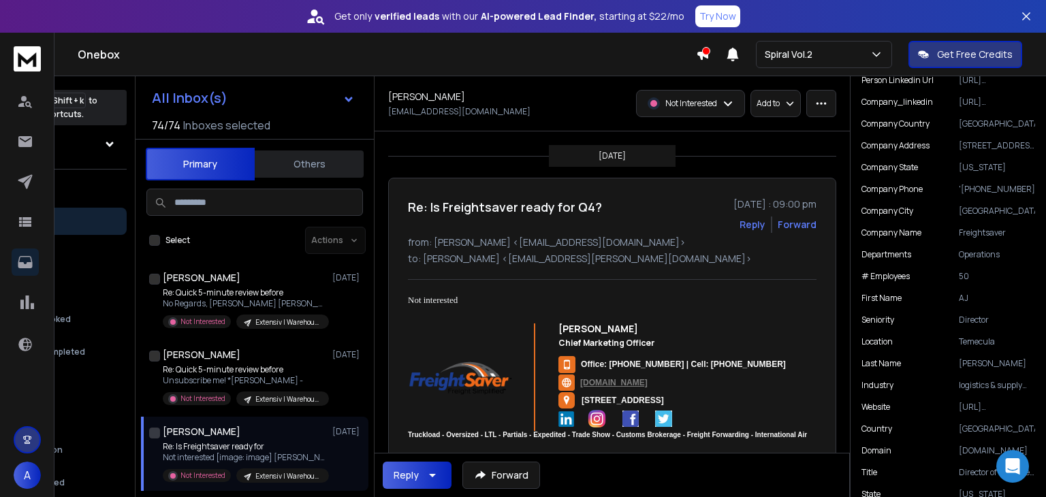
scroll to position [136, 0]
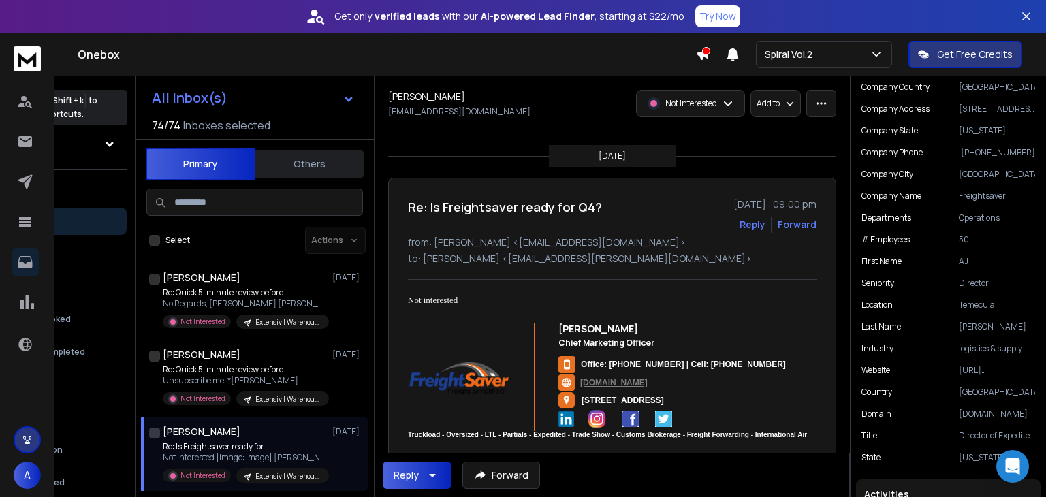
click at [960, 367] on p "https://freightsaver.com" at bounding box center [997, 370] width 76 height 11
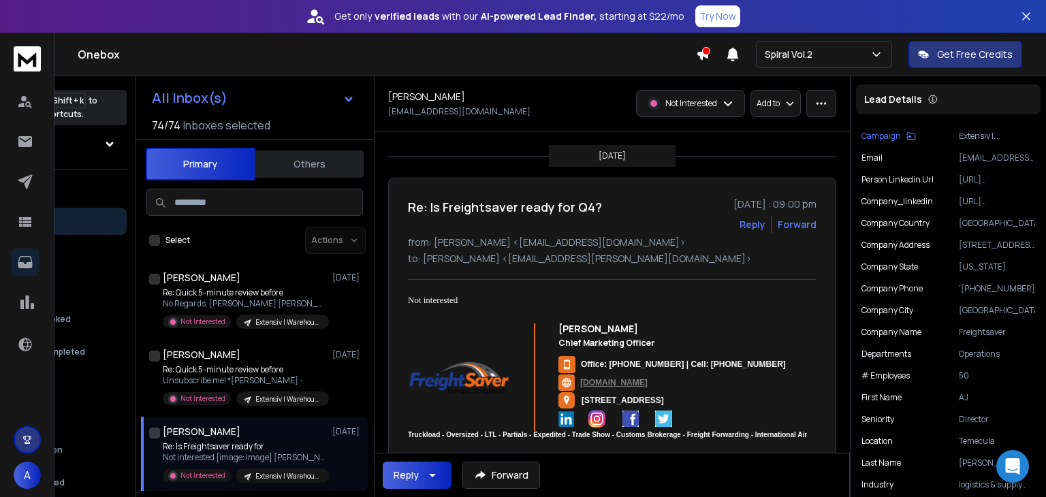
click at [959, 199] on p "http://www.linkedin.com/company/freightsaver" at bounding box center [997, 201] width 76 height 11
drag, startPoint x: 389, startPoint y: 295, endPoint x: 451, endPoint y: 285, distance: 62.7
click at [440, 297] on div "Not interested" at bounding box center [607, 300] width 398 height 14
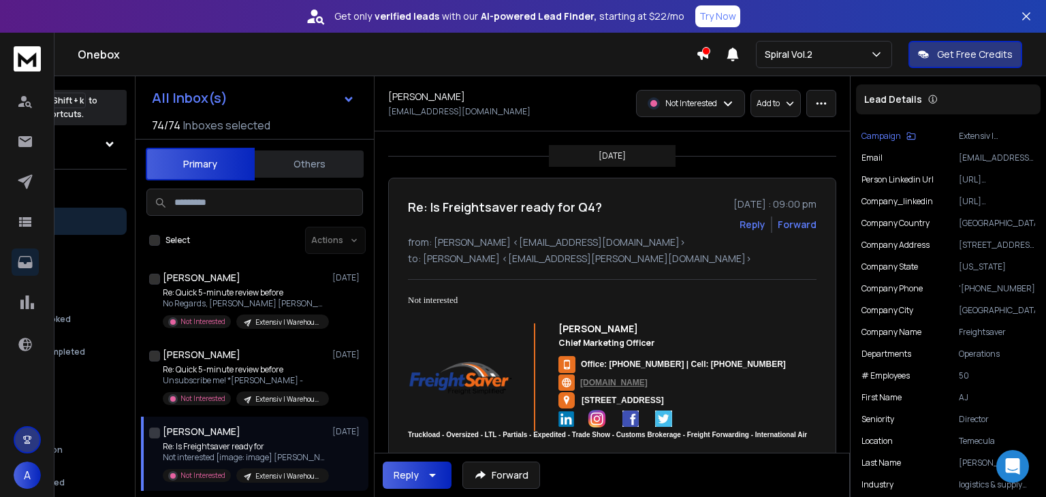
click at [440, 297] on div "Not interested" at bounding box center [607, 300] width 398 height 14
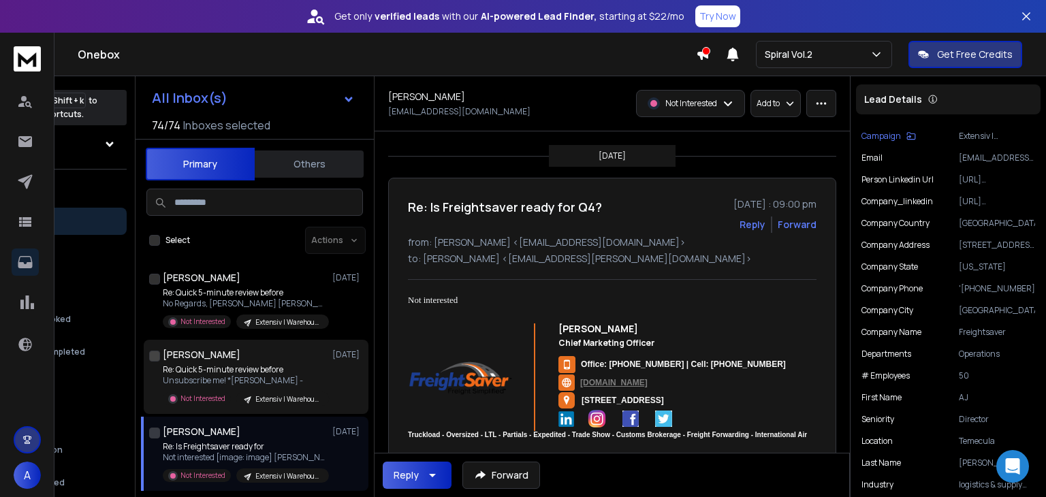
click at [232, 357] on div "Gina Gruenwald 05 Sep" at bounding box center [263, 355] width 200 height 14
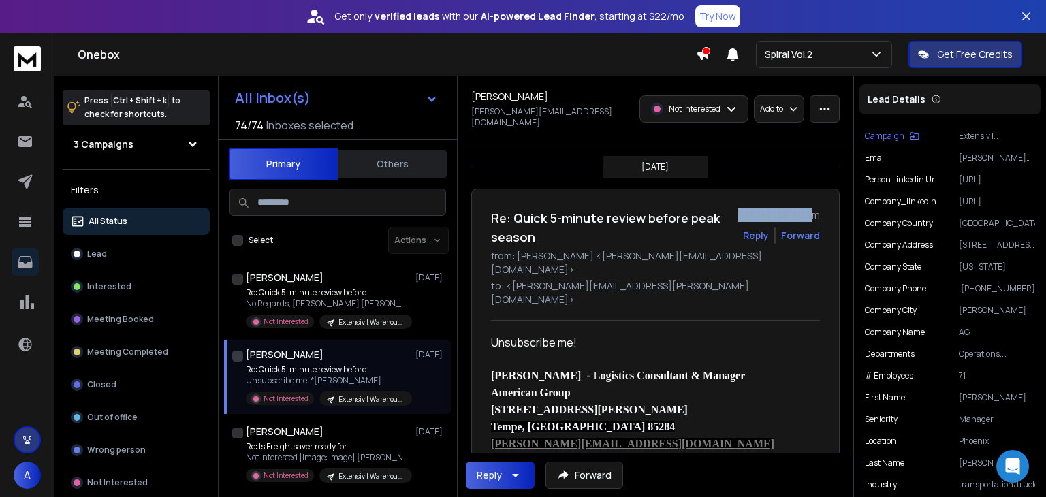
drag, startPoint x: 708, startPoint y: 202, endPoint x: 784, endPoint y: 202, distance: 76.3
click at [784, 208] on p "5 September 2025 : 04:05 am" at bounding box center [779, 215] width 82 height 14
click at [978, 131] on p "Extensiv | Warehousing | USA,Canada | 10-100" at bounding box center [997, 136] width 76 height 11
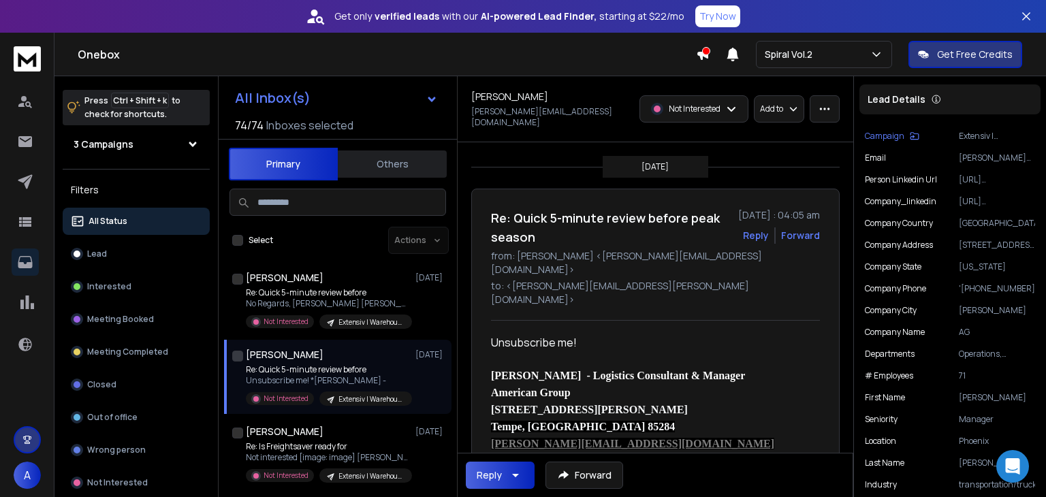
click at [968, 462] on p "Gruenwald" at bounding box center [997, 463] width 76 height 11
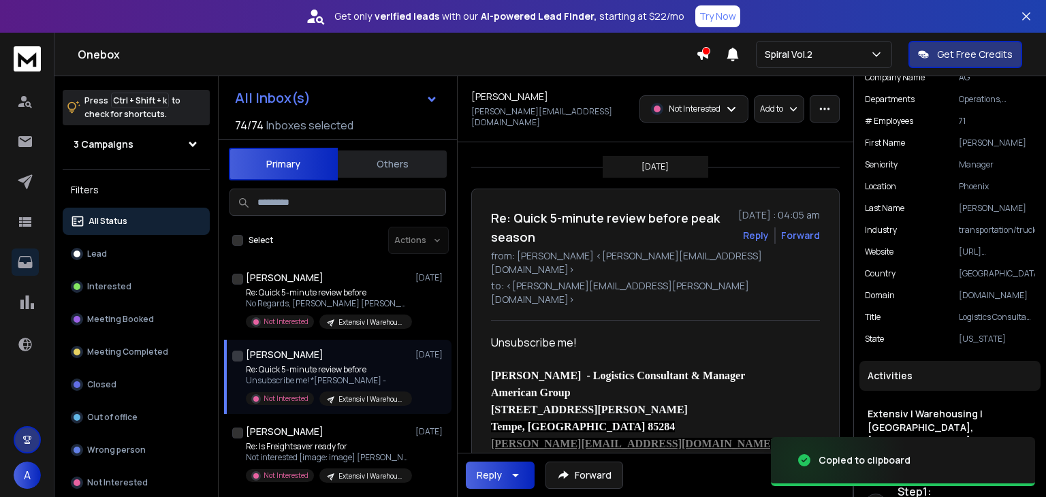
scroll to position [272, 0]
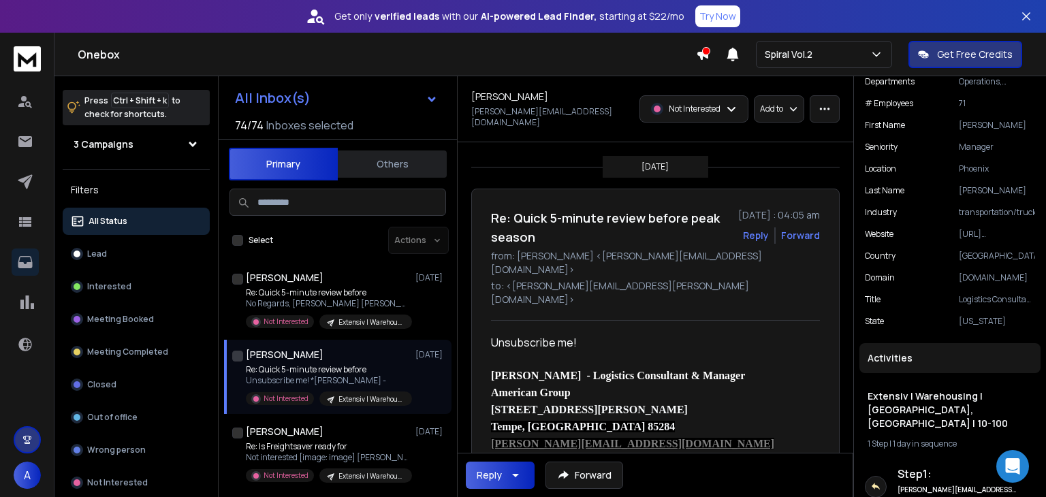
drag, startPoint x: 981, startPoint y: 301, endPoint x: 964, endPoint y: 285, distance: 23.6
click at [980, 301] on p "Logistics Consultant & Manager" at bounding box center [997, 299] width 76 height 11
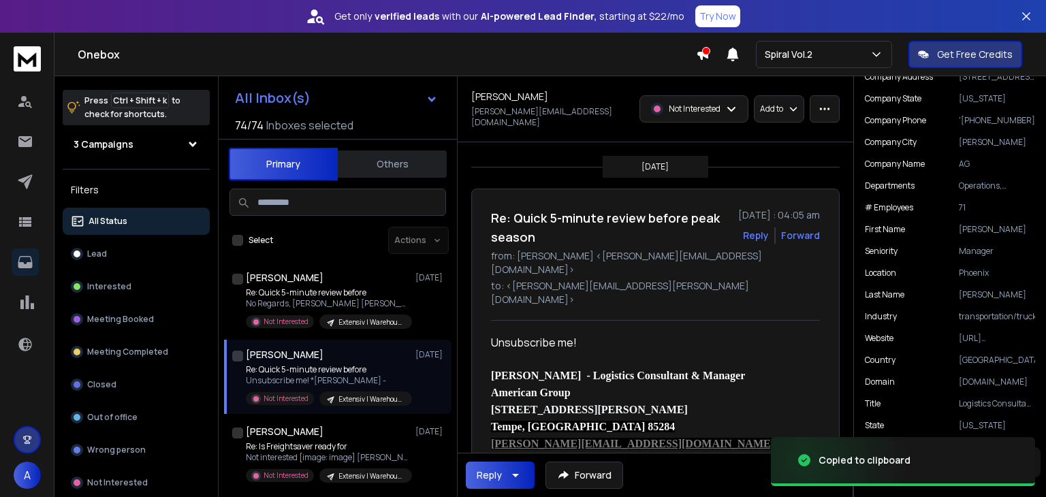
scroll to position [136, 0]
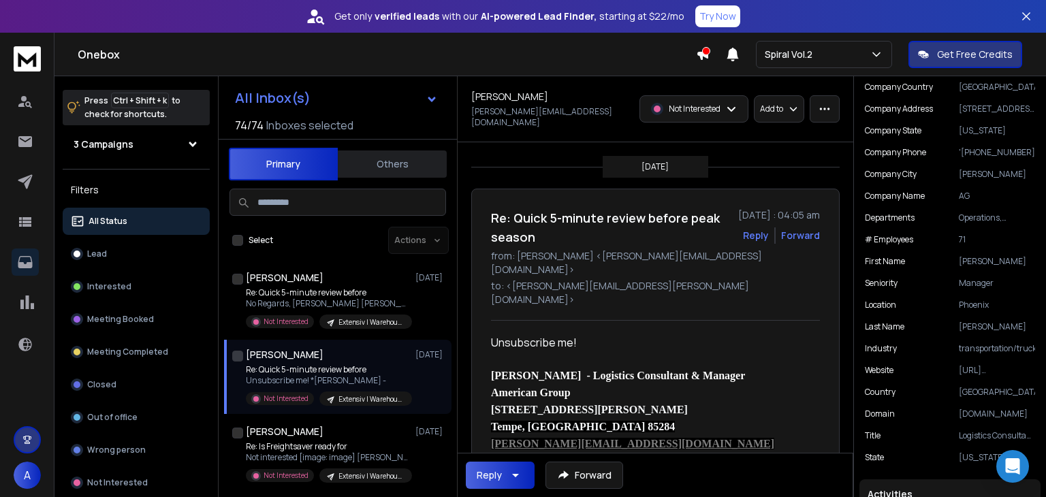
click at [962, 197] on p "AG" at bounding box center [997, 196] width 76 height 11
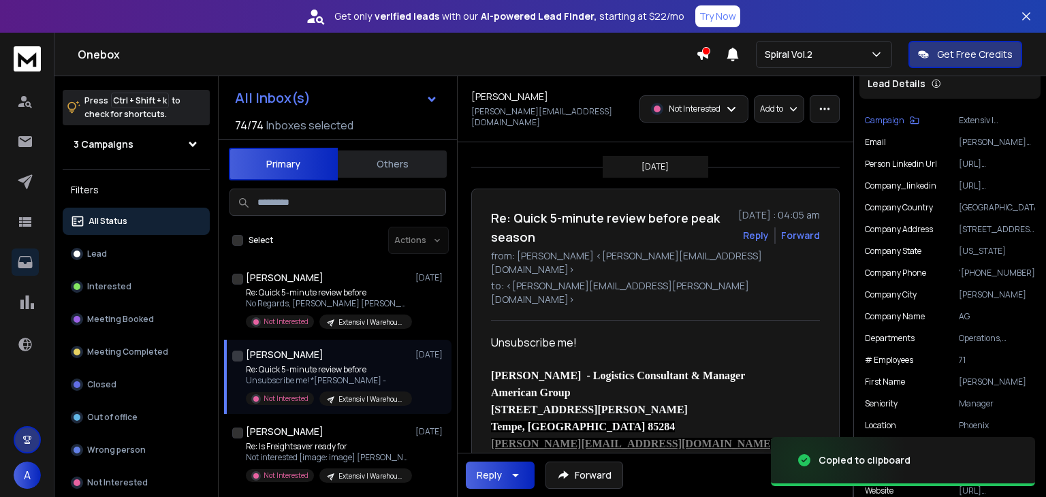
scroll to position [0, 0]
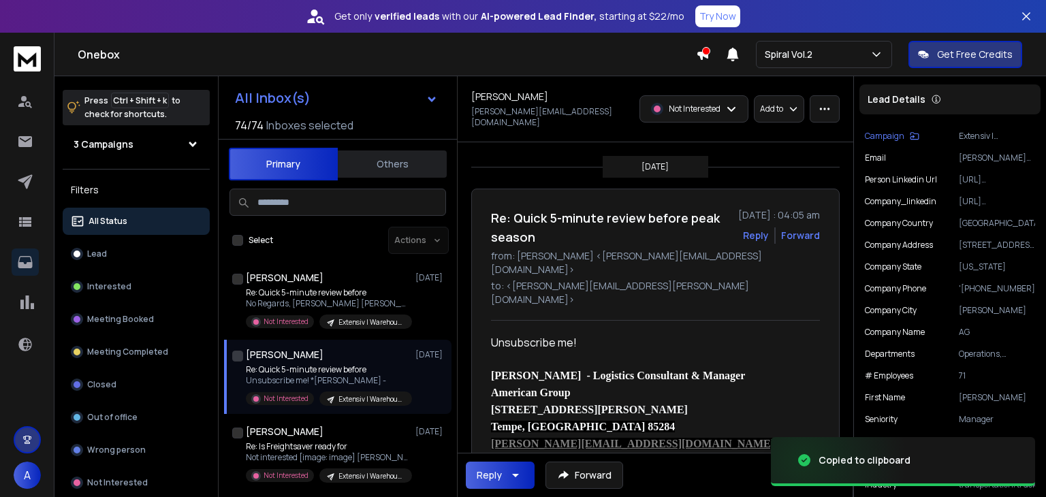
click at [980, 156] on p "gina@shipag.com" at bounding box center [997, 158] width 76 height 11
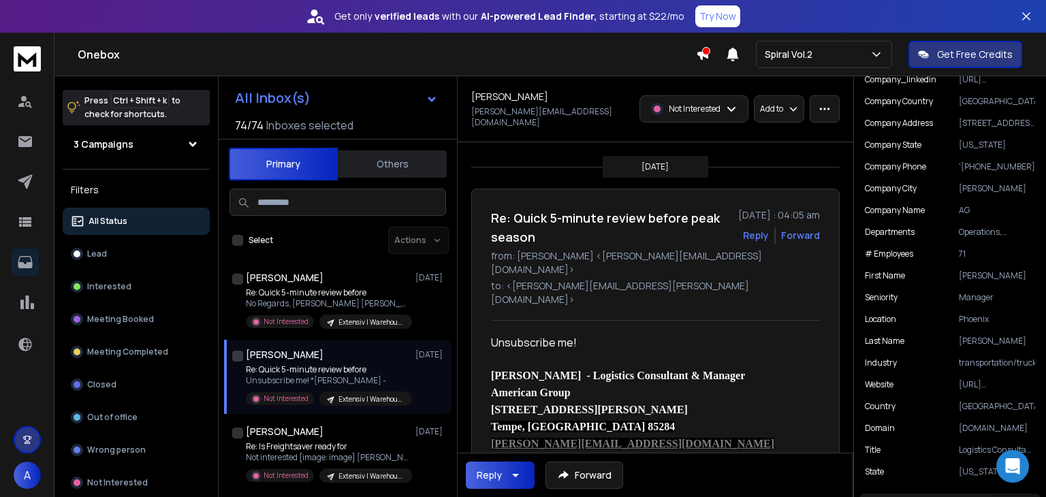
scroll to position [136, 0]
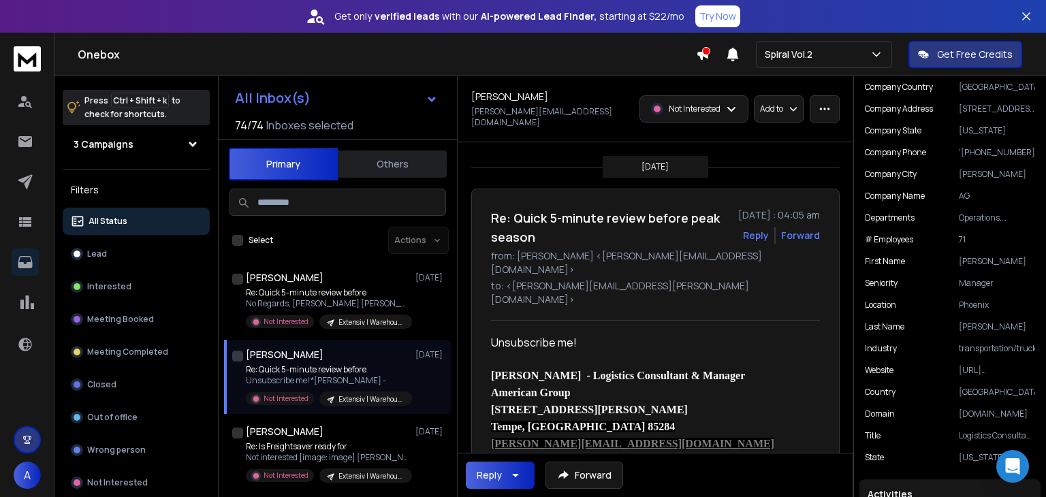
click at [978, 371] on p "https://shipag.com" at bounding box center [997, 370] width 76 height 11
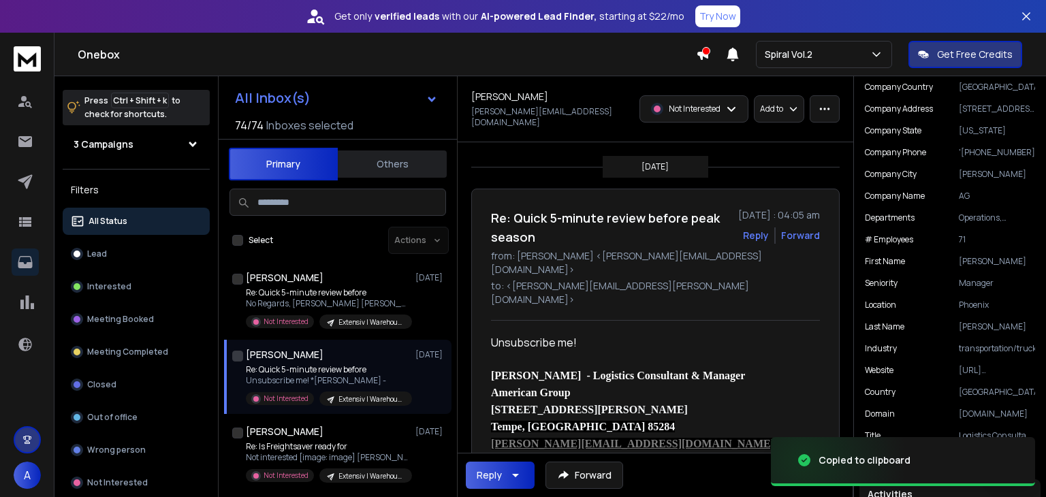
scroll to position [0, 0]
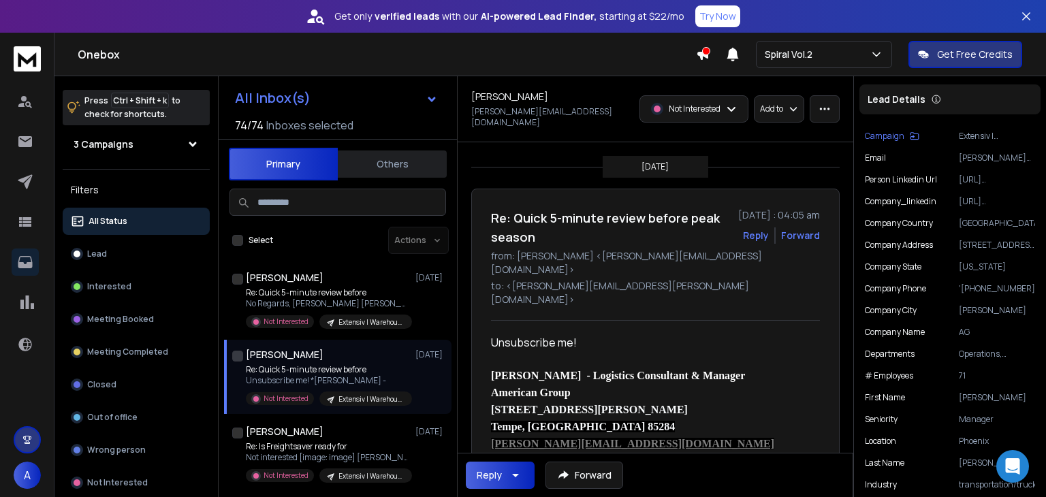
click at [994, 199] on p "http://www.linkedin.com/company/american-group-llc" at bounding box center [997, 201] width 76 height 11
click at [991, 176] on p "http://www.linkedin.com/in/gina-gruenwald-50332a308" at bounding box center [997, 179] width 76 height 11
drag, startPoint x: 489, startPoint y: 300, endPoint x: 632, endPoint y: 310, distance: 143.3
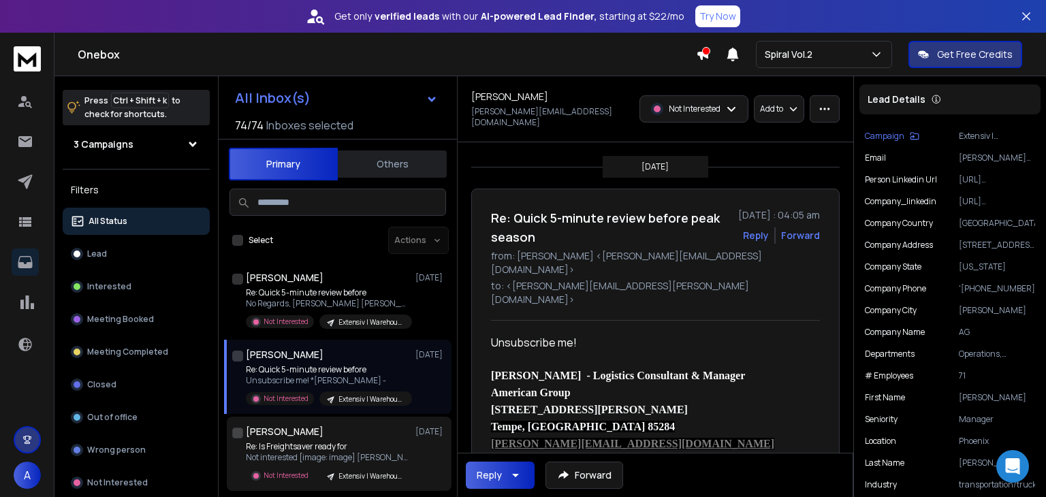
click at [294, 445] on p "Re: Is Freightsaver ready for" at bounding box center [327, 446] width 163 height 11
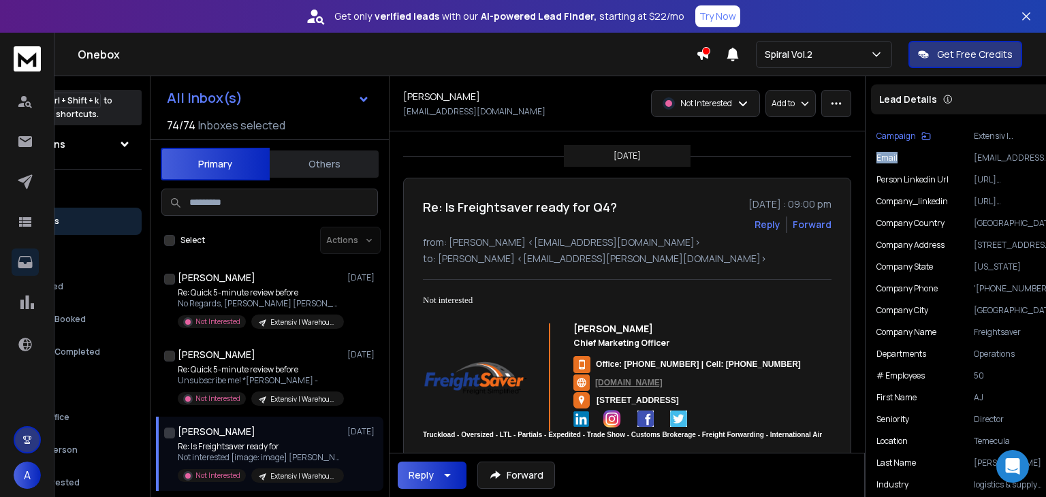
drag, startPoint x: 1004, startPoint y: 164, endPoint x: 1045, endPoint y: 144, distance: 46.0
click at [1045, 144] on div "Press Ctrl + Shift + k to check for shortcuts. 3 Campaigns 3 Campaigns Filters …" at bounding box center [549, 324] width 991 height 497
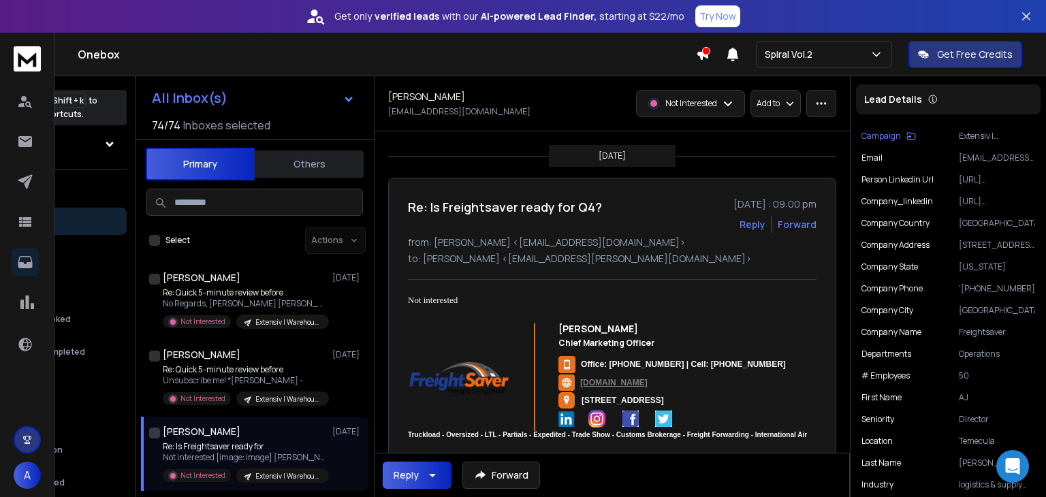
click at [978, 178] on p "http://www.linkedin.com/in/aj-sawyer-9362702b5" at bounding box center [997, 179] width 76 height 11
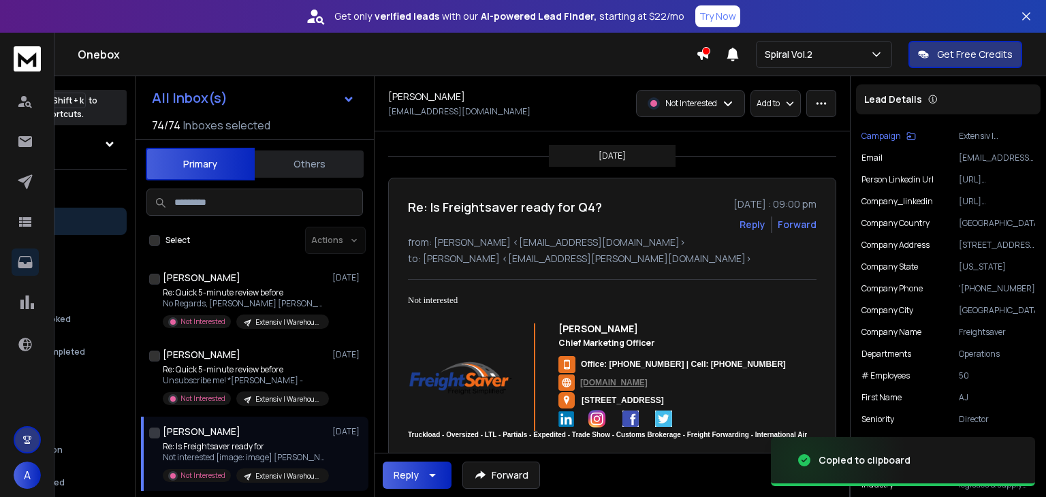
click at [587, 109] on div "Jay Hughitt Jay Hughitt jhughitt@freightsaver.com" at bounding box center [498, 103] width 220 height 27
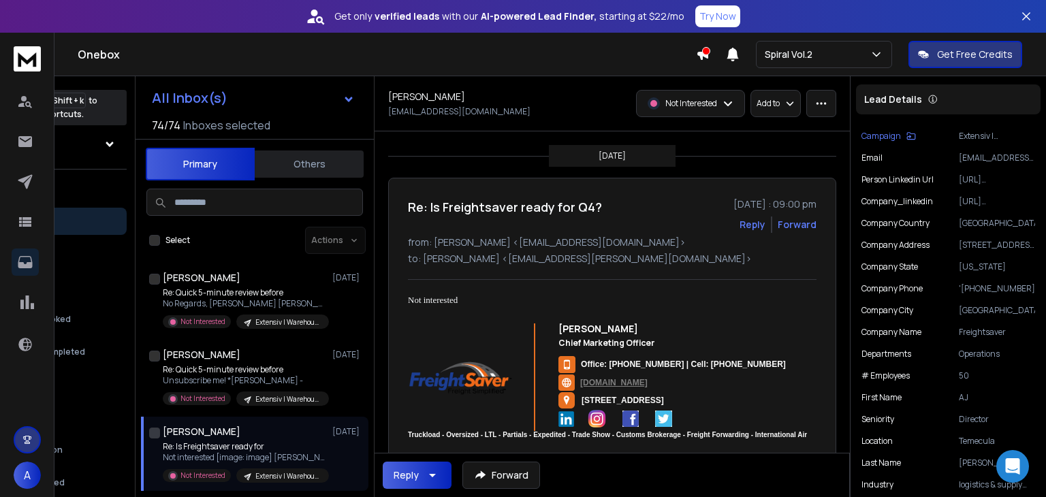
click at [201, 366] on p "Re: Quick 5-minute review before" at bounding box center [244, 369] width 163 height 11
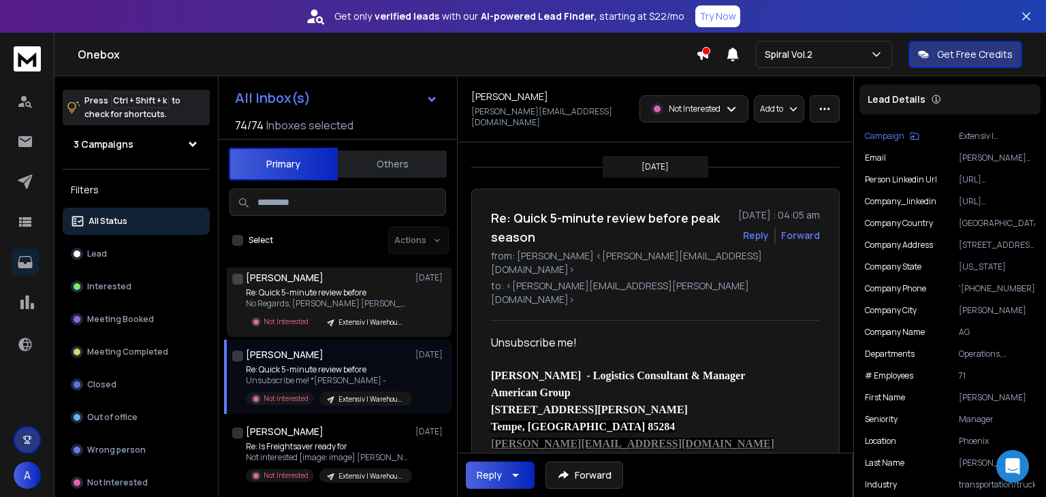
click at [285, 289] on p "Re: Quick 5-minute review before" at bounding box center [327, 292] width 163 height 11
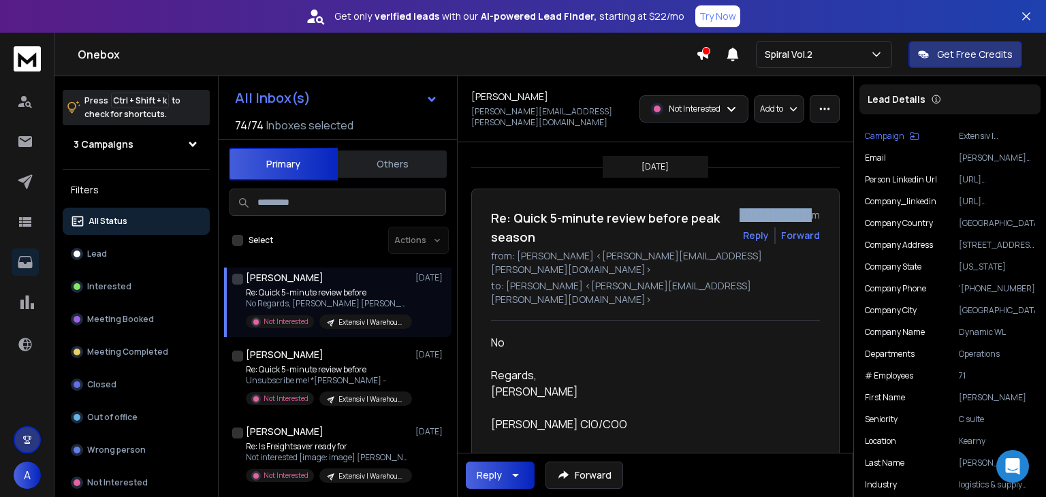
drag, startPoint x: 709, startPoint y: 199, endPoint x: 789, endPoint y: 198, distance: 80.4
click at [789, 208] on p "5 September 2025 : 01:45 pm" at bounding box center [779, 215] width 80 height 14
click at [959, 135] on p "Extensiv | Warehousing | USA,Canada | 10-100" at bounding box center [997, 136] width 76 height 11
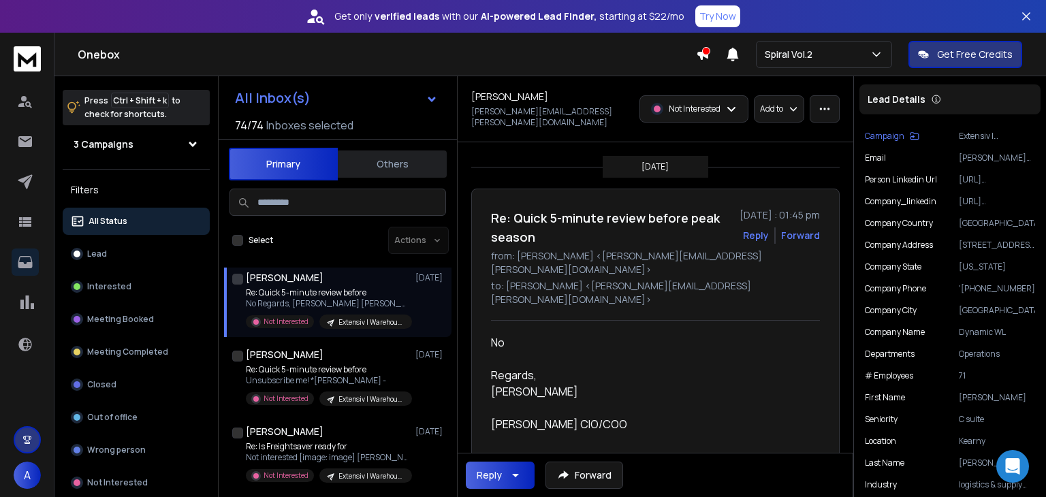
click at [973, 461] on p "Rotondi" at bounding box center [997, 463] width 76 height 11
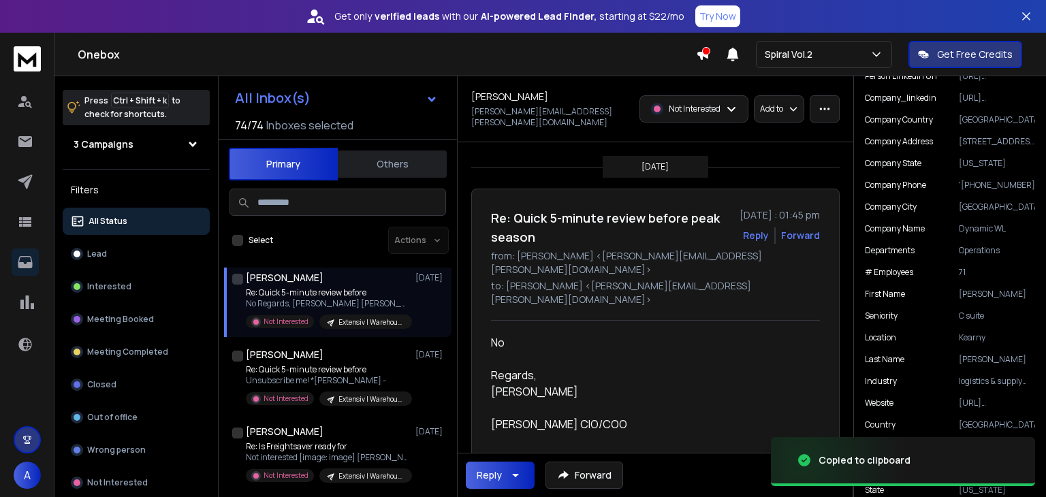
scroll to position [136, 0]
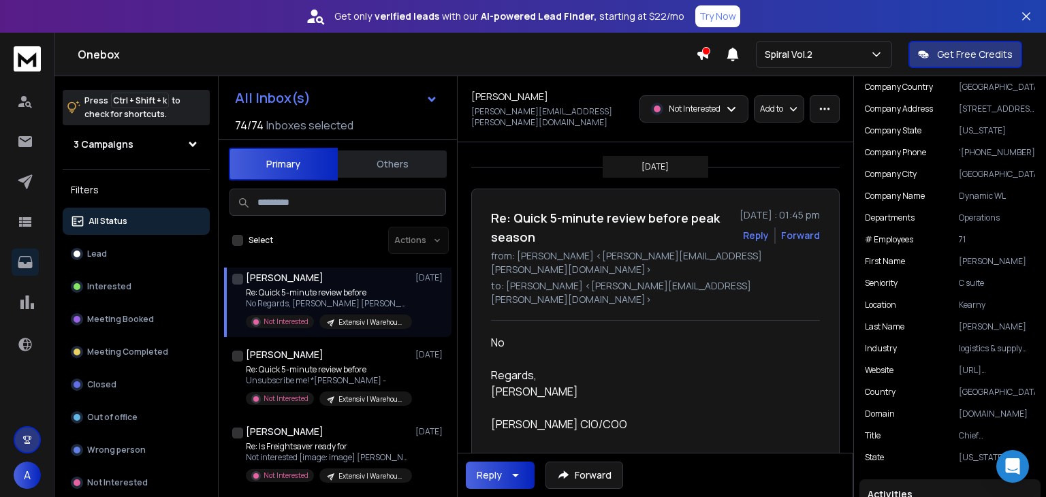
click at [968, 432] on p "Chief Operations/Information Officer" at bounding box center [997, 435] width 76 height 11
click at [967, 197] on p "Dynamic WL" at bounding box center [997, 196] width 76 height 11
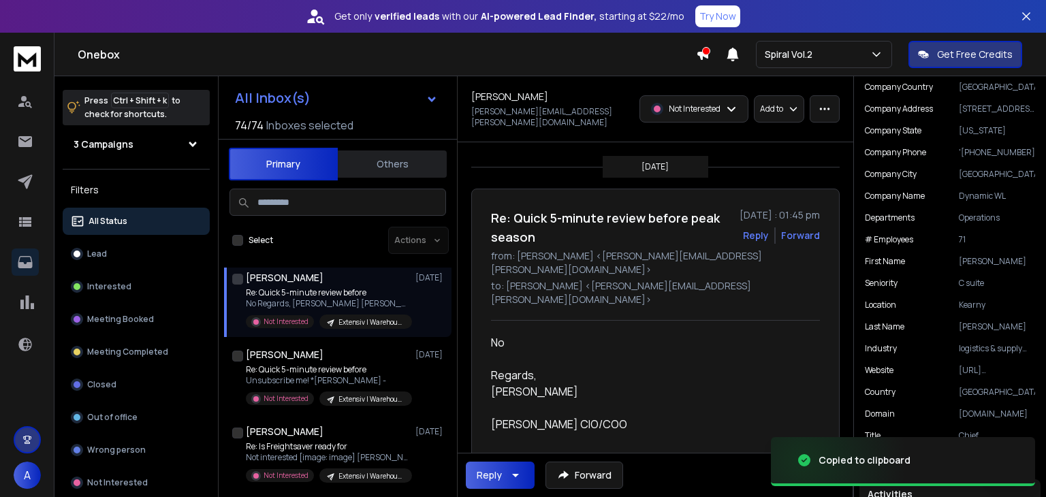
scroll to position [0, 0]
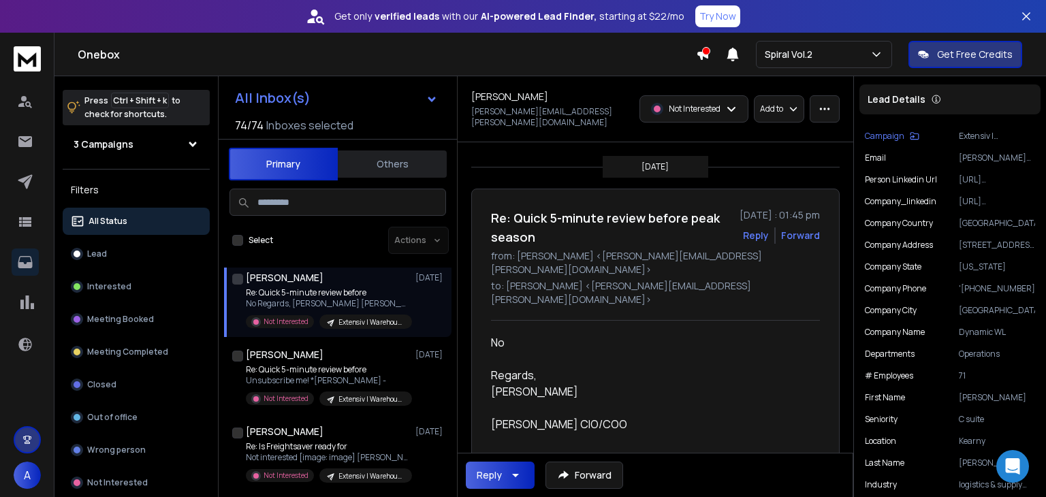
click at [972, 161] on p "andrew.rotondi@dynamiconline.com" at bounding box center [997, 158] width 76 height 11
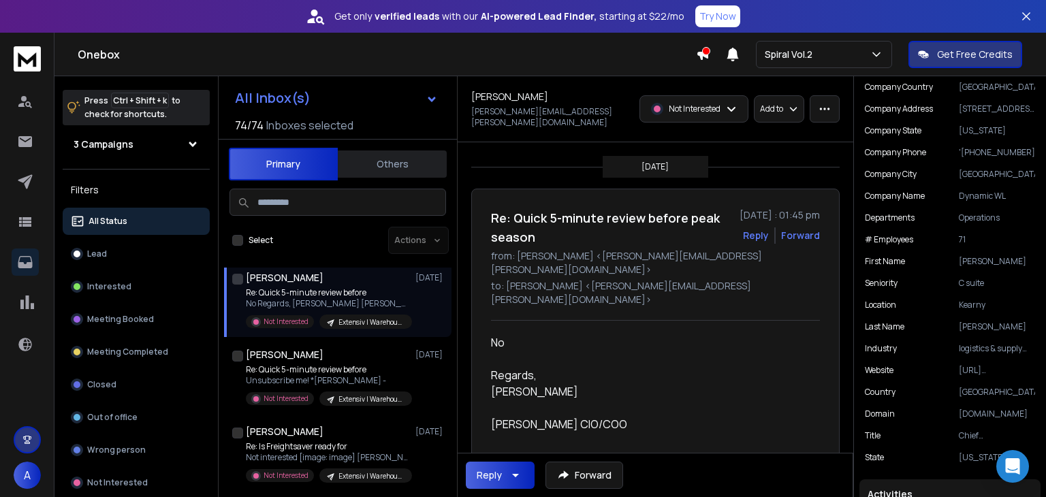
click at [977, 370] on p "https://dynamiconline.com" at bounding box center [997, 370] width 76 height 11
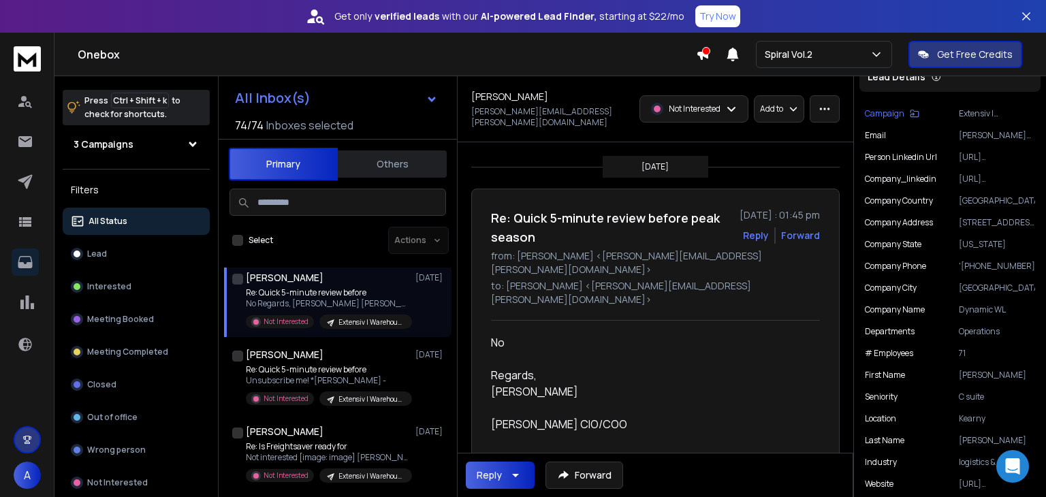
scroll to position [0, 0]
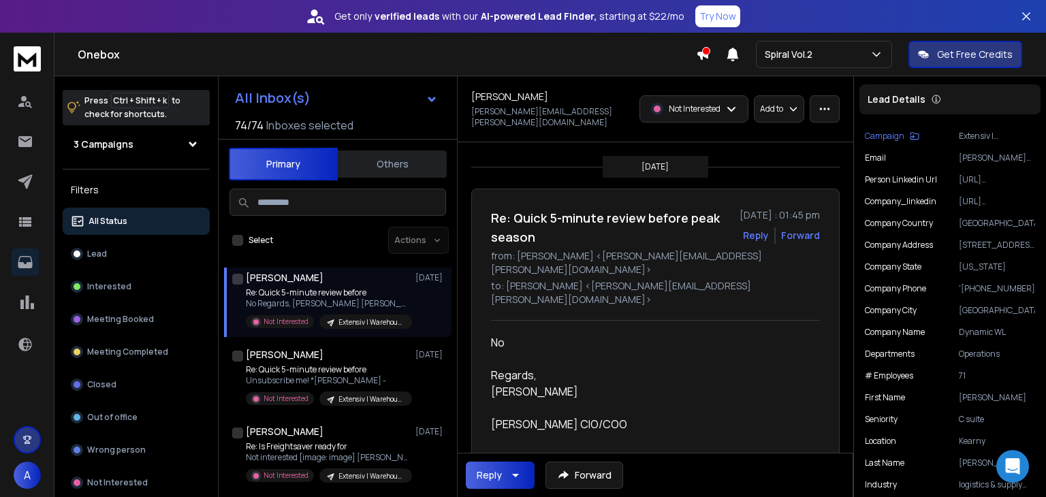
click at [974, 182] on p "http://www.linkedin.com/in/andrew-rotondi-5073777" at bounding box center [997, 179] width 76 height 11
drag, startPoint x: 485, startPoint y: 295, endPoint x: 554, endPoint y: 354, distance: 90.8
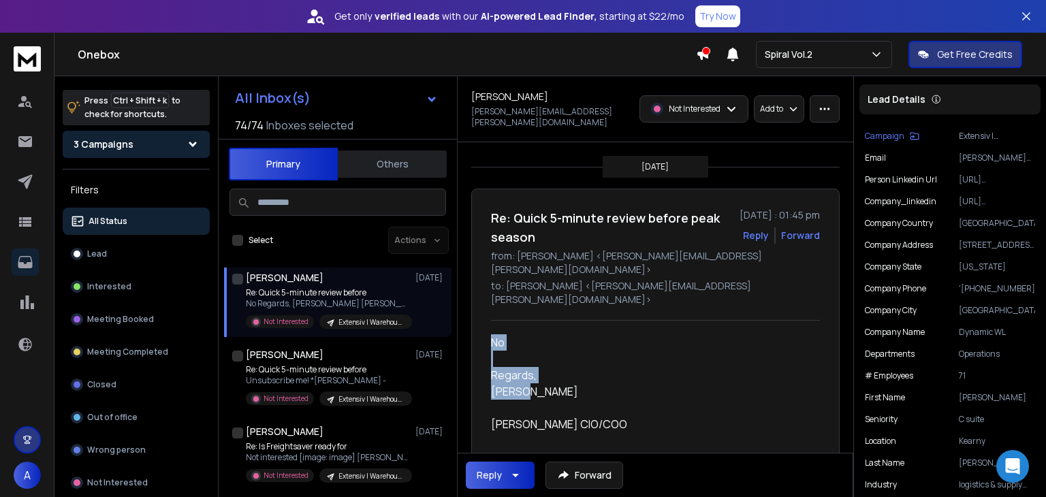
click at [191, 142] on icon at bounding box center [192, 144] width 7 height 5
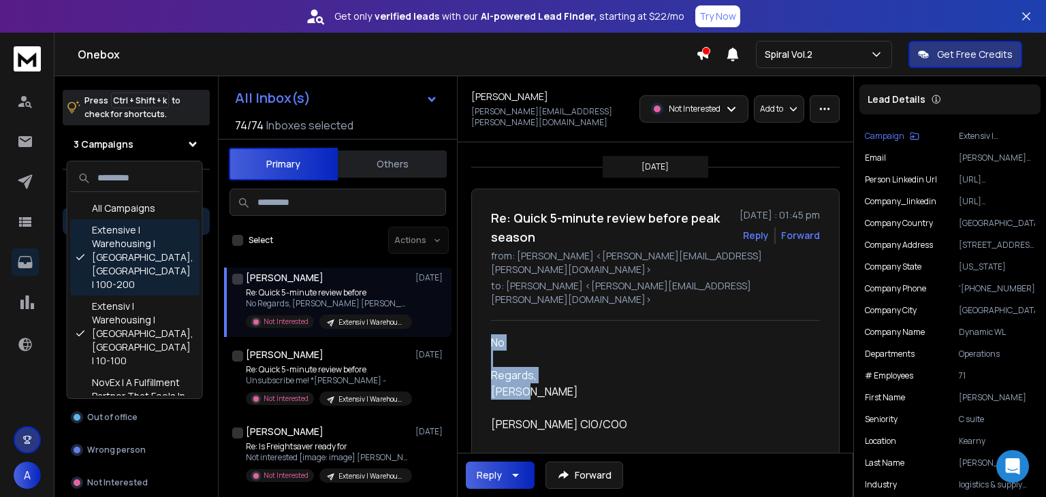
click at [95, 243] on div "Extensive | Warehousing | USA,Canada | 100-200" at bounding box center [134, 257] width 129 height 76
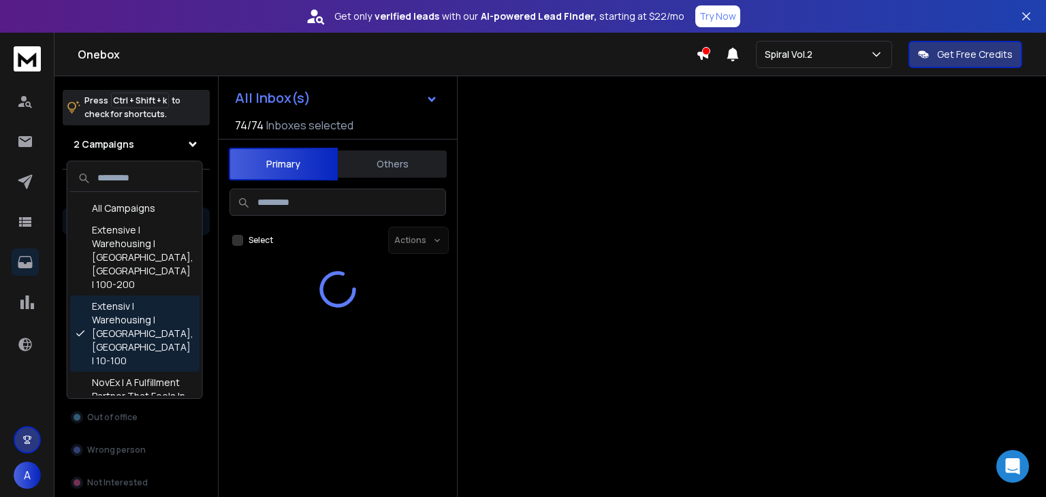
click at [91, 295] on div "Extensiv | Warehousing | USA,Canada | 10-100" at bounding box center [134, 333] width 129 height 76
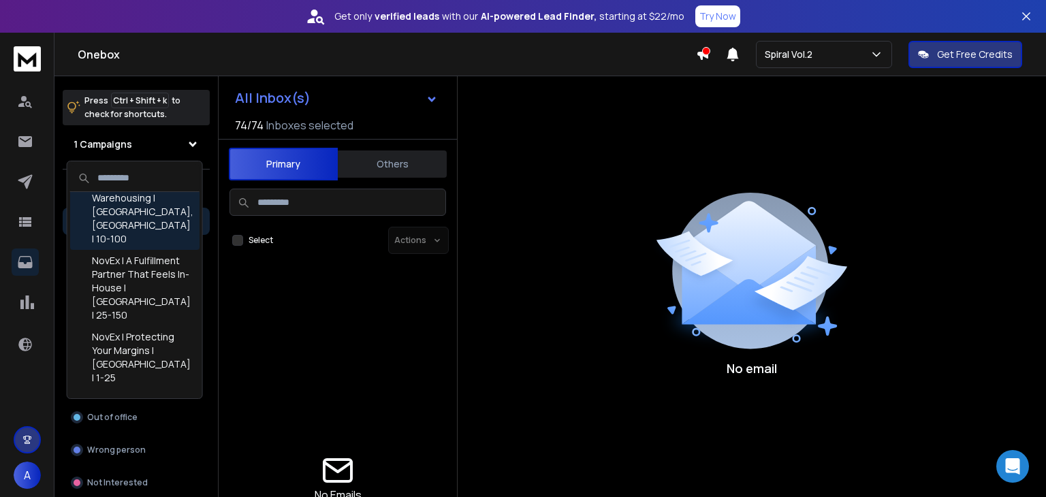
scroll to position [136, 0]
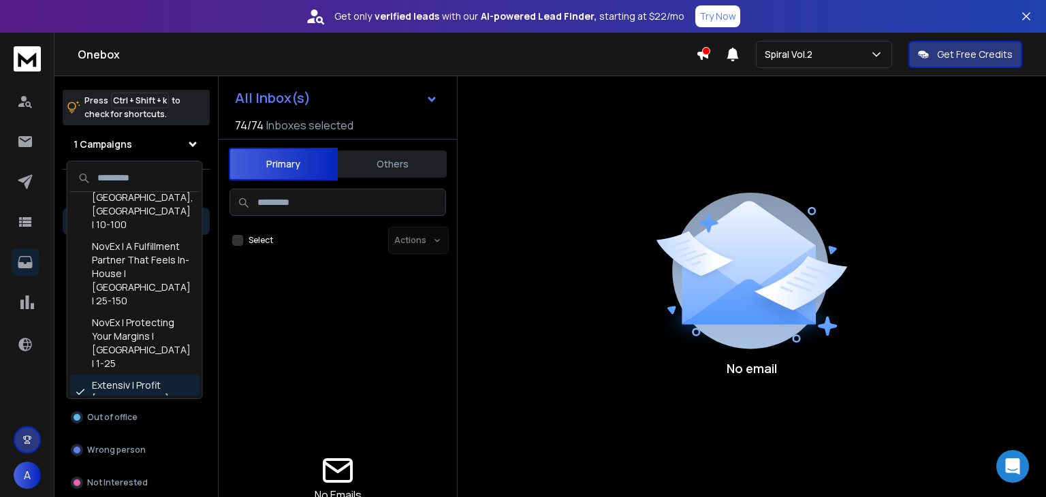
click at [105, 374] on div "Extensiv | Profit Leak" at bounding box center [134, 391] width 129 height 35
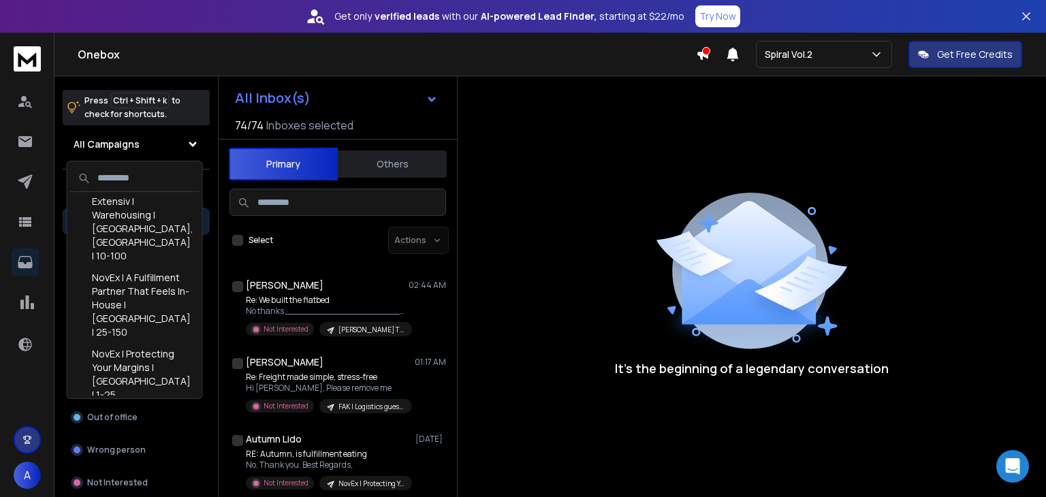
scroll to position [97, 0]
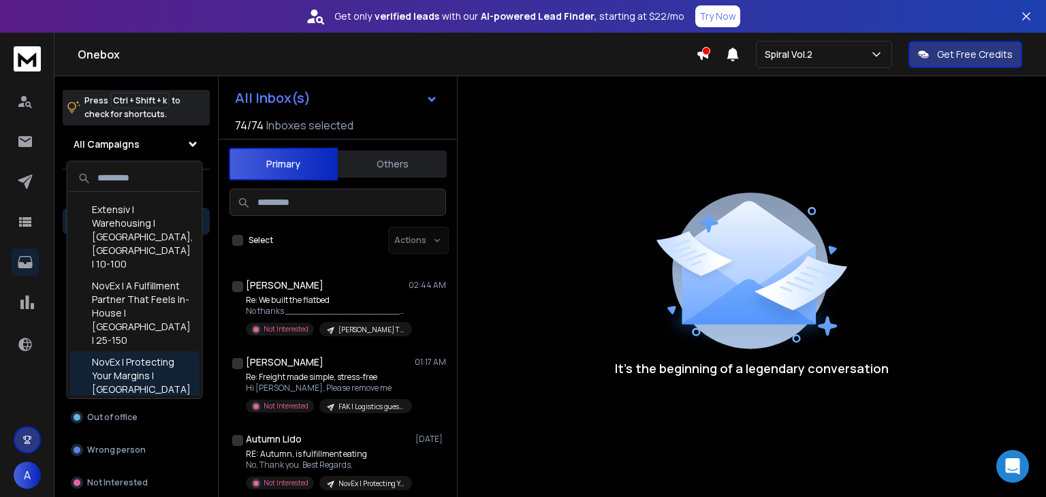
click at [103, 351] on div "NovEx | Protecting Your Margins | USA | 1-25" at bounding box center [134, 382] width 129 height 63
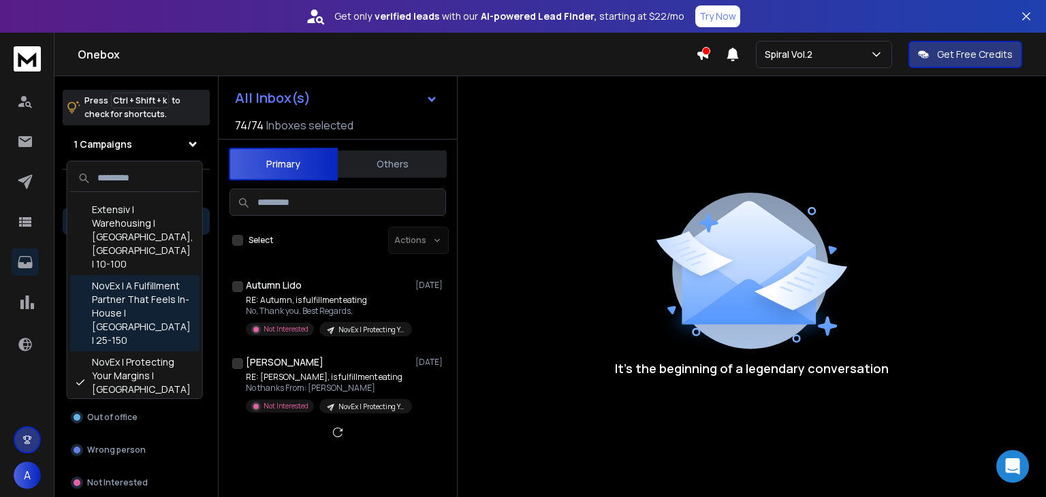
click at [114, 275] on div "NovEx | A Fulfillment Partner That Feels In-House | USA | 25-150" at bounding box center [134, 313] width 129 height 76
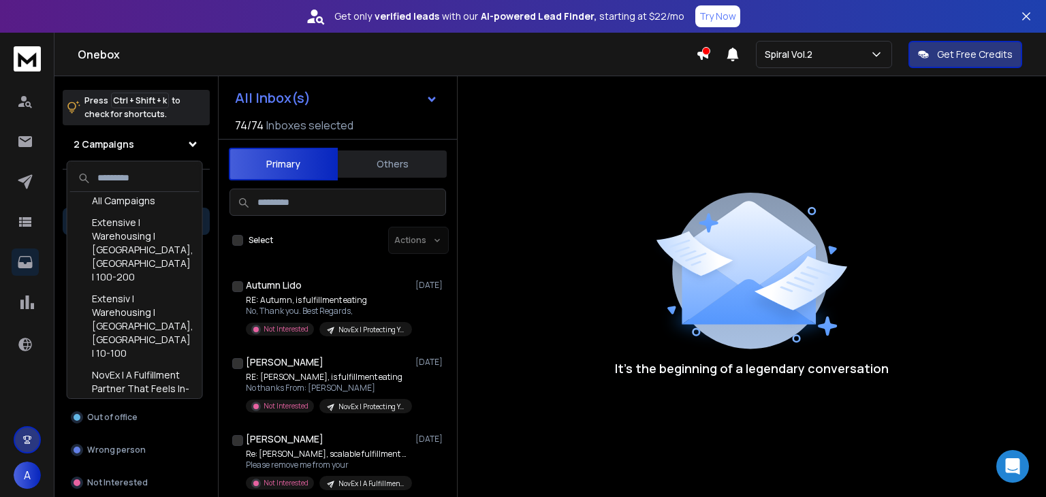
scroll to position [0, 0]
click at [520, 115] on div "It’s the beginning of a legendary conversation" at bounding box center [752, 287] width 588 height 423
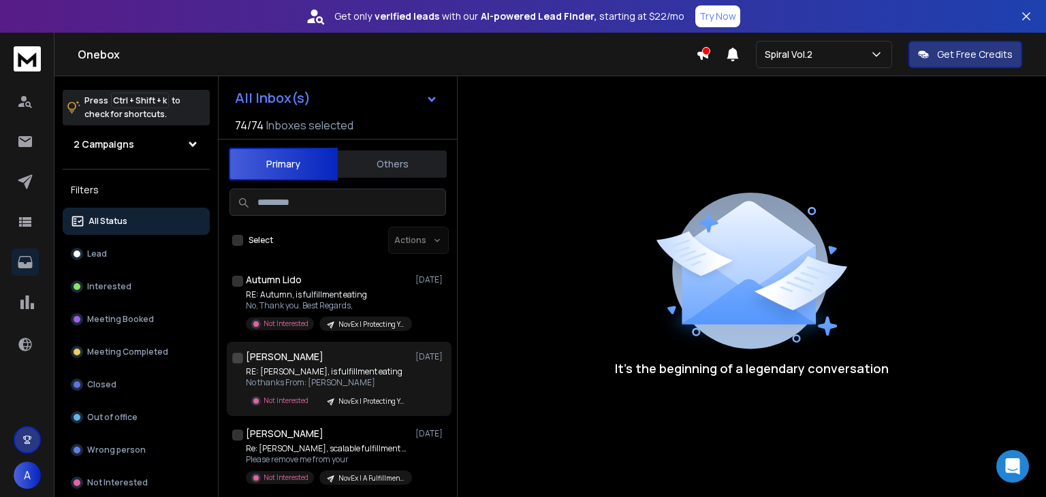
scroll to position [7, 0]
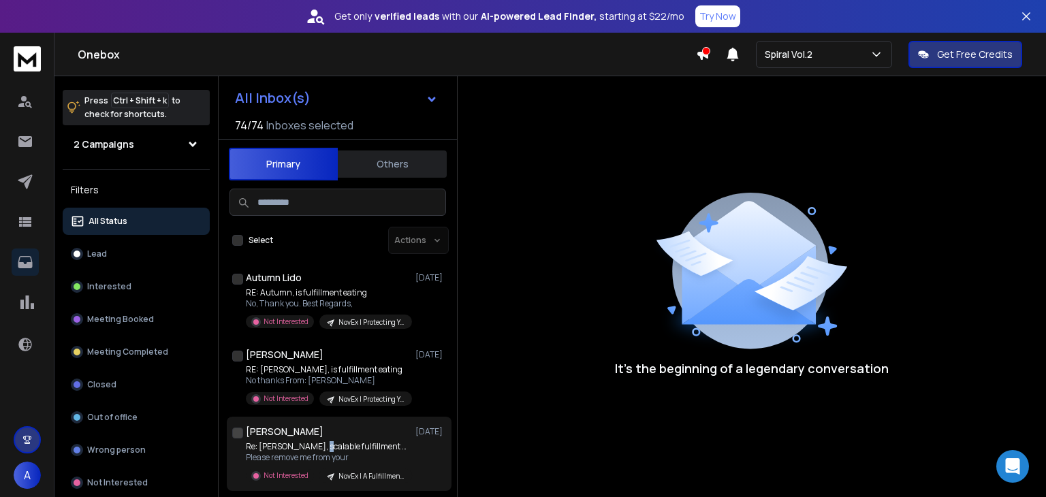
click at [313, 439] on div "Ian Miller 04 Sep Re: Ian, scalable fulfillment without Please remove me from y…" at bounding box center [346, 454] width 200 height 58
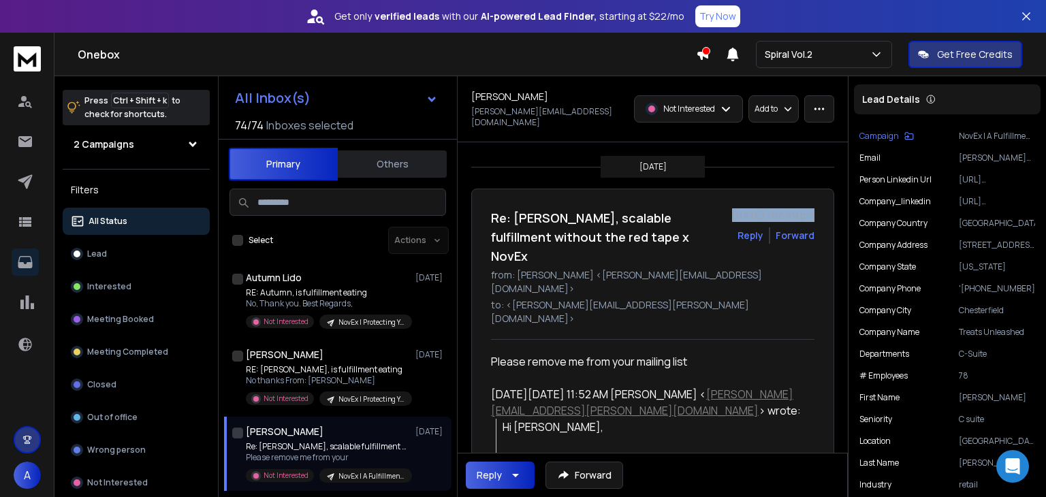
drag, startPoint x: 707, startPoint y: 205, endPoint x: 789, endPoint y: 206, distance: 81.7
click at [789, 208] on p "4 September 2025 : 07:49 pm" at bounding box center [773, 215] width 82 height 14
click at [108, 140] on h1 "2 Campaigns" at bounding box center [104, 145] width 61 height 14
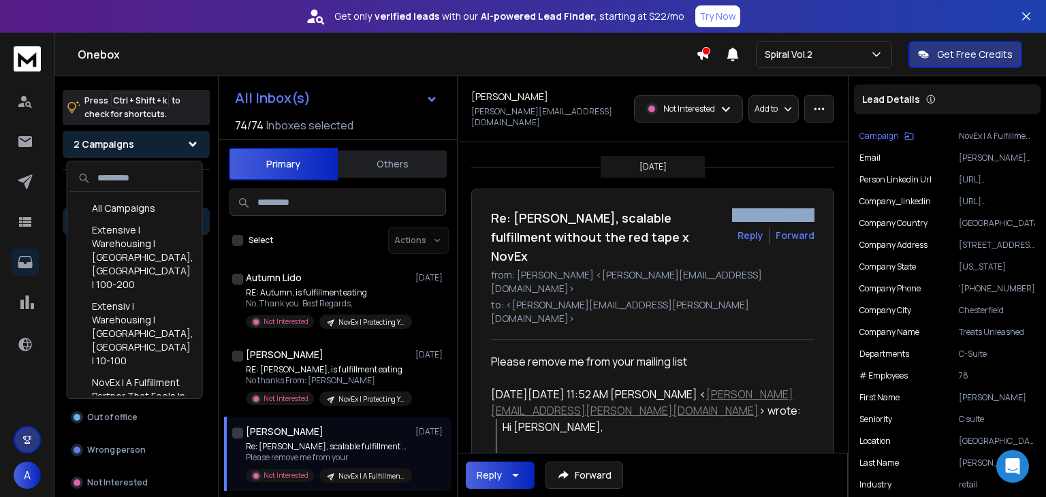
click at [108, 140] on h1 "2 Campaigns" at bounding box center [104, 145] width 61 height 14
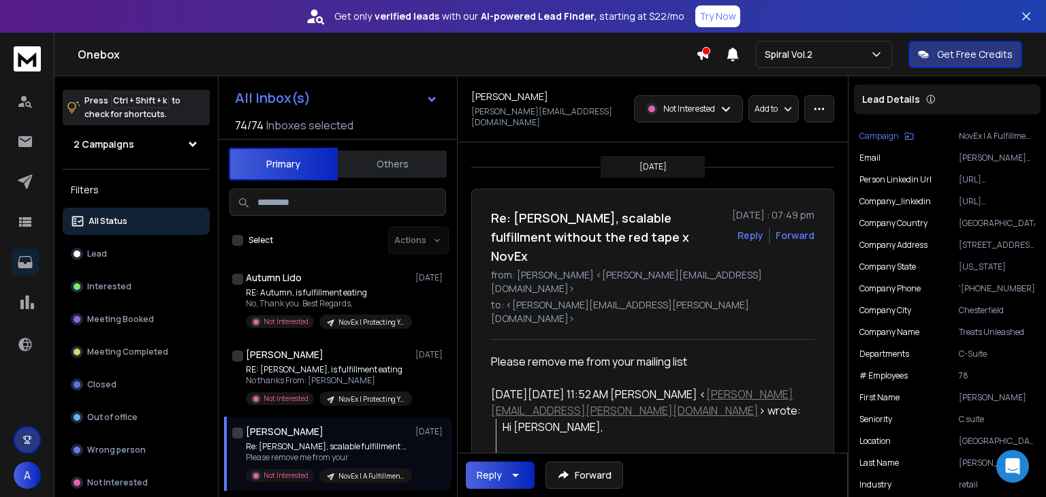
click at [994, 139] on p "NovEx | A Fulfillment Partner That Feels In-House | USA | 25-150" at bounding box center [997, 136] width 76 height 11
click at [961, 461] on p "Miller" at bounding box center [997, 463] width 76 height 11
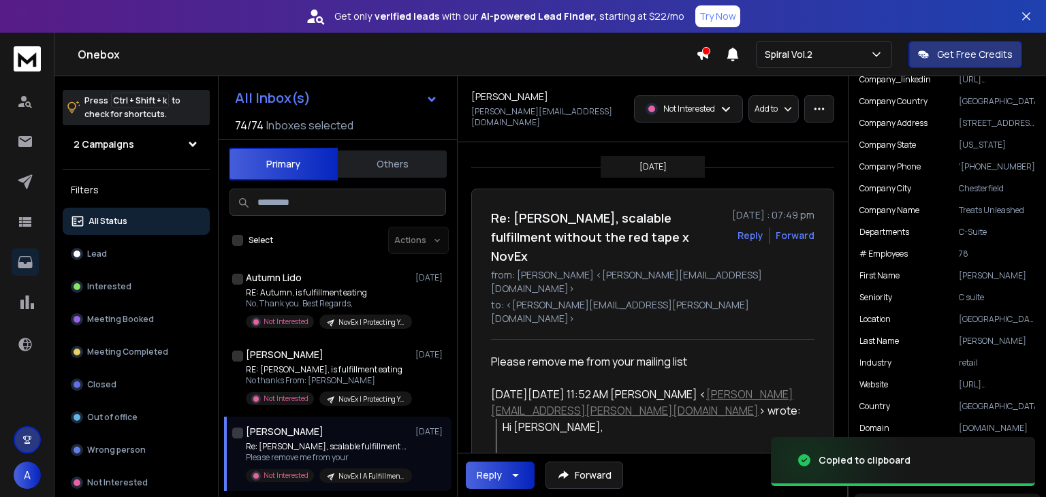
scroll to position [136, 0]
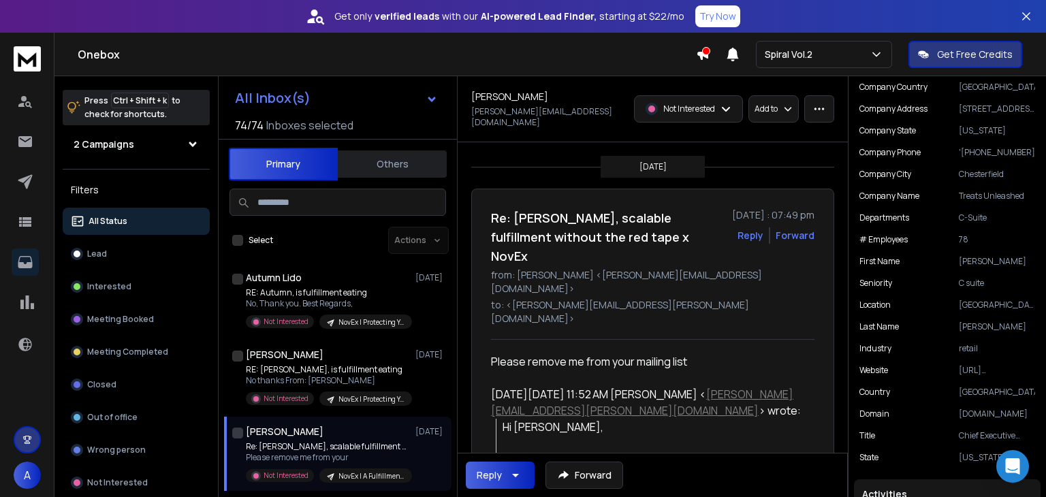
click at [975, 434] on p "Chief Executive Officer" at bounding box center [997, 435] width 76 height 11
click at [965, 191] on p "Treats Unleashed" at bounding box center [997, 196] width 76 height 11
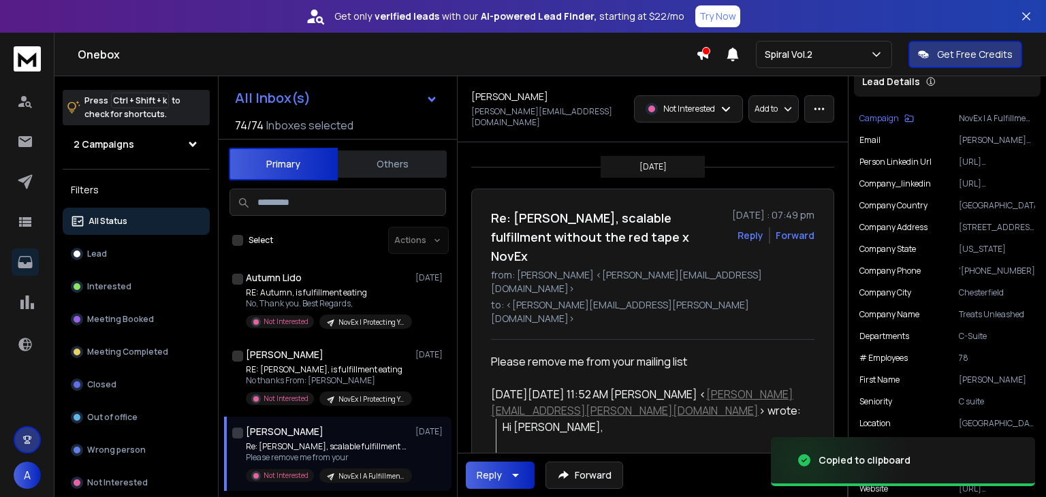
scroll to position [0, 0]
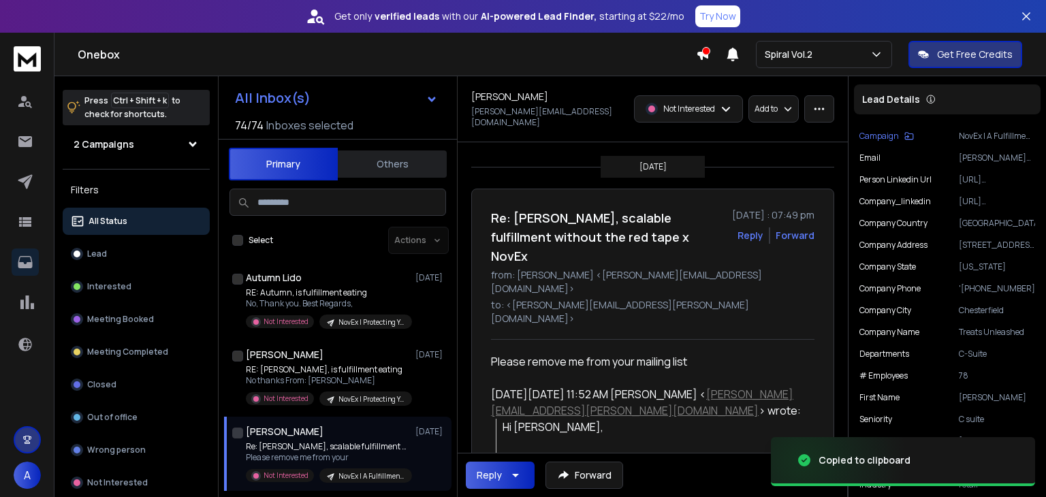
click at [991, 157] on p "ian@treats-unleashed.com" at bounding box center [997, 158] width 76 height 11
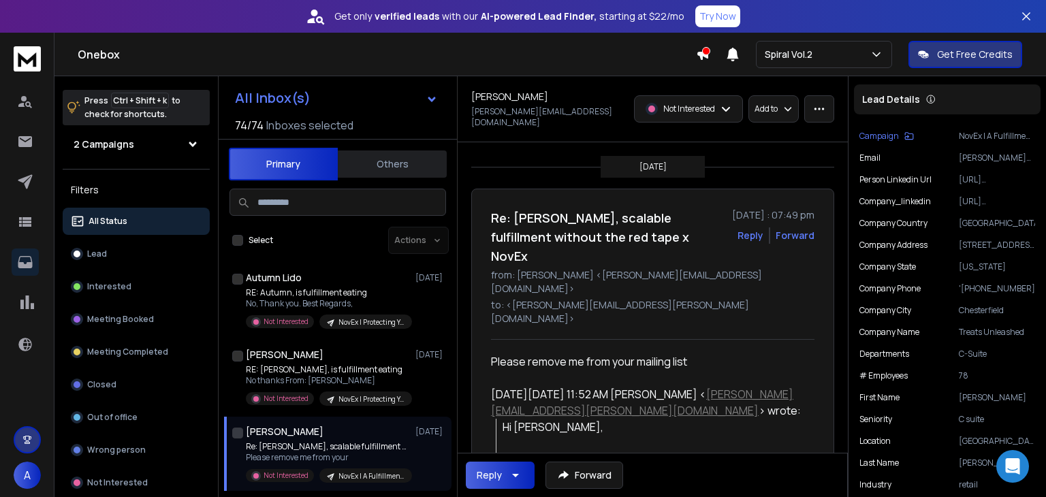
scroll to position [136, 0]
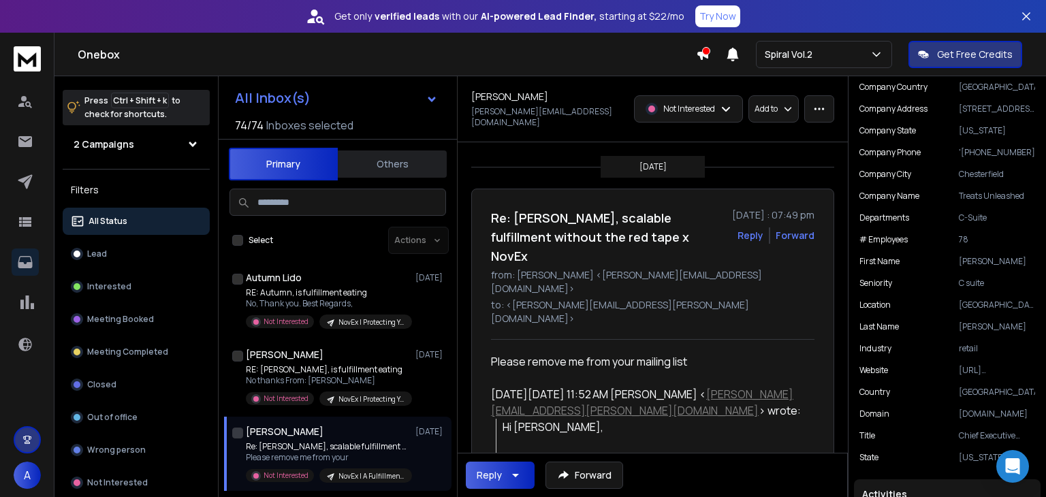
click at [971, 374] on p "https://treats-unleashed.com" at bounding box center [997, 370] width 76 height 11
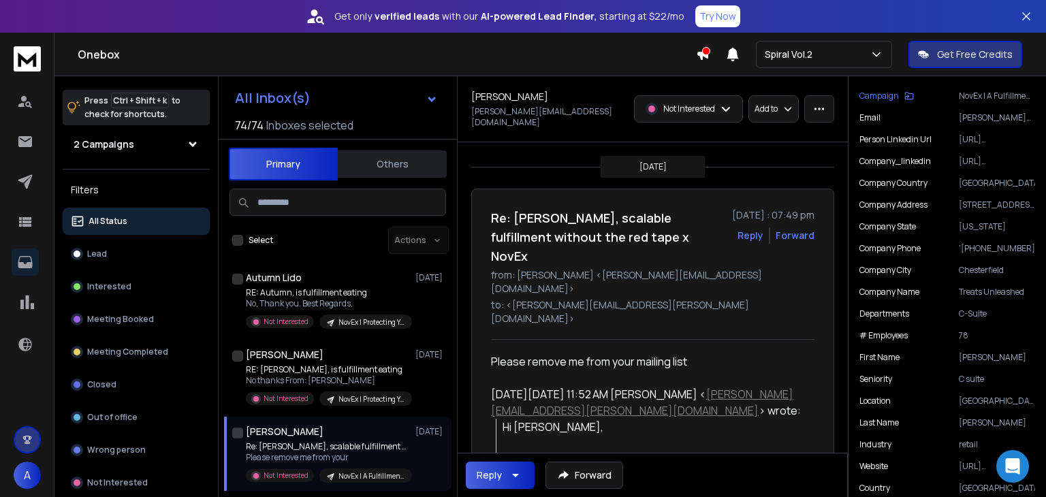
scroll to position [0, 0]
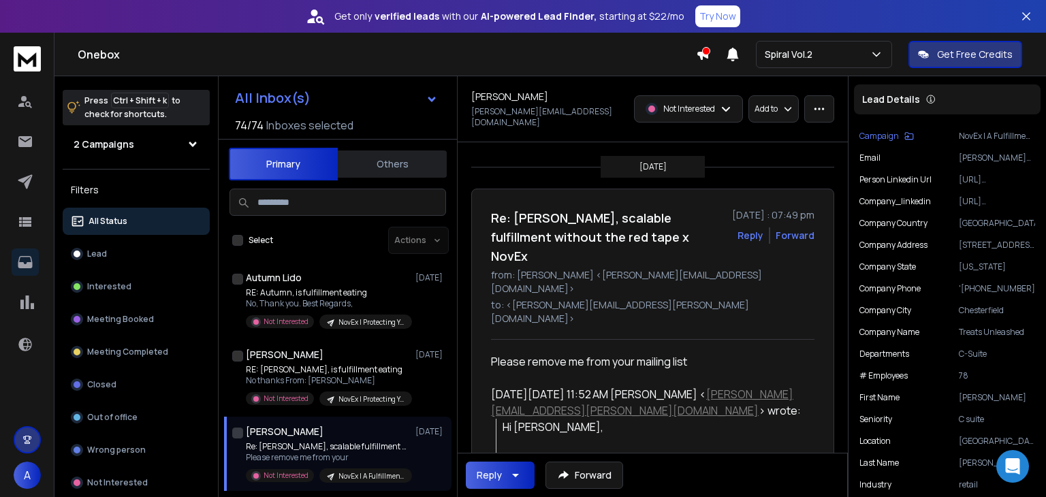
click at [969, 176] on p "http://www.linkedin.com/in/ian-miller-691723b" at bounding box center [997, 179] width 76 height 11
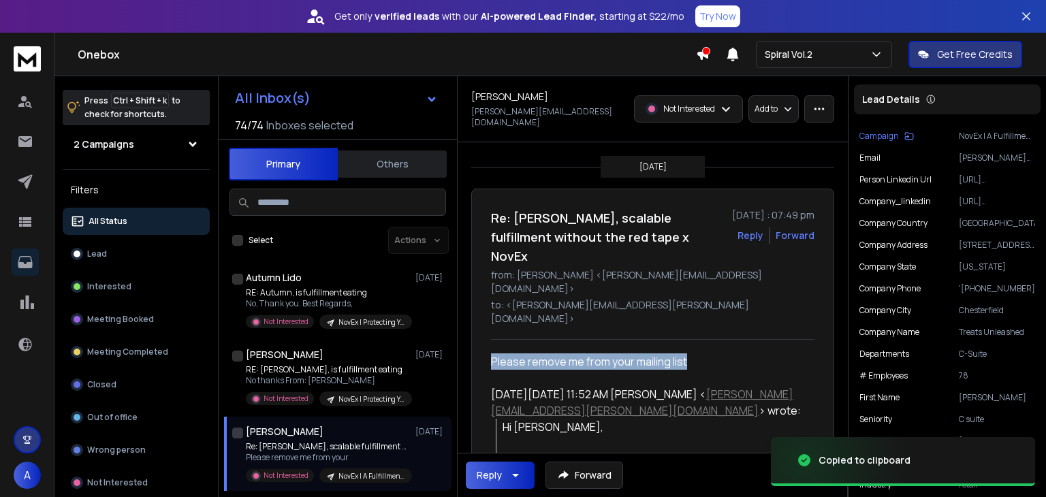
drag, startPoint x: 498, startPoint y: 299, endPoint x: 695, endPoint y: 306, distance: 197.6
click at [695, 353] on div "Please remove me from your mailing list" at bounding box center [647, 361] width 313 height 16
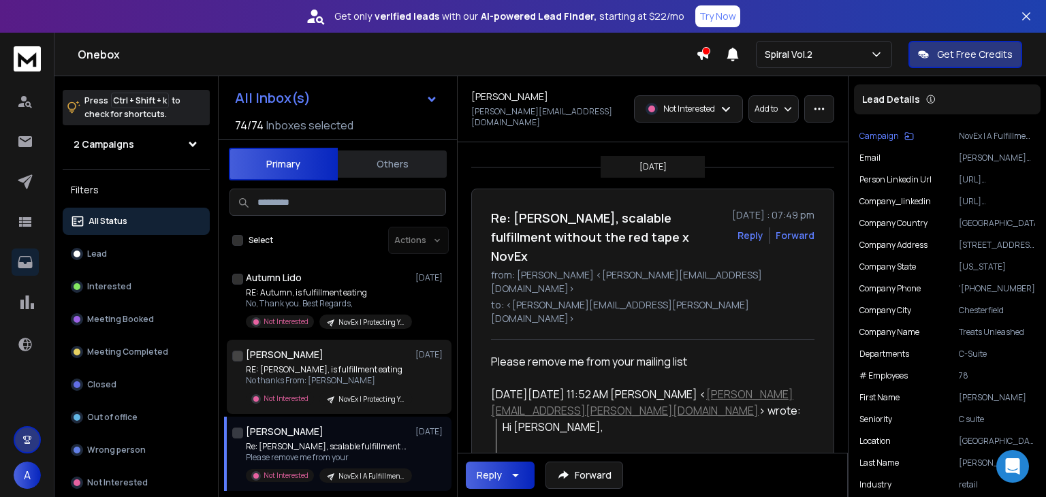
click at [294, 368] on p "RE: Adam, is fulfillment eating" at bounding box center [327, 369] width 163 height 11
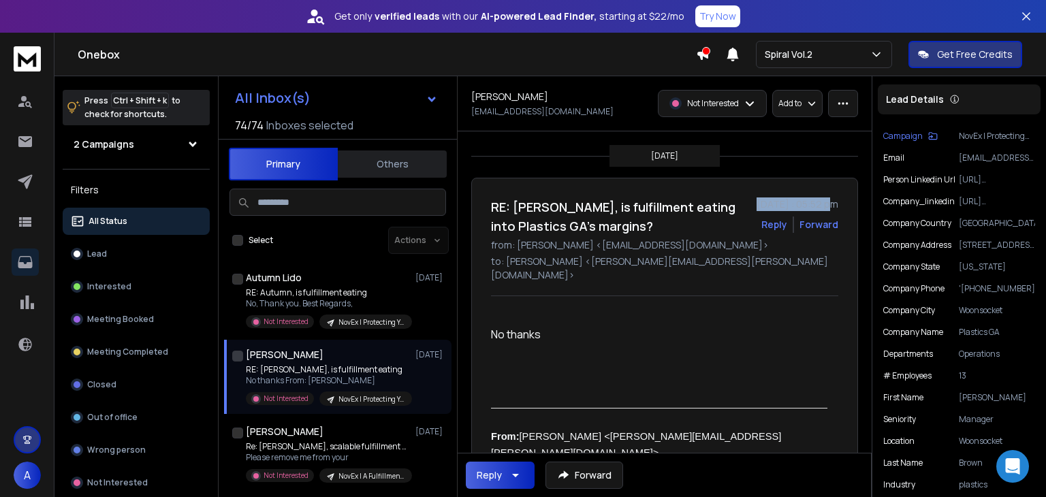
drag, startPoint x: 709, startPoint y: 199, endPoint x: 786, endPoint y: 206, distance: 77.9
click at [786, 206] on p "8 September 2025 : 05:52 pm" at bounding box center [797, 204] width 82 height 14
click at [1010, 131] on p "NovEx | Protecting Your Margins | USA | 1-25" at bounding box center [997, 136] width 76 height 11
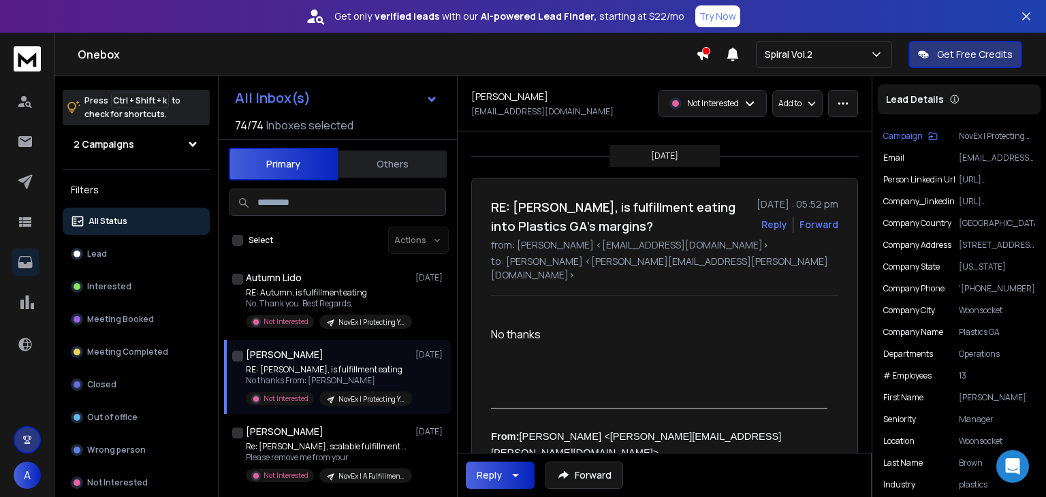
click at [970, 462] on p "Brown" at bounding box center [997, 463] width 76 height 11
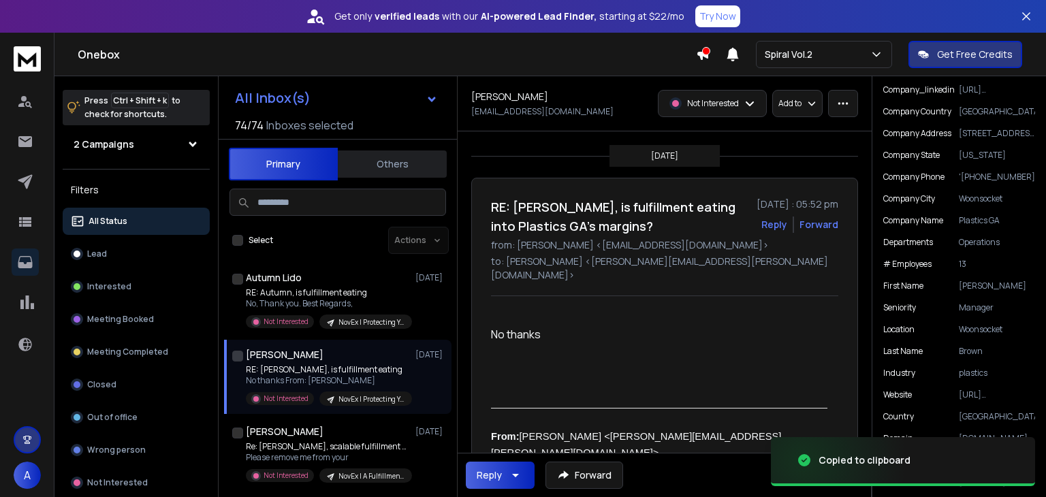
scroll to position [136, 0]
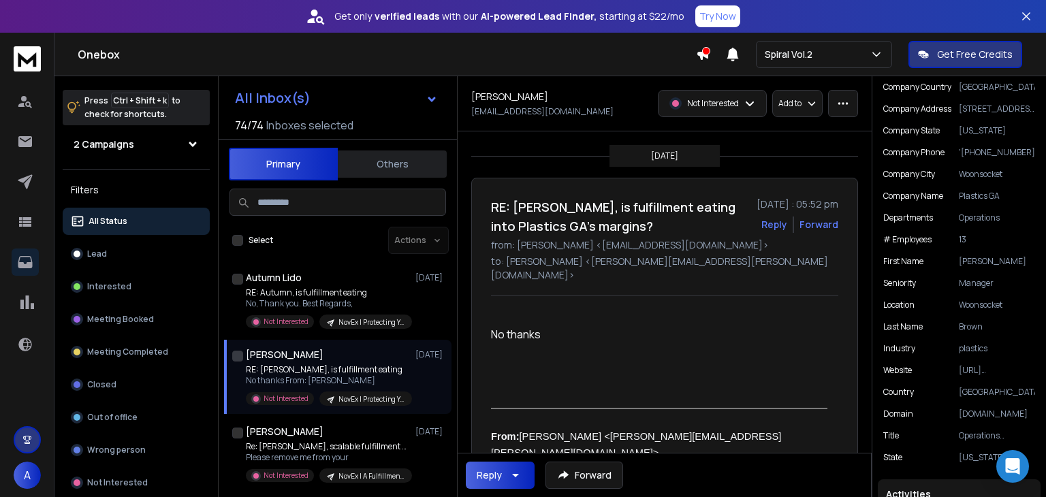
click at [980, 432] on p "Operations Manager" at bounding box center [997, 435] width 76 height 11
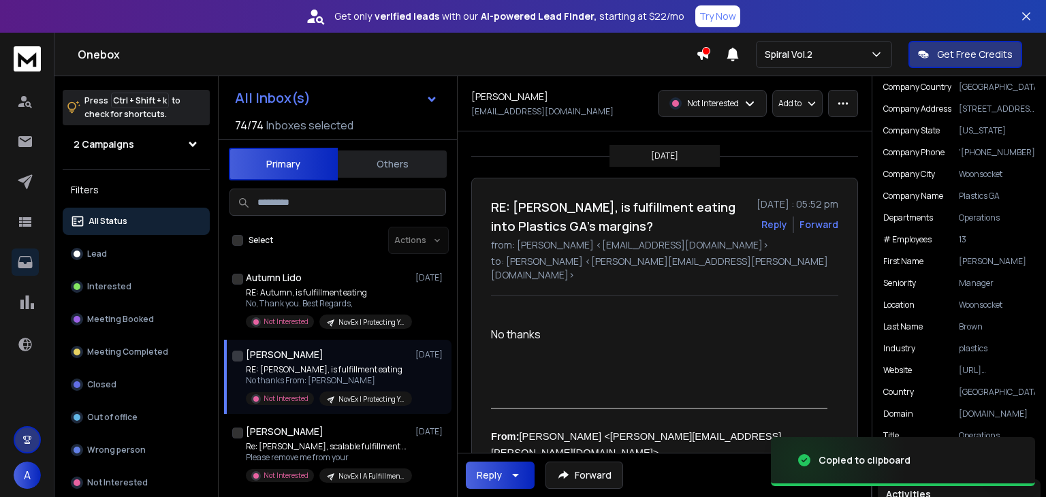
click at [965, 191] on p "Plastics GA" at bounding box center [997, 196] width 76 height 11
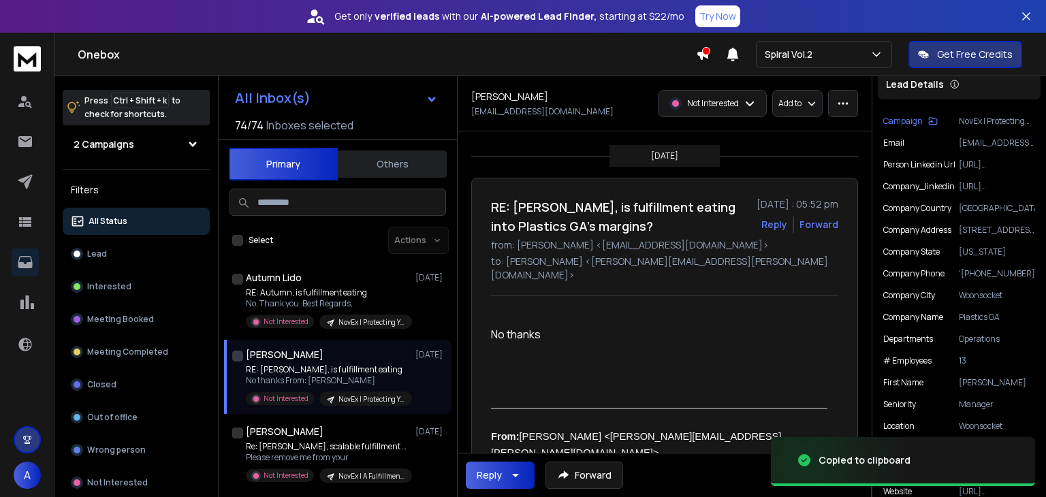
scroll to position [0, 0]
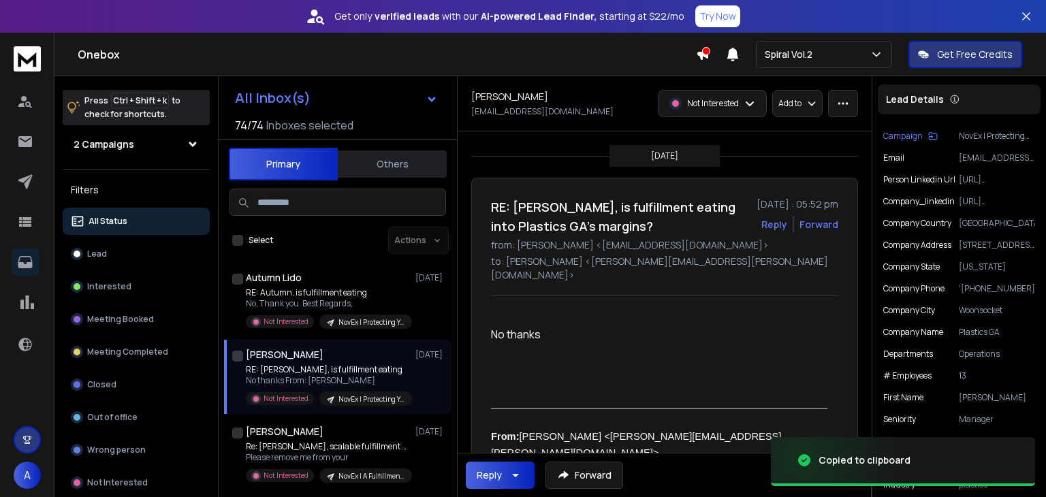
click at [981, 157] on p "adamb@plasticsgroup.com" at bounding box center [997, 158] width 76 height 11
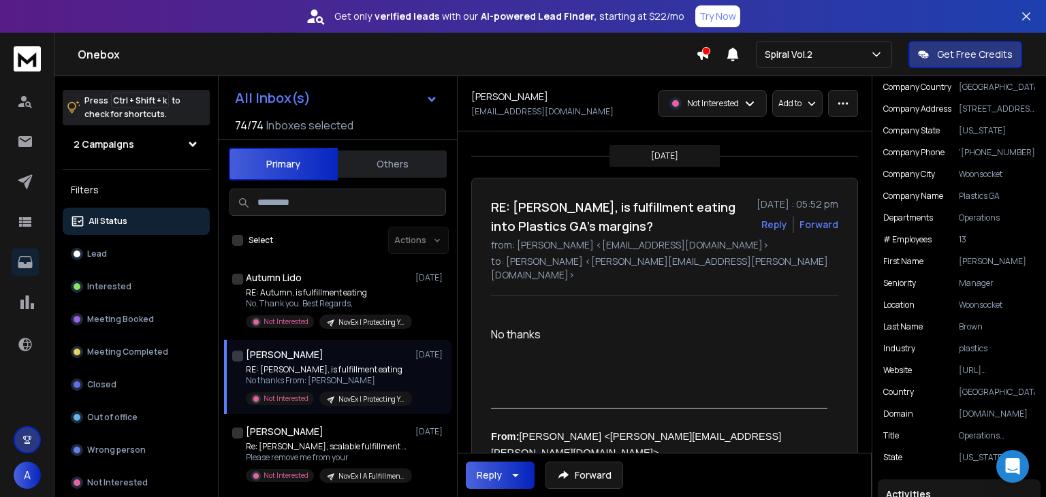
click at [967, 366] on p "https://plasticsgroup.com" at bounding box center [997, 370] width 76 height 11
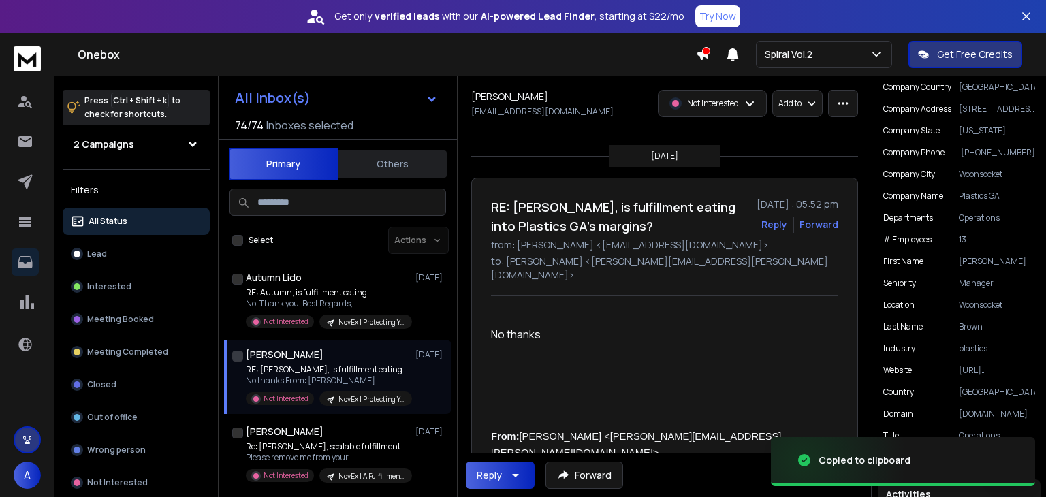
scroll to position [0, 0]
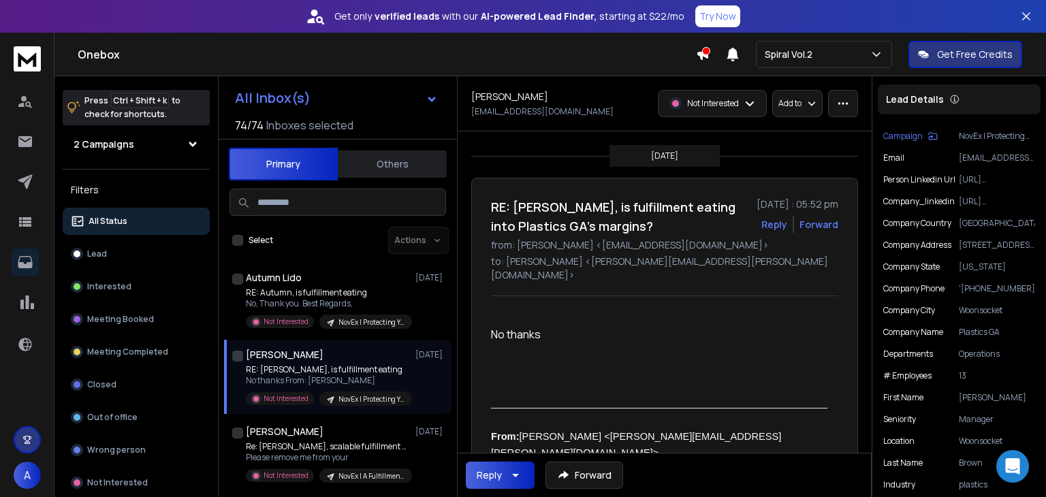
click at [994, 180] on p "http://www.linkedin.com/in/adam-brown-69432928b" at bounding box center [997, 179] width 76 height 11
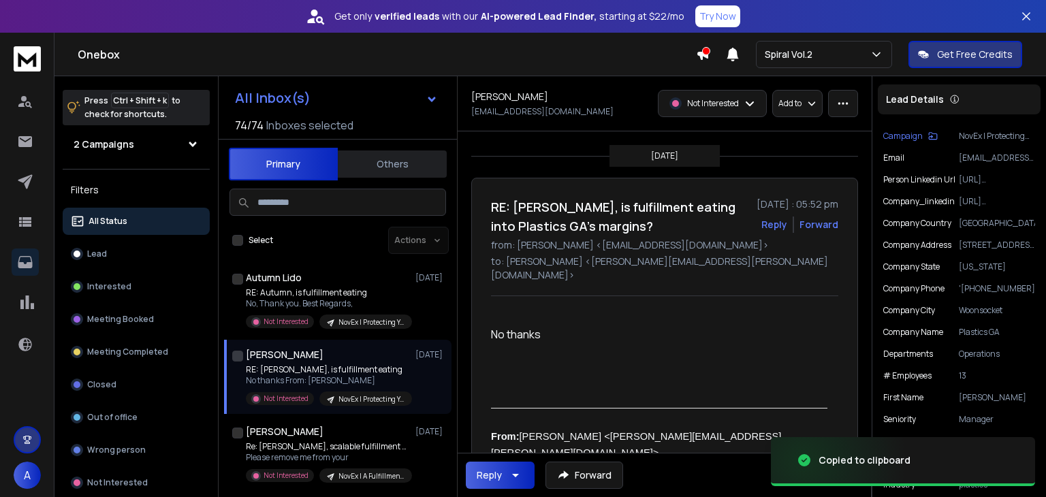
click at [497, 326] on p "No thanks" at bounding box center [659, 334] width 336 height 16
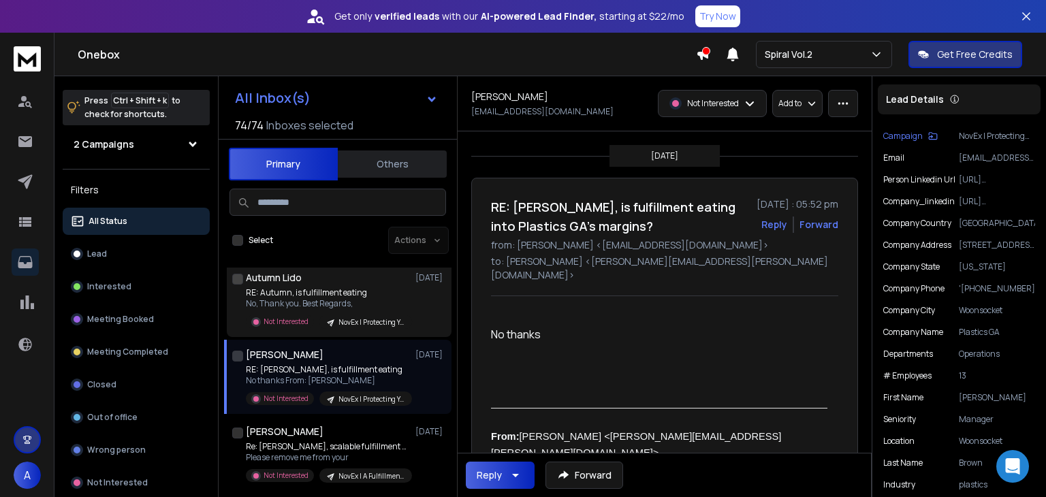
click at [291, 278] on h1 "Autumn Lido" at bounding box center [274, 278] width 56 height 14
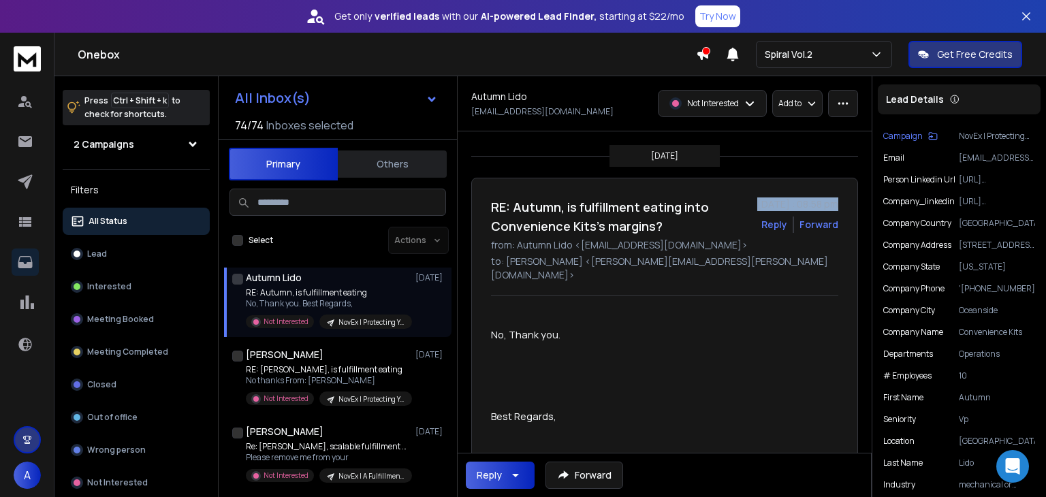
drag, startPoint x: 703, startPoint y: 201, endPoint x: 786, endPoint y: 204, distance: 82.5
click at [786, 204] on p "10 September 2025 : 08:58 pm" at bounding box center [797, 204] width 81 height 14
click at [1004, 138] on p "NovEx | Protecting Your Margins | USA | 1-25" at bounding box center [997, 136] width 76 height 11
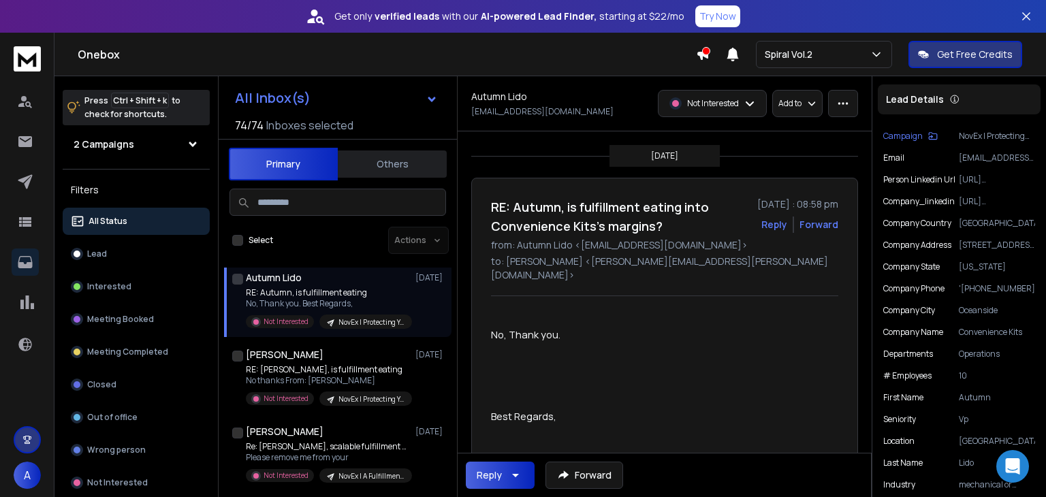
click at [964, 398] on p "Autumn" at bounding box center [997, 397] width 76 height 11
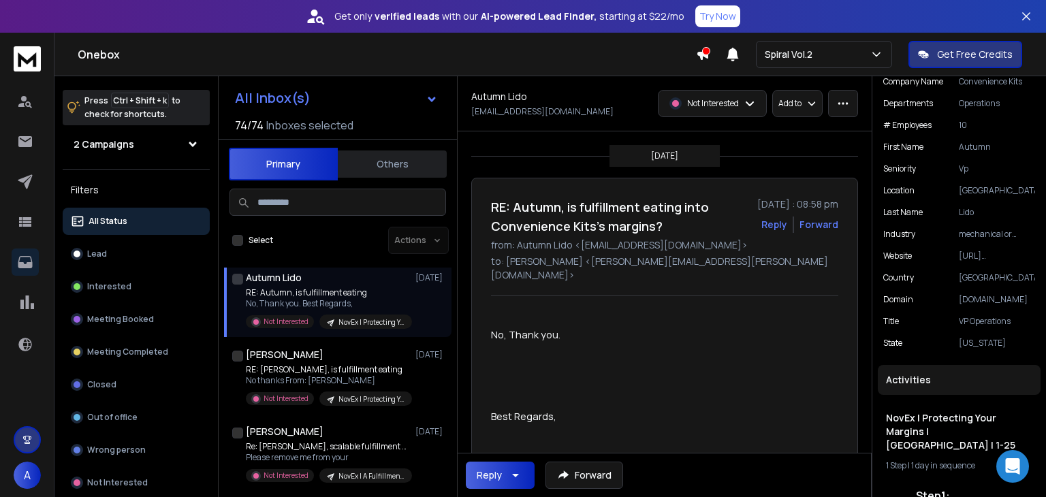
scroll to position [272, 0]
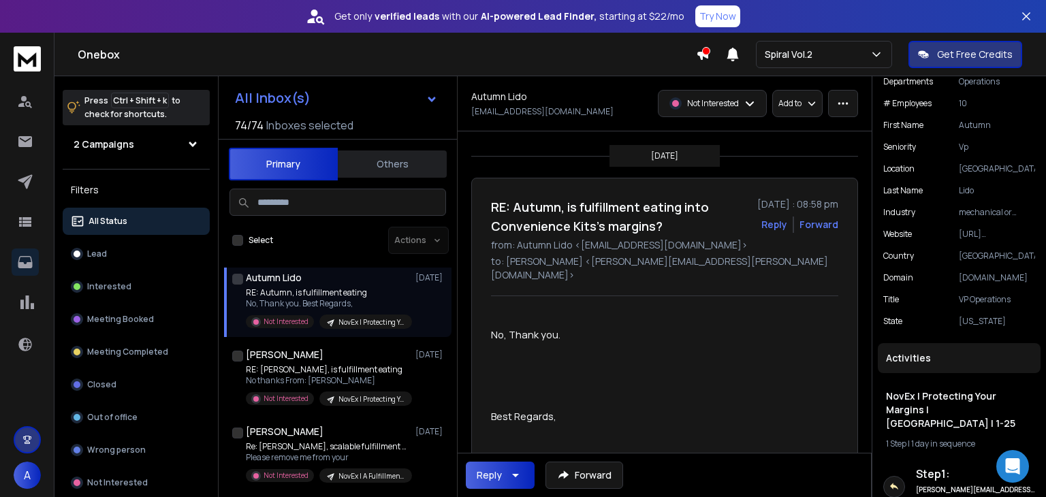
click at [970, 295] on p "VP Operations" at bounding box center [997, 299] width 76 height 11
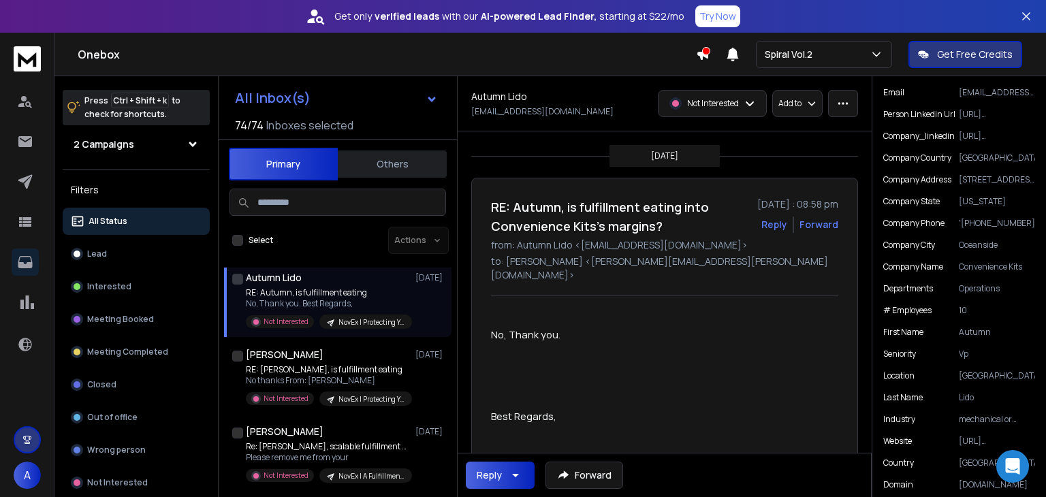
scroll to position [0, 0]
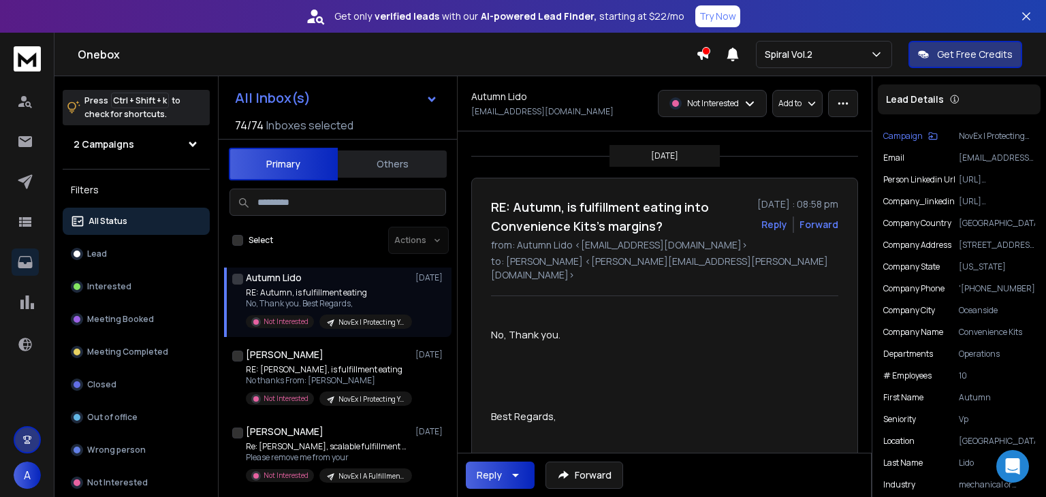
click at [978, 333] on p "Convenience Kits" at bounding box center [997, 332] width 76 height 11
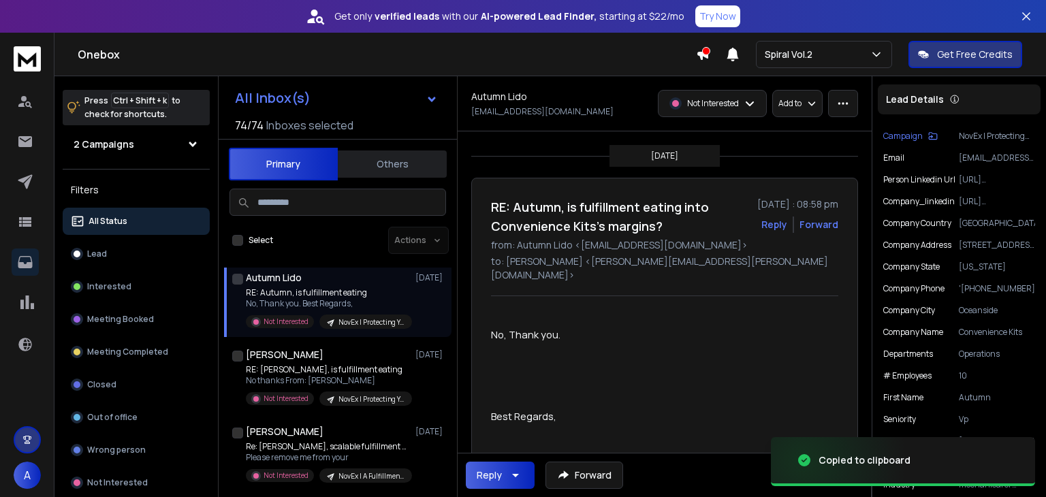
click at [1003, 153] on p "alido@conveniencekits.com" at bounding box center [997, 158] width 76 height 11
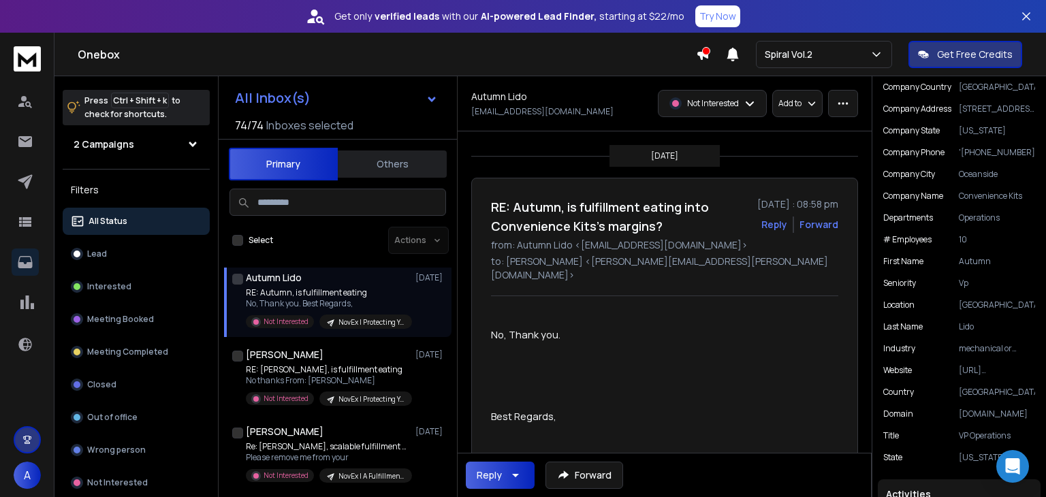
click at [965, 374] on p "https://conveniencekits.com" at bounding box center [997, 370] width 76 height 11
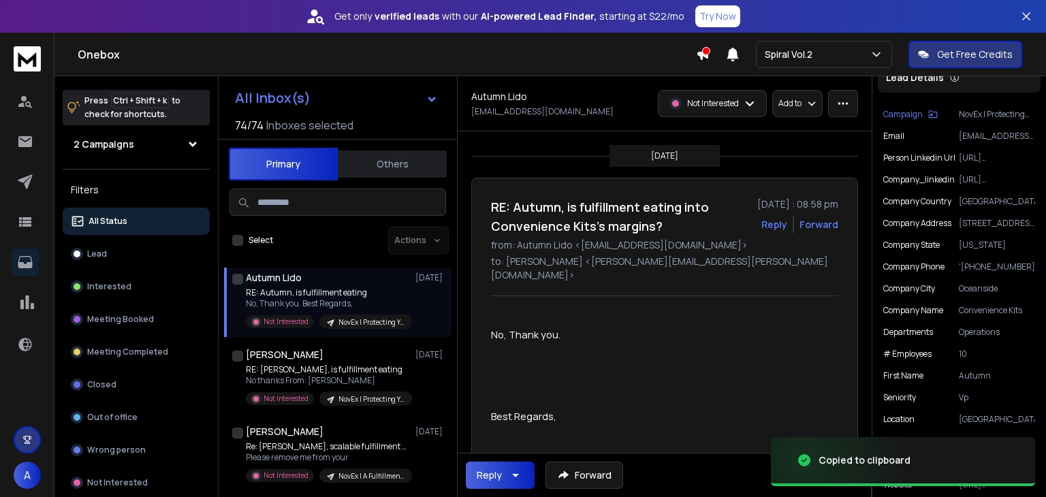
scroll to position [0, 0]
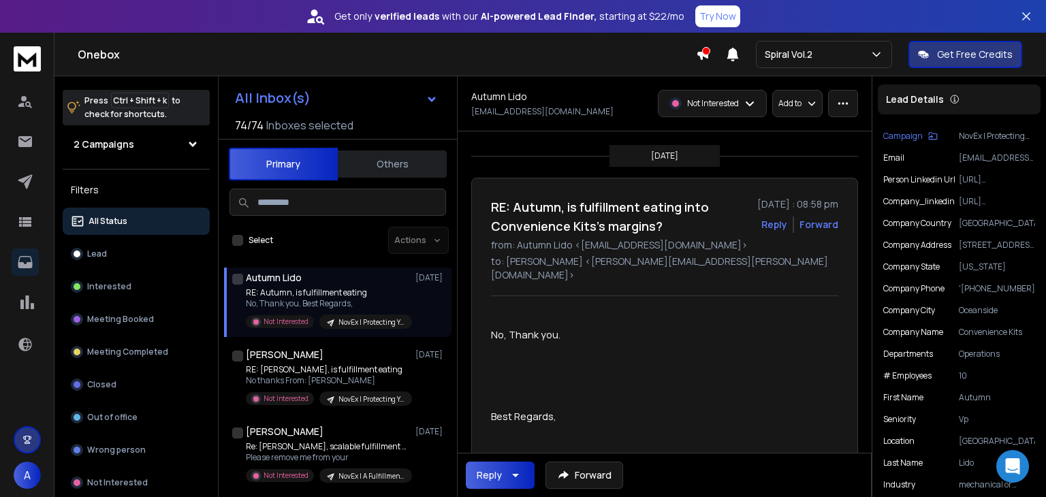
click at [989, 178] on p "http://www.linkedin.com/in/autumn-lido-89945011" at bounding box center [997, 179] width 76 height 11
click at [500, 327] on span "No, Thank you." at bounding box center [525, 334] width 69 height 14
